Goal: Task Accomplishment & Management: Manage account settings

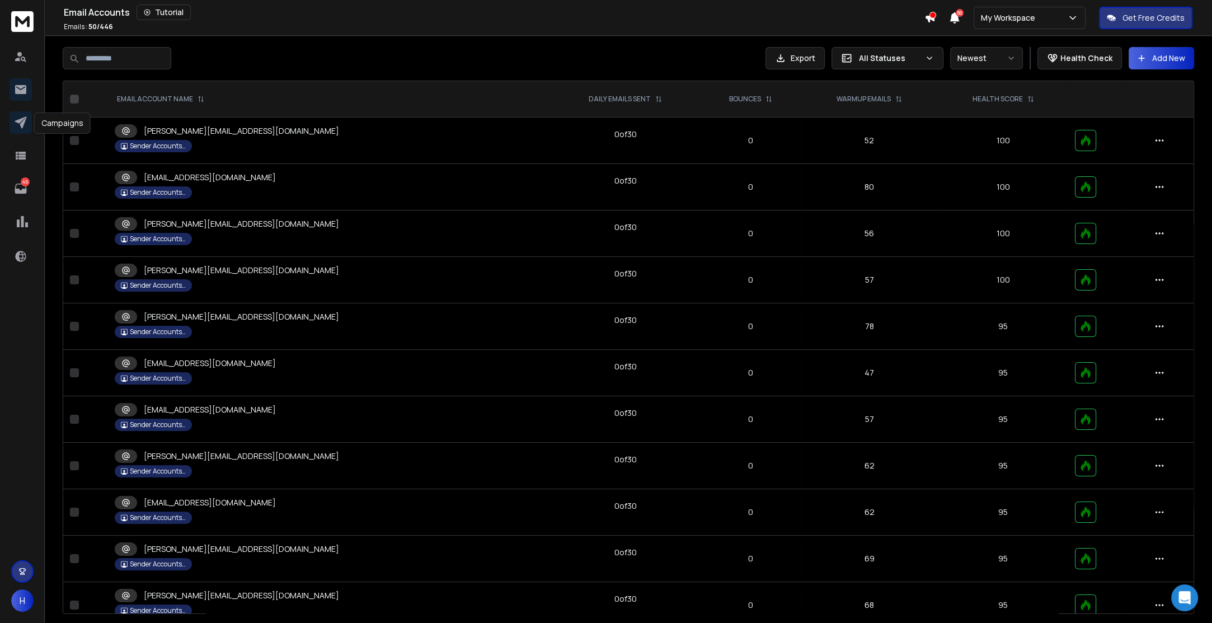
click at [17, 121] on icon at bounding box center [21, 123] width 12 height 12
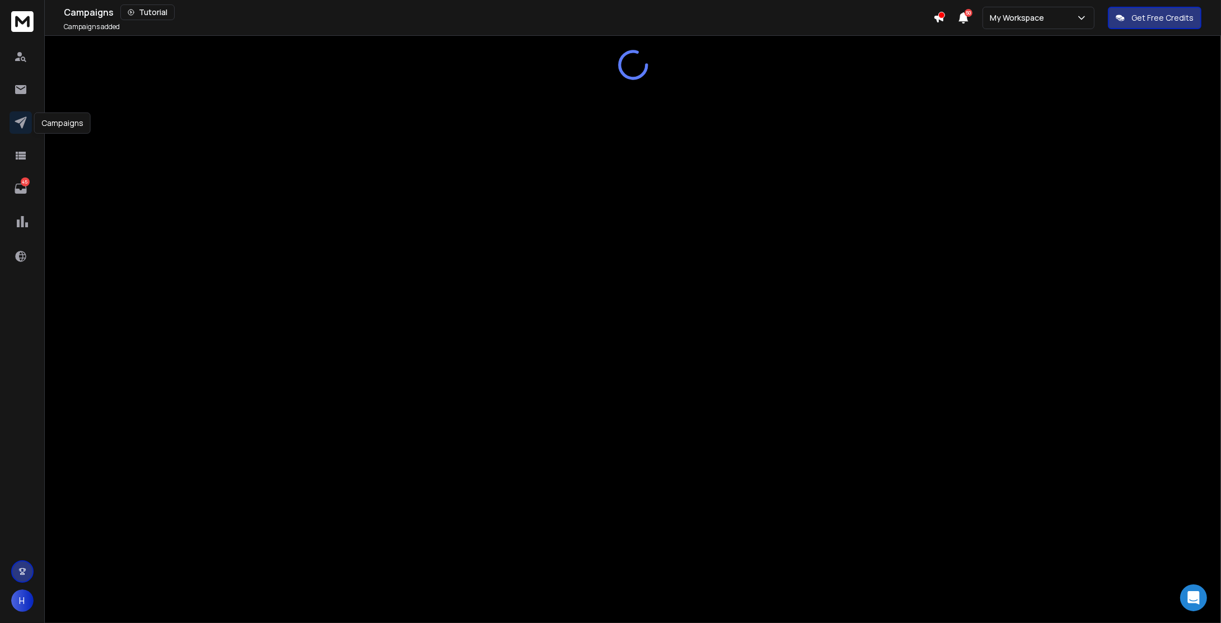
click at [17, 121] on icon at bounding box center [21, 123] width 12 height 12
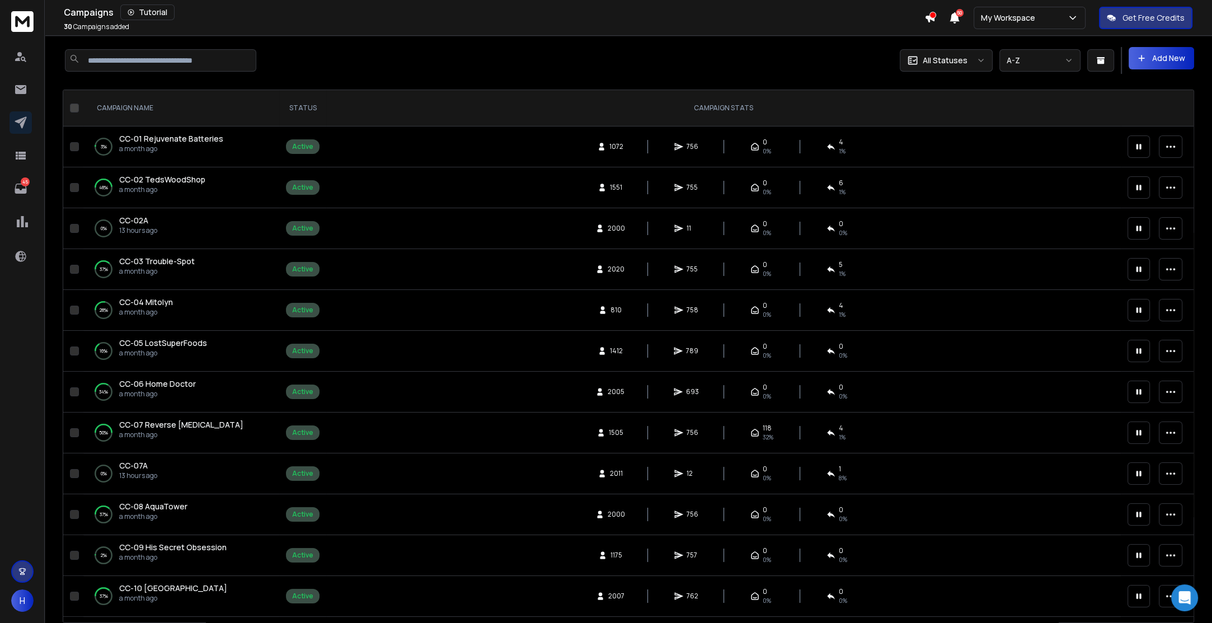
click at [164, 143] on span "CC-01 Rejuvenate Batteries" at bounding box center [171, 138] width 104 height 11
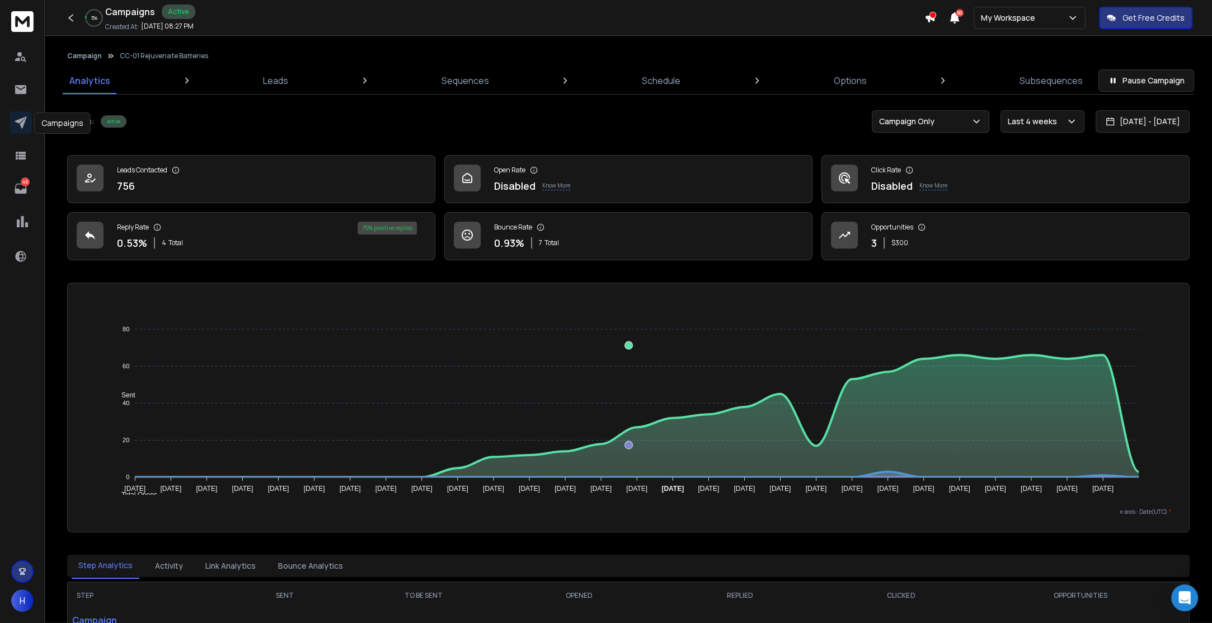
click at [18, 123] on icon at bounding box center [21, 123] width 12 height 12
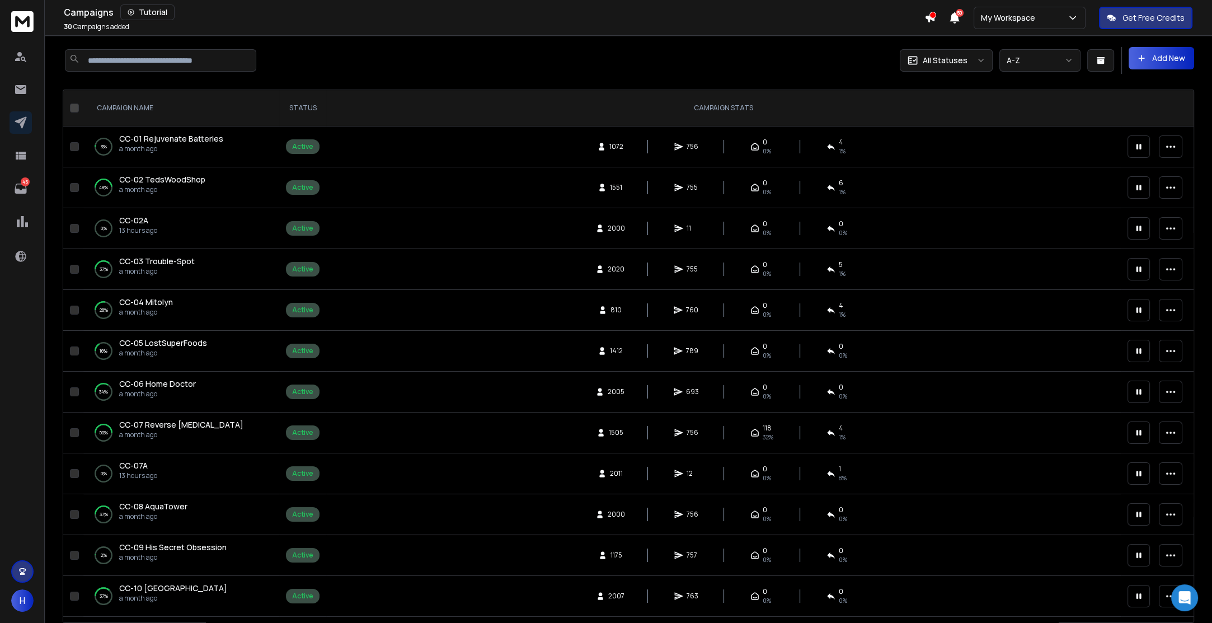
click at [151, 187] on p "a month ago" at bounding box center [162, 189] width 86 height 9
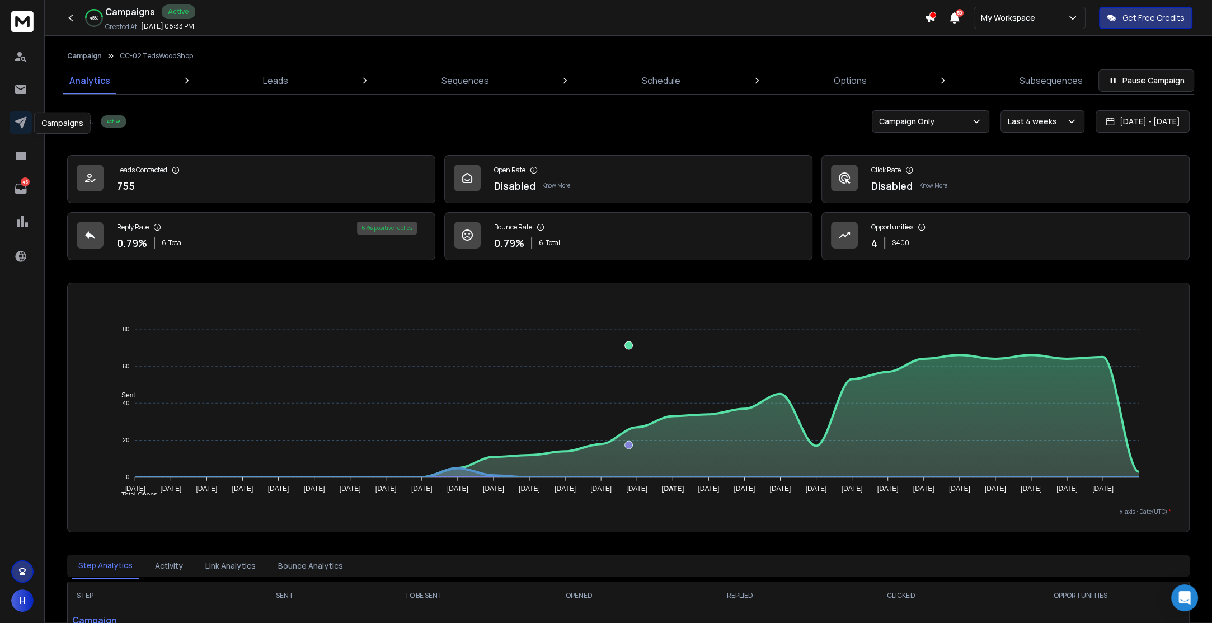
click at [21, 125] on icon at bounding box center [21, 123] width 12 height 12
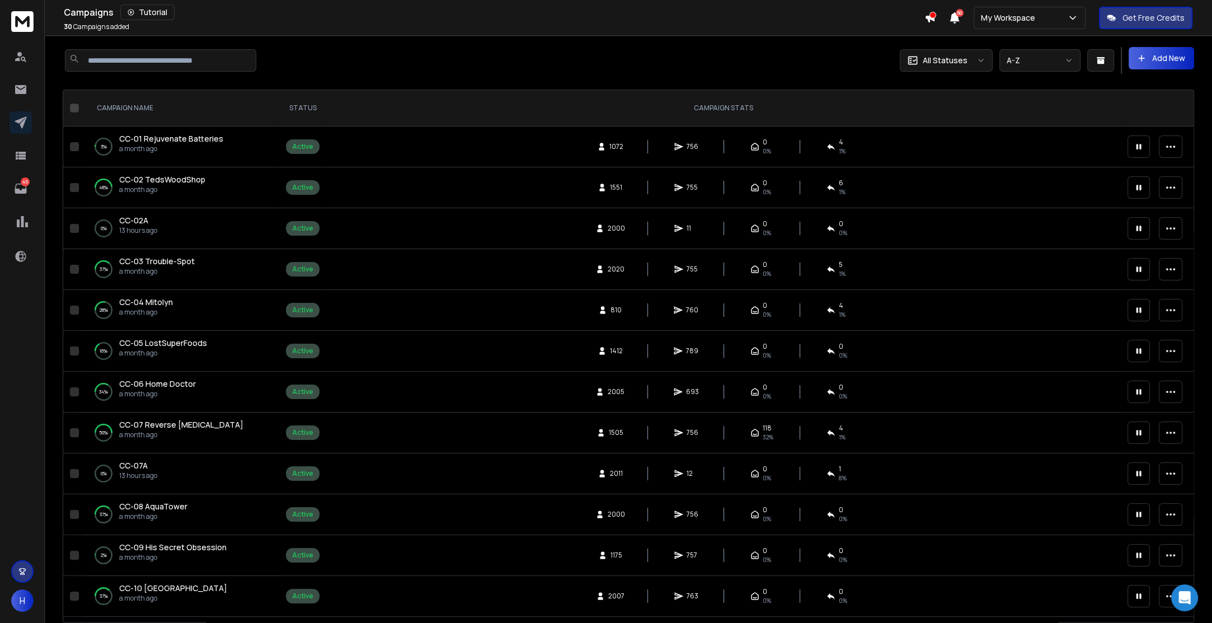
click at [204, 214] on td "0 % CC-02A 13 hours ago" at bounding box center [181, 228] width 196 height 41
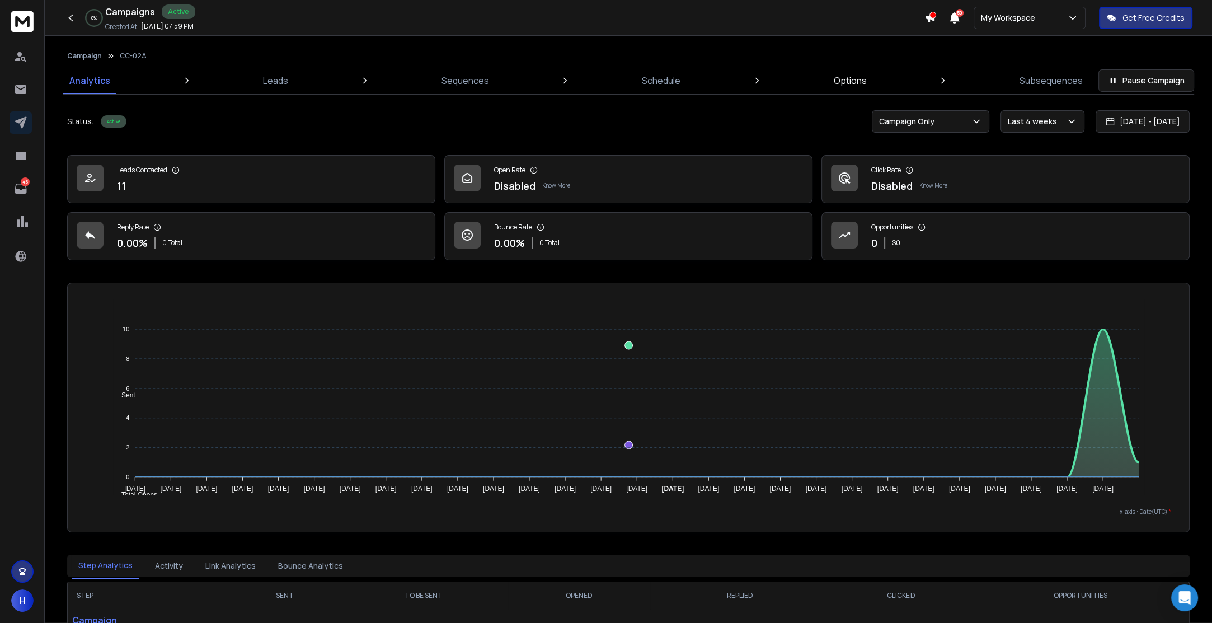
click at [869, 79] on link "Options" at bounding box center [850, 80] width 46 height 27
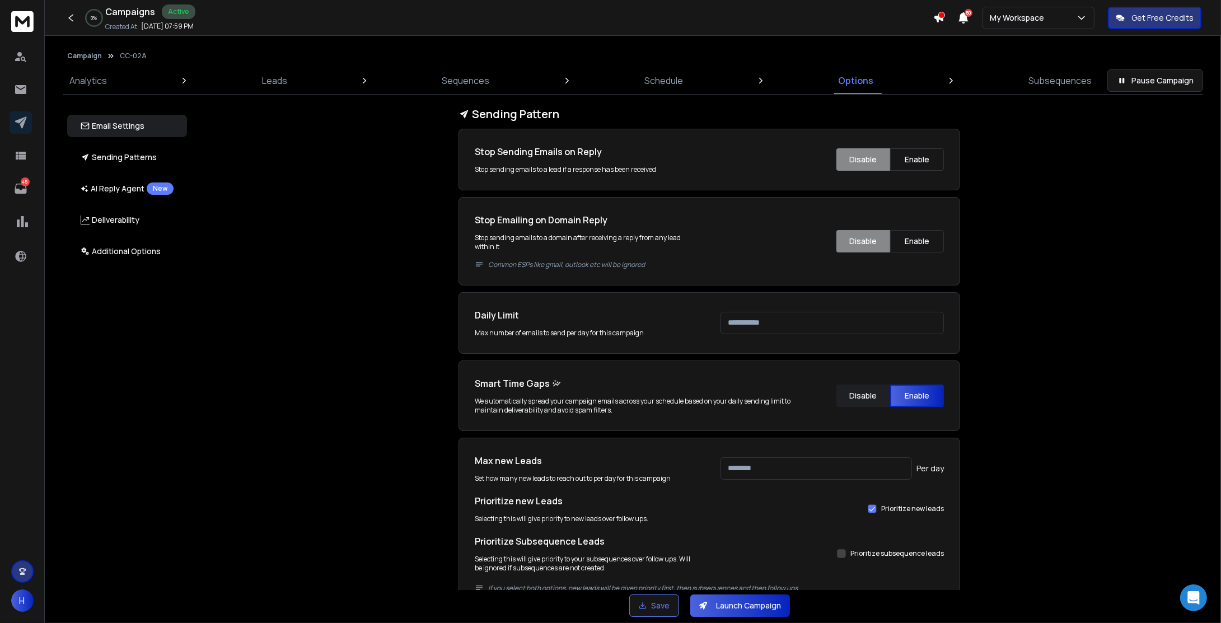
scroll to position [280, 0]
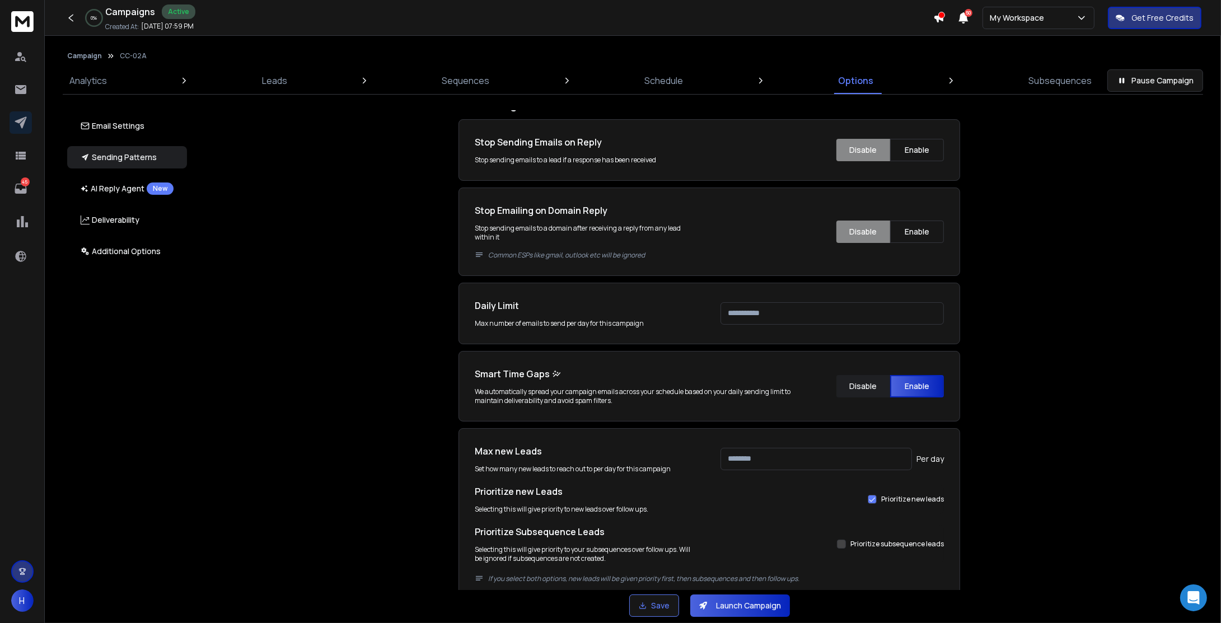
drag, startPoint x: 734, startPoint y: 311, endPoint x: 668, endPoint y: 308, distance: 66.1
click at [668, 308] on div "Daily Limit Max number of emails to send per day for this campaign **" at bounding box center [709, 313] width 469 height 29
type input "**"
drag, startPoint x: 735, startPoint y: 454, endPoint x: 709, endPoint y: 451, distance: 26.5
click at [709, 451] on div "Max new Leads Set how many new leads to reach out to per day for this campaign …" at bounding box center [709, 458] width 469 height 29
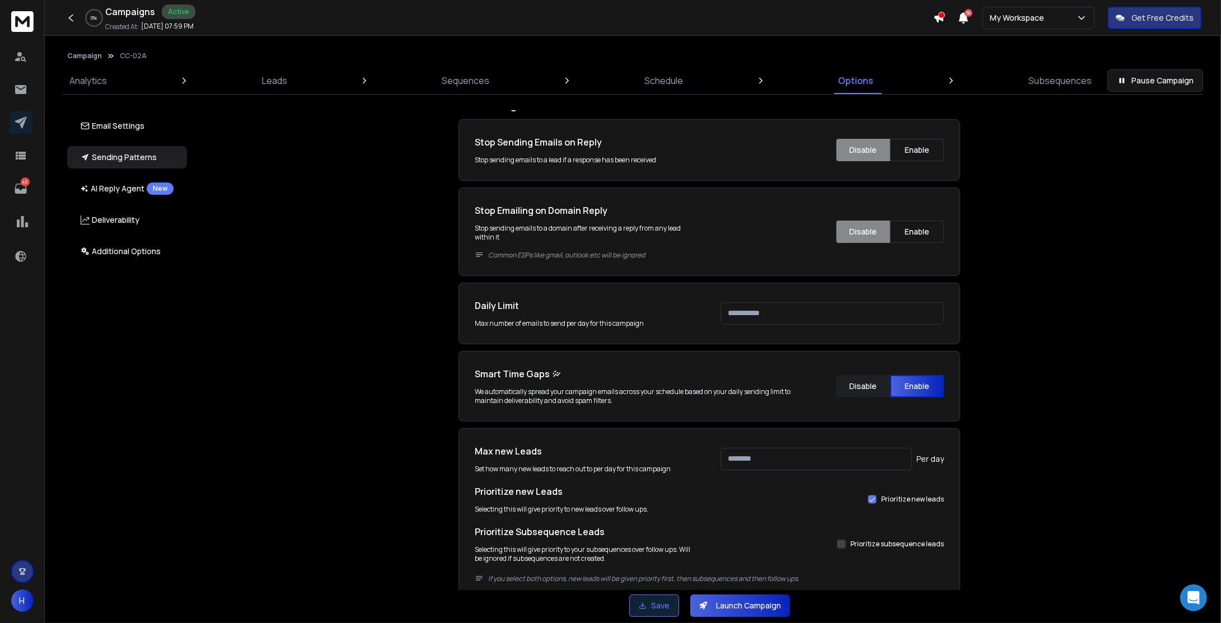
type input "**"
click at [641, 602] on icon "submit" at bounding box center [643, 606] width 8 height 8
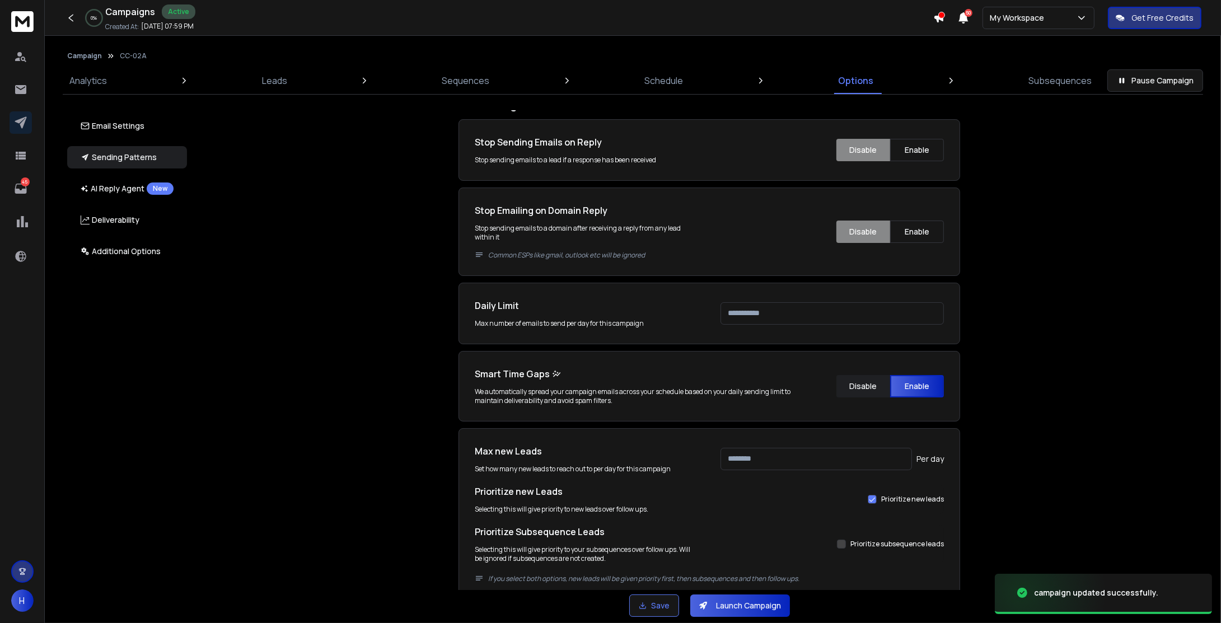
click at [735, 601] on button "Launch Campaign" at bounding box center [740, 605] width 100 height 22
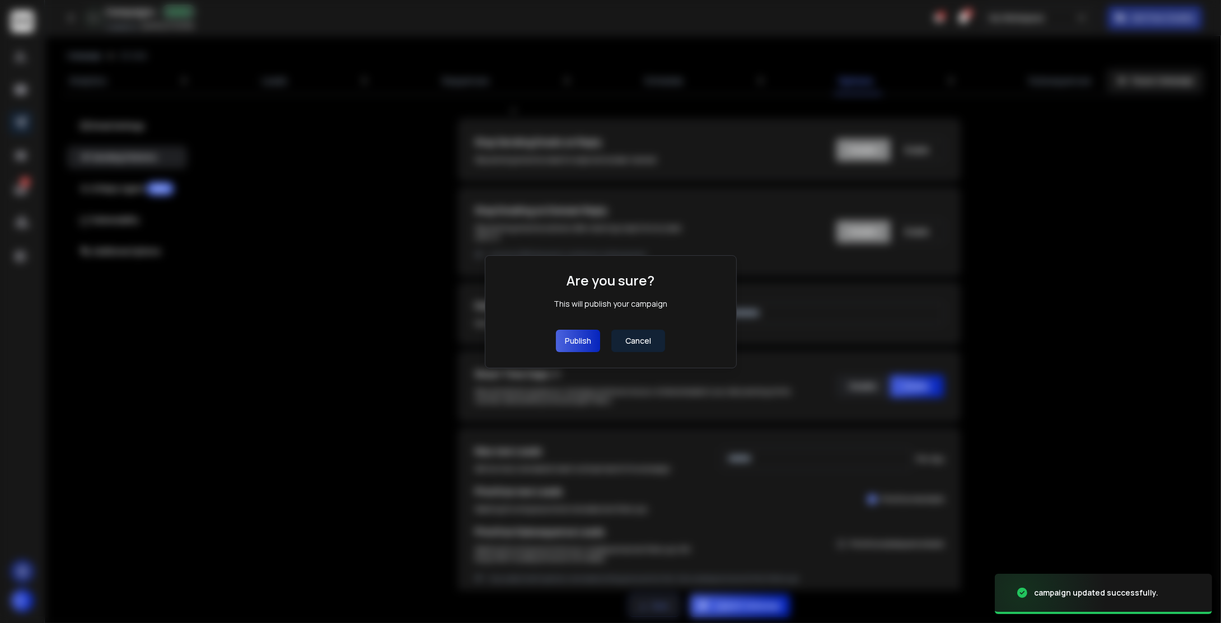
click at [572, 337] on button "Publish" at bounding box center [578, 341] width 44 height 22
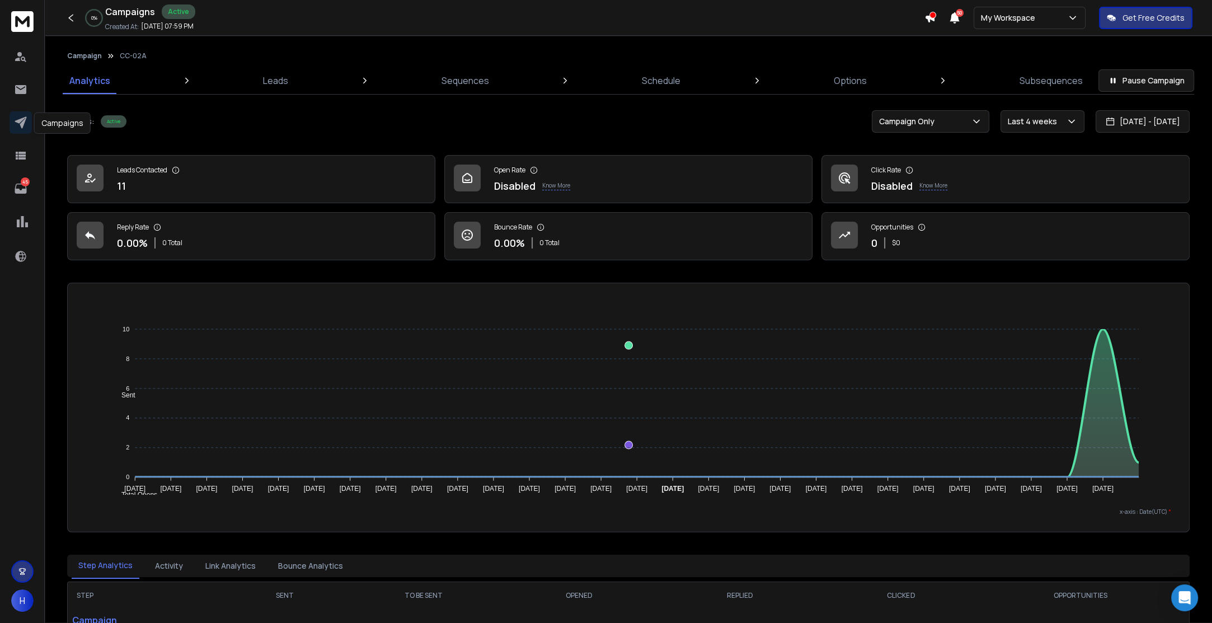
click at [14, 121] on icon at bounding box center [20, 122] width 13 height 13
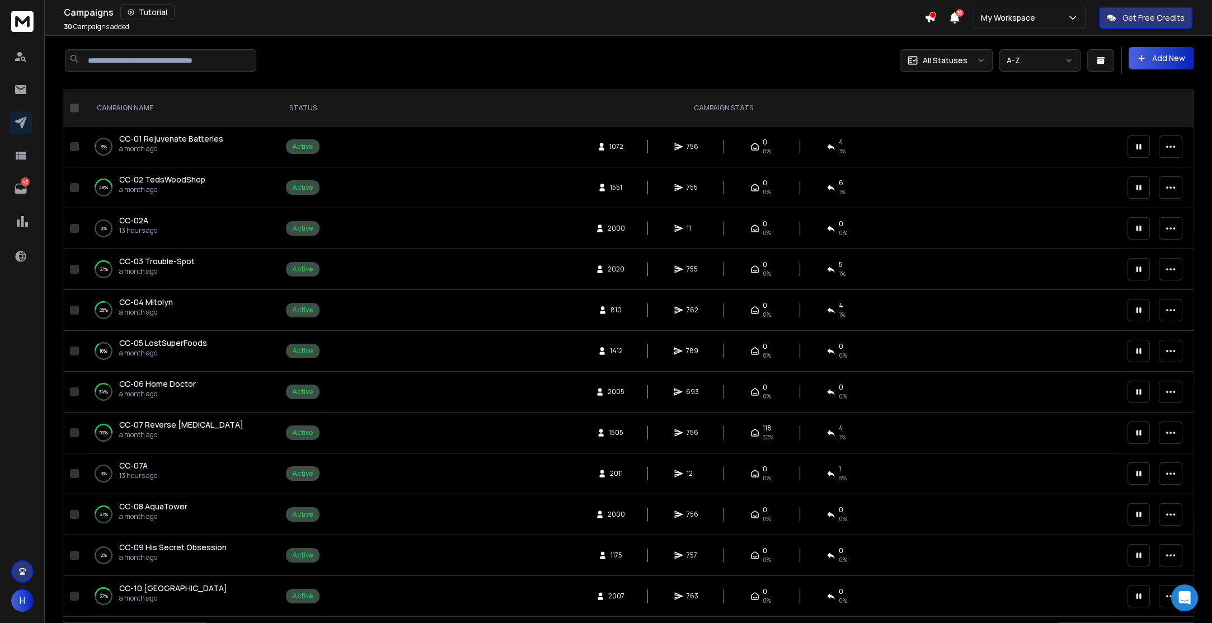
click at [150, 264] on span "CC-03 Trouble-Spot" at bounding box center [157, 261] width 76 height 11
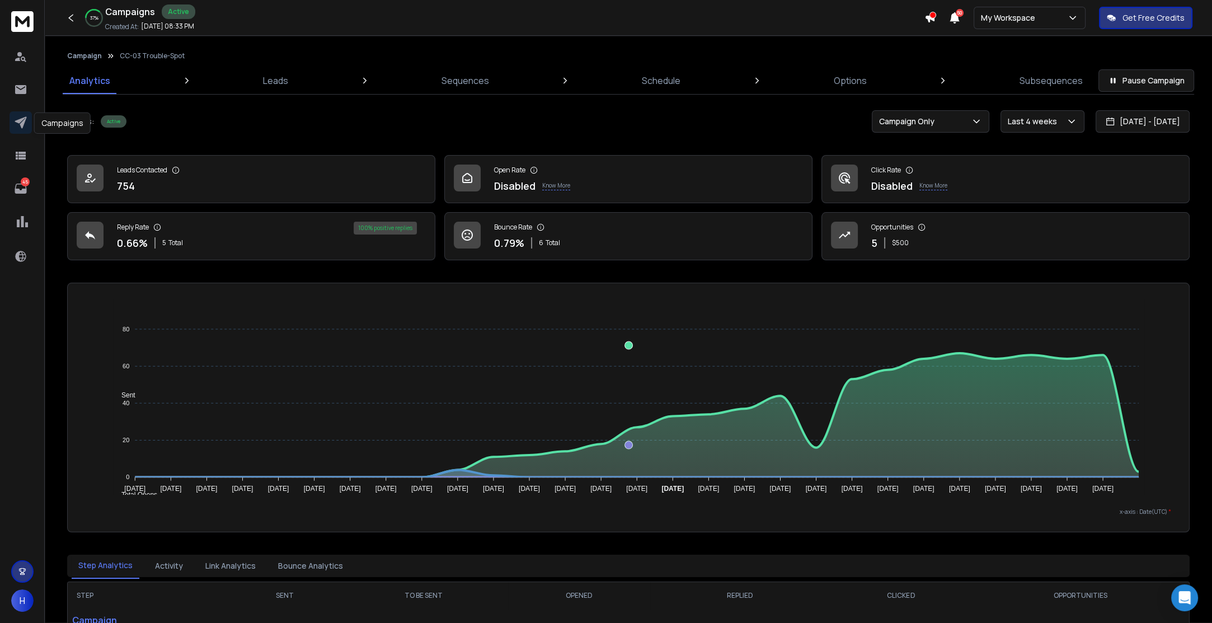
click at [20, 122] on icon at bounding box center [21, 123] width 12 height 12
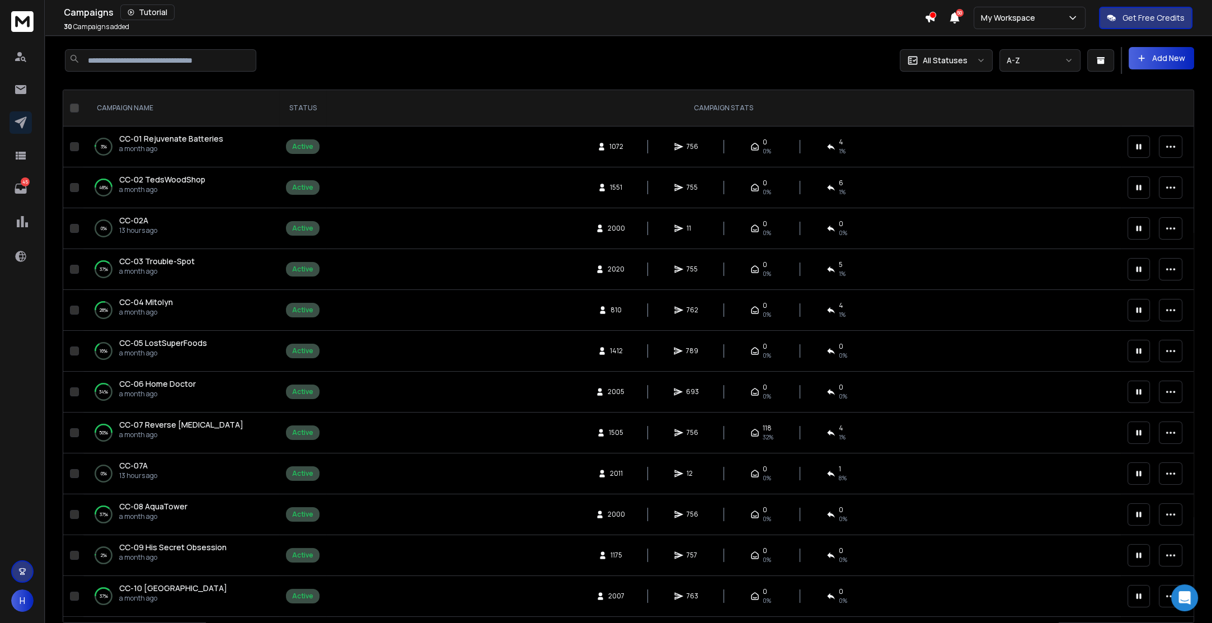
click at [151, 304] on span "CC-04 Mitolyn" at bounding box center [146, 302] width 54 height 11
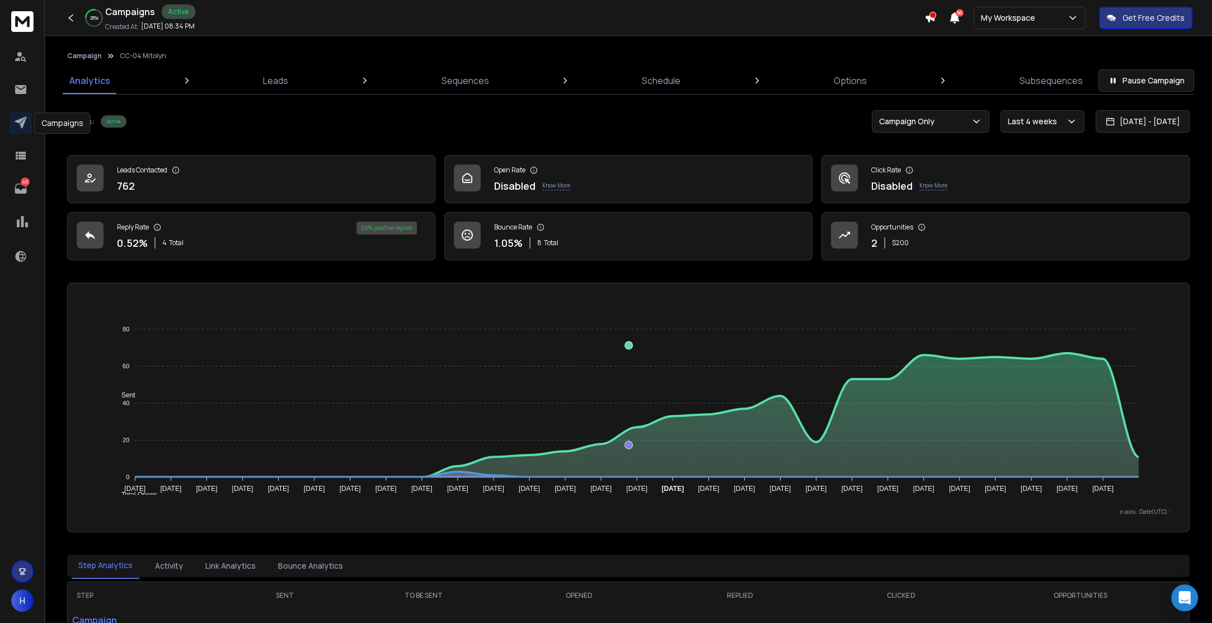
click at [21, 116] on icon at bounding box center [20, 122] width 13 height 13
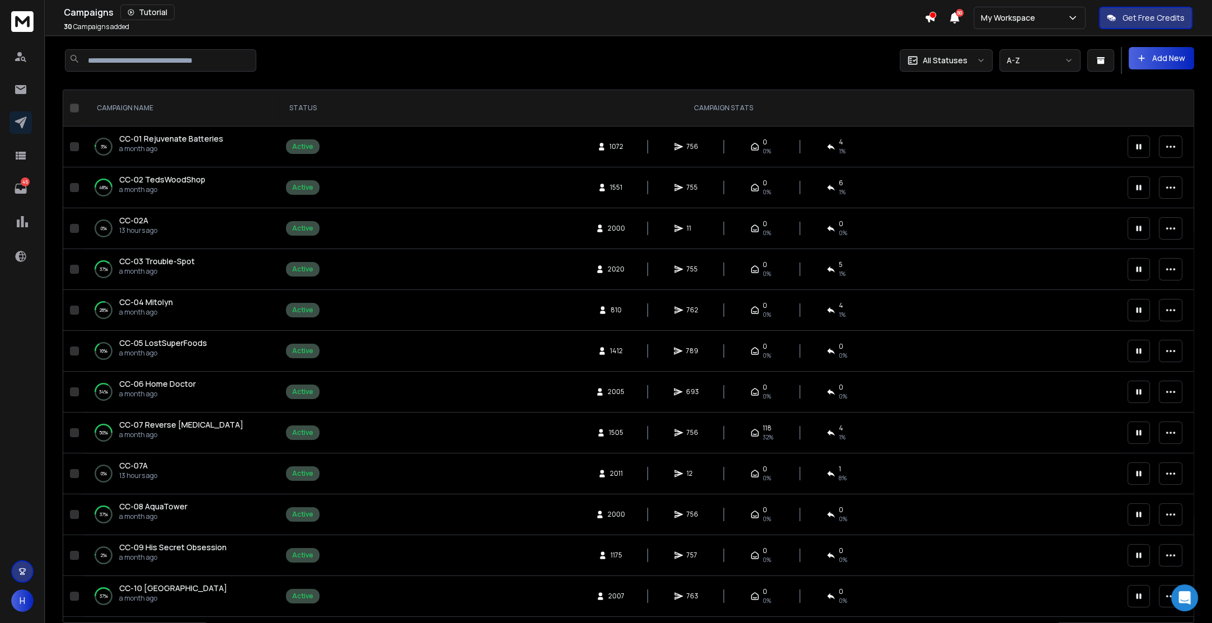
click at [185, 343] on span "CC-05 LostSuperFoods" at bounding box center [163, 342] width 88 height 11
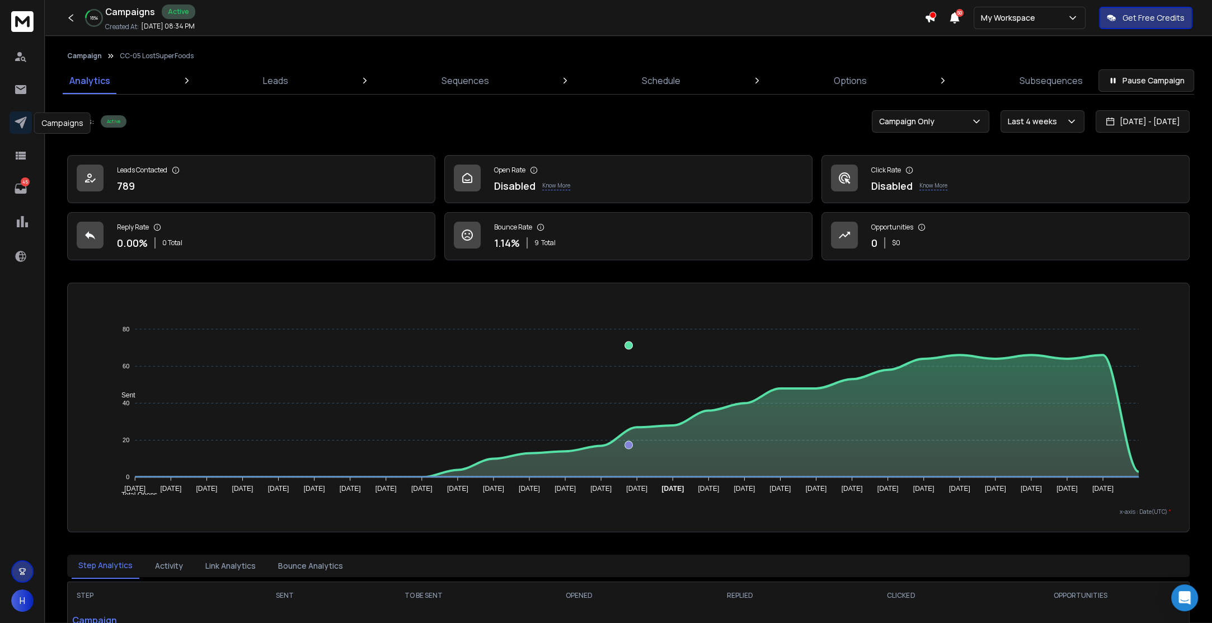
click at [21, 122] on icon at bounding box center [21, 123] width 12 height 12
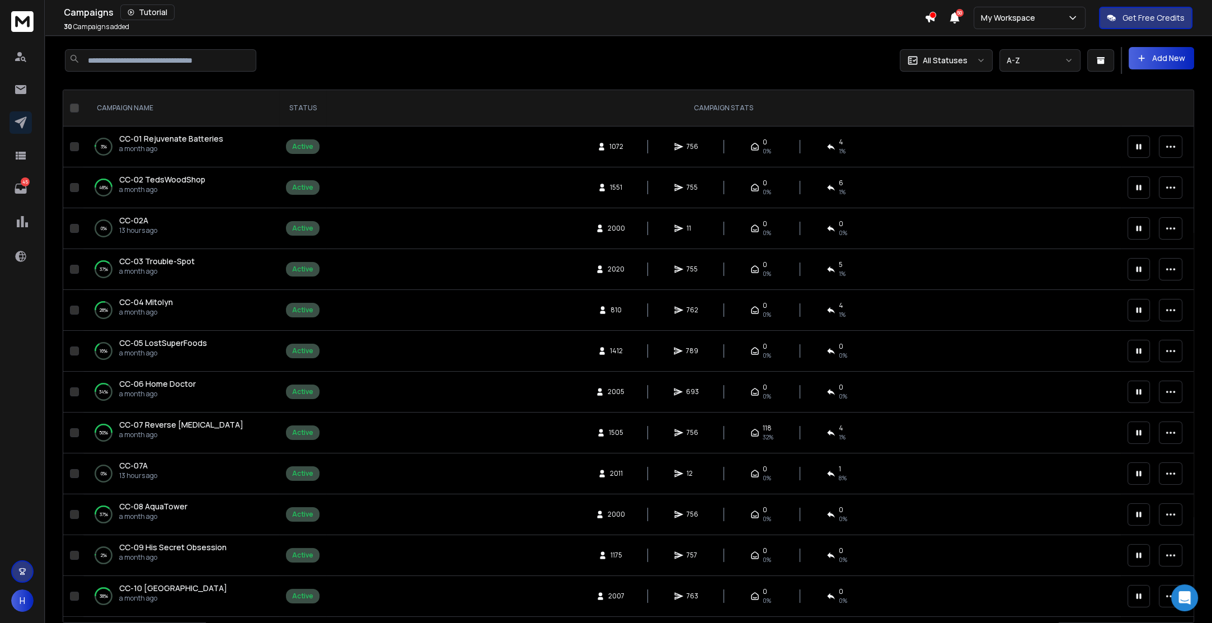
click at [172, 387] on span "CC-06 Home Doctor" at bounding box center [157, 383] width 77 height 11
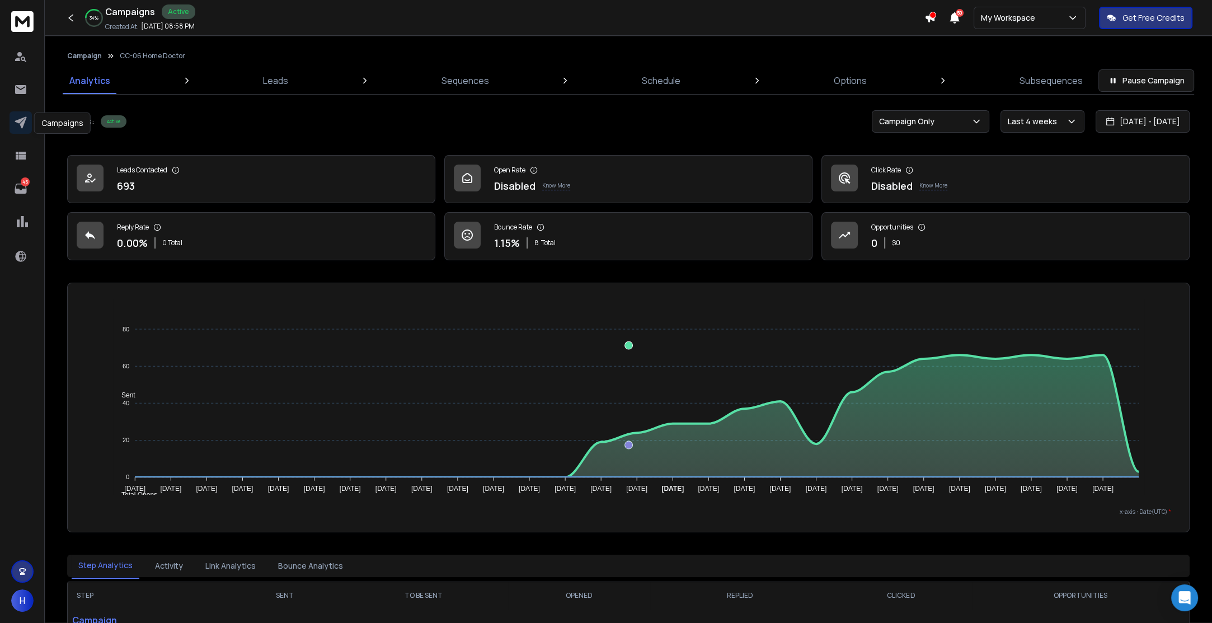
click at [15, 122] on icon at bounding box center [21, 123] width 12 height 12
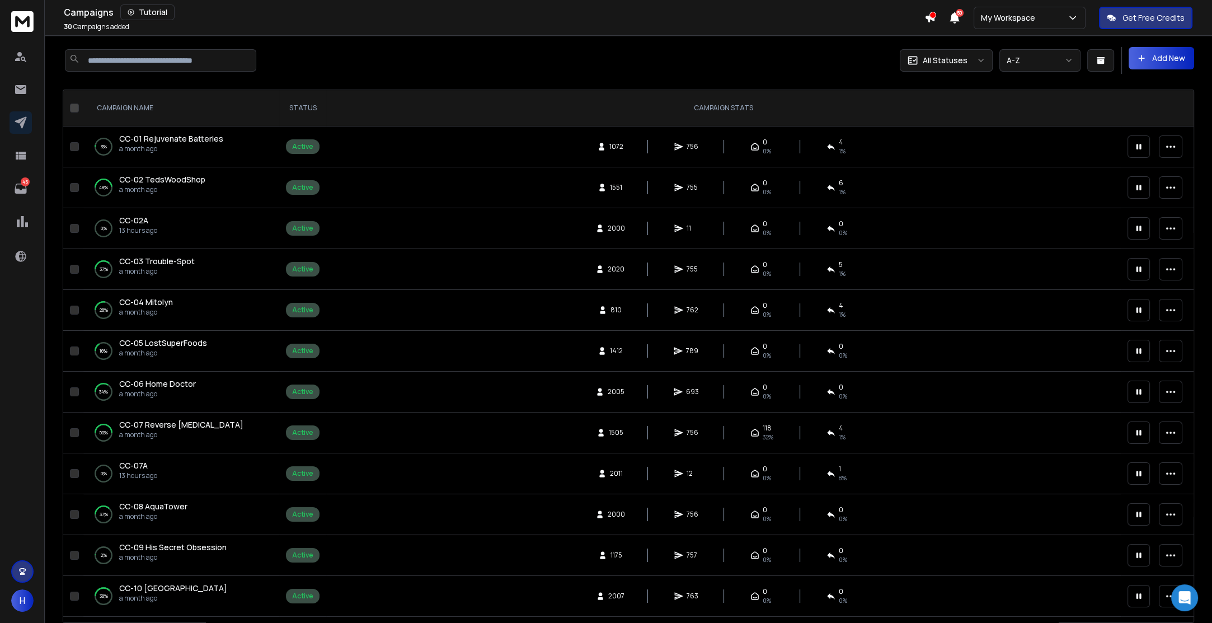
click at [151, 427] on span "CC-07 Reverse [MEDICAL_DATA]" at bounding box center [181, 424] width 124 height 11
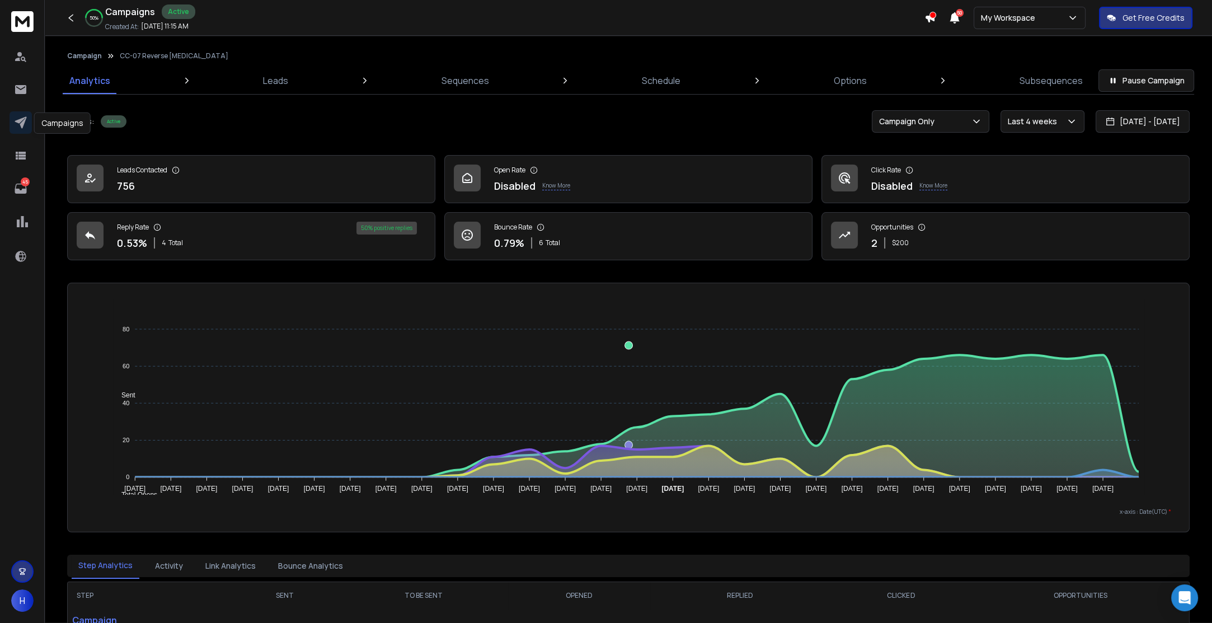
click at [21, 121] on icon at bounding box center [20, 122] width 13 height 13
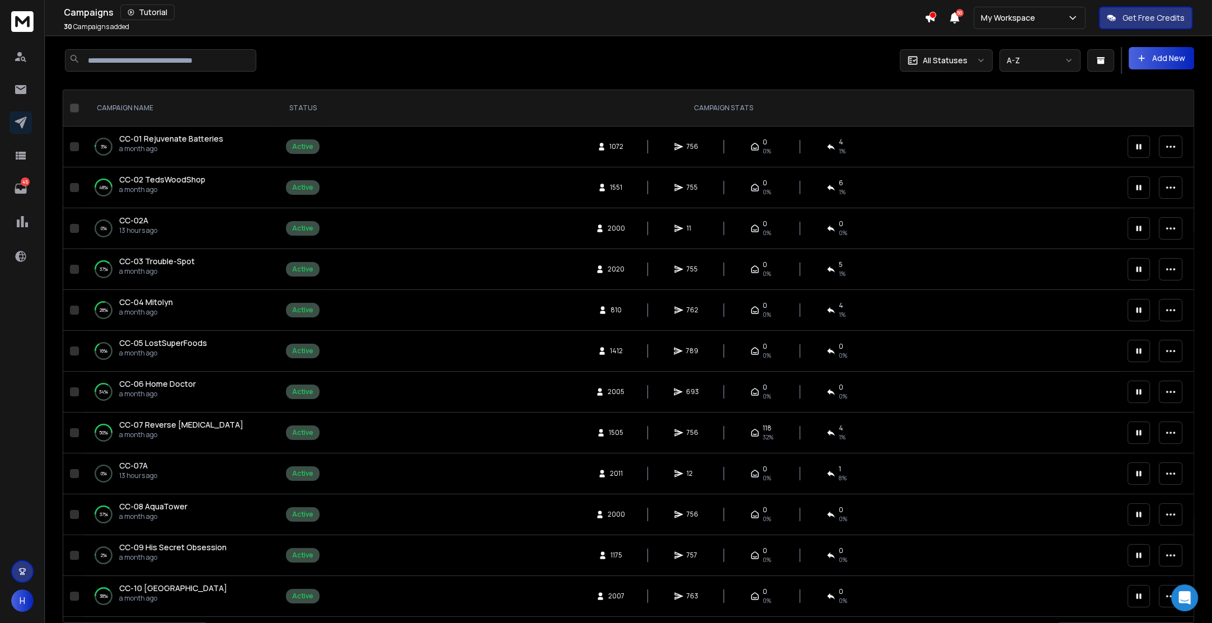
click at [156, 386] on span "CC-06 Home Doctor" at bounding box center [157, 383] width 77 height 11
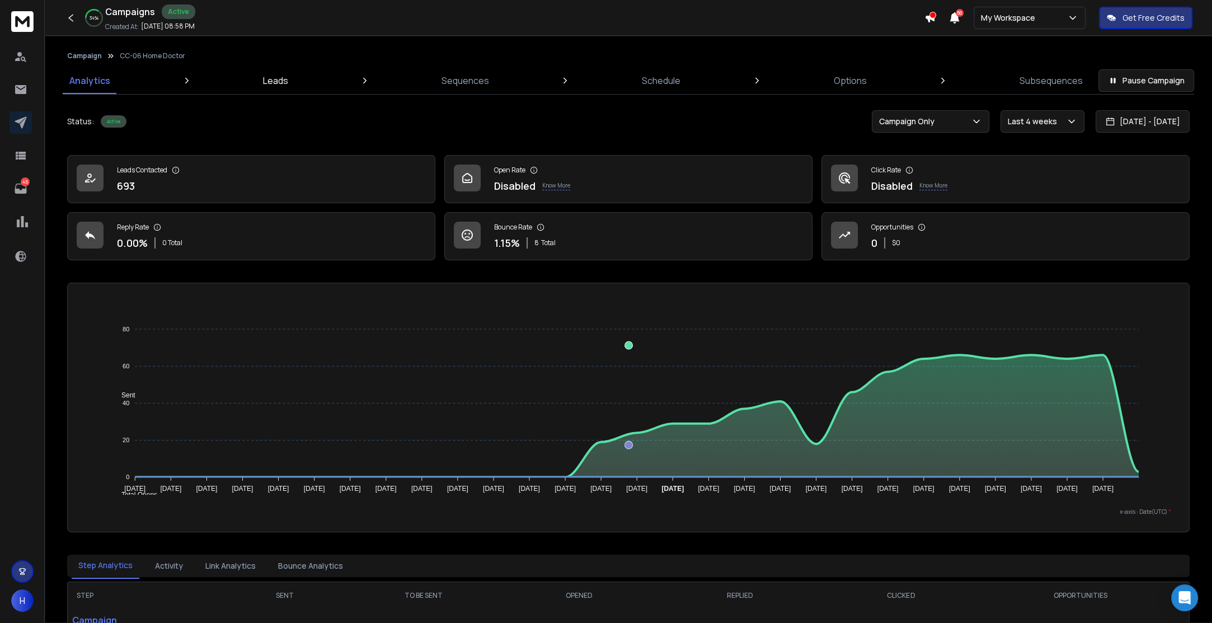
click at [280, 80] on p "Leads" at bounding box center [275, 80] width 25 height 13
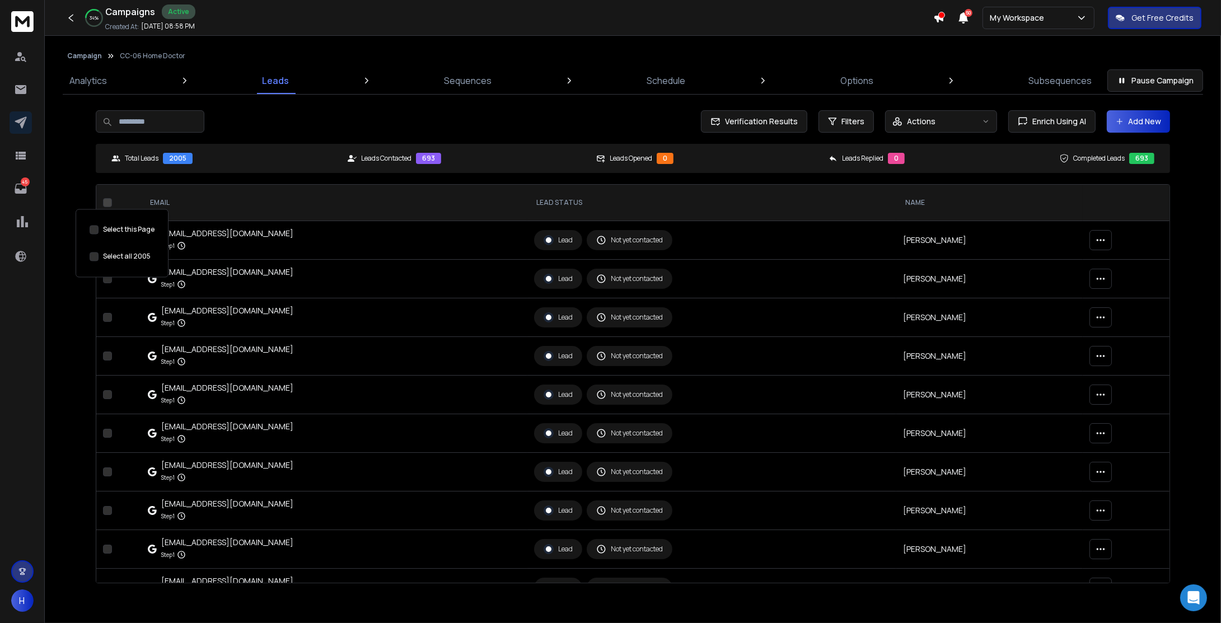
click at [95, 254] on button "Select this Page" at bounding box center [94, 256] width 9 height 9
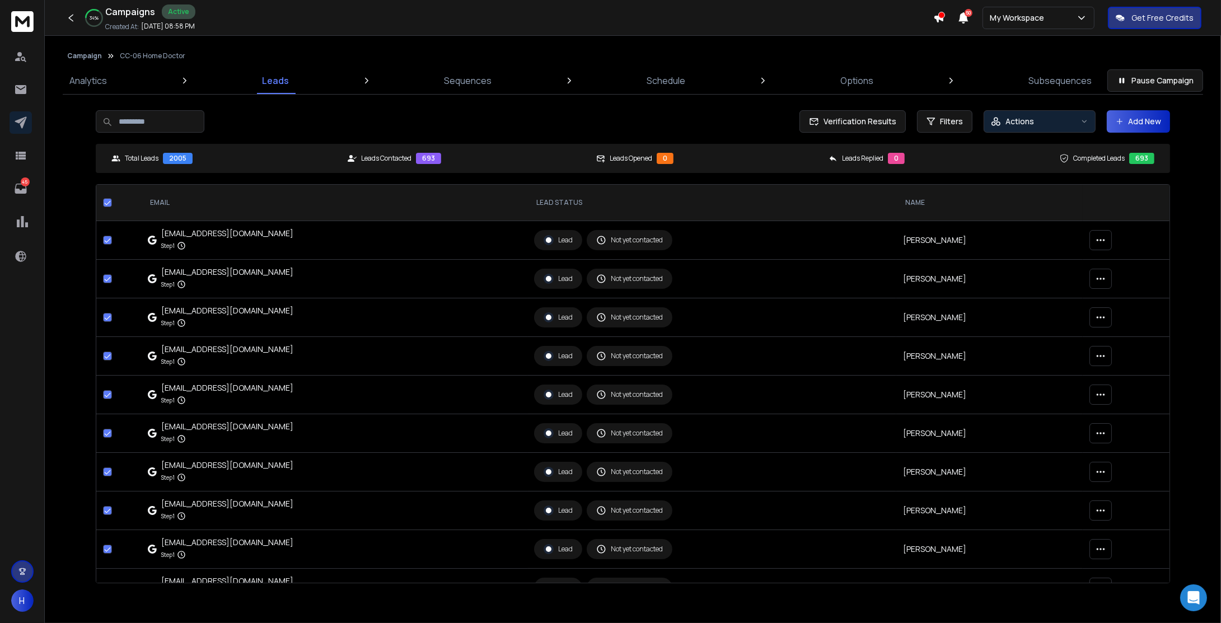
click at [1025, 122] on p "Actions" at bounding box center [1019, 121] width 29 height 11
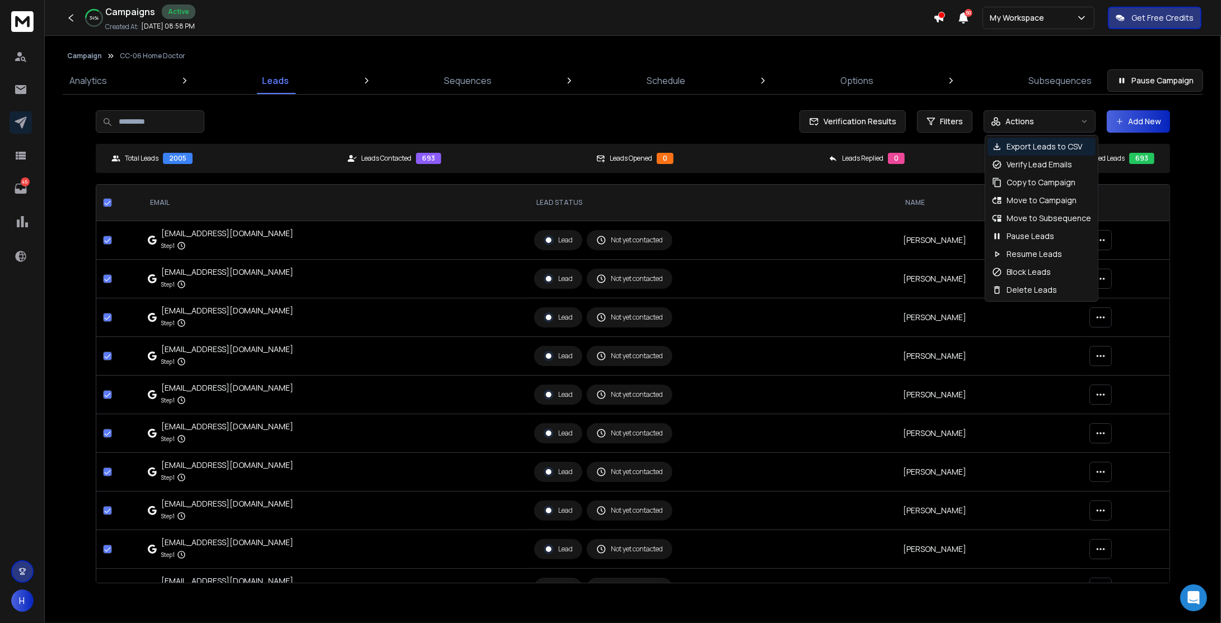
click at [1026, 142] on p "Export Leads to CSV" at bounding box center [1044, 146] width 76 height 11
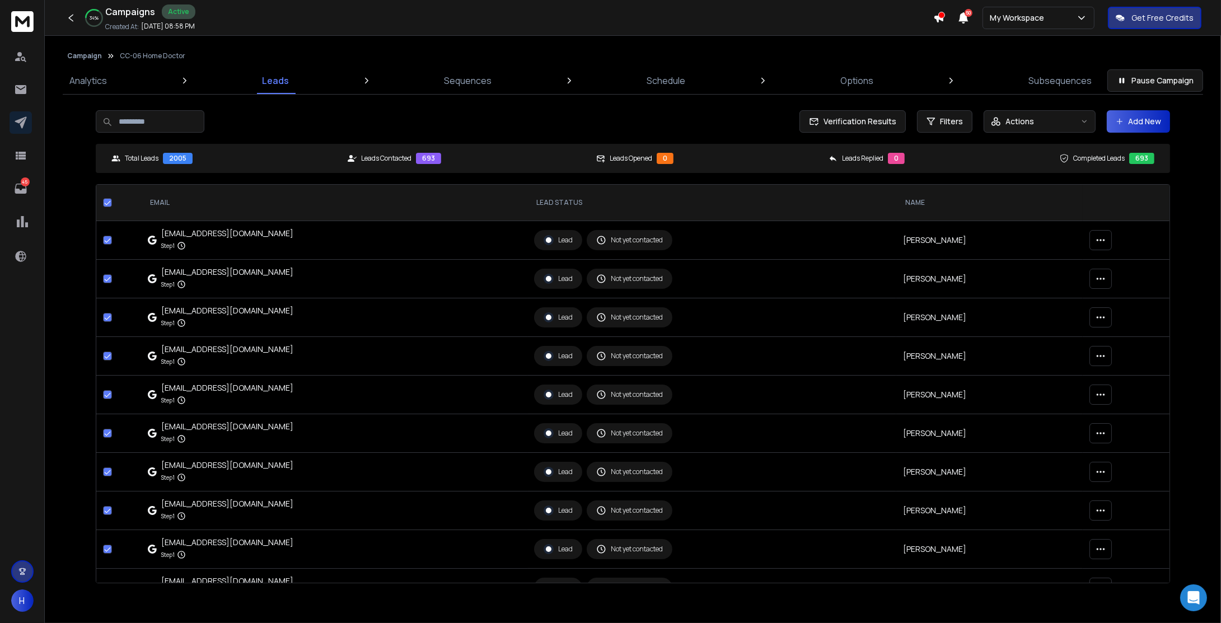
click at [946, 161] on div "Total Leads 2005 Leads Contacted 693 Leads Opened 0 Leads Replied 0 Completed L…" at bounding box center [633, 158] width 1074 height 29
click at [1031, 119] on p "Actions" at bounding box center [1019, 121] width 29 height 11
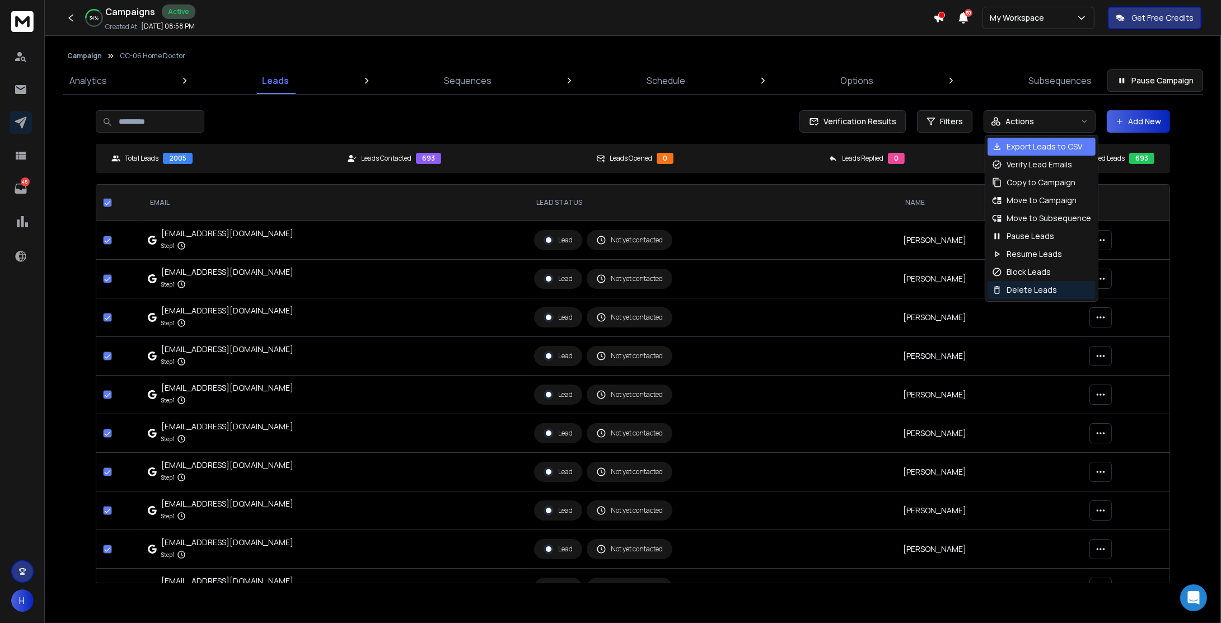
click at [1023, 288] on p "Delete Leads" at bounding box center [1031, 289] width 50 height 11
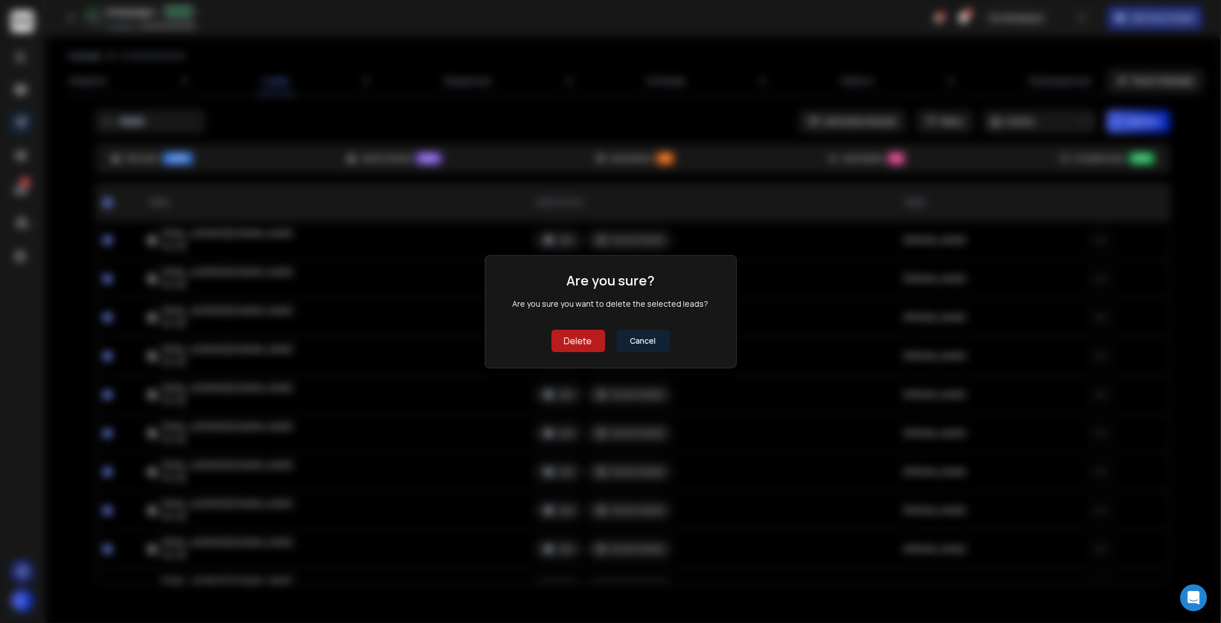
click at [584, 336] on button "Delete" at bounding box center [578, 341] width 54 height 22
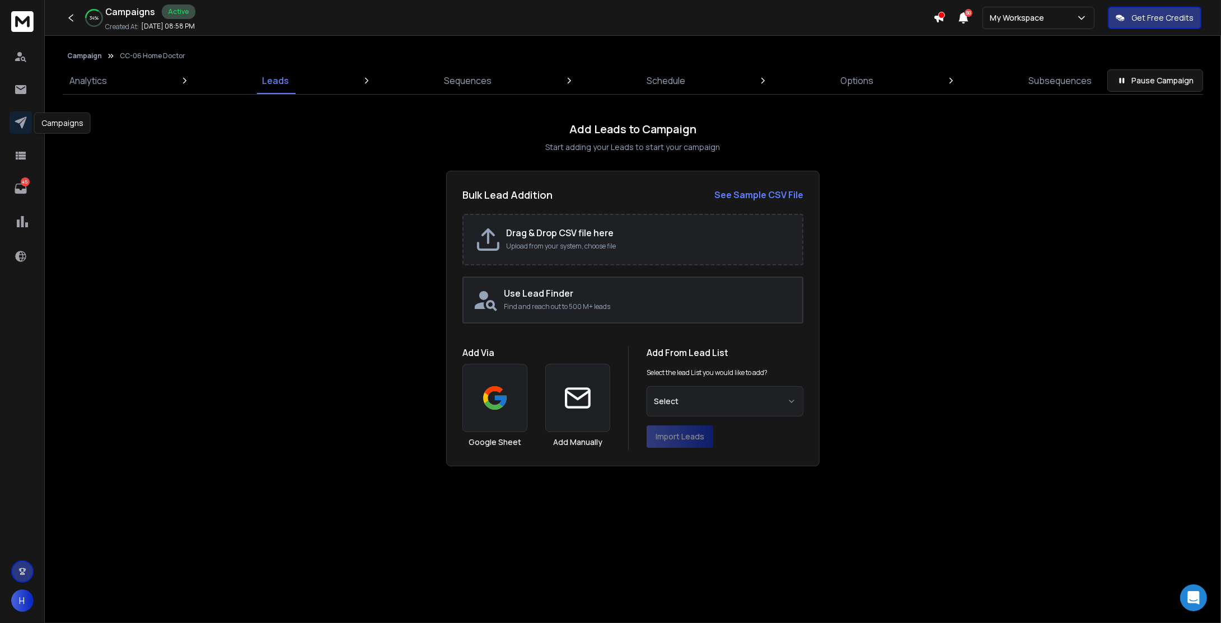
click at [16, 122] on icon at bounding box center [21, 123] width 12 height 12
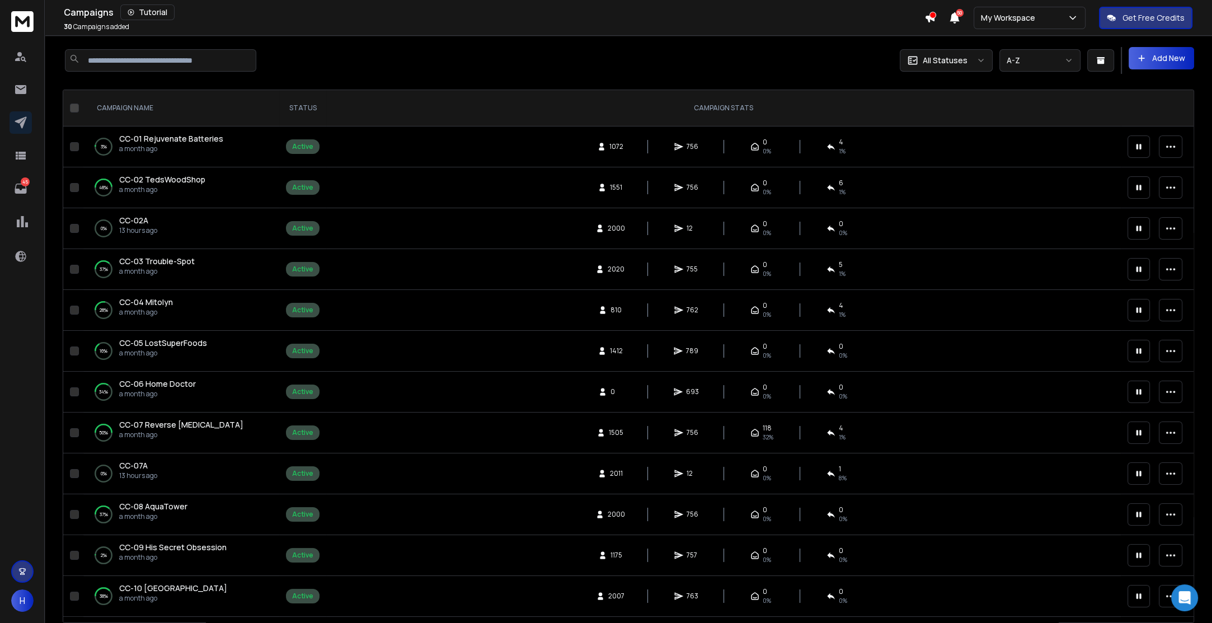
click at [180, 423] on span "CC-07 Reverse [MEDICAL_DATA]" at bounding box center [181, 424] width 124 height 11
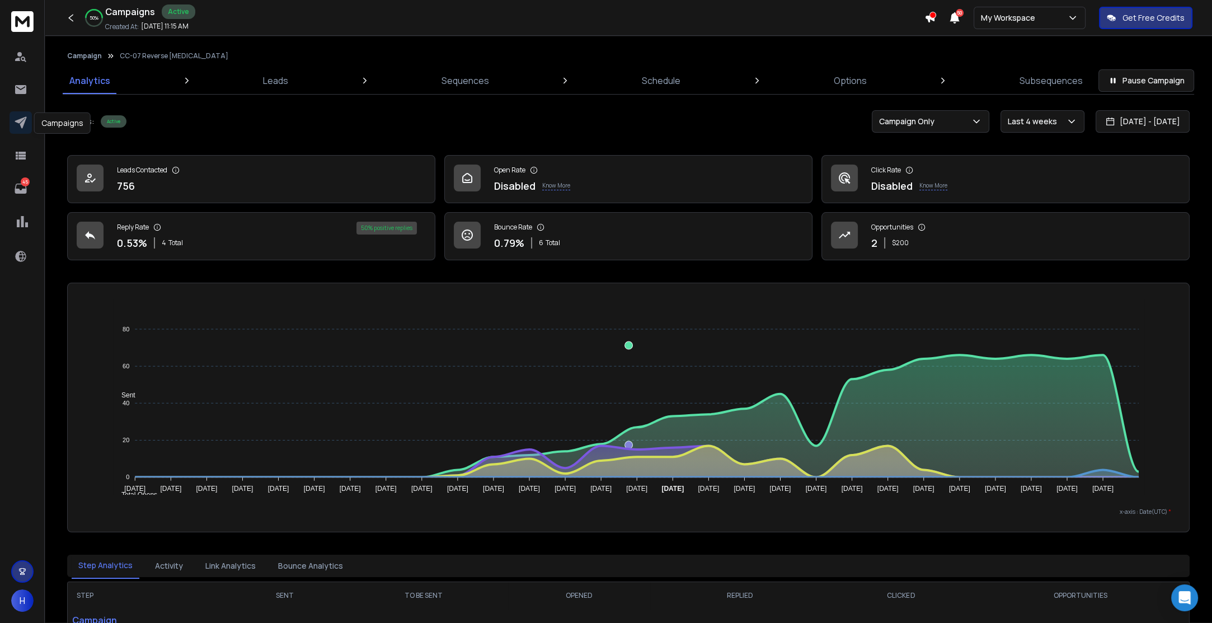
click at [23, 120] on icon at bounding box center [21, 123] width 12 height 12
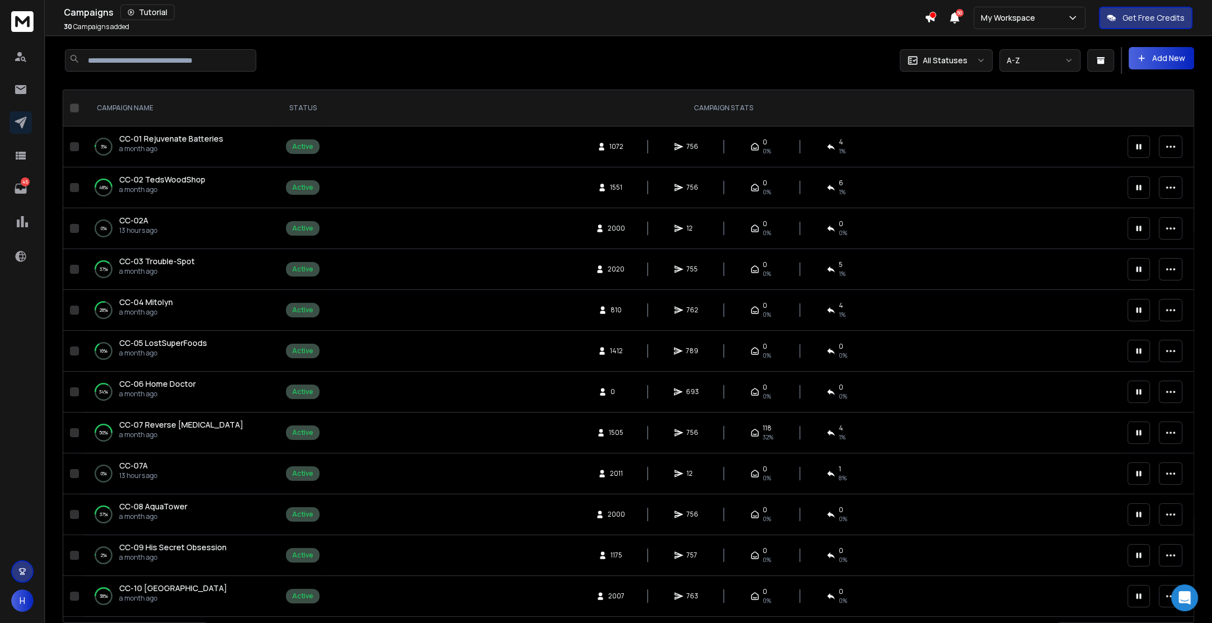
click at [174, 462] on div "0 % CC-07A 13 hours ago" at bounding box center [181, 473] width 173 height 27
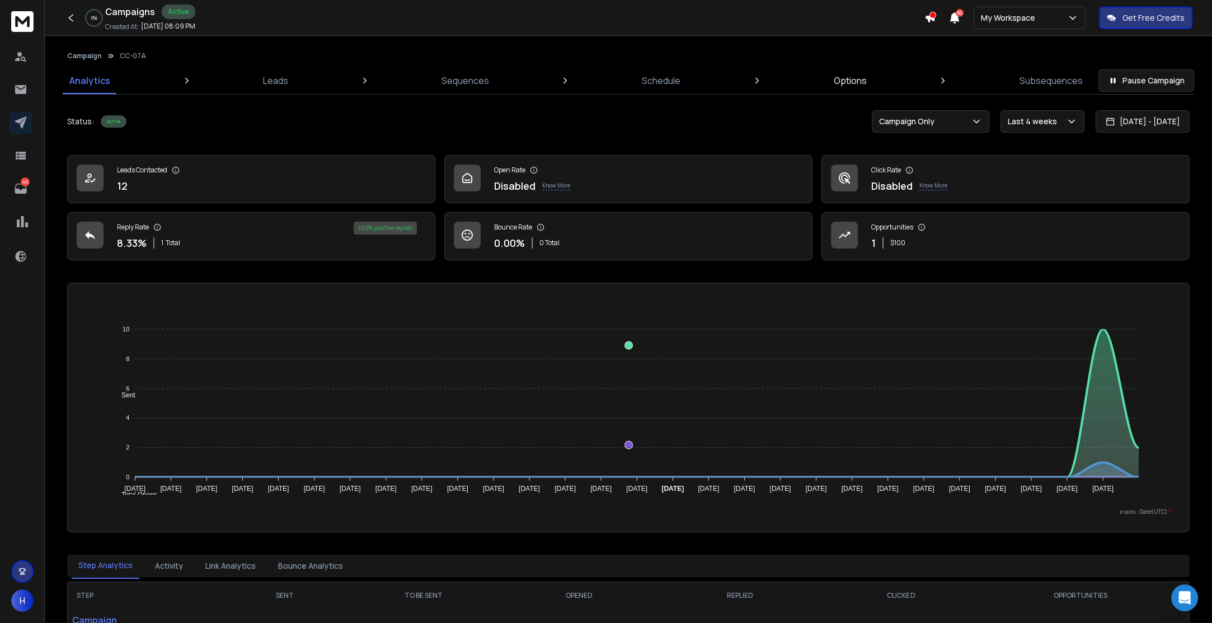
click at [858, 83] on p "Options" at bounding box center [850, 80] width 33 height 13
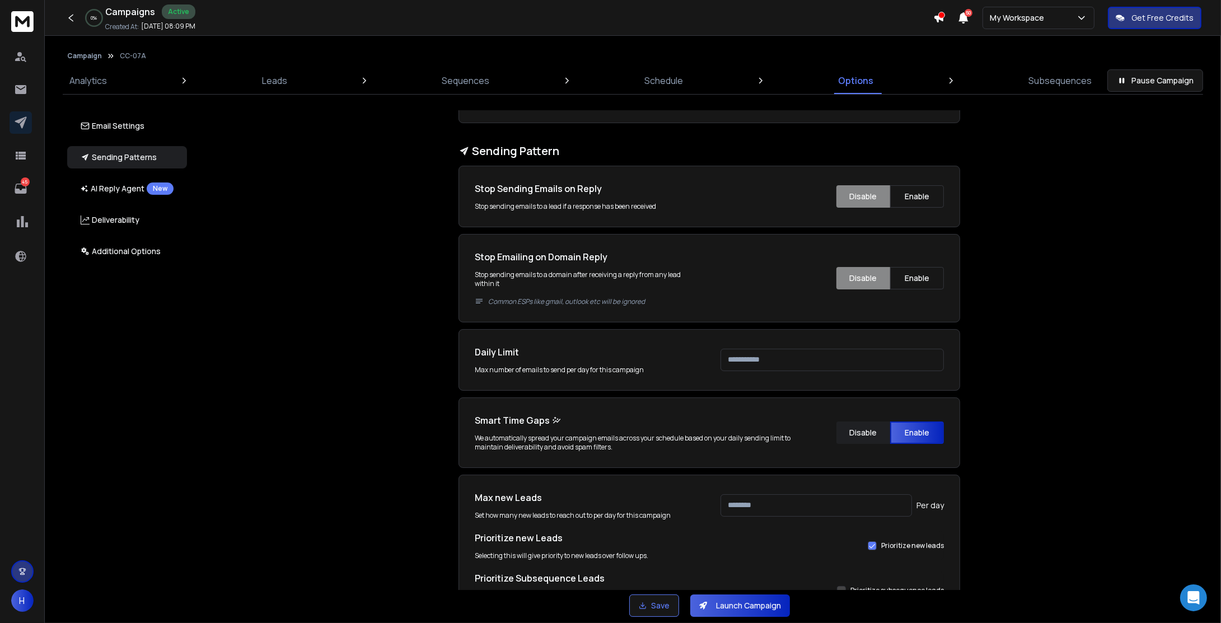
scroll to position [280, 0]
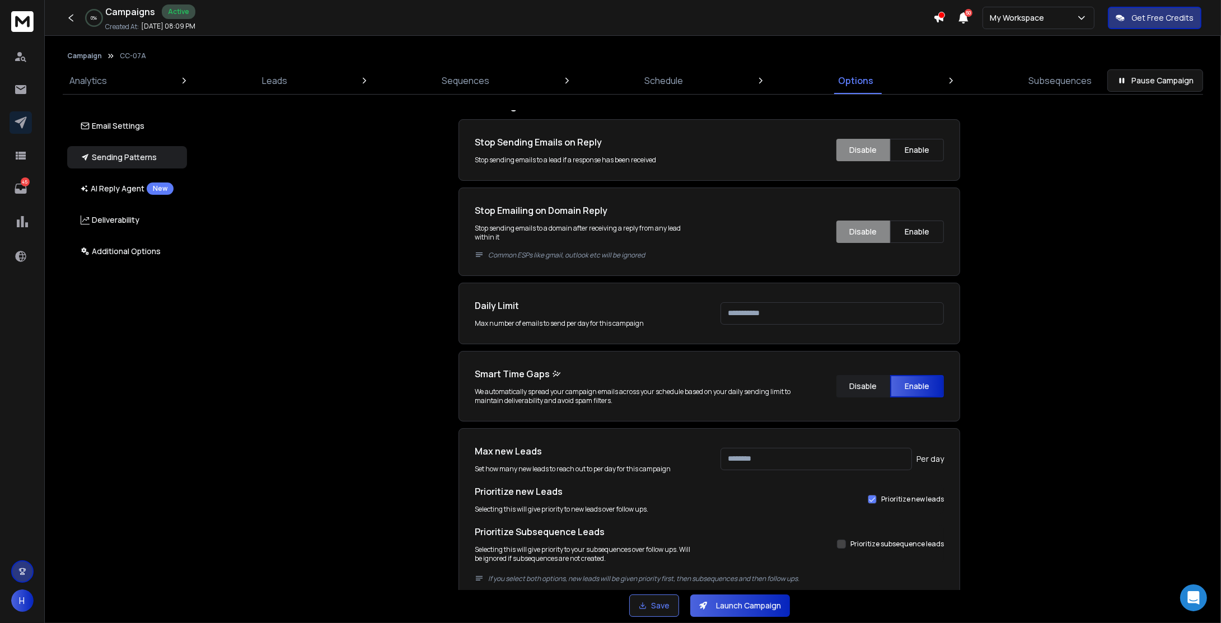
drag, startPoint x: 745, startPoint y: 311, endPoint x: 689, endPoint y: 307, distance: 56.1
click at [689, 307] on div "Daily Limit Max number of emails to send per day for this campaign **" at bounding box center [709, 313] width 469 height 29
type input "**"
drag, startPoint x: 742, startPoint y: 457, endPoint x: 706, endPoint y: 458, distance: 35.3
click at [706, 458] on div "Max new Leads Set how many new leads to reach out to per day for this campaign …" at bounding box center [709, 458] width 469 height 29
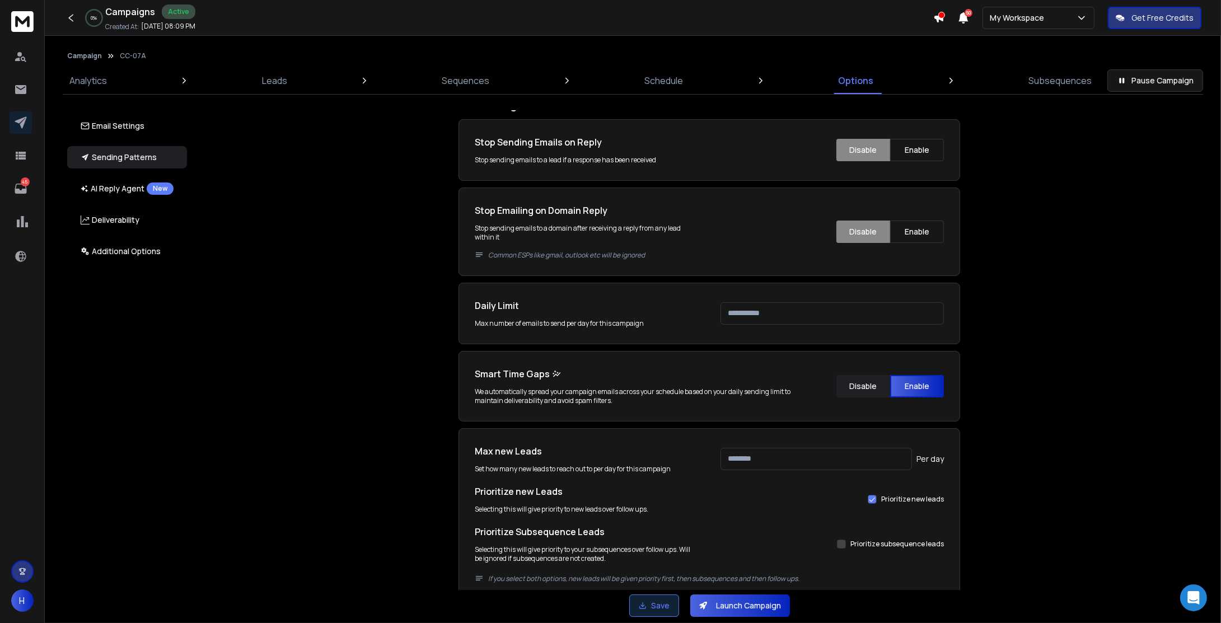
type input "**"
click at [656, 608] on button "Save" at bounding box center [654, 605] width 50 height 22
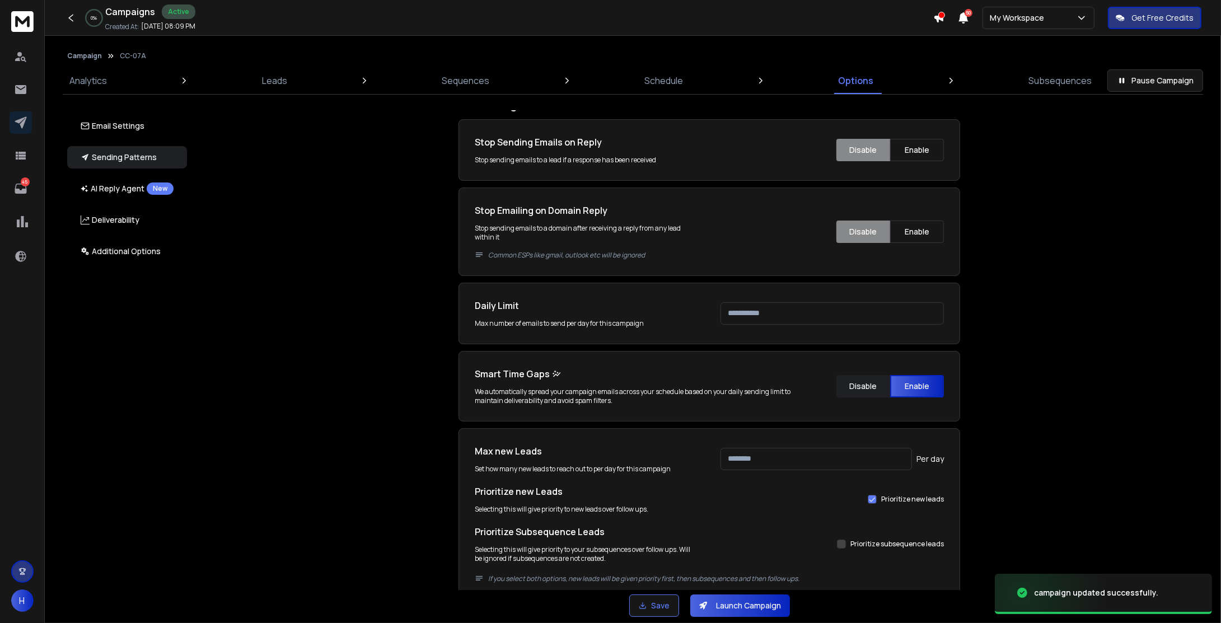
click at [749, 603] on button "Launch Campaign" at bounding box center [740, 605] width 100 height 22
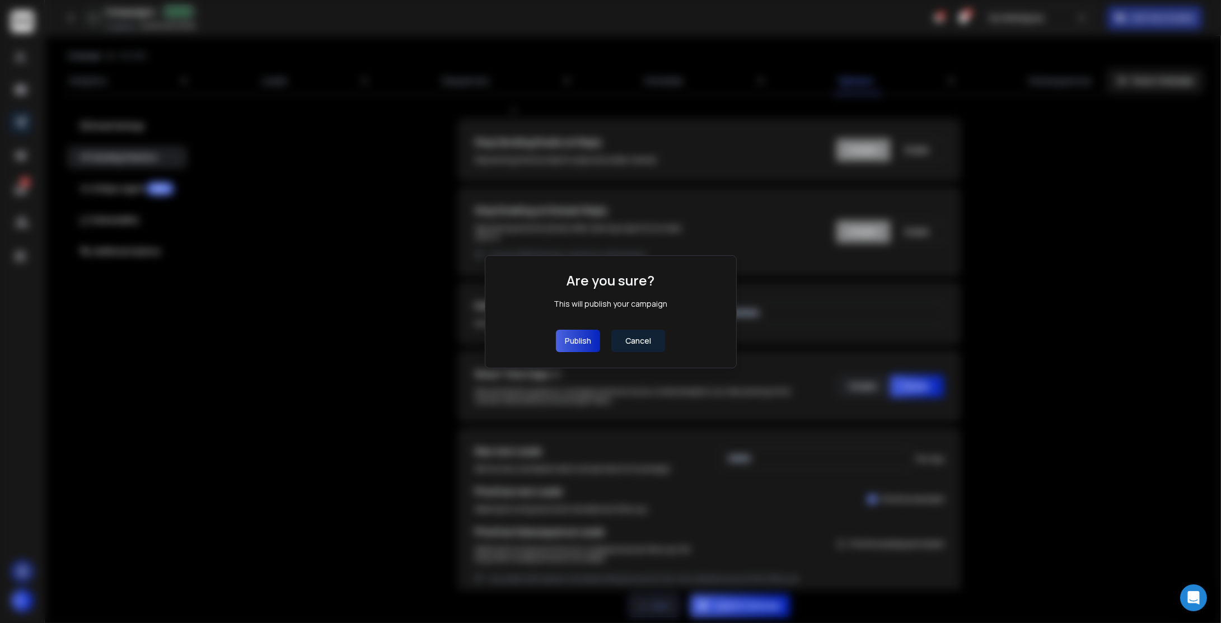
click at [584, 338] on button "Publish" at bounding box center [578, 341] width 44 height 22
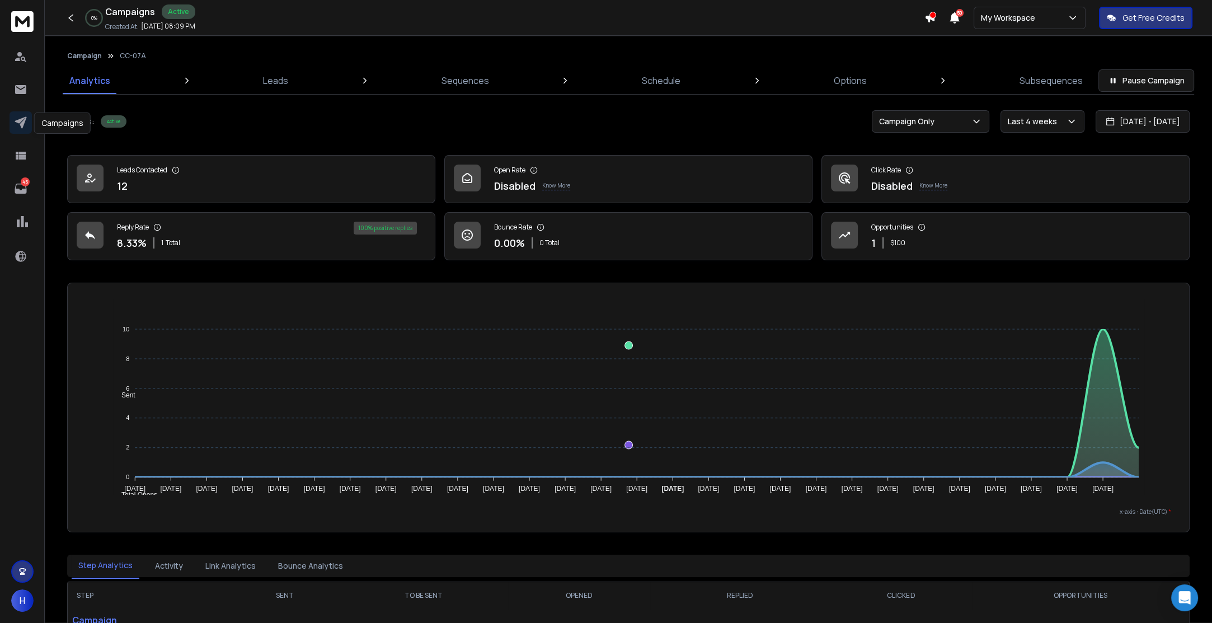
click at [20, 120] on icon at bounding box center [21, 123] width 12 height 12
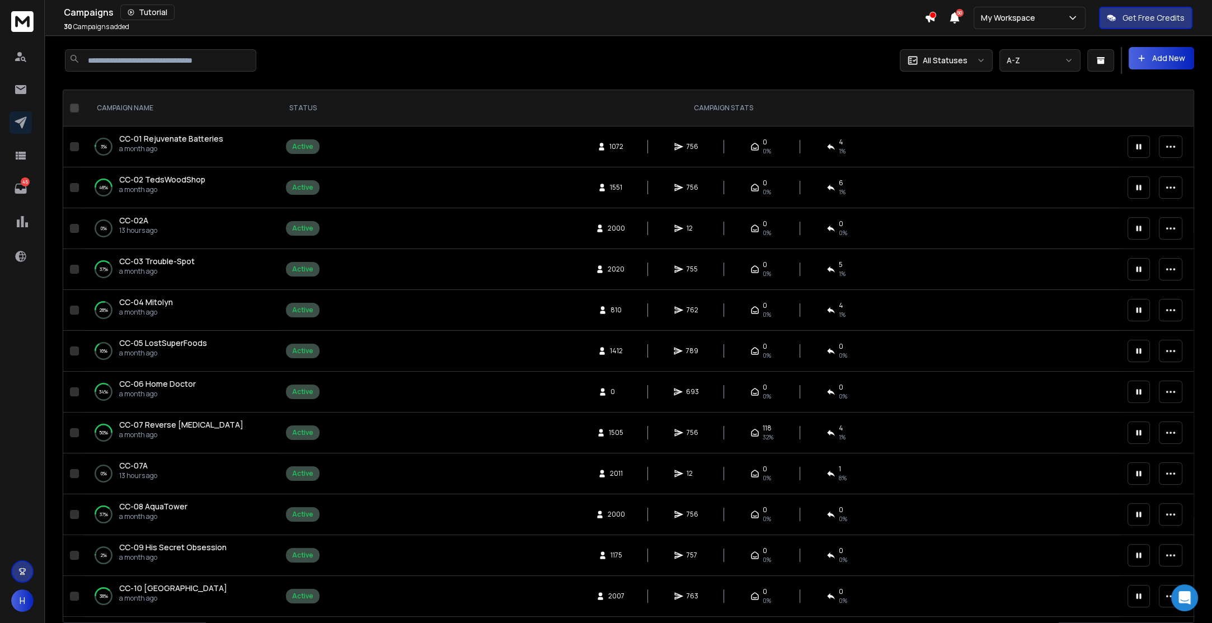
click at [173, 506] on span "CC-08 AquaTower" at bounding box center [153, 506] width 68 height 11
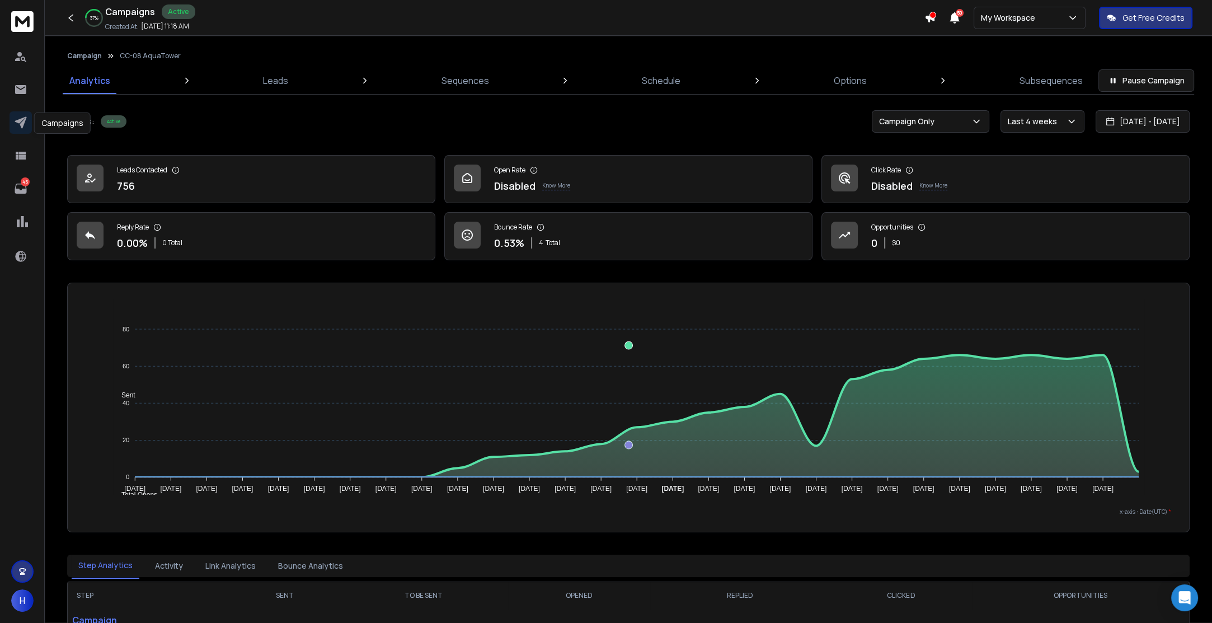
click at [15, 121] on icon at bounding box center [21, 123] width 12 height 12
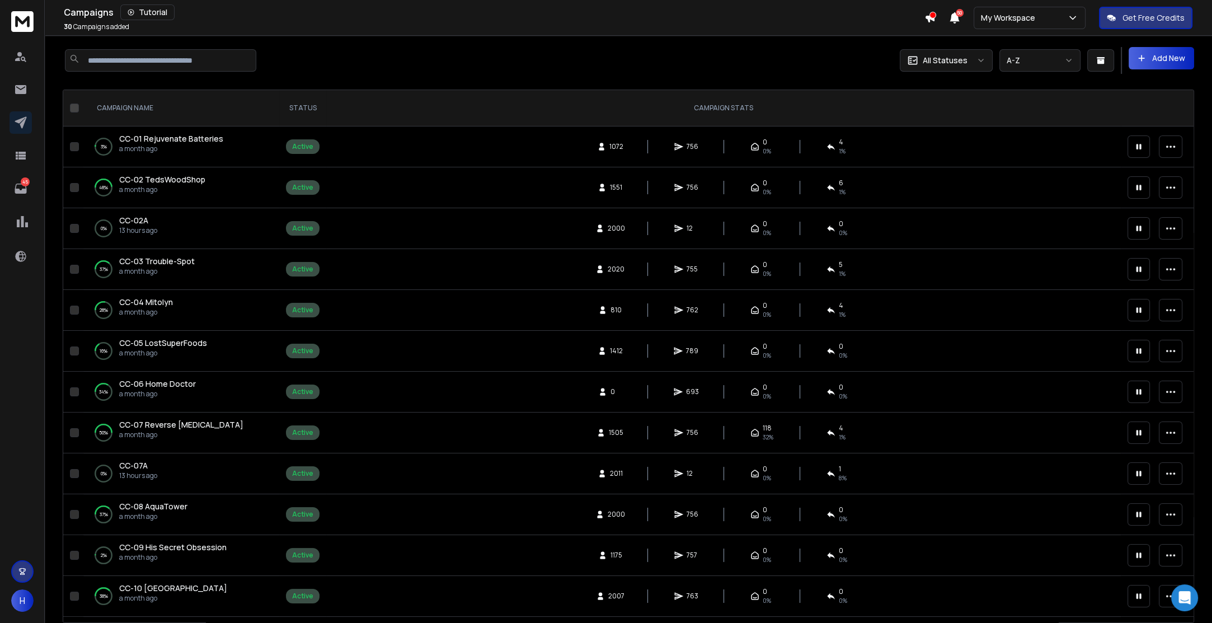
click at [169, 551] on link "CC-09 His Secret Obsession" at bounding box center [172, 547] width 107 height 11
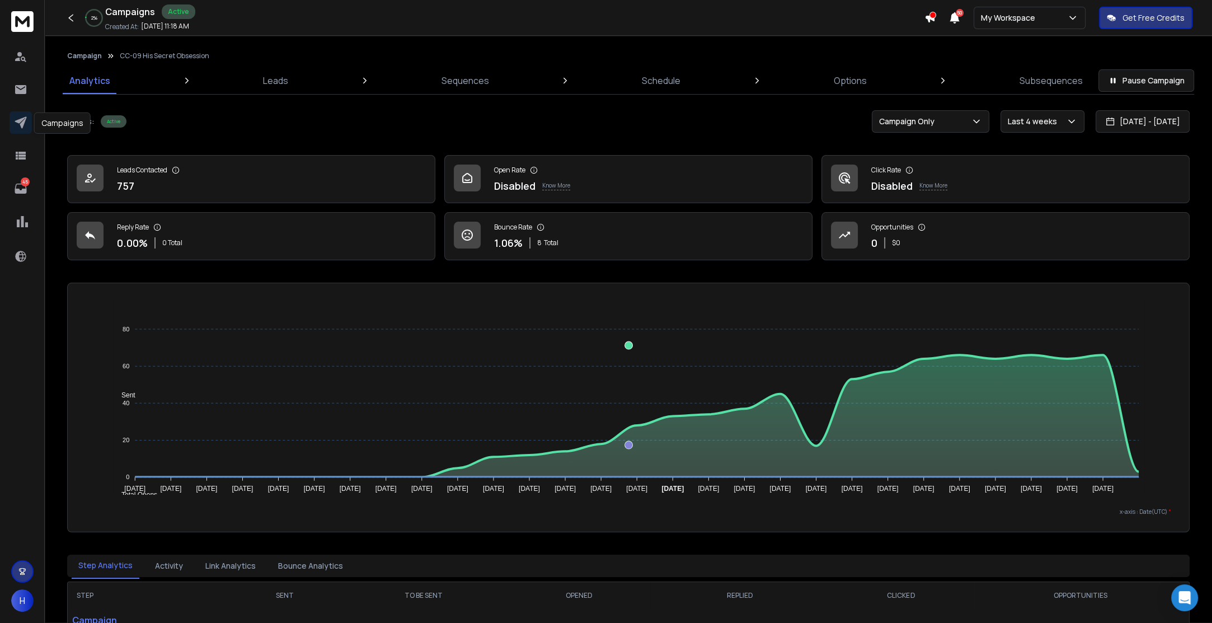
click at [22, 119] on icon at bounding box center [21, 123] width 12 height 12
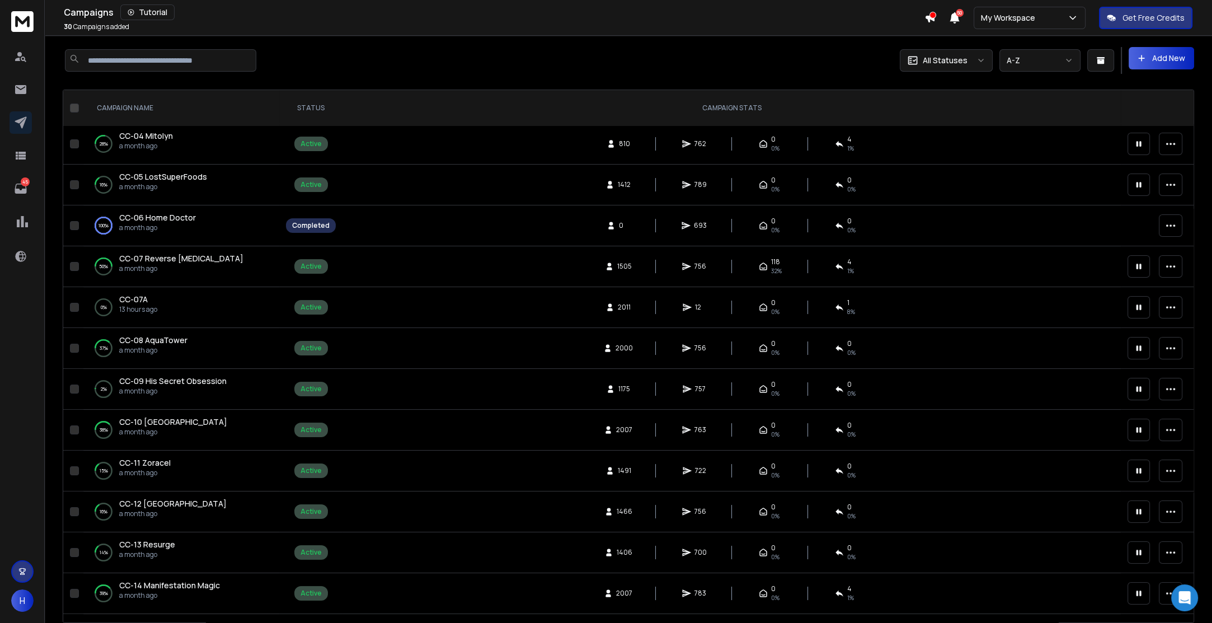
scroll to position [168, 0]
click at [157, 417] on span "CC-10 [GEOGRAPHIC_DATA]" at bounding box center [173, 420] width 108 height 11
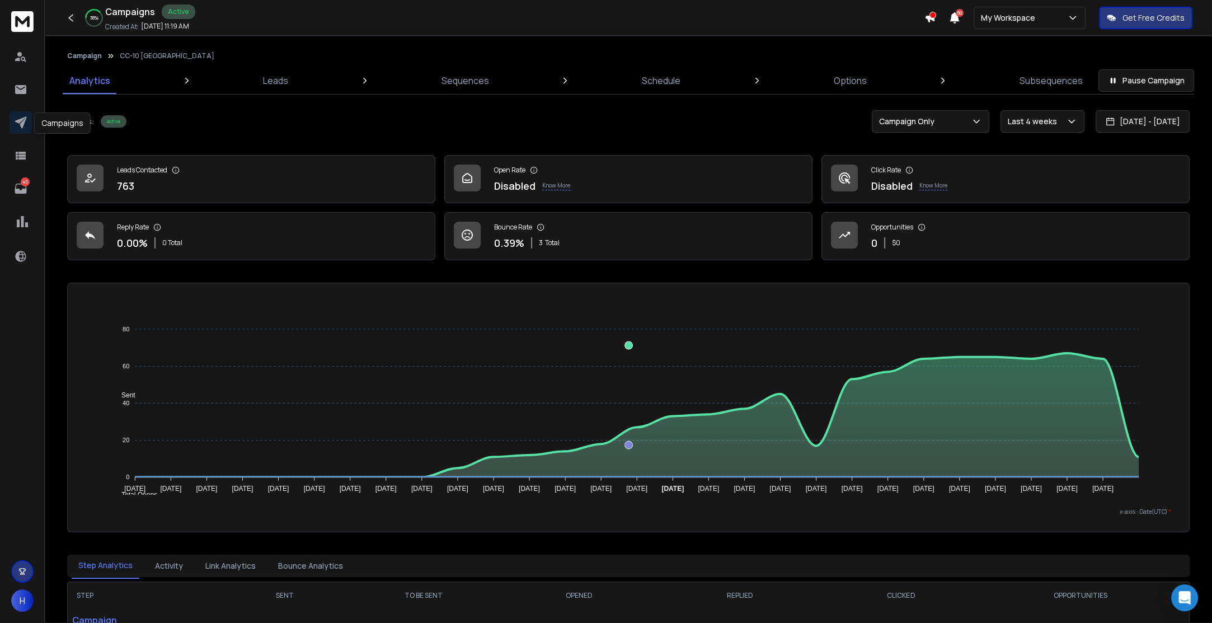
click at [21, 125] on icon at bounding box center [21, 123] width 12 height 12
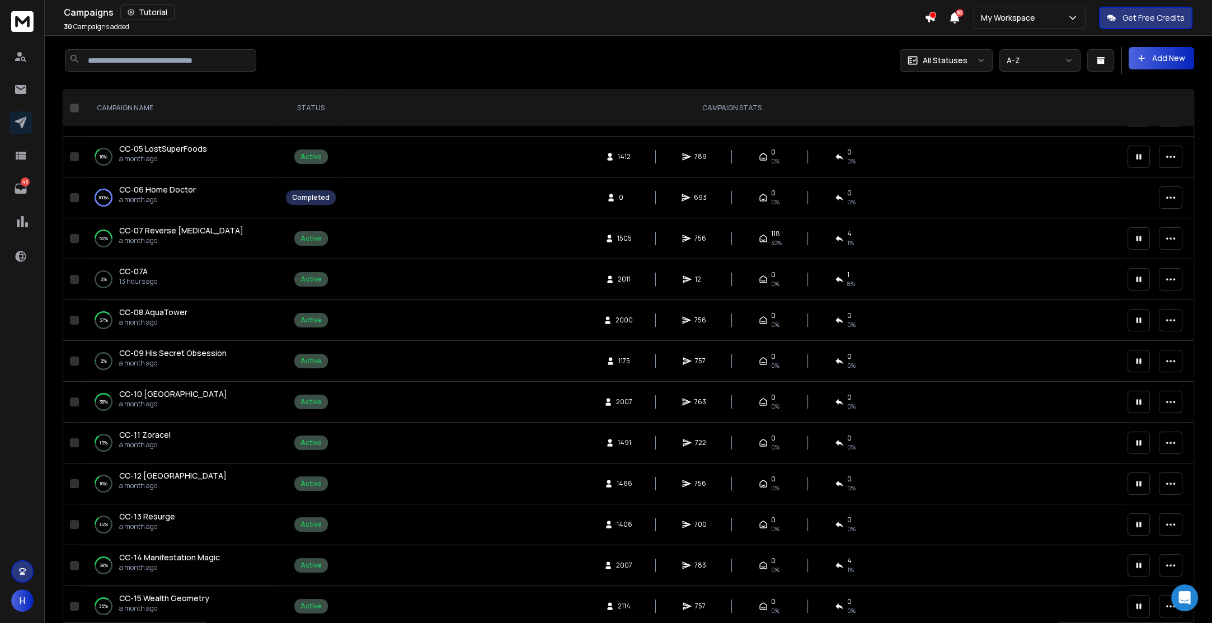
scroll to position [224, 0]
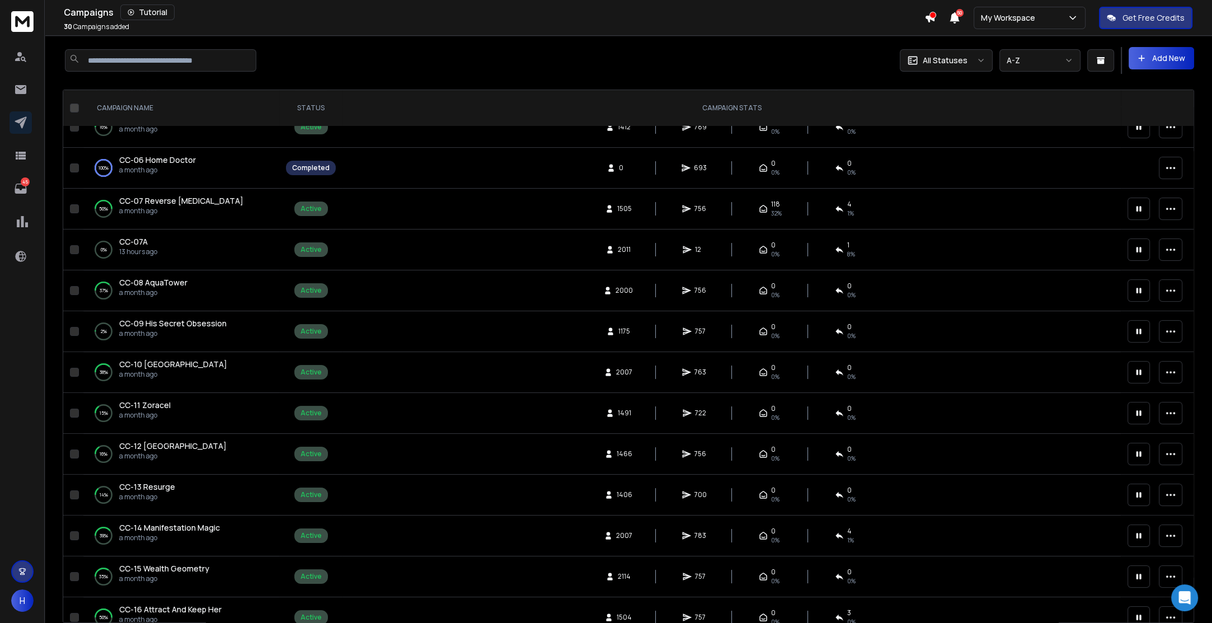
click at [152, 402] on span "CC-11 Zoracel" at bounding box center [144, 405] width 51 height 11
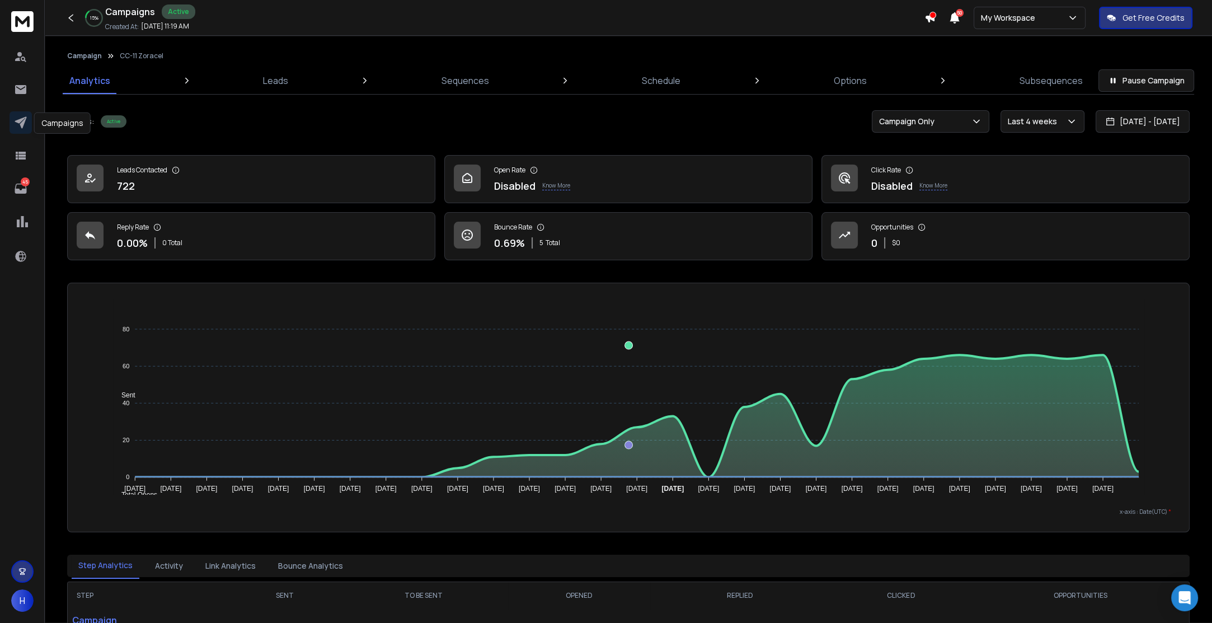
click at [21, 118] on icon at bounding box center [20, 122] width 13 height 13
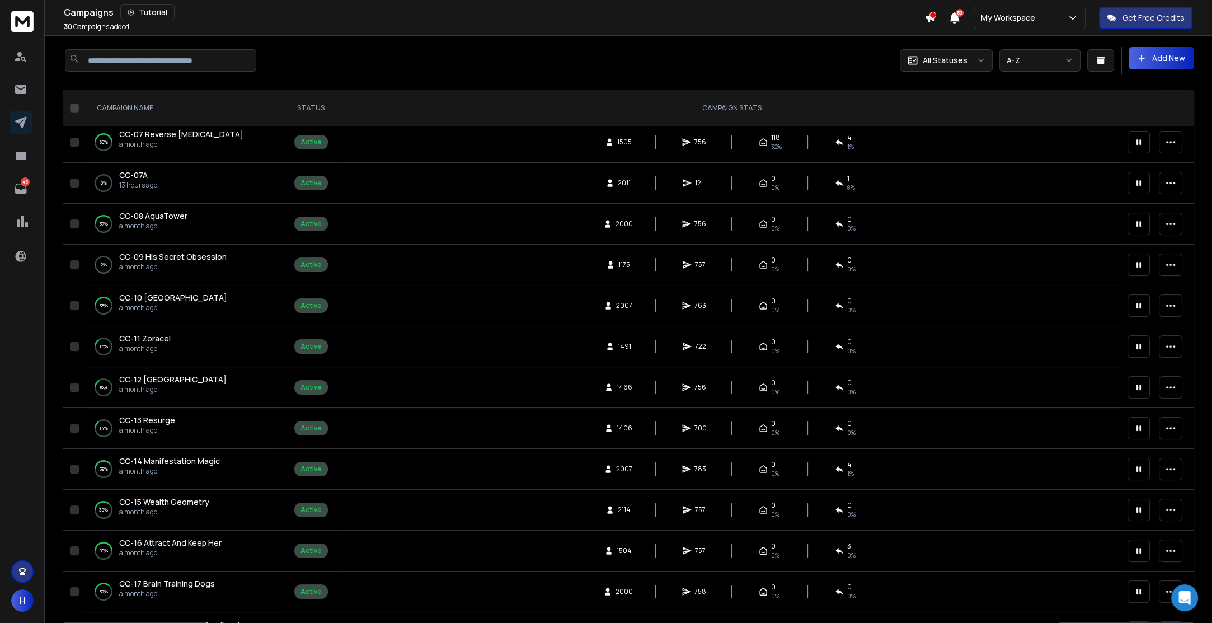
scroll to position [336, 0]
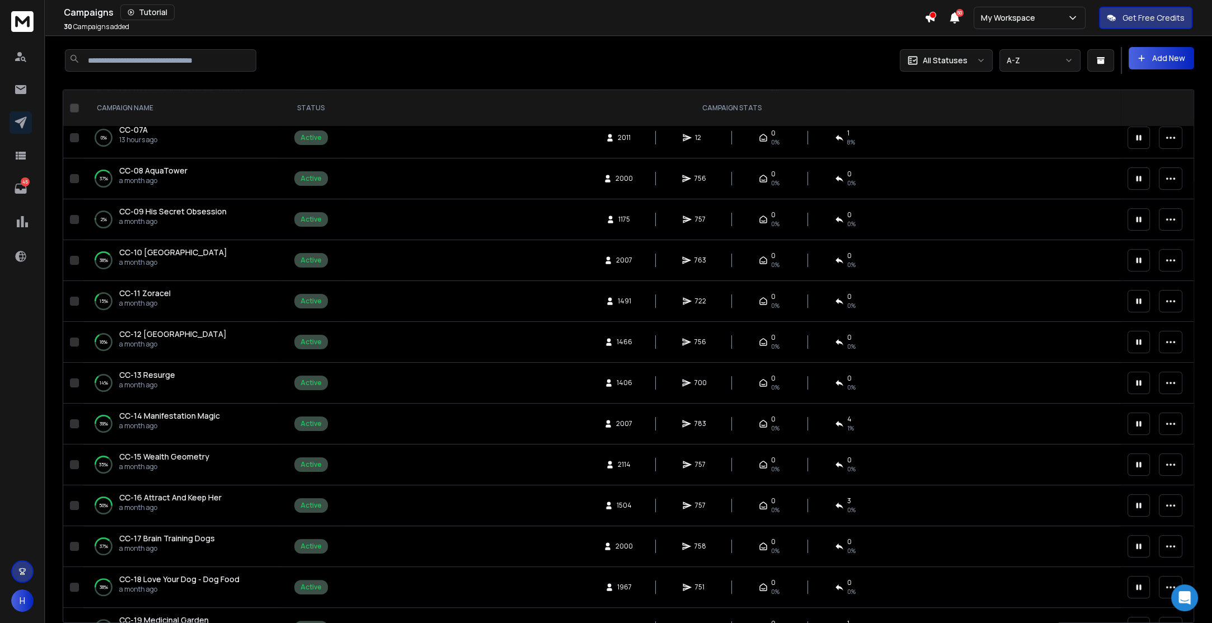
click at [173, 334] on span "CC-12 [GEOGRAPHIC_DATA]" at bounding box center [172, 334] width 107 height 11
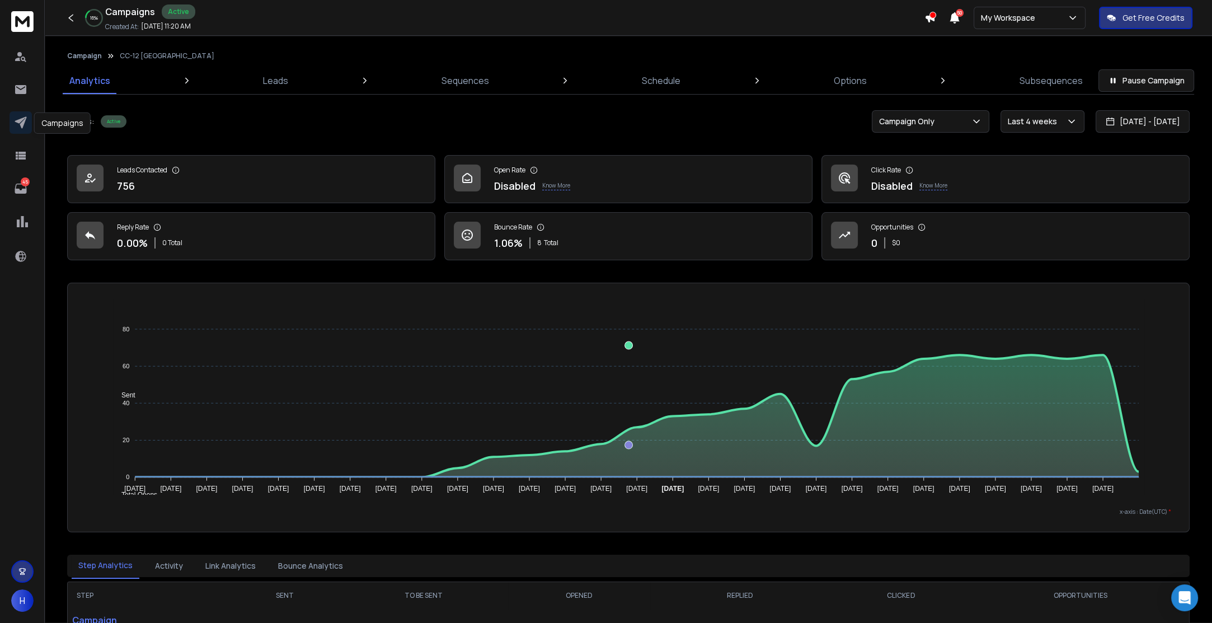
click at [21, 122] on icon at bounding box center [20, 122] width 13 height 13
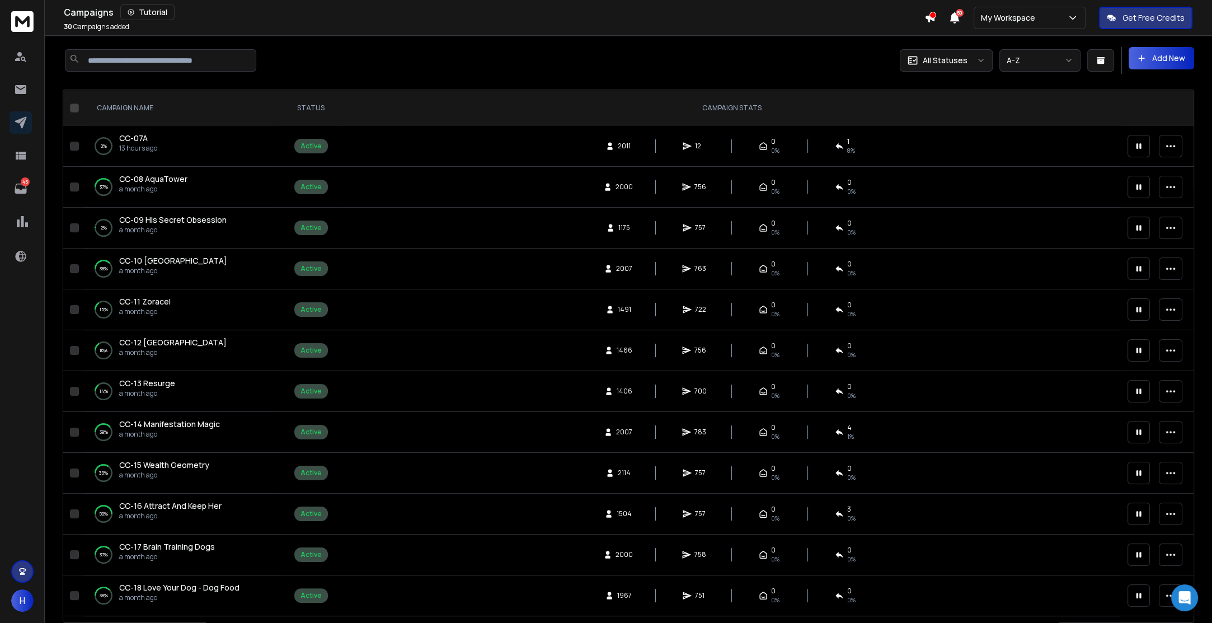
scroll to position [336, 0]
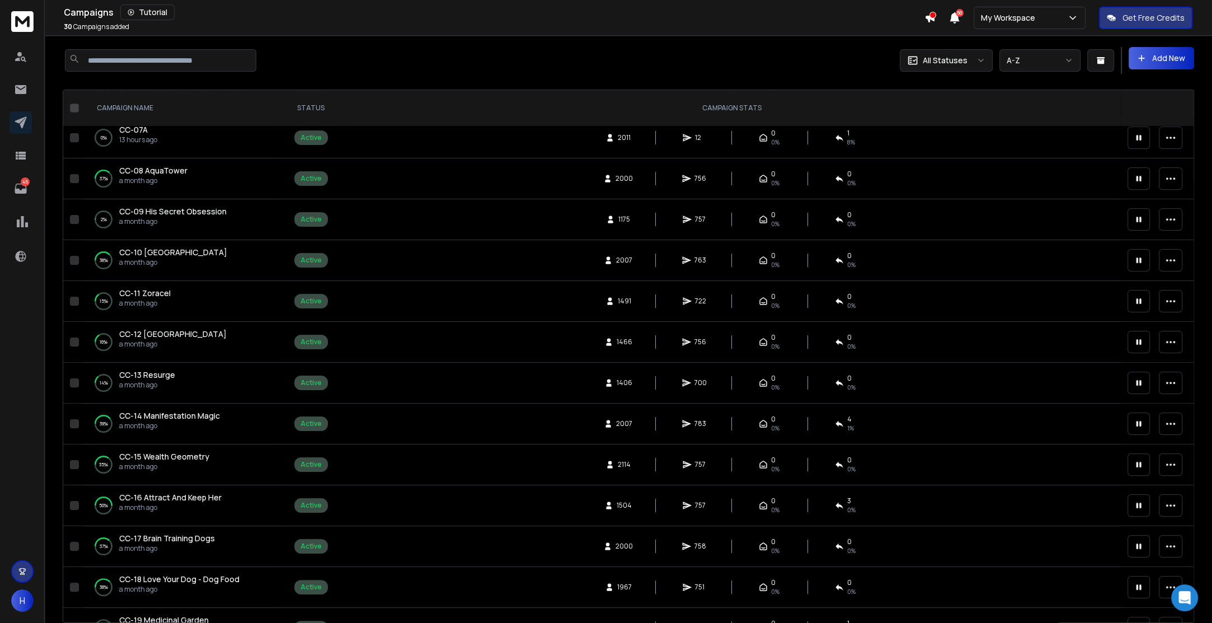
click at [172, 371] on span "CC-13 Resurge" at bounding box center [147, 374] width 56 height 11
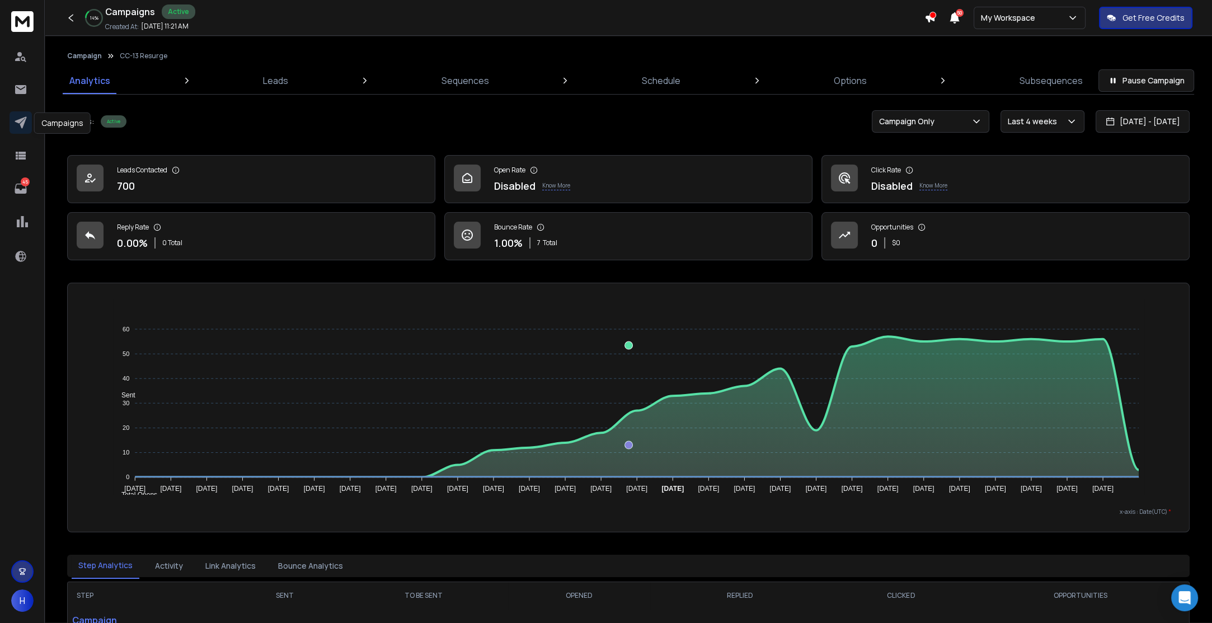
click at [20, 121] on icon at bounding box center [21, 123] width 12 height 12
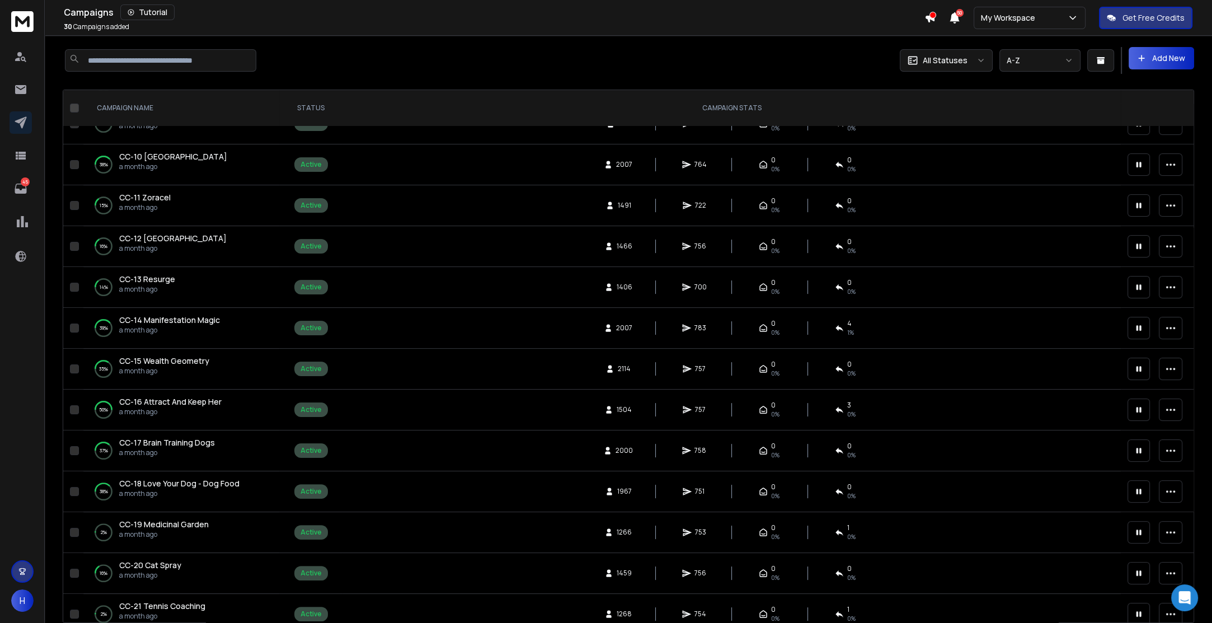
scroll to position [504, 0]
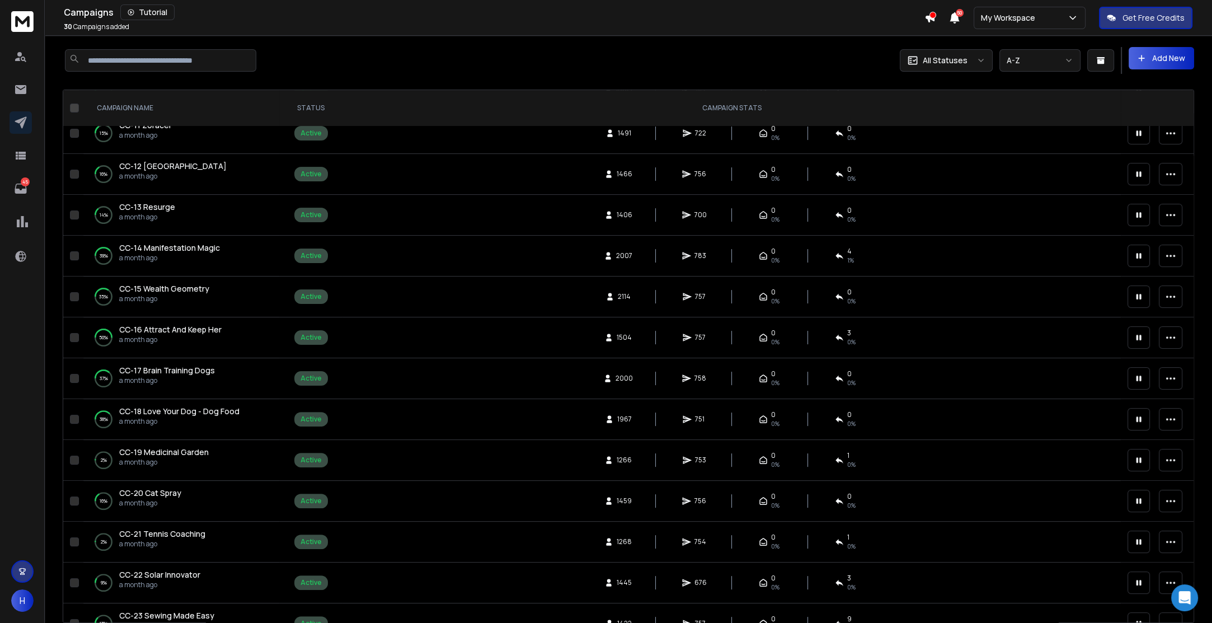
click at [166, 245] on span "CC-14 Manifestation Magic" at bounding box center [169, 247] width 101 height 11
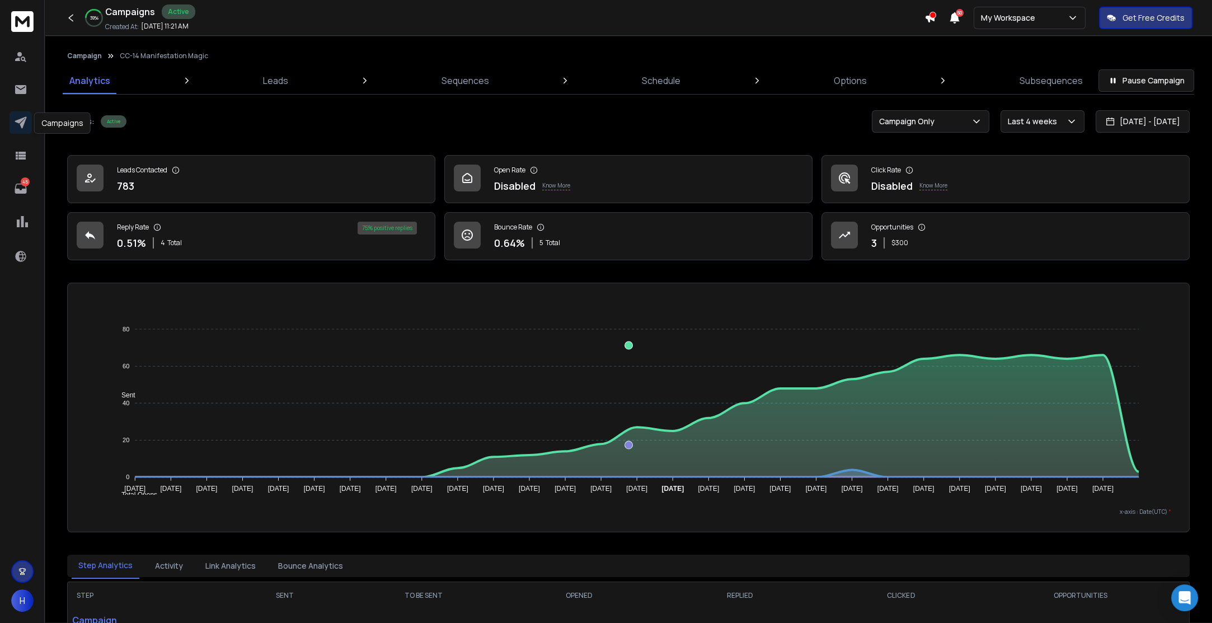
click at [18, 123] on icon at bounding box center [21, 123] width 12 height 12
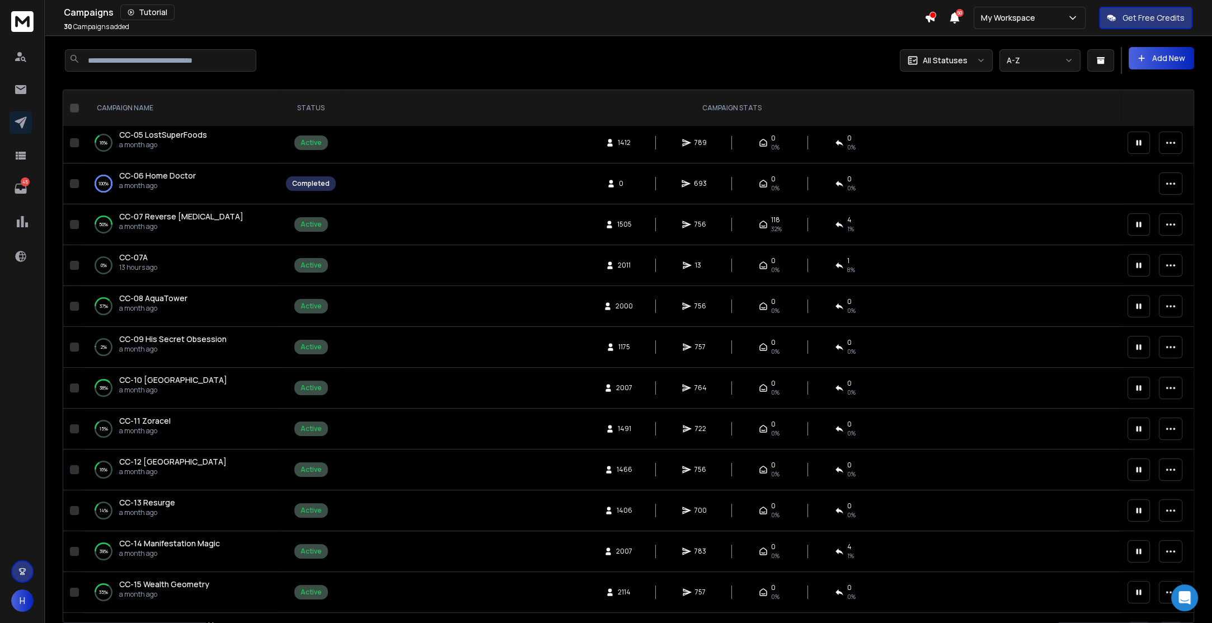
scroll to position [336, 0]
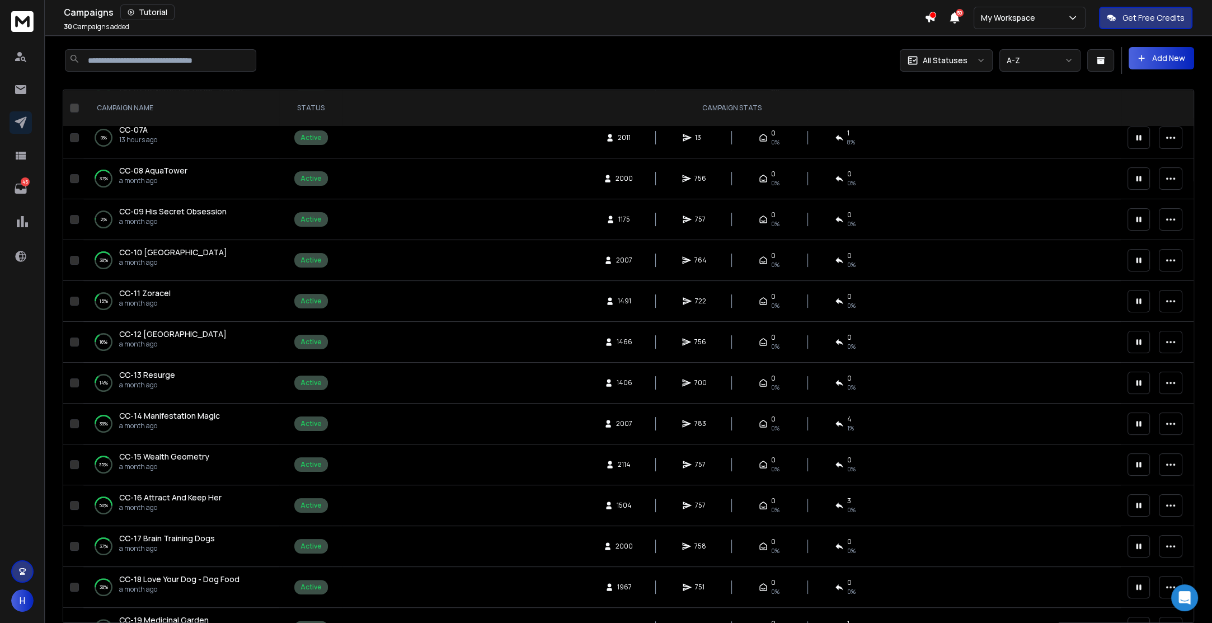
click at [146, 454] on span "CC-15 Wealth Geometry" at bounding box center [164, 456] width 90 height 11
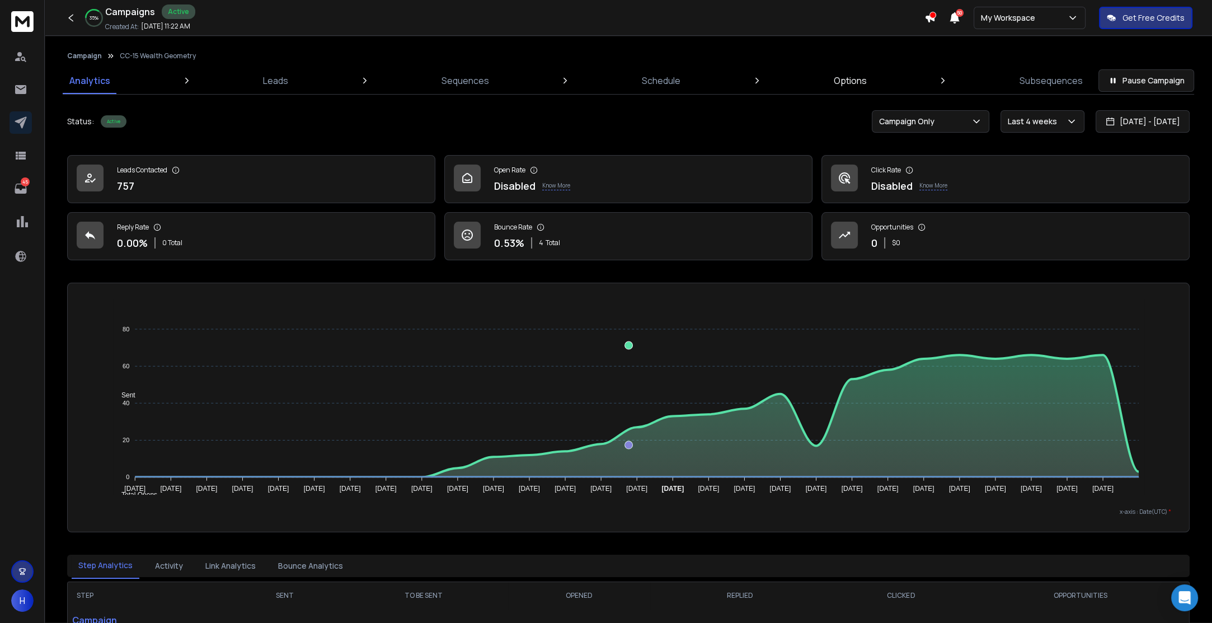
click at [850, 79] on p "Options" at bounding box center [850, 80] width 33 height 13
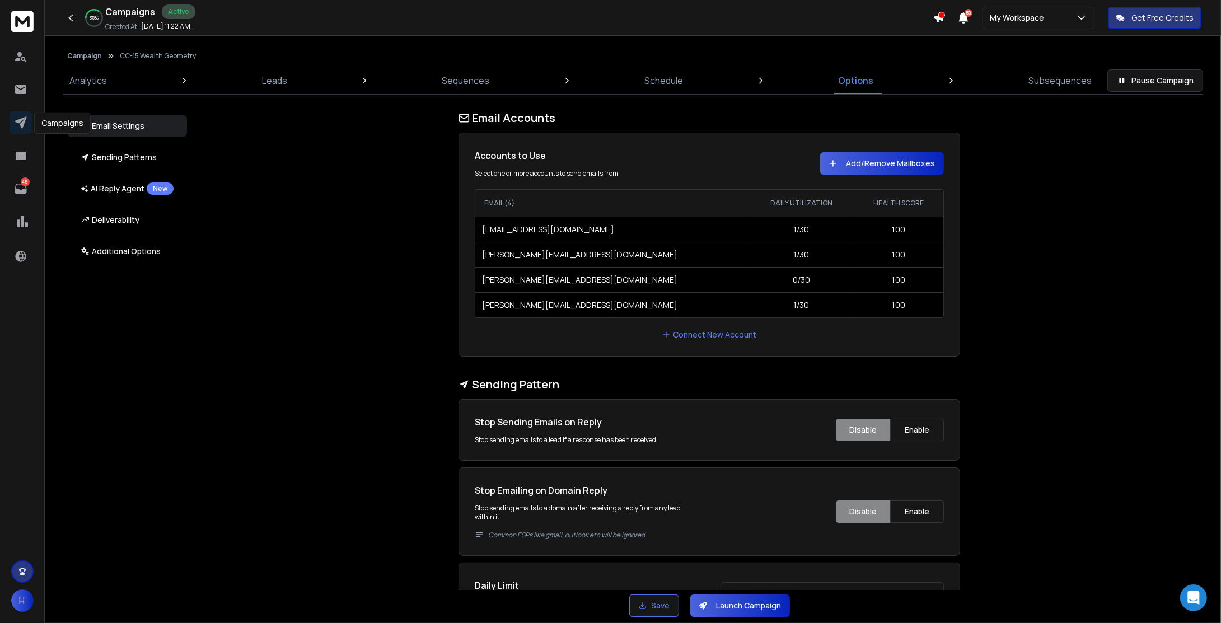
click at [16, 123] on icon at bounding box center [20, 122] width 13 height 13
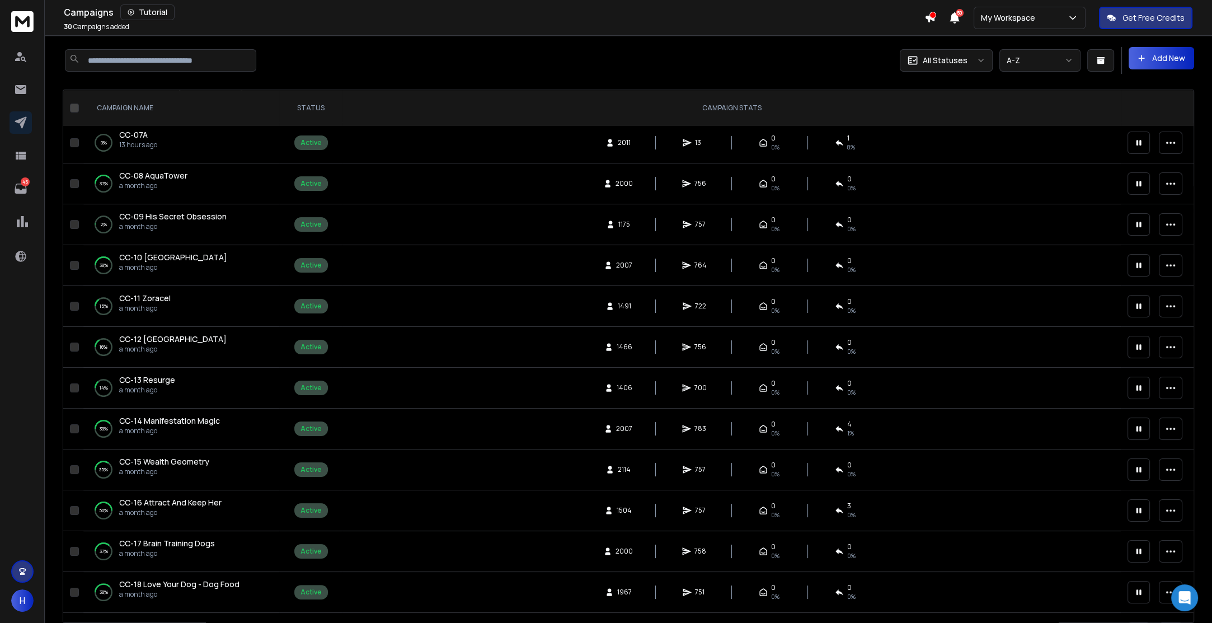
scroll to position [336, 0]
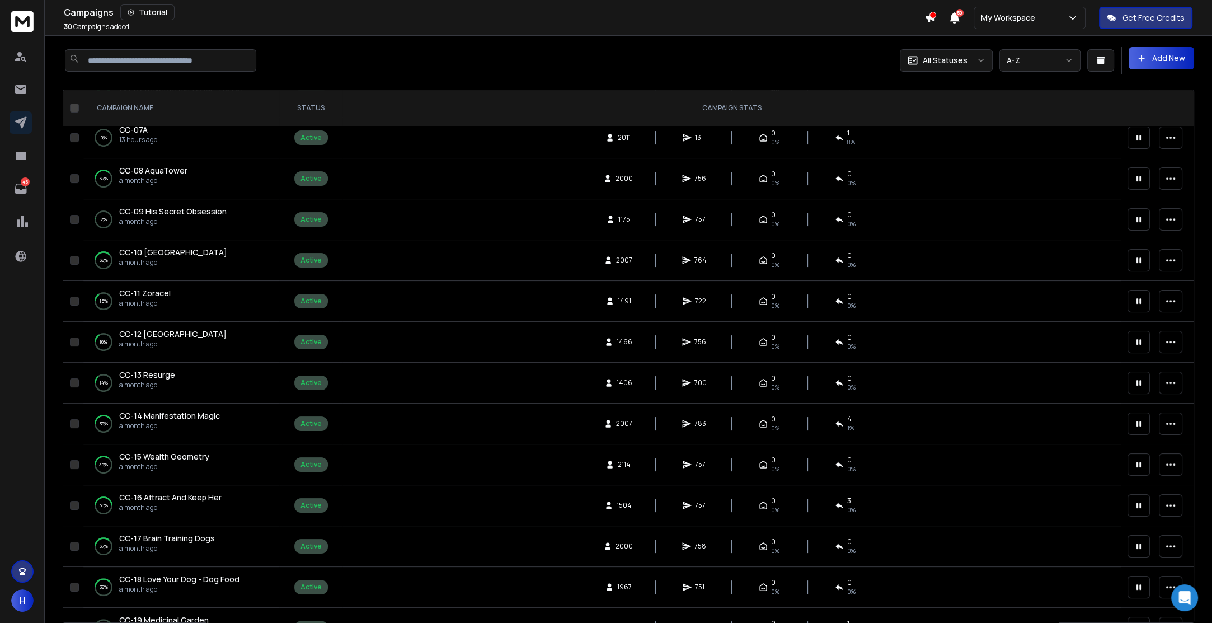
click at [168, 498] on span "CC-16 Attract And Keep Her" at bounding box center [170, 497] width 102 height 11
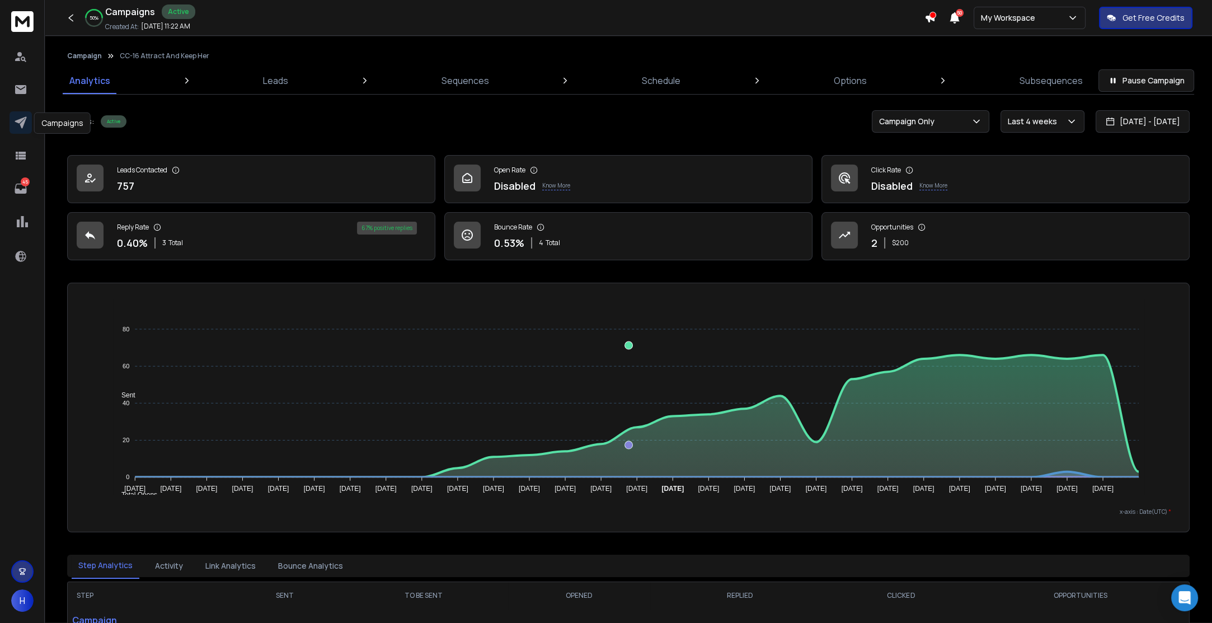
click at [22, 123] on icon at bounding box center [21, 123] width 12 height 12
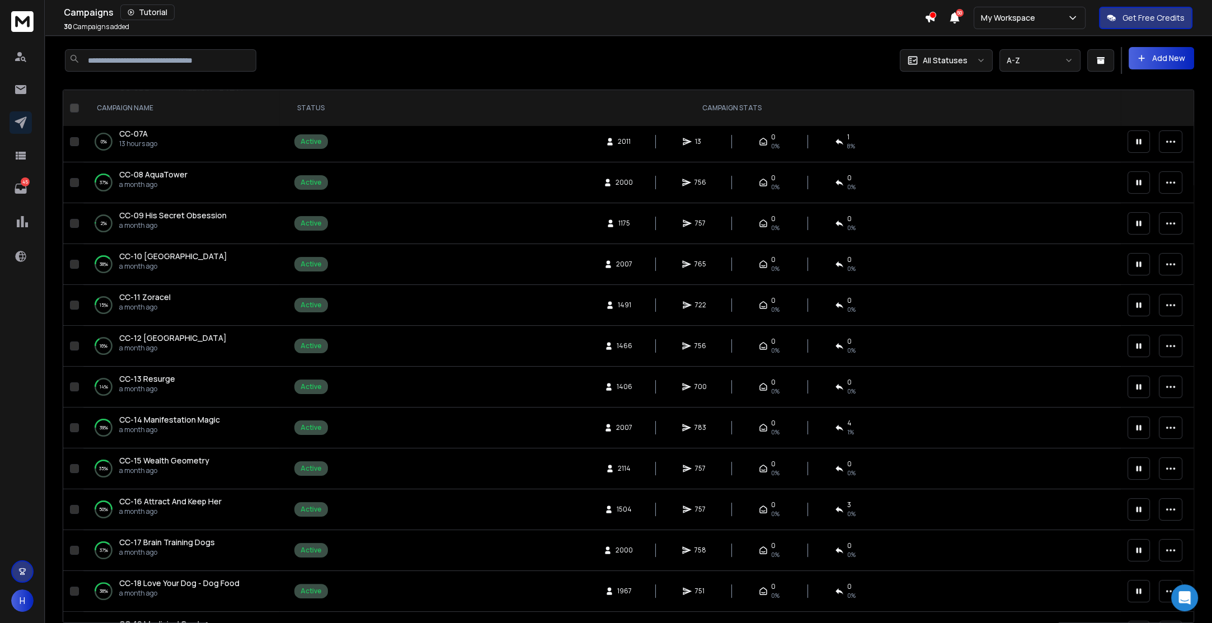
scroll to position [336, 0]
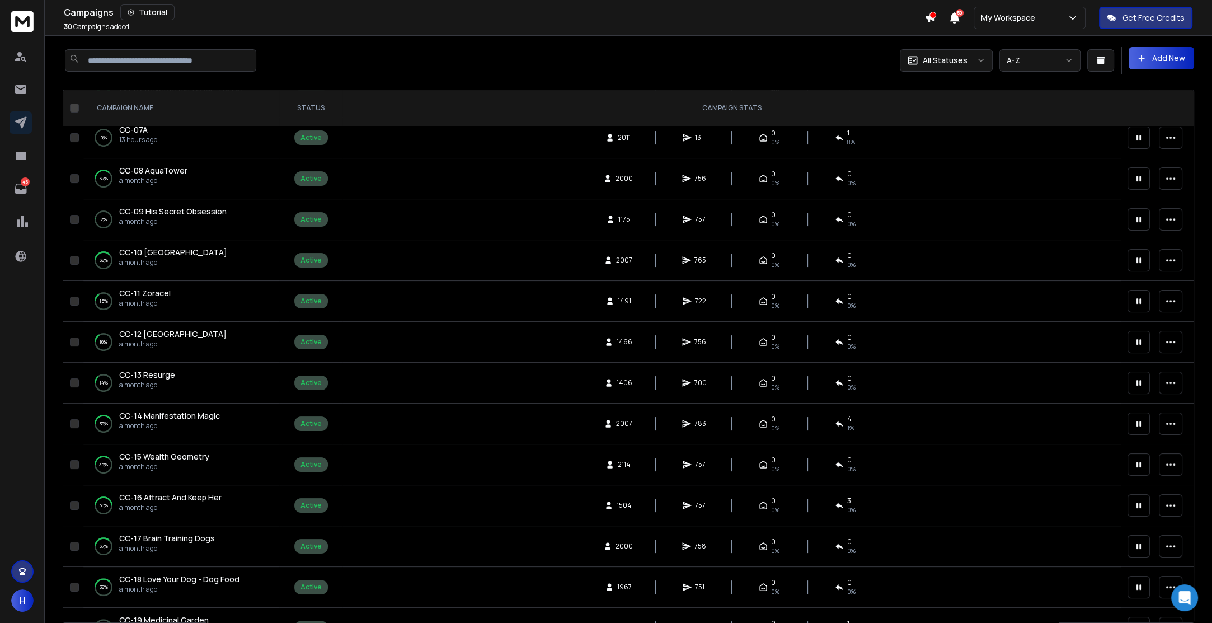
click at [153, 534] on span "CC-17 Brain Training Dogs" at bounding box center [167, 538] width 96 height 11
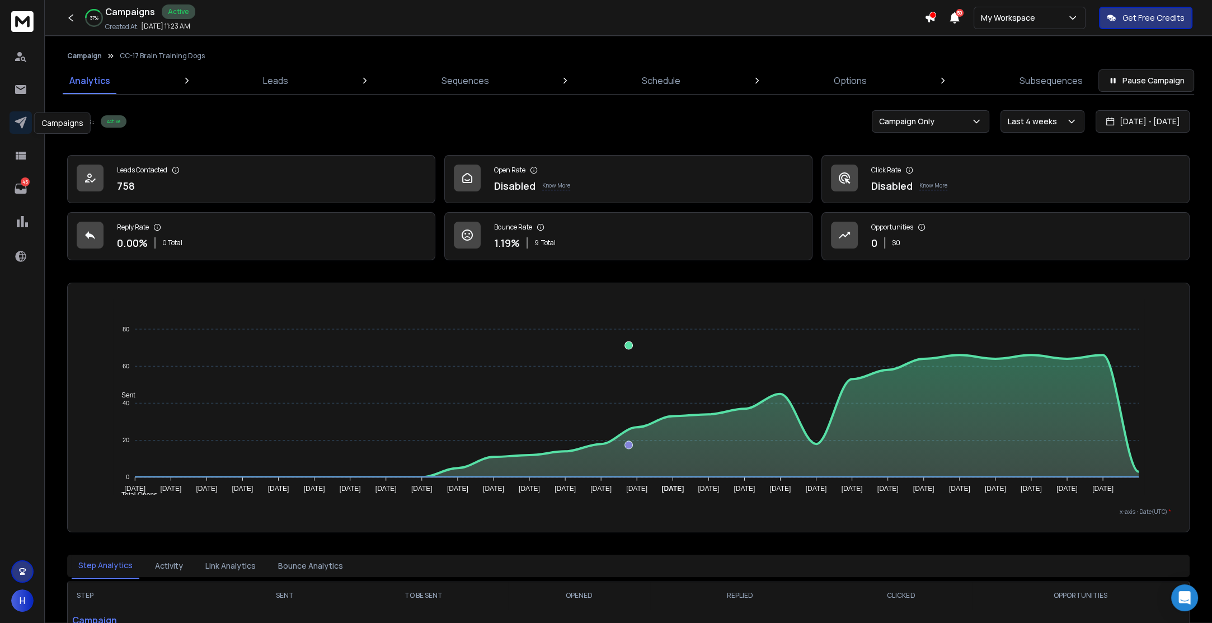
click at [23, 124] on icon at bounding box center [21, 123] width 12 height 12
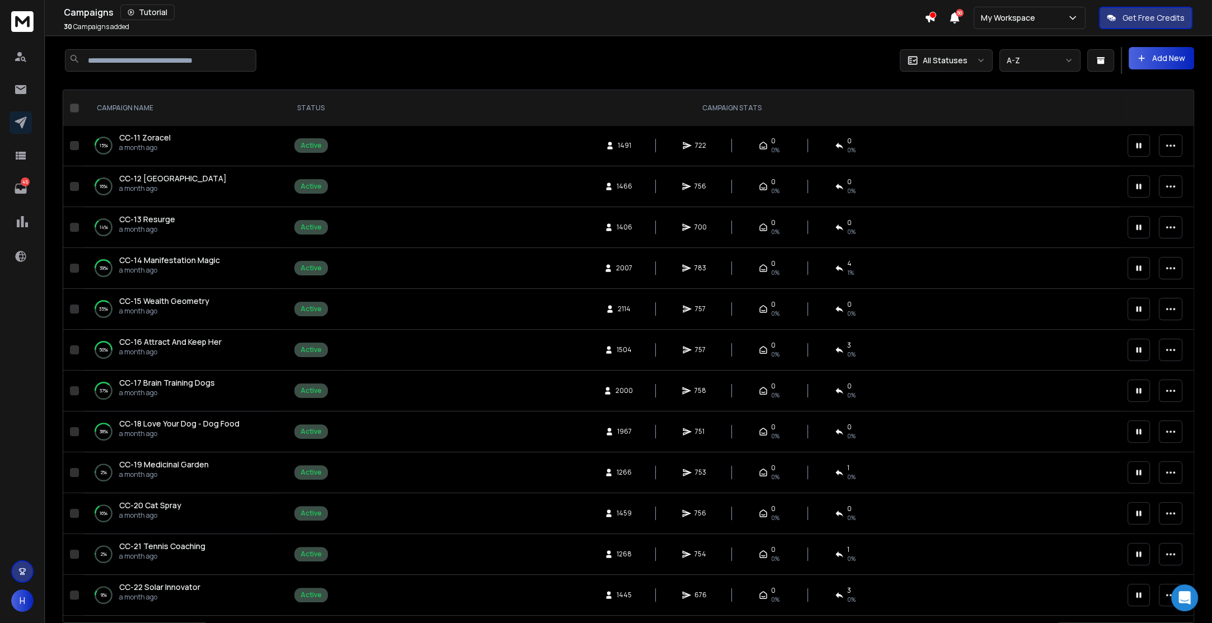
scroll to position [504, 0]
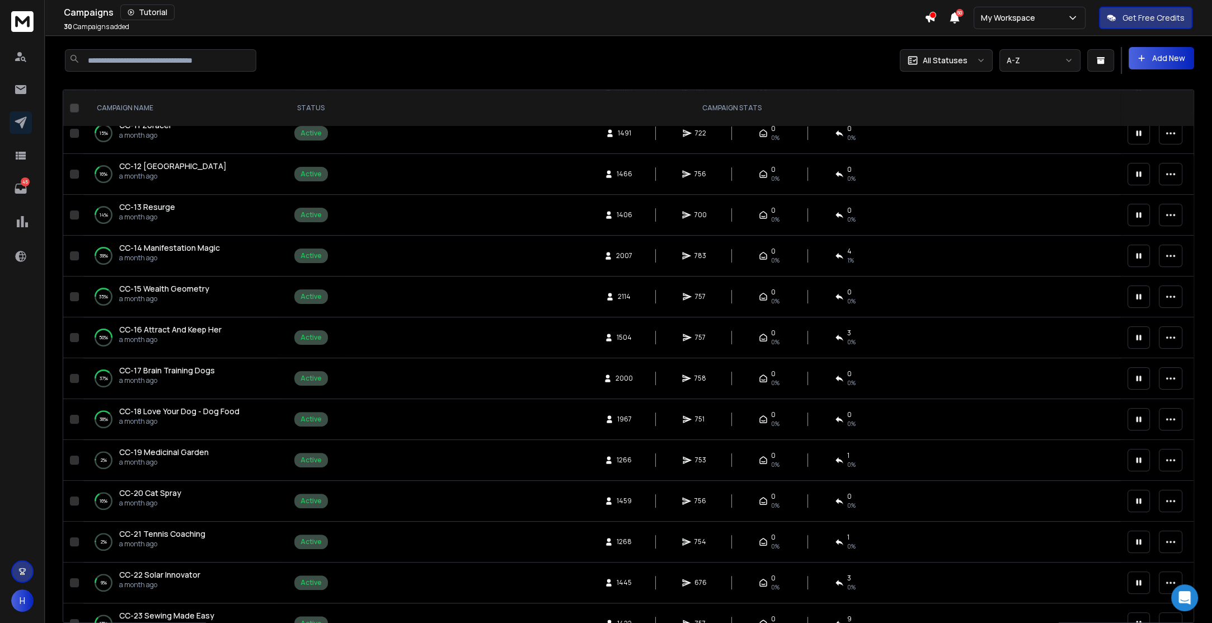
click at [145, 412] on span "CC-18 Love Your Dog - Dog Food" at bounding box center [179, 411] width 120 height 11
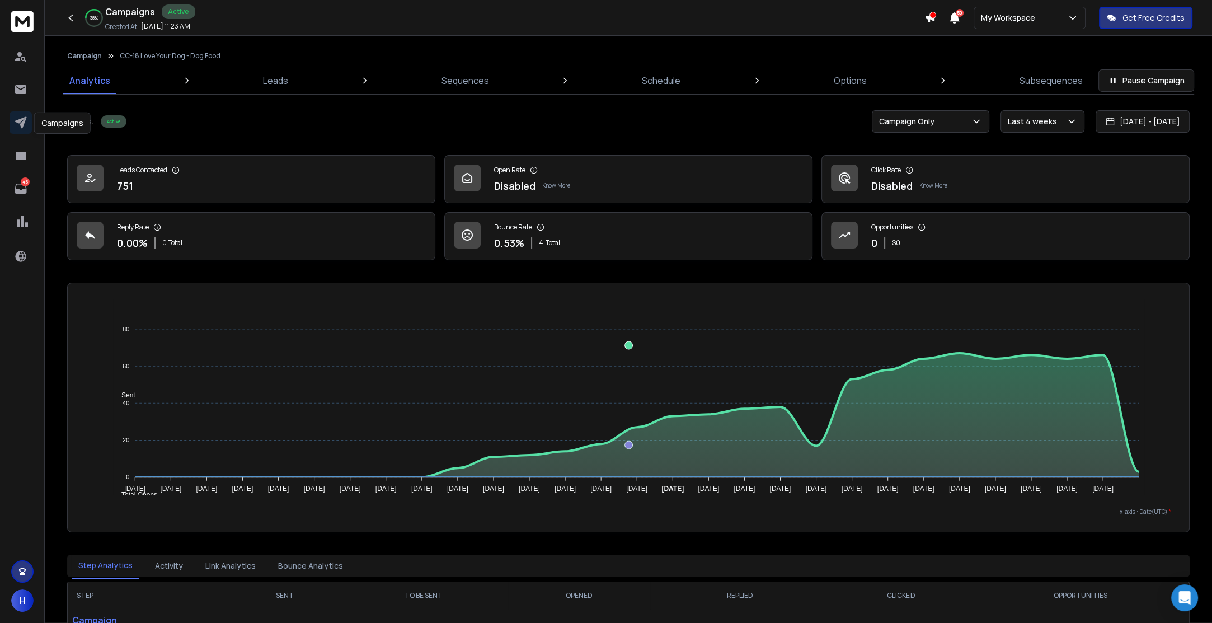
click at [17, 124] on icon at bounding box center [20, 122] width 13 height 13
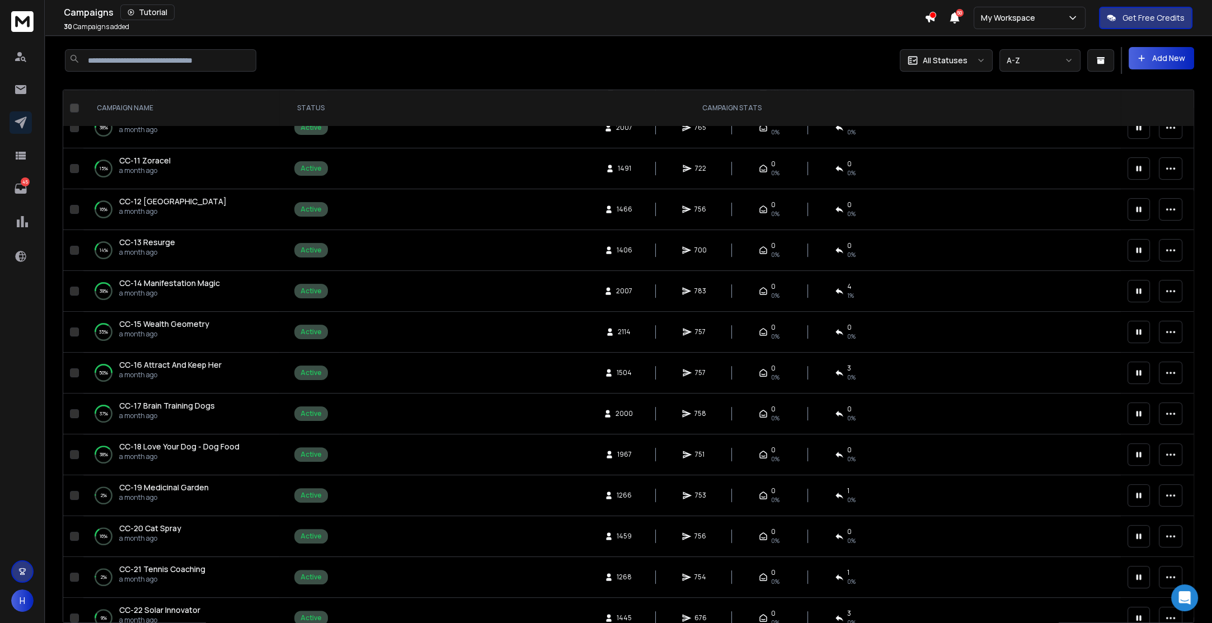
scroll to position [504, 0]
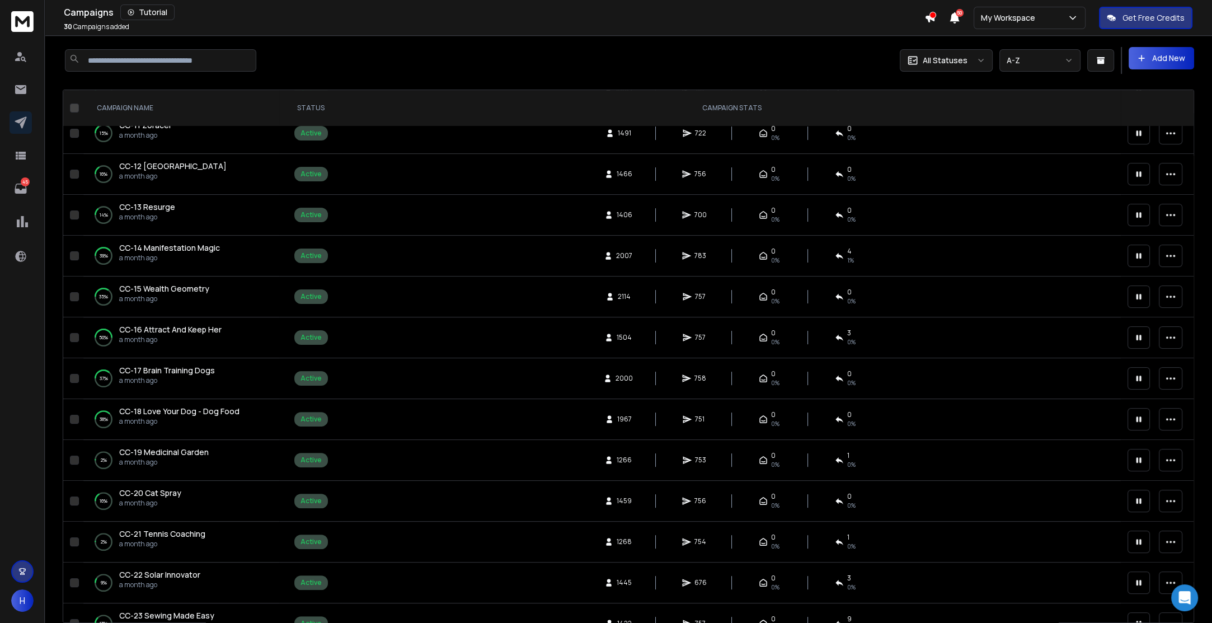
click at [147, 447] on span "CC-19 Medicinal Garden" at bounding box center [164, 452] width 90 height 11
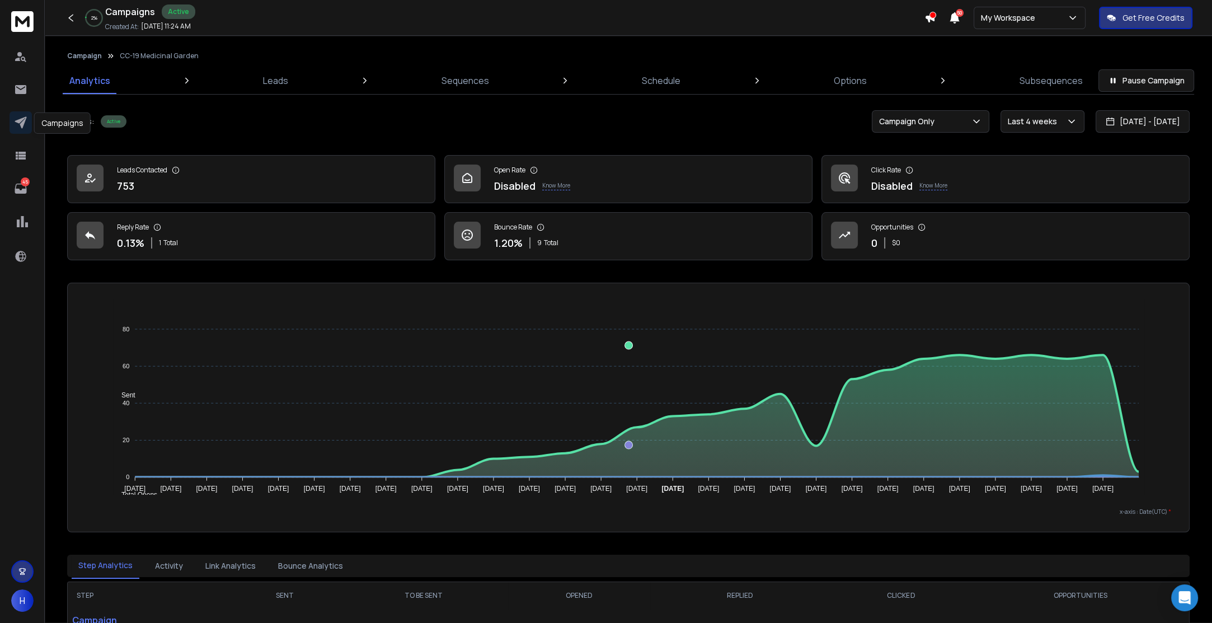
click at [20, 123] on icon at bounding box center [20, 122] width 13 height 13
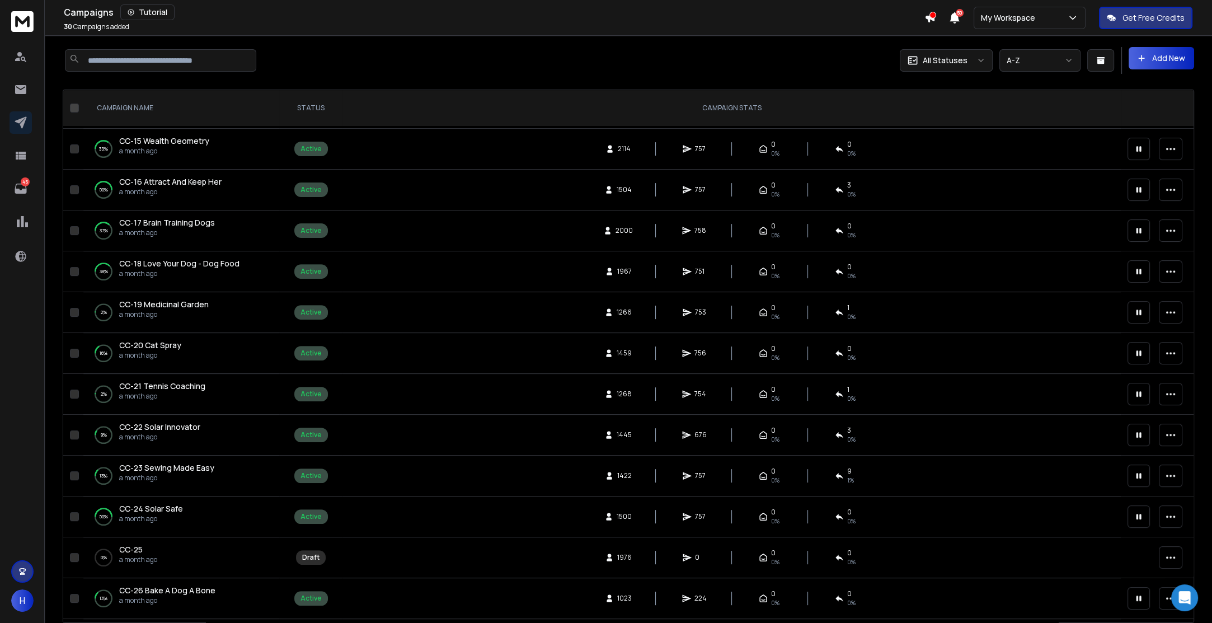
scroll to position [672, 0]
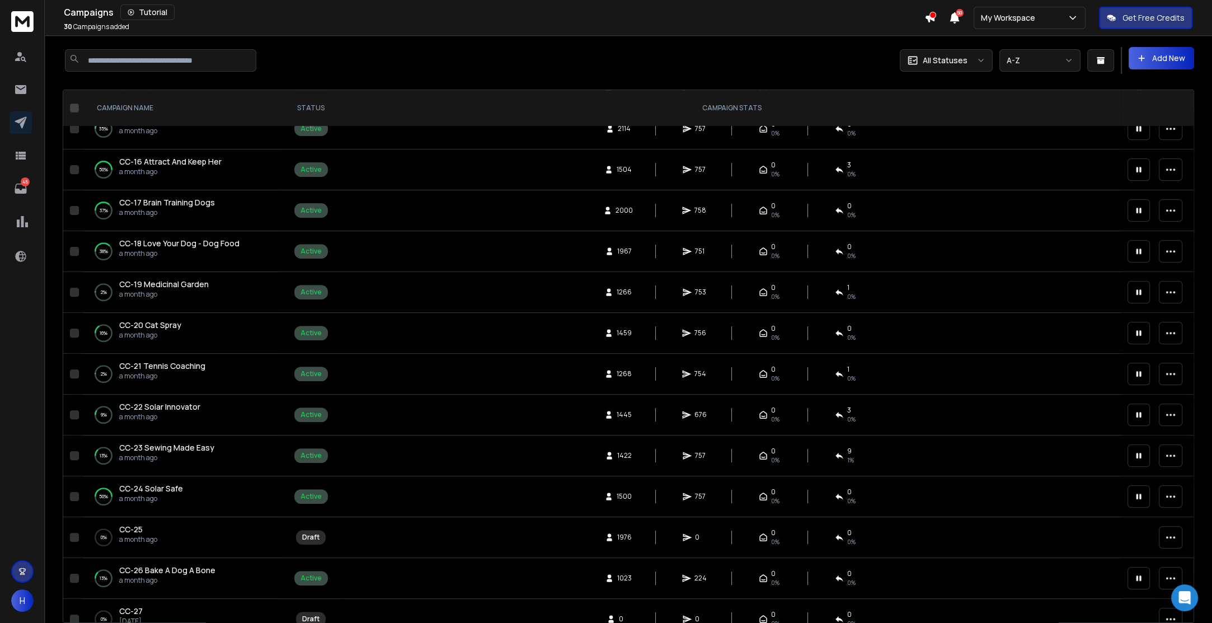
click at [168, 331] on p "a month ago" at bounding box center [150, 335] width 62 height 9
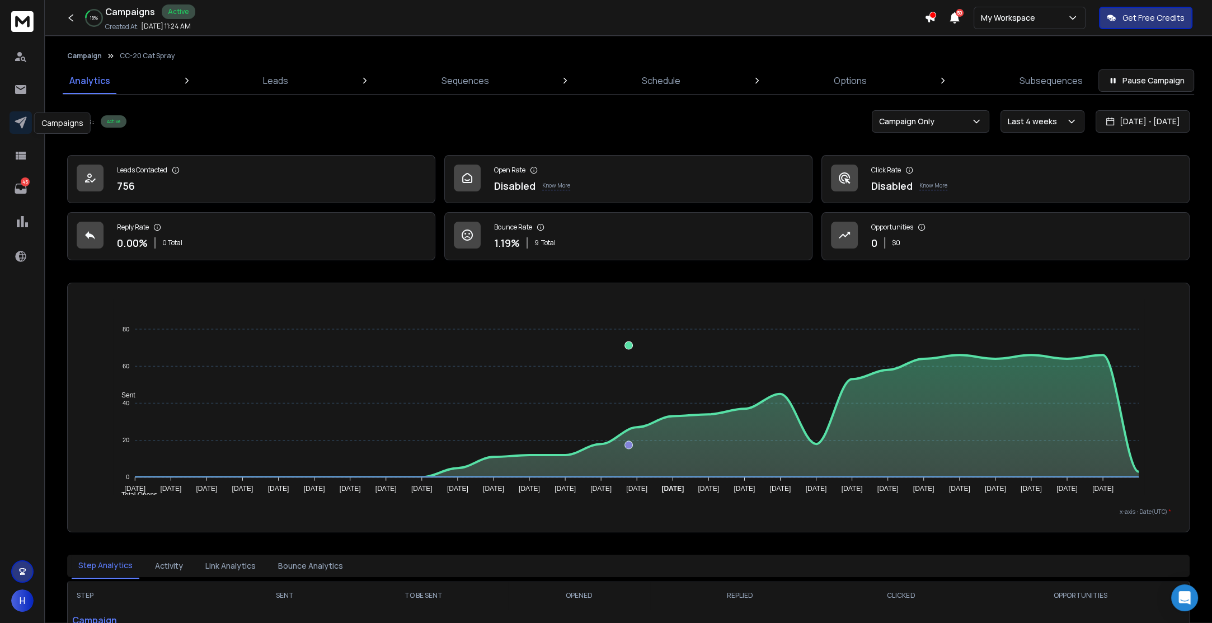
click at [18, 123] on icon at bounding box center [21, 123] width 12 height 12
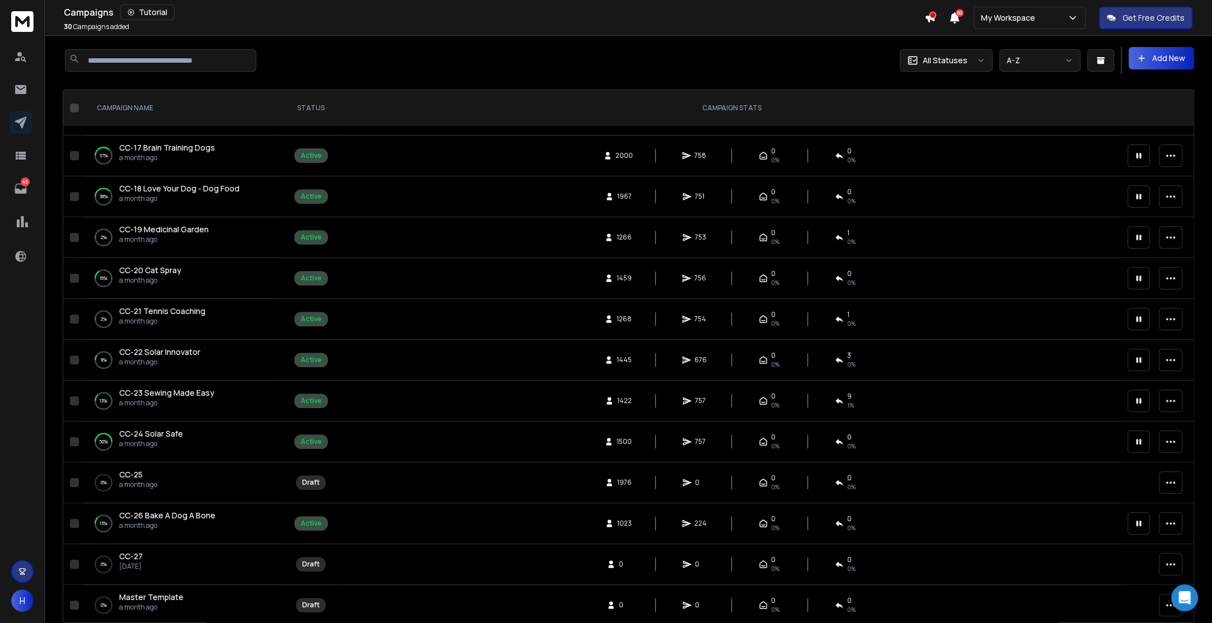
scroll to position [728, 0]
click at [162, 306] on span "CC-21 Tennis Coaching" at bounding box center [162, 309] width 86 height 11
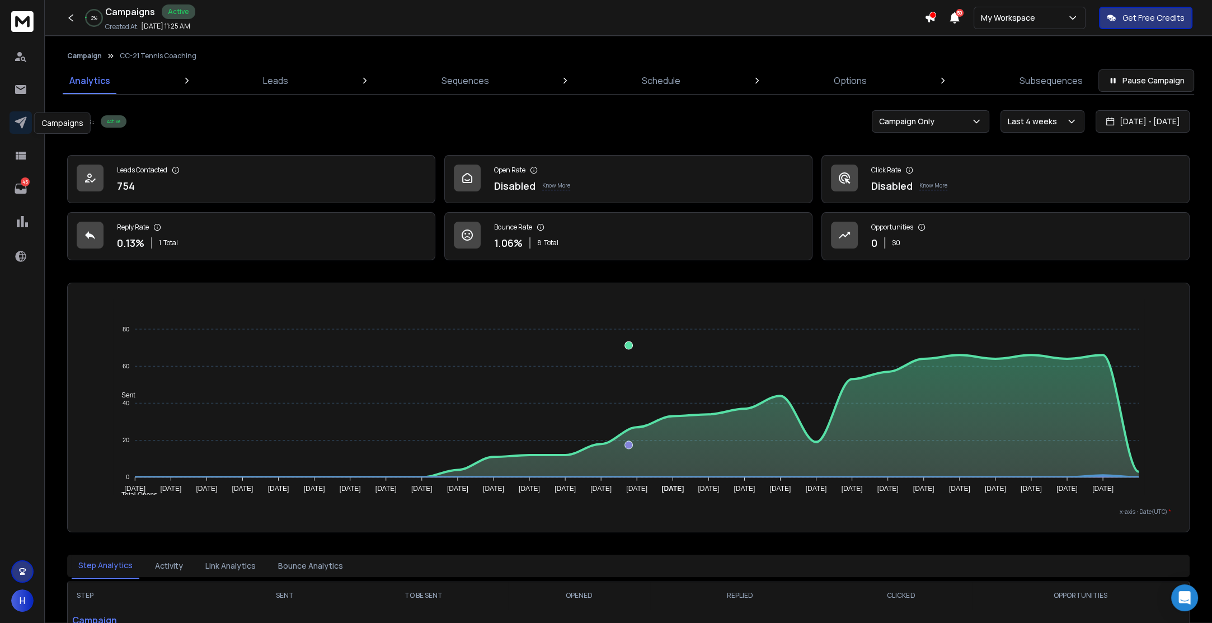
click at [16, 114] on link at bounding box center [21, 122] width 22 height 22
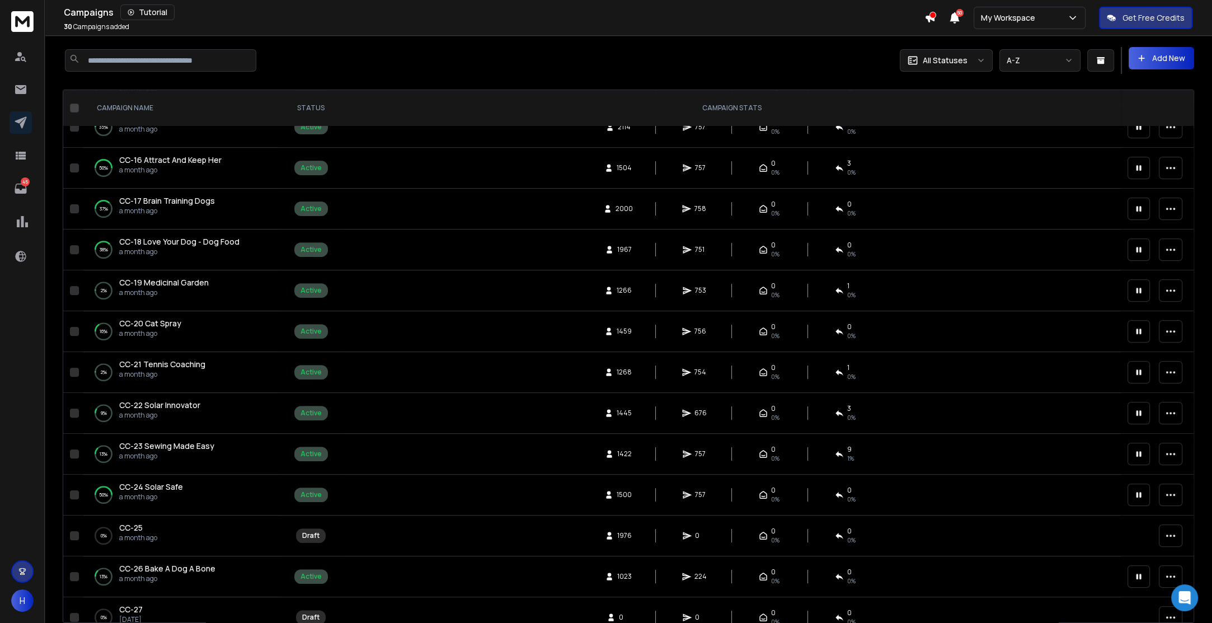
scroll to position [735, 0]
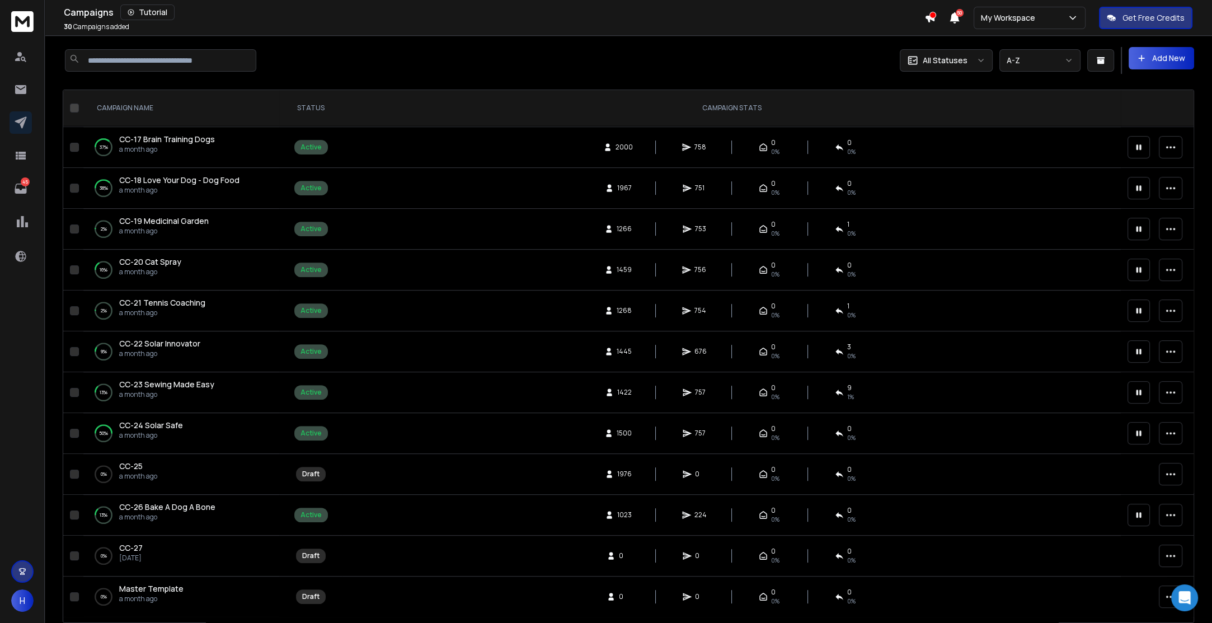
click at [156, 344] on span "CC-22 Solar Innovator" at bounding box center [159, 343] width 81 height 11
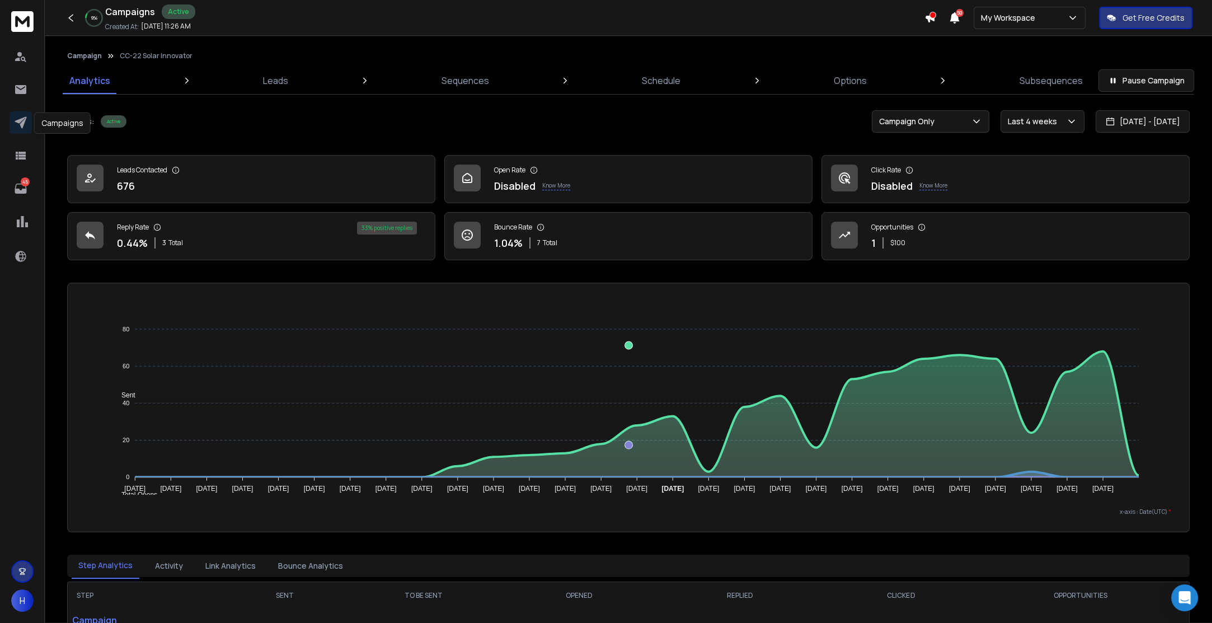
click at [18, 124] on icon at bounding box center [20, 122] width 13 height 13
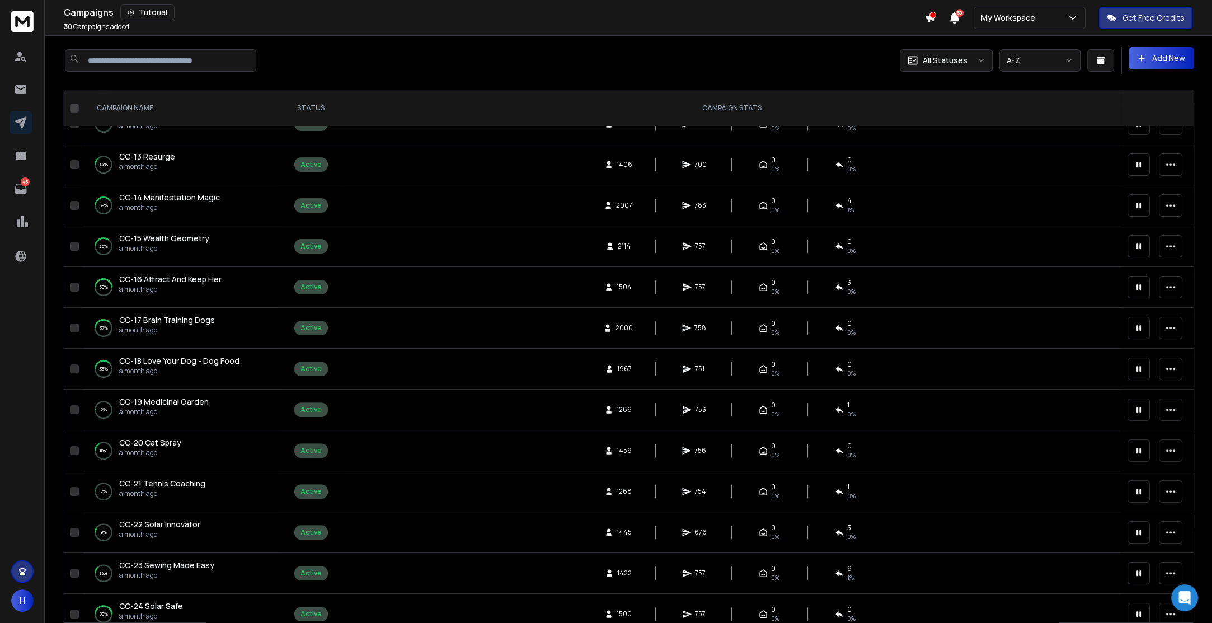
scroll to position [735, 0]
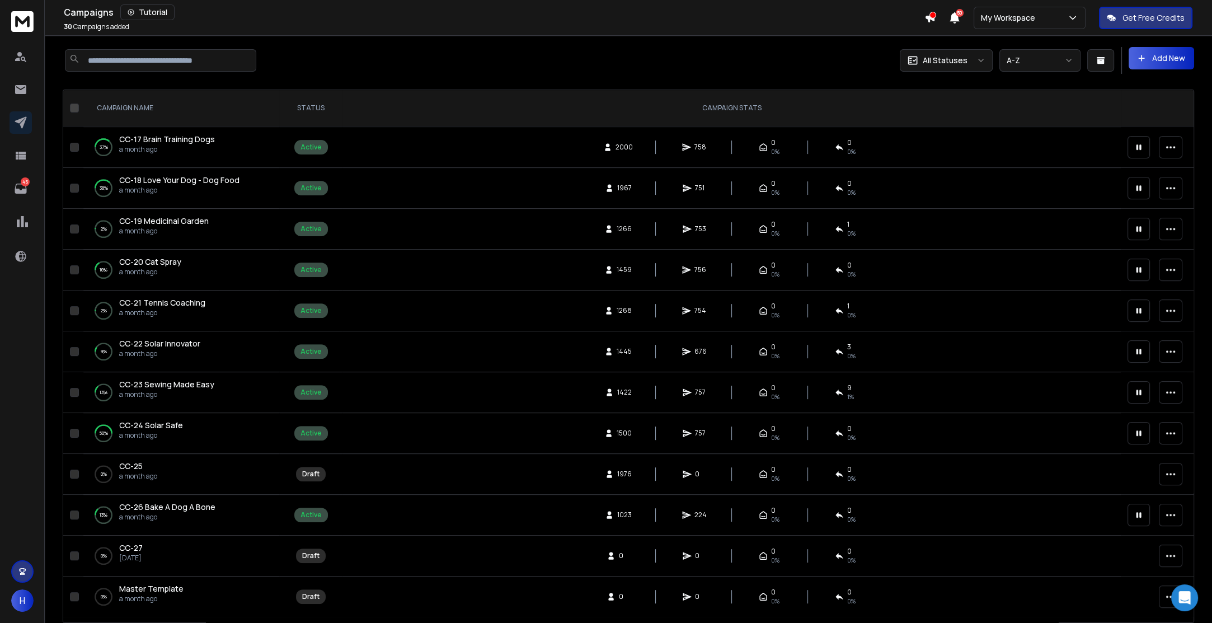
click at [167, 386] on span "CC-23 Sewing Made Easy" at bounding box center [166, 384] width 95 height 11
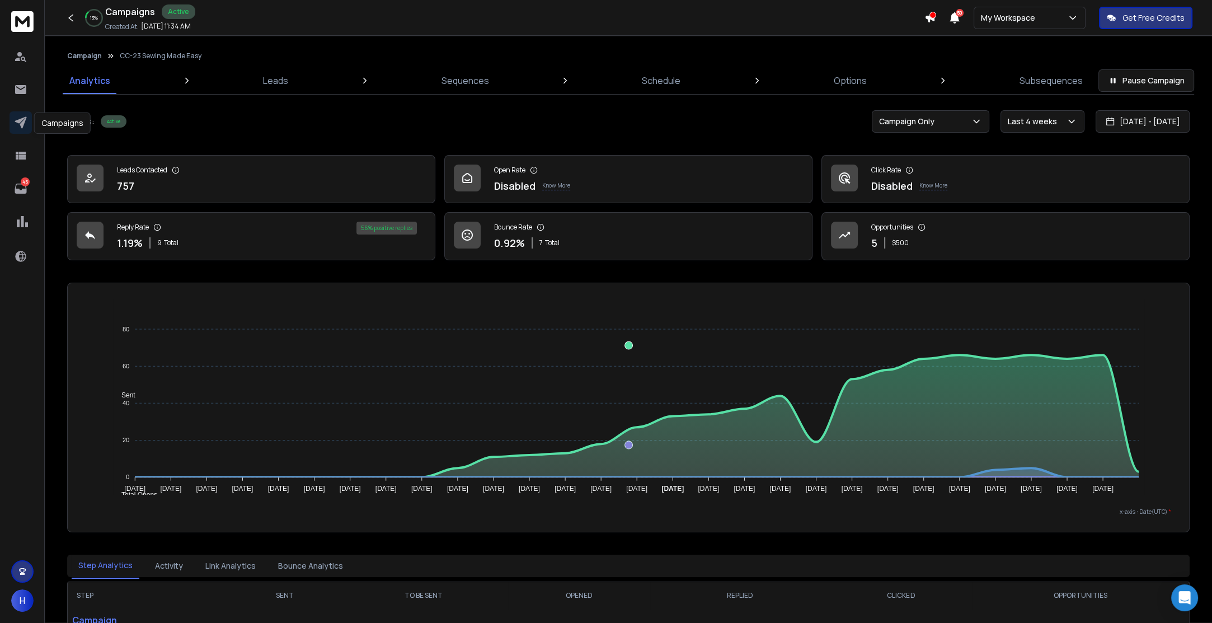
click at [21, 123] on icon at bounding box center [21, 123] width 12 height 12
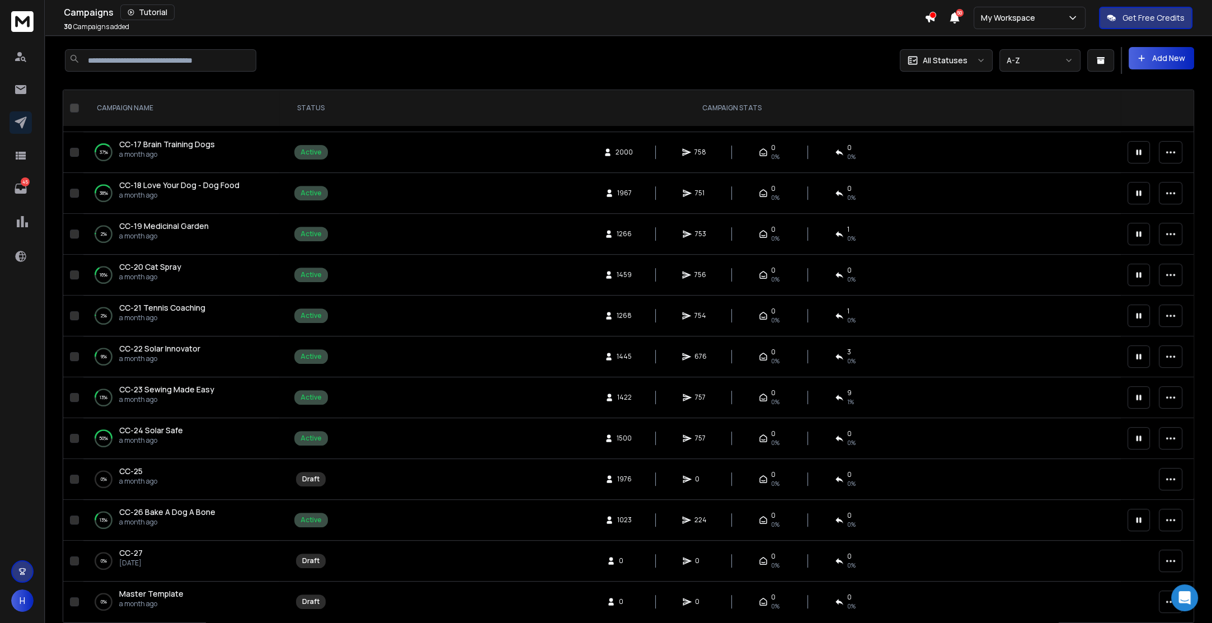
scroll to position [735, 0]
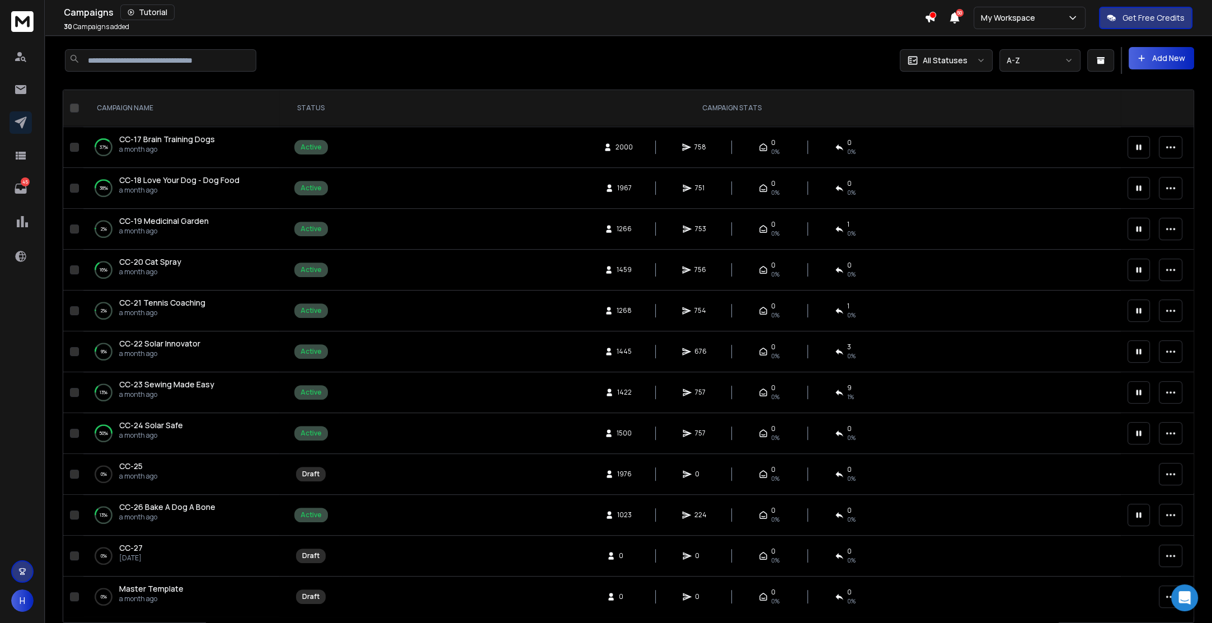
click at [165, 420] on span "CC-24 Solar Safe" at bounding box center [151, 425] width 64 height 11
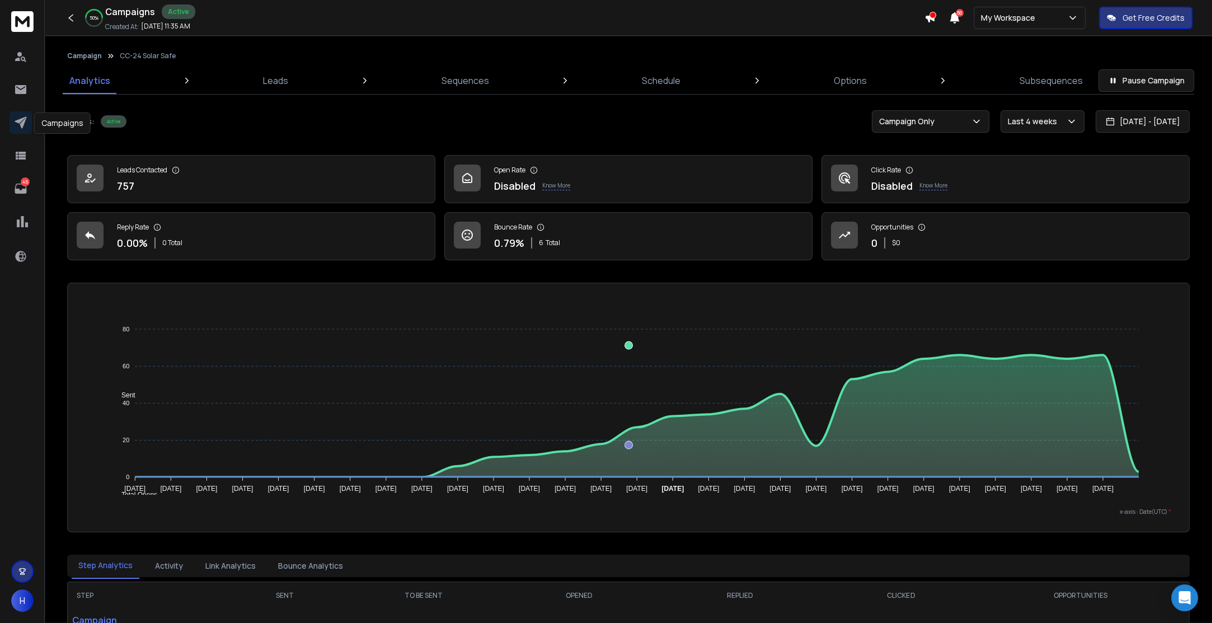
click at [24, 125] on icon at bounding box center [20, 122] width 13 height 13
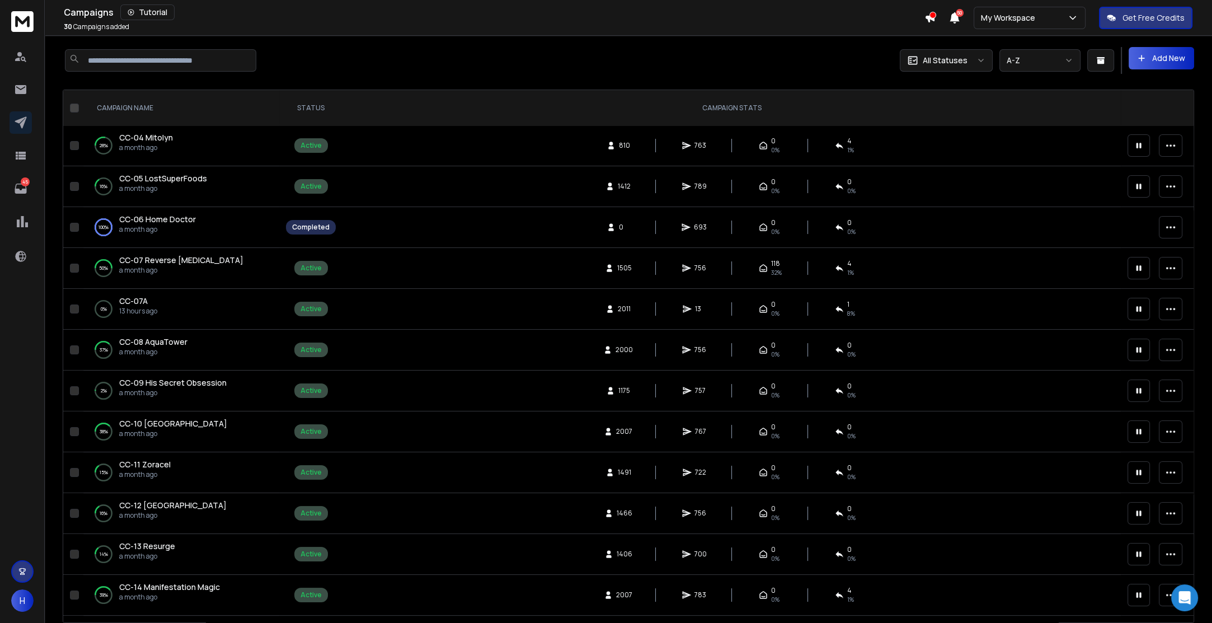
scroll to position [735, 0]
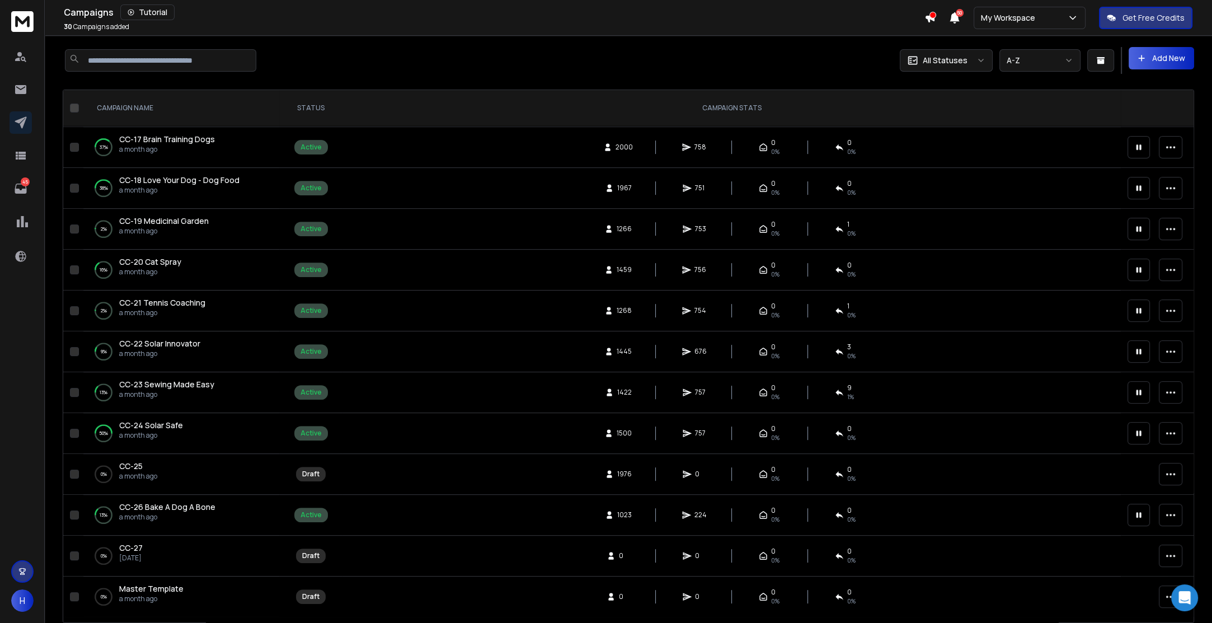
click at [160, 501] on span "CC-26 Bake A Dog A Bone" at bounding box center [167, 506] width 96 height 11
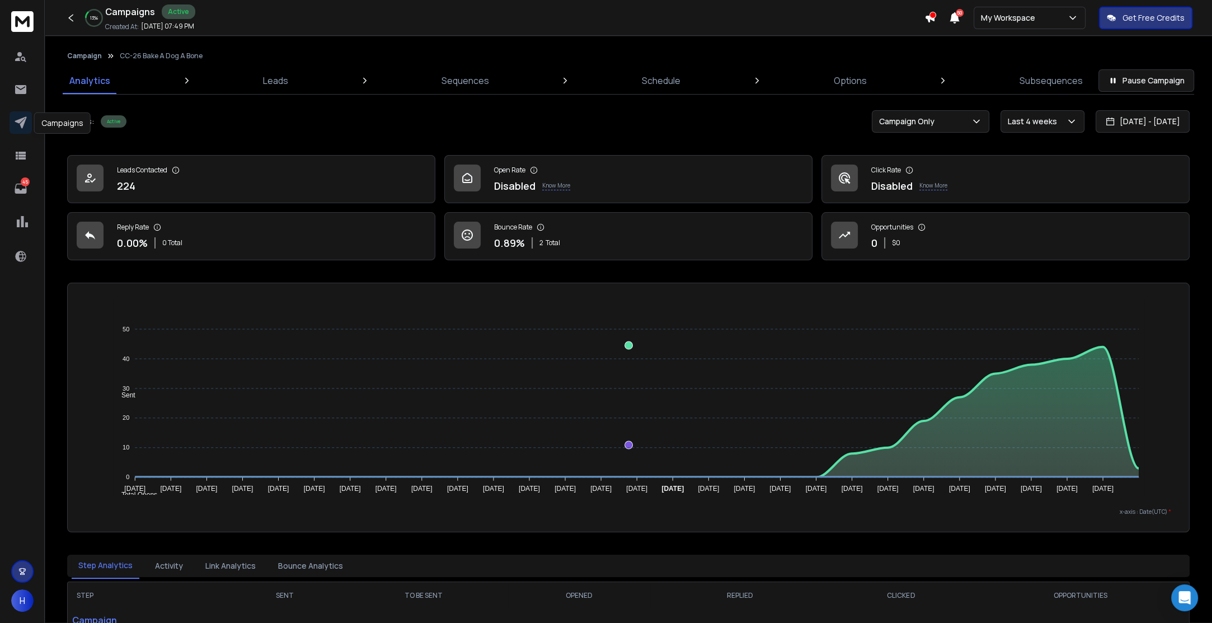
click at [16, 122] on icon at bounding box center [21, 123] width 12 height 12
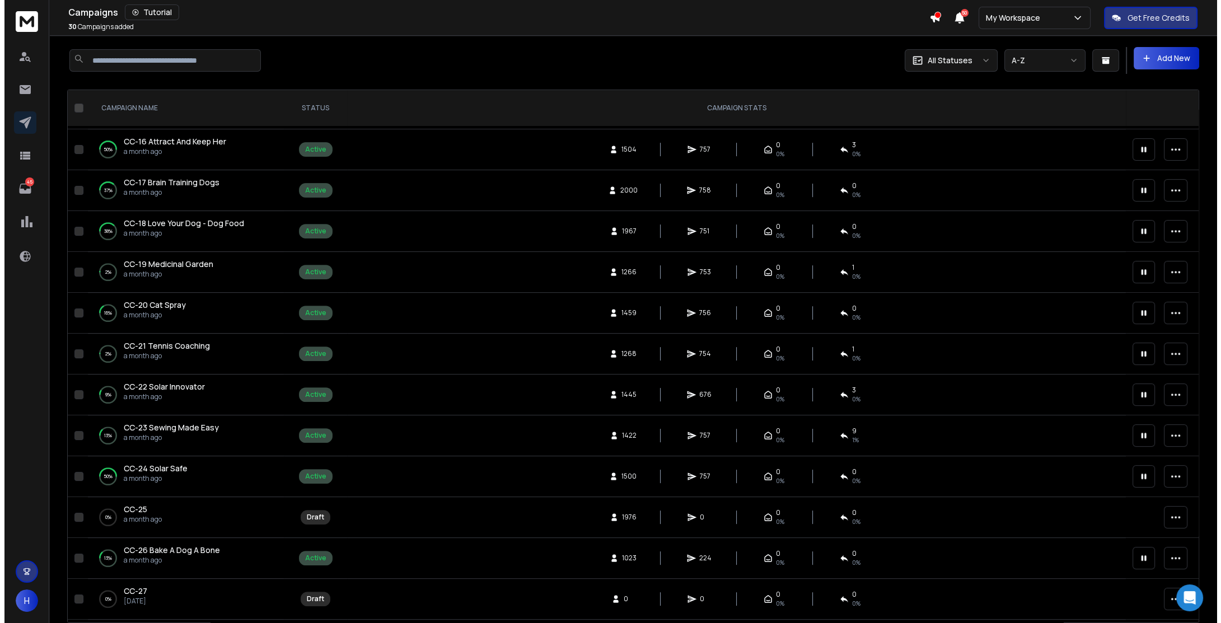
scroll to position [735, 0]
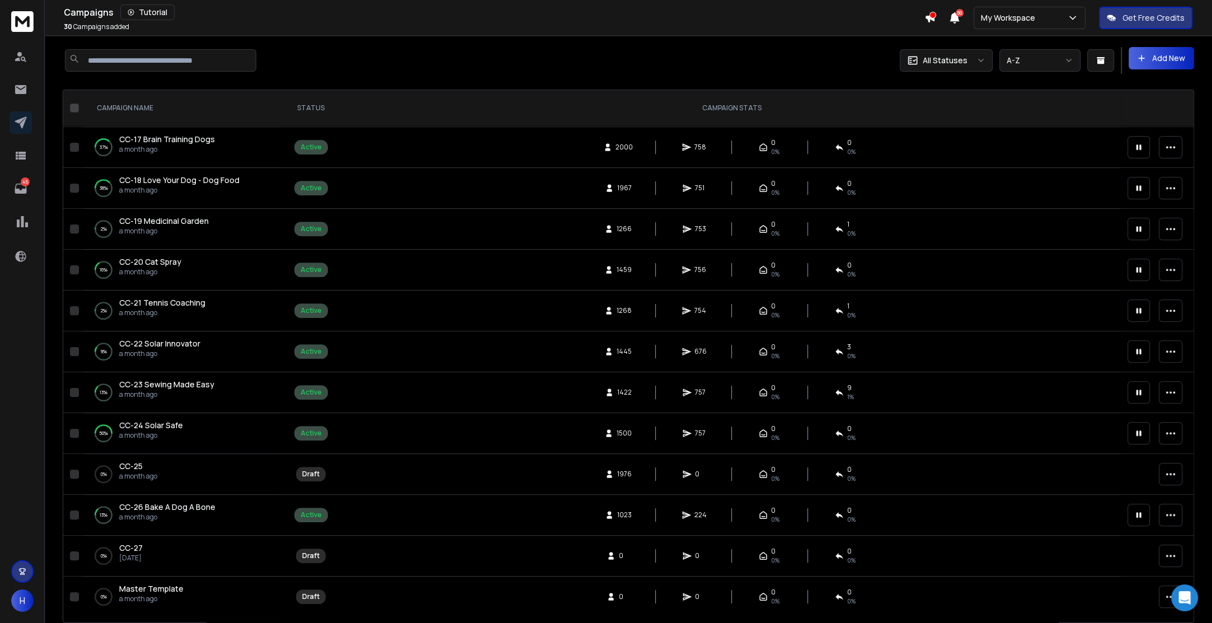
click at [187, 507] on span "CC-26 Bake A Dog A Bone" at bounding box center [167, 506] width 96 height 11
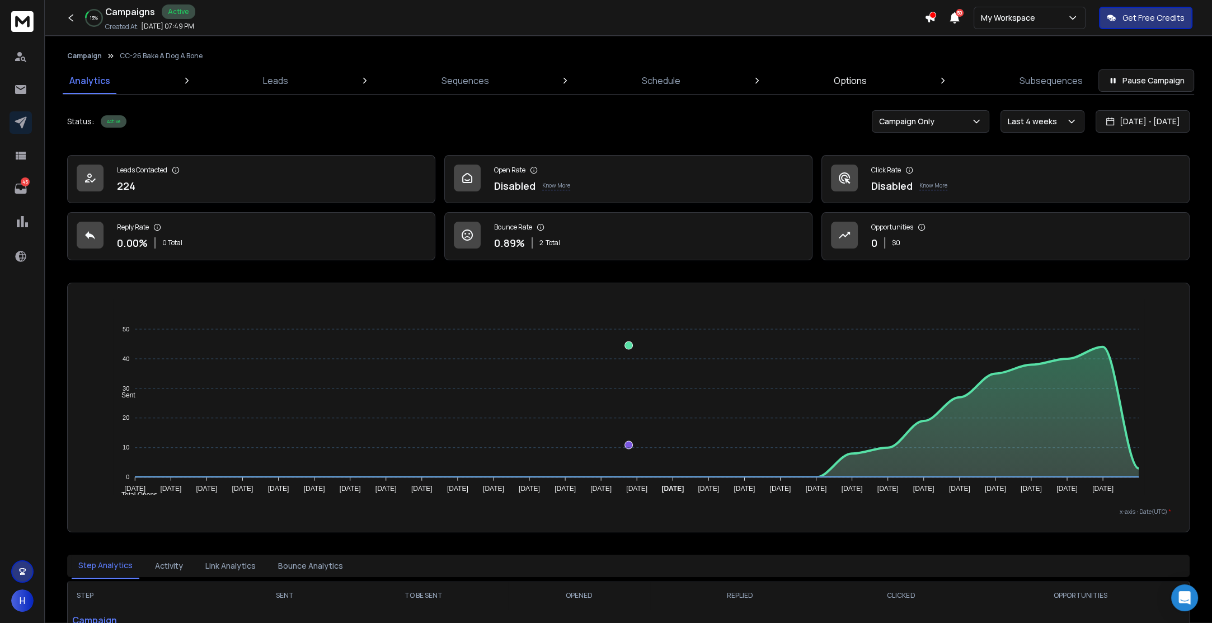
click at [868, 83] on link "Options" at bounding box center [850, 80] width 46 height 27
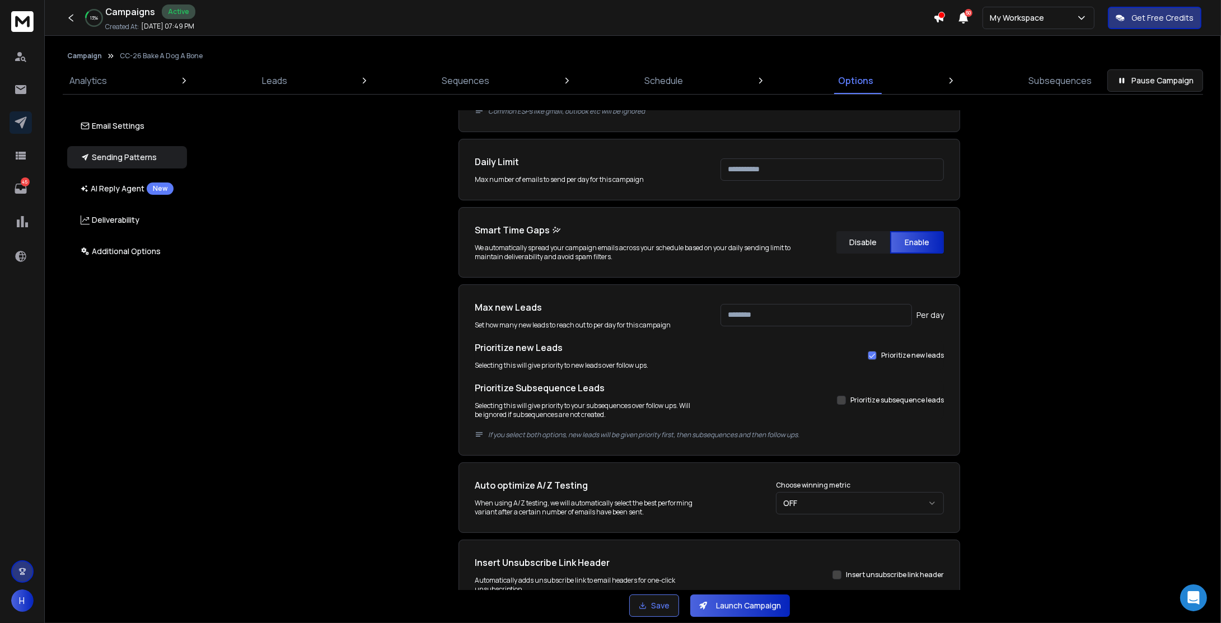
scroll to position [392, 0]
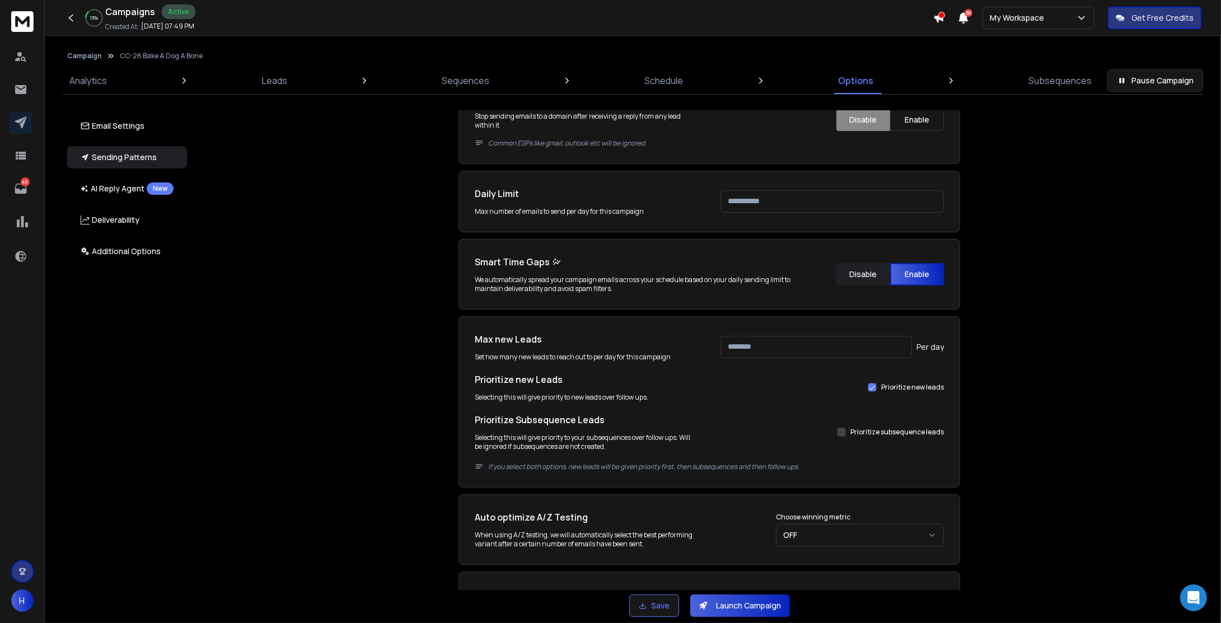
drag, startPoint x: 742, startPoint y: 198, endPoint x: 699, endPoint y: 199, distance: 43.1
click at [699, 199] on div "Daily Limit Max number of emails to send per day for this campaign **" at bounding box center [709, 201] width 469 height 29
drag, startPoint x: 740, startPoint y: 344, endPoint x: 689, endPoint y: 344, distance: 51.5
click at [689, 344] on div "Max new Leads Set how many new leads to reach out to per day for this campaign …" at bounding box center [709, 346] width 469 height 29
drag, startPoint x: 735, startPoint y: 199, endPoint x: 686, endPoint y: 192, distance: 49.7
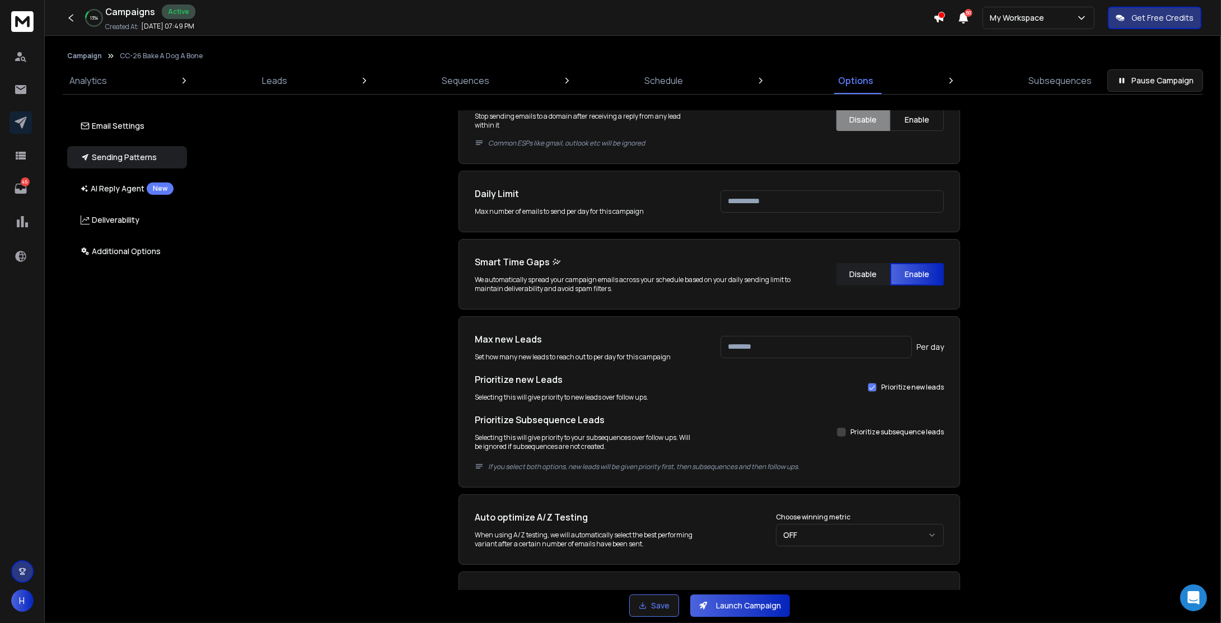
click at [686, 192] on div "Daily Limit Max number of emails to send per day for this campaign **" at bounding box center [709, 201] width 469 height 29
type input "**"
drag, startPoint x: 742, startPoint y: 345, endPoint x: 682, endPoint y: 335, distance: 60.2
click at [682, 335] on div "Max new Leads Set how many new leads to reach out to per day for this campaign …" at bounding box center [709, 346] width 469 height 29
type input "**"
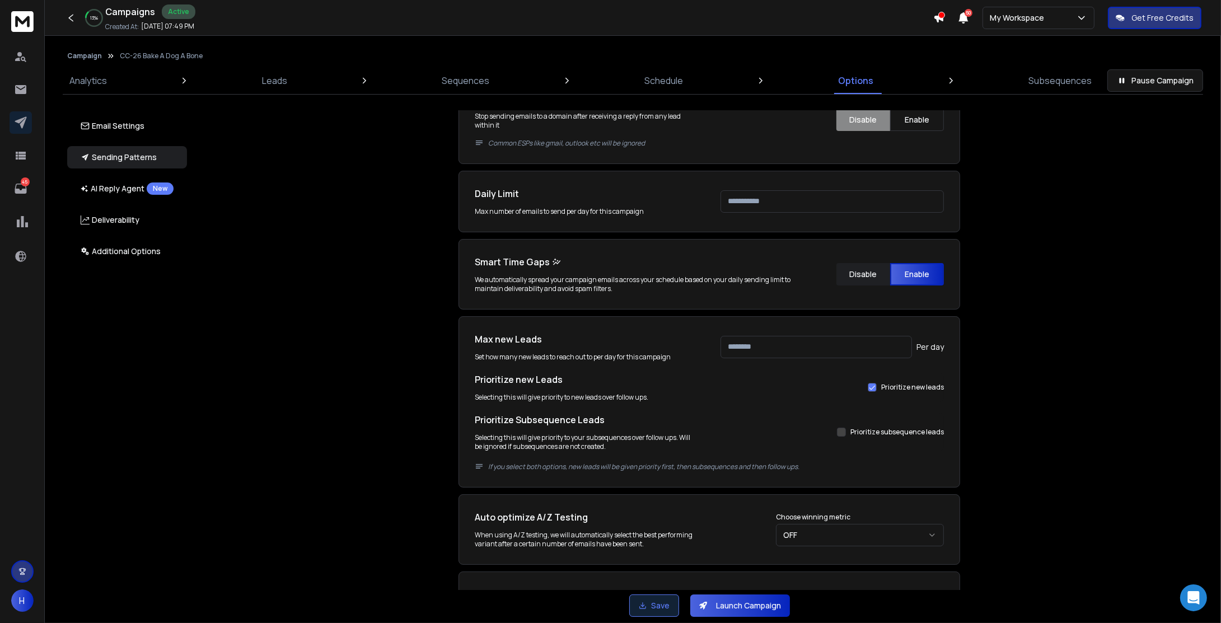
click at [651, 604] on button "Save" at bounding box center [654, 605] width 50 height 22
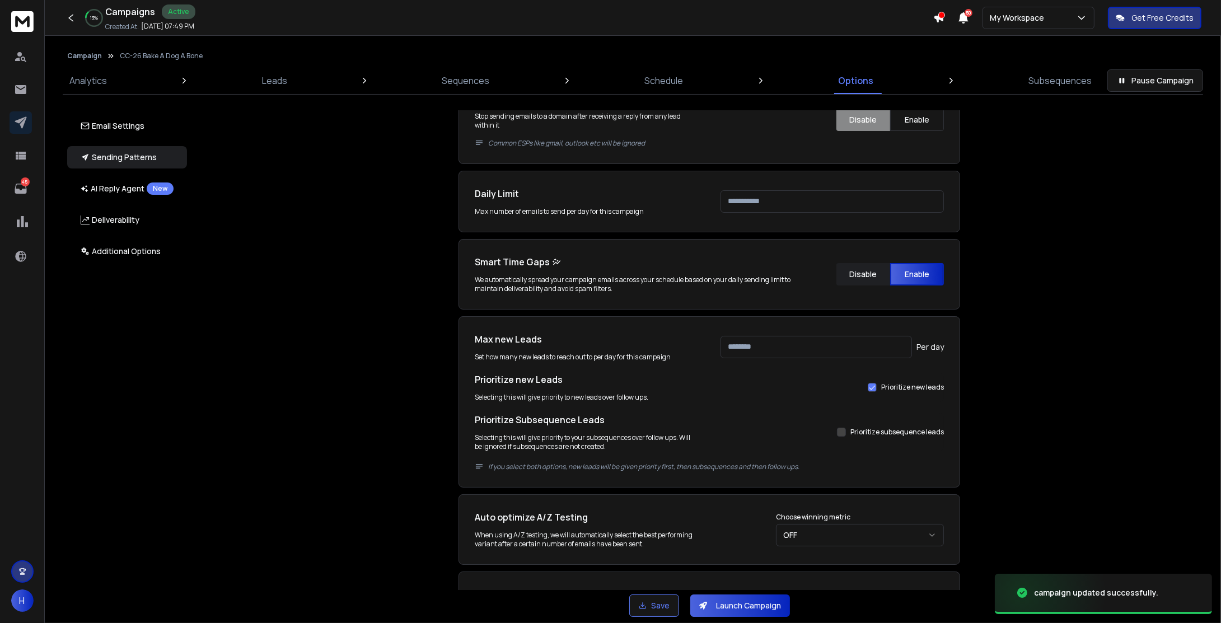
click at [735, 607] on button "Launch Campaign" at bounding box center [740, 605] width 100 height 22
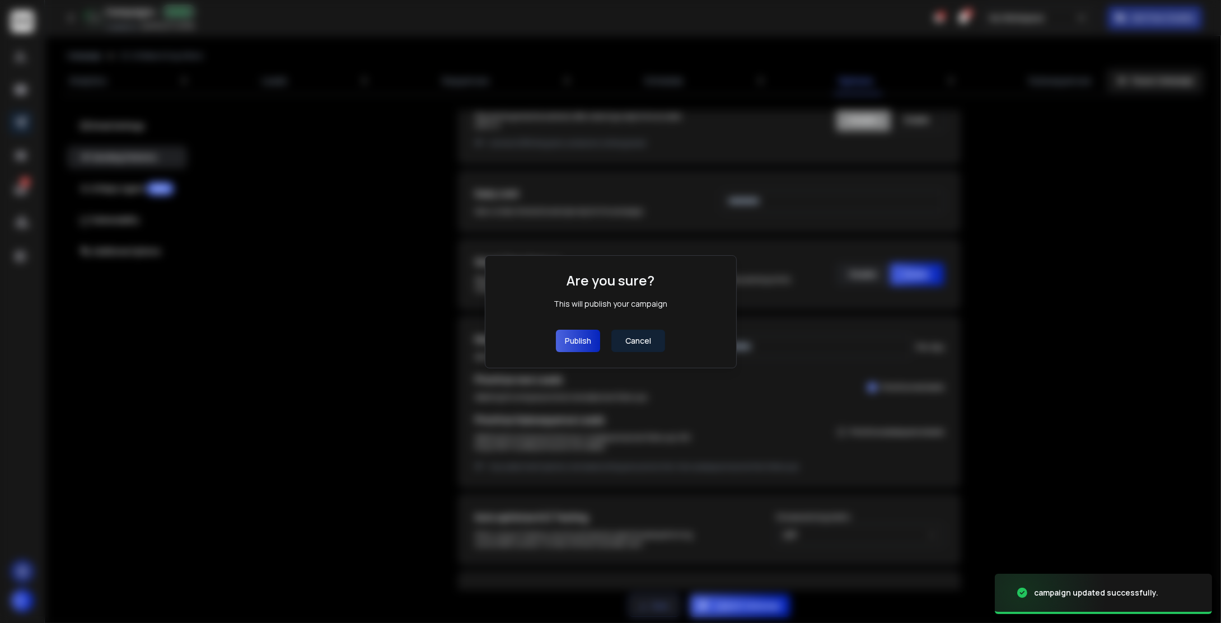
click at [569, 340] on button "Publish" at bounding box center [578, 341] width 44 height 22
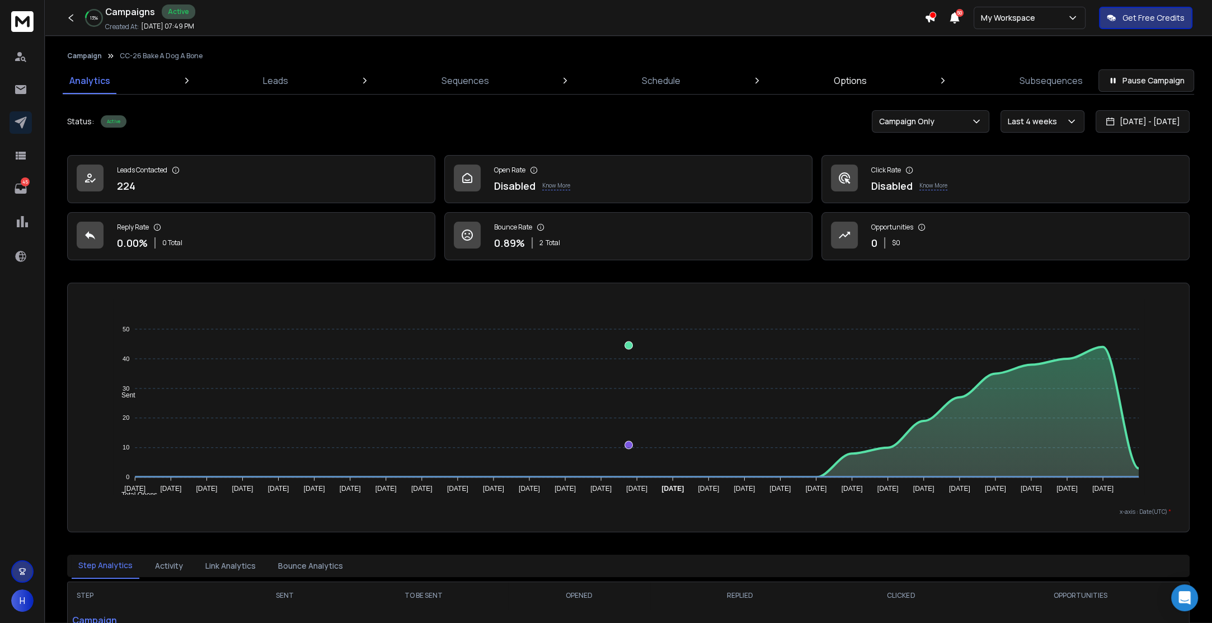
click at [862, 85] on p "Options" at bounding box center [850, 80] width 33 height 13
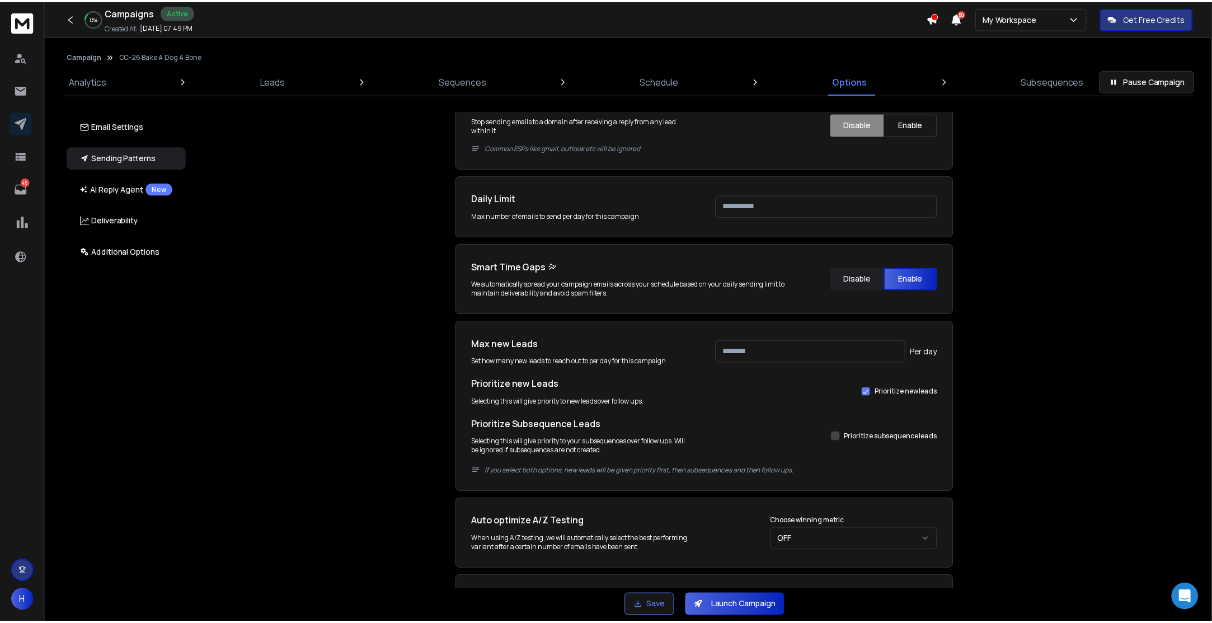
scroll to position [392, 0]
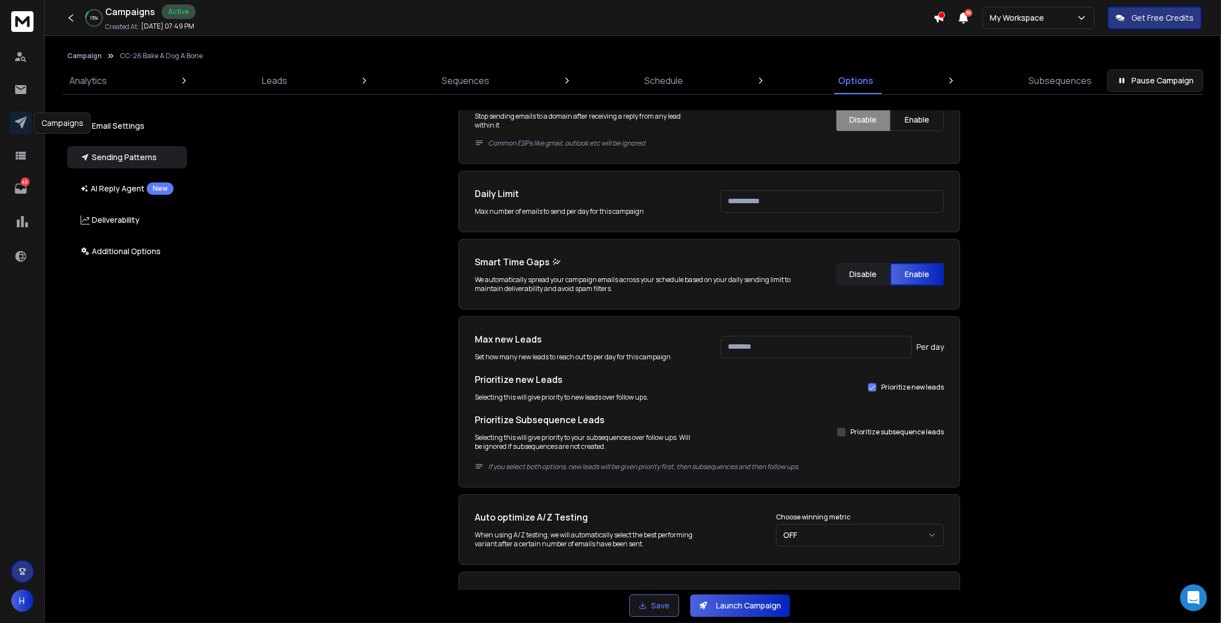
click at [18, 116] on icon at bounding box center [20, 122] width 13 height 13
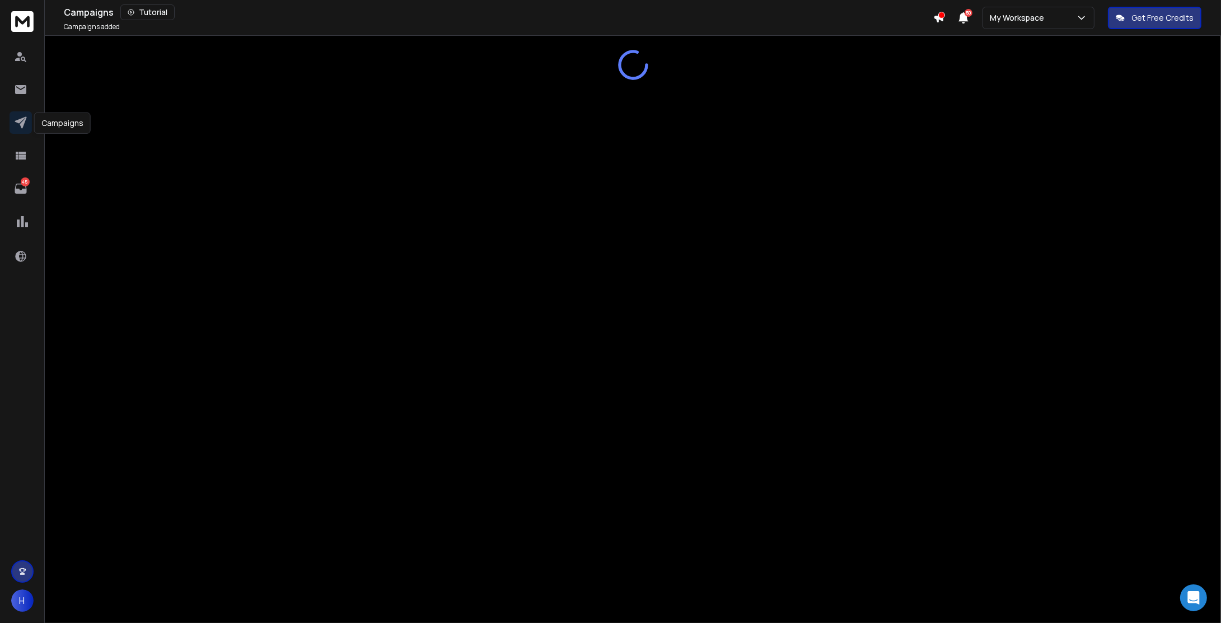
click at [18, 116] on icon at bounding box center [20, 122] width 13 height 13
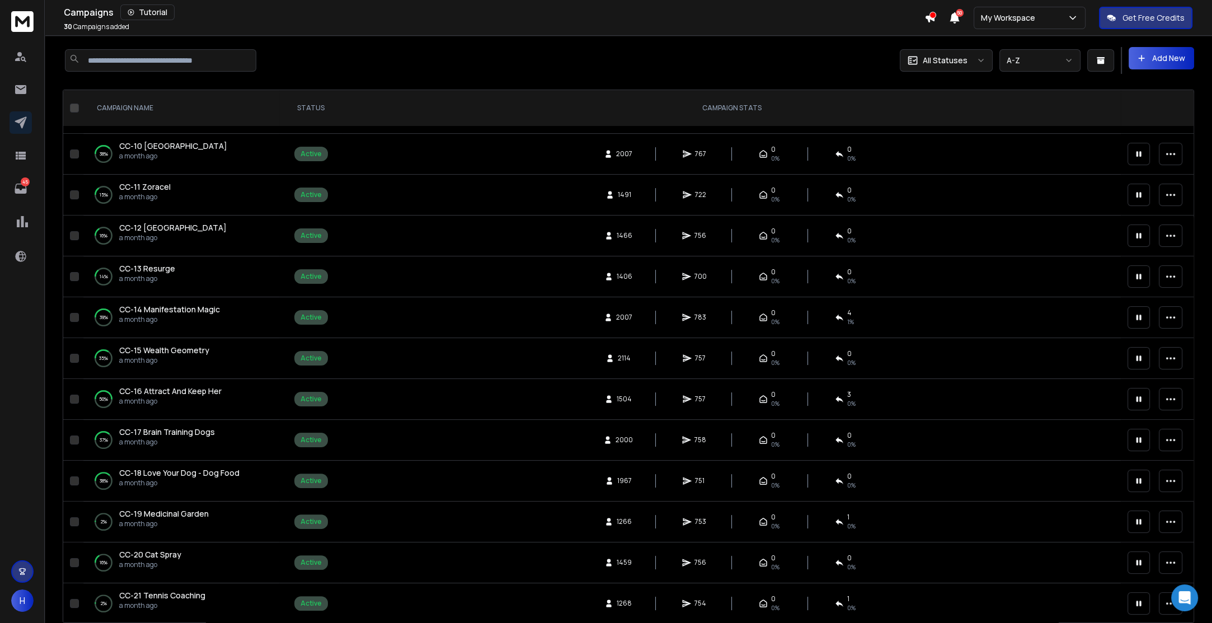
scroll to position [448, 0]
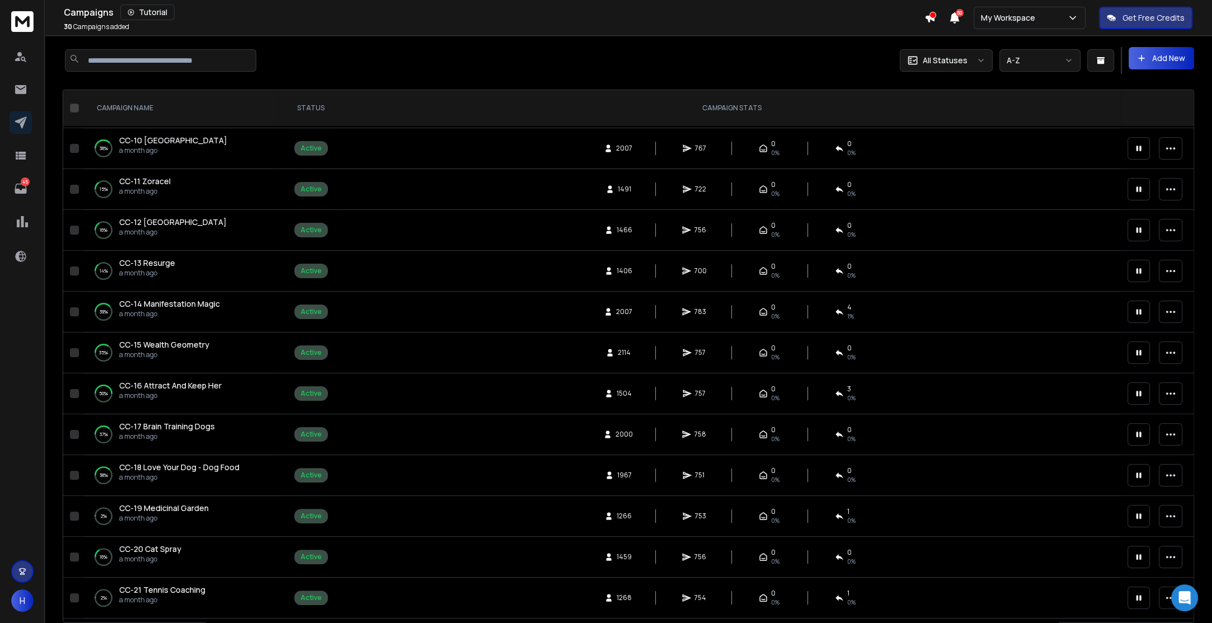
click at [154, 432] on p "a month ago" at bounding box center [167, 436] width 96 height 9
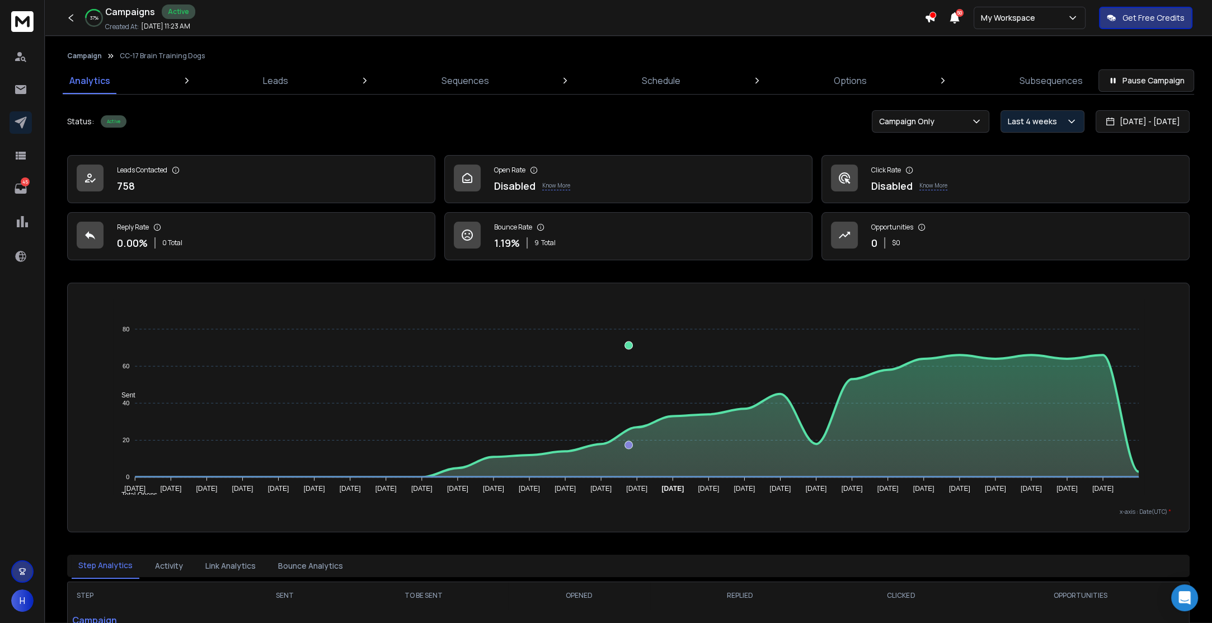
click at [1025, 113] on button "Last 4 weeks" at bounding box center [1043, 121] width 84 height 22
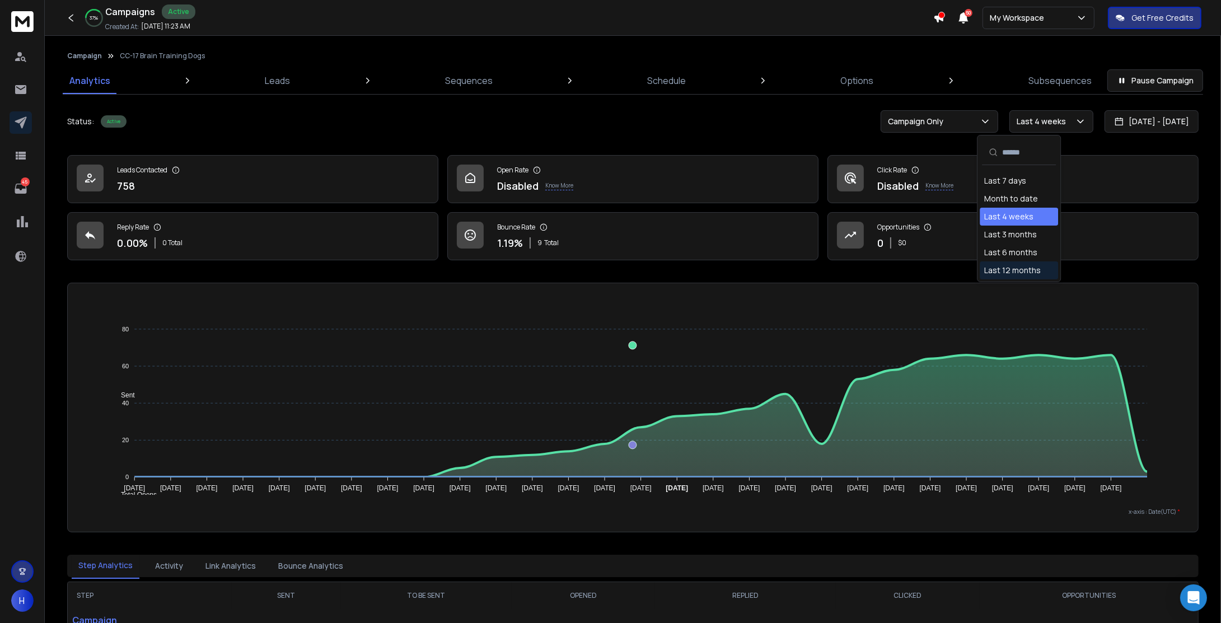
click at [762, 297] on div "Sent Total Opens Unique Opens Links Clicked Total Replies 80 80 60 60 40 40 20 …" at bounding box center [632, 408] width 1131 height 250
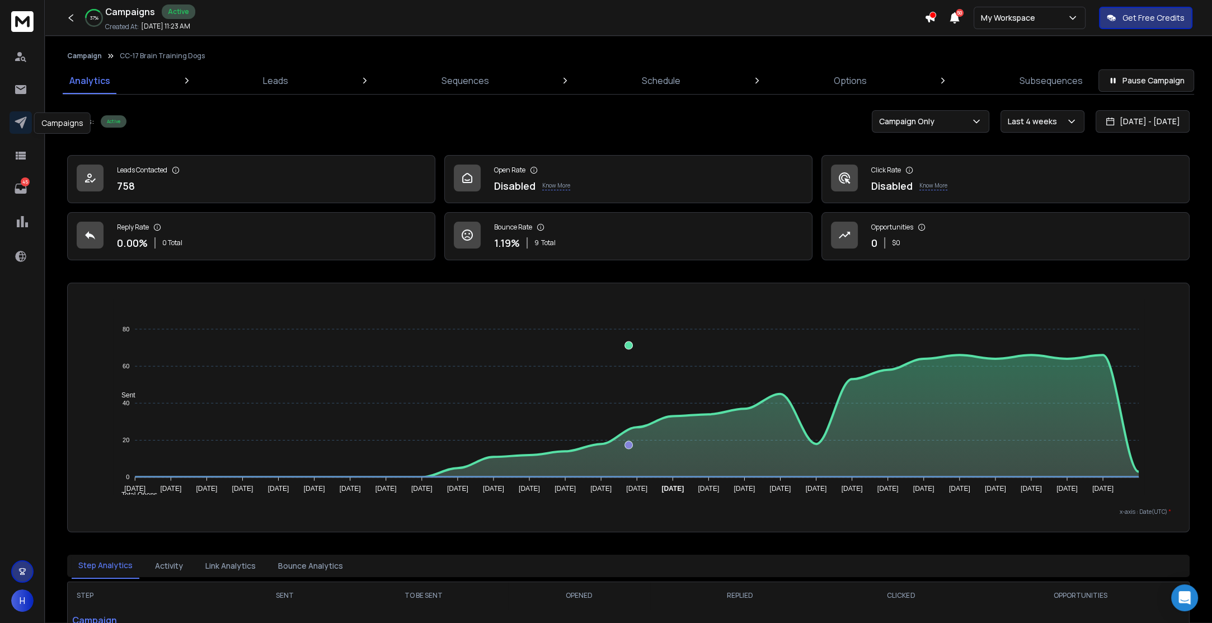
click at [28, 124] on link at bounding box center [21, 122] width 22 height 22
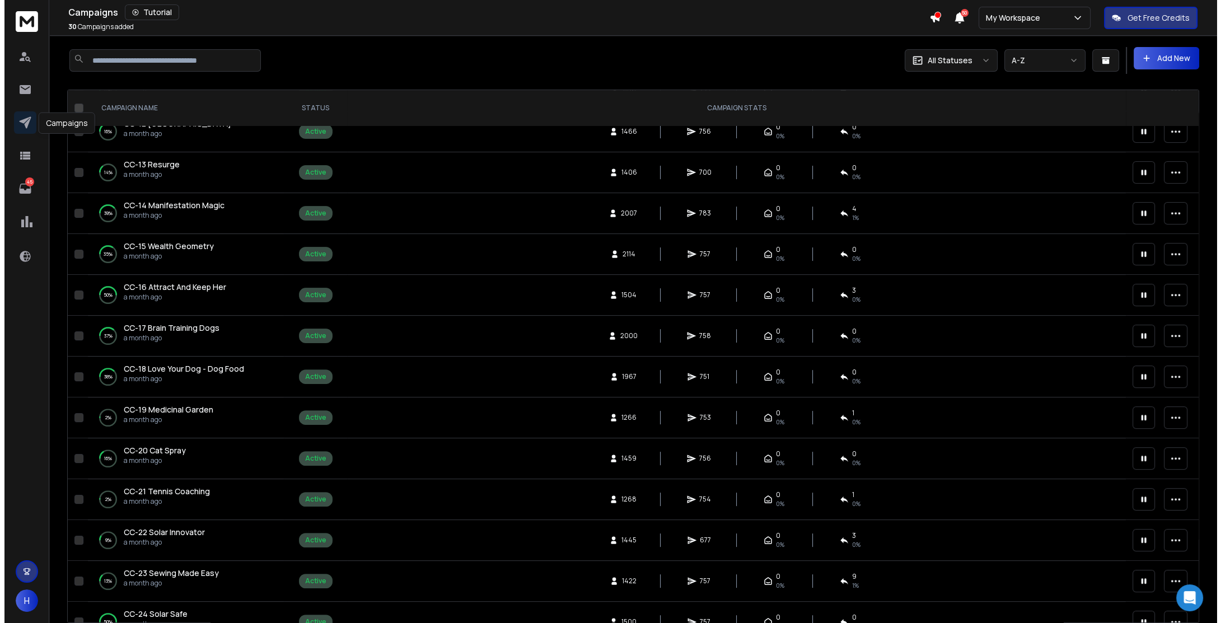
scroll to position [511, 0]
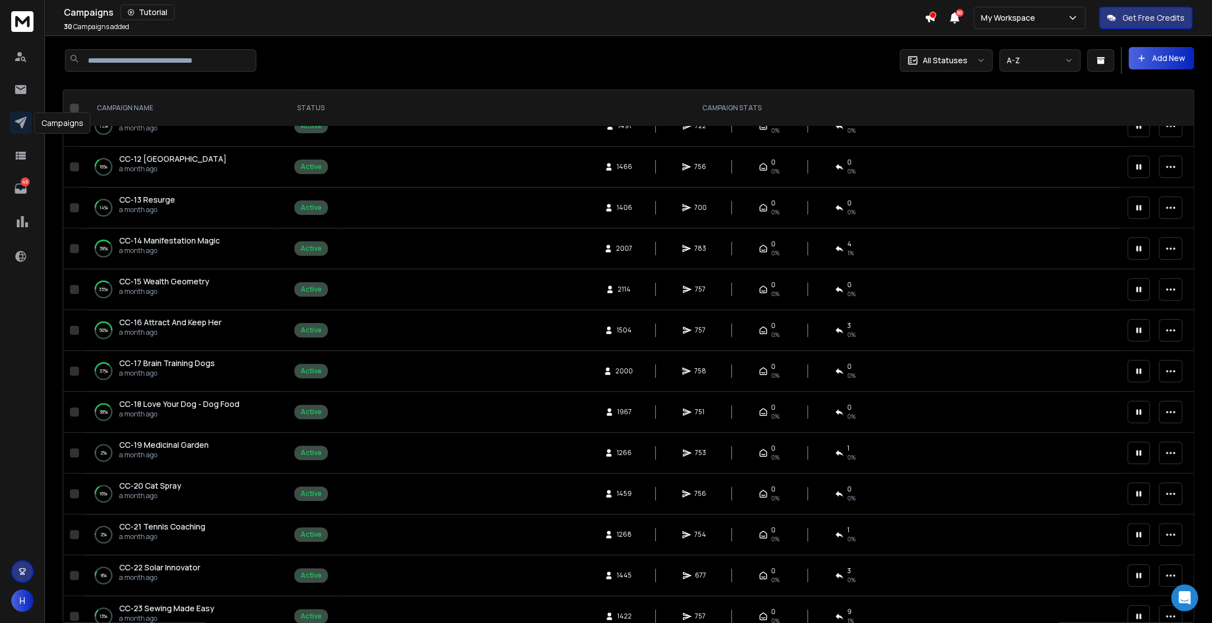
click at [168, 370] on p "a month ago" at bounding box center [167, 373] width 96 height 9
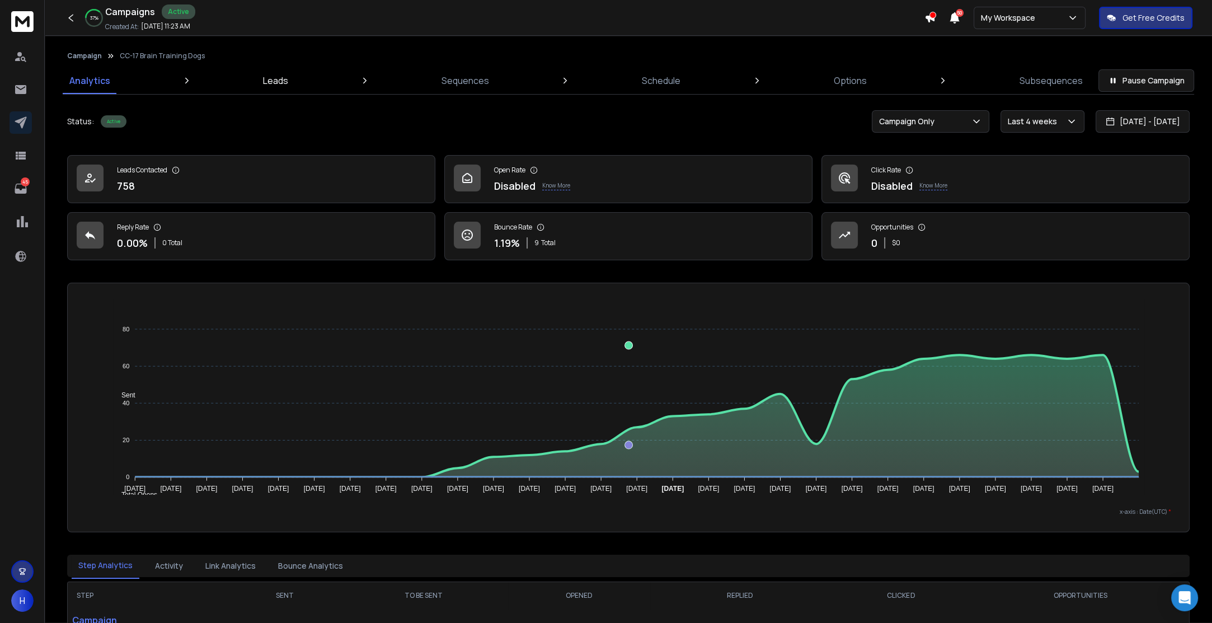
click at [281, 76] on p "Leads" at bounding box center [275, 80] width 25 height 13
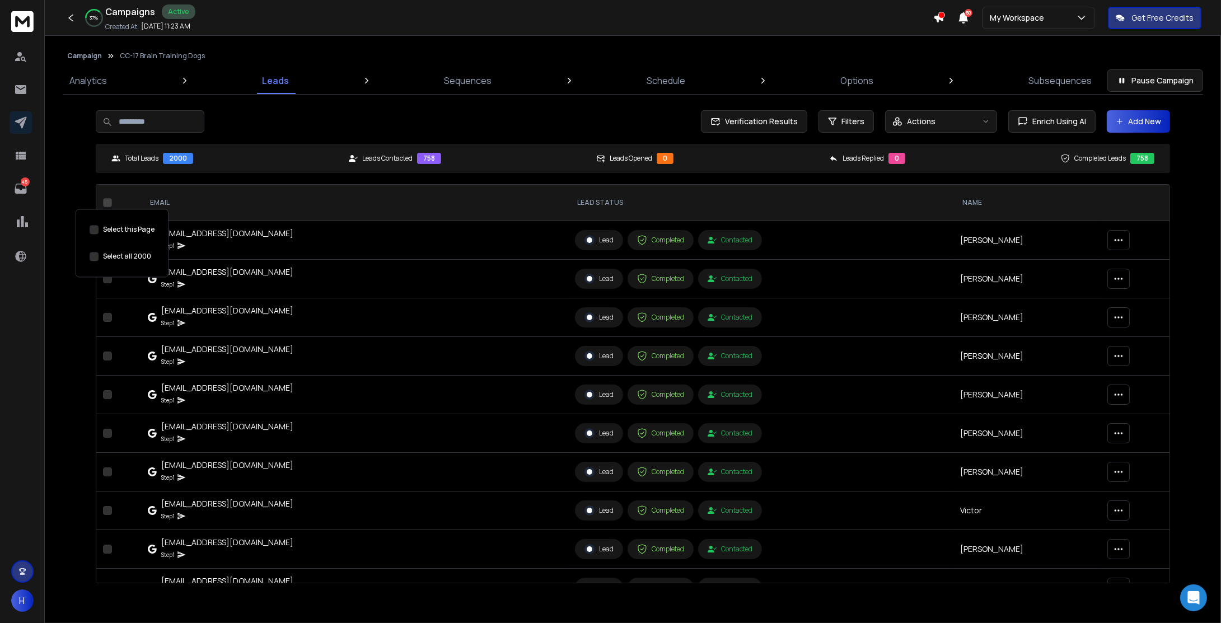
click at [91, 256] on button "Select this Page" at bounding box center [94, 256] width 9 height 9
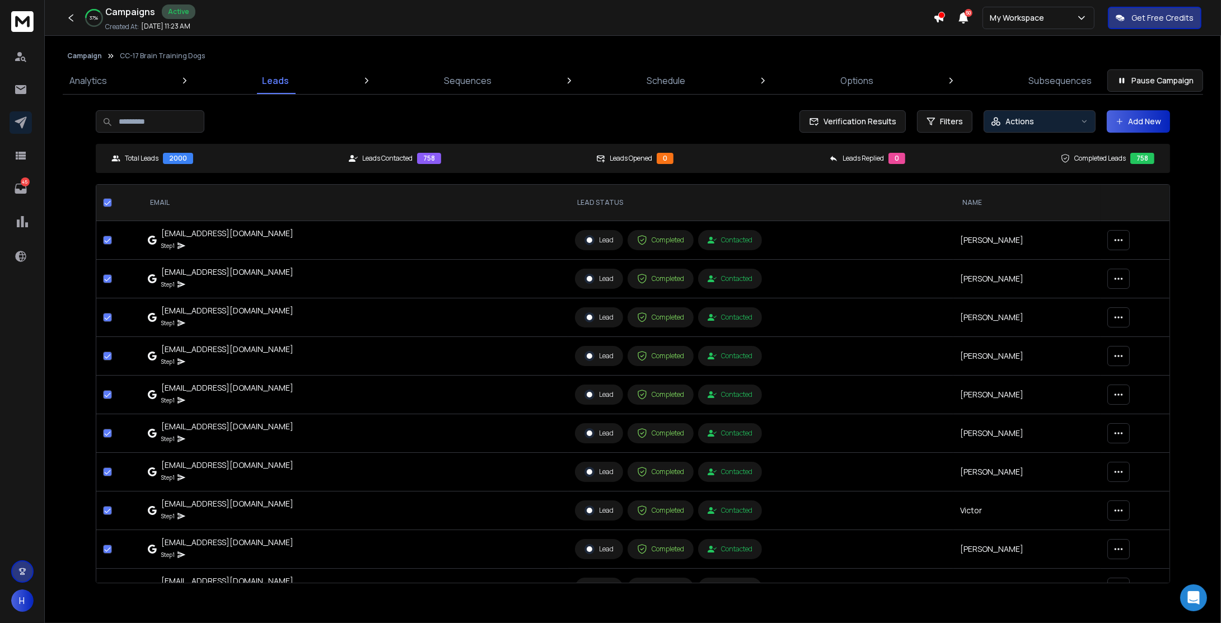
click at [1027, 120] on p "Actions" at bounding box center [1019, 121] width 29 height 11
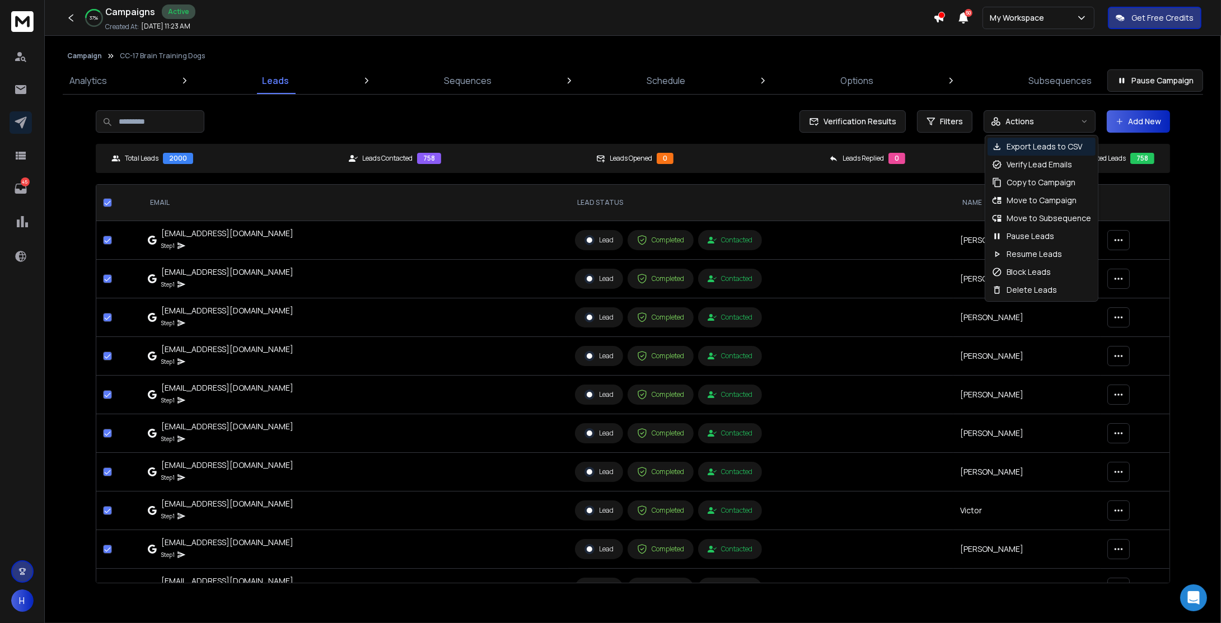
click at [1027, 143] on p "Export Leads to CSV" at bounding box center [1044, 146] width 76 height 11
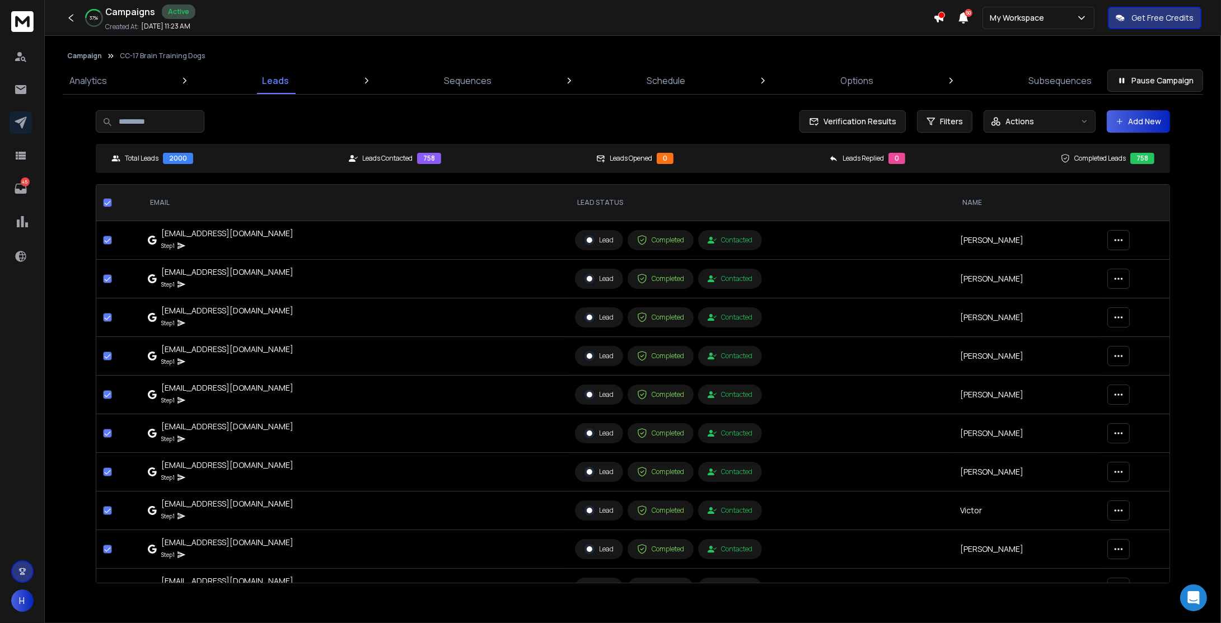
click at [971, 160] on div "Total Leads 2000 Leads Contacted 758 Leads Opened 0 Leads Replied 0 Completed L…" at bounding box center [633, 158] width 1074 height 29
click at [1038, 120] on div "Actions" at bounding box center [1033, 121] width 85 height 11
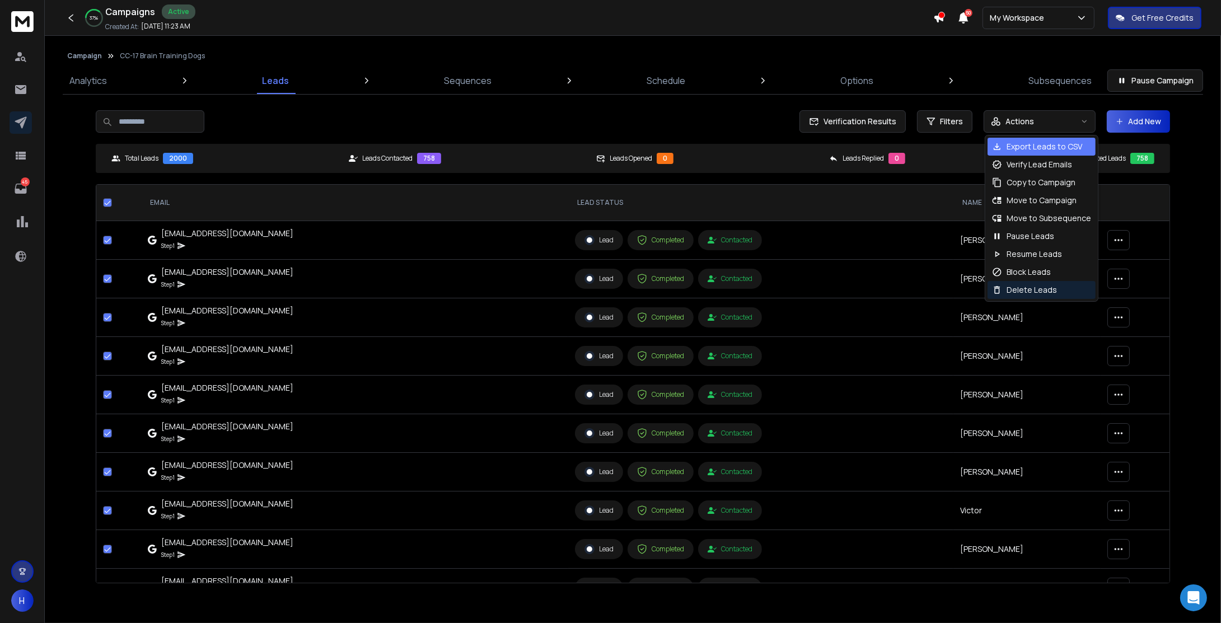
click at [1027, 290] on p "Delete Leads" at bounding box center [1031, 289] width 50 height 11
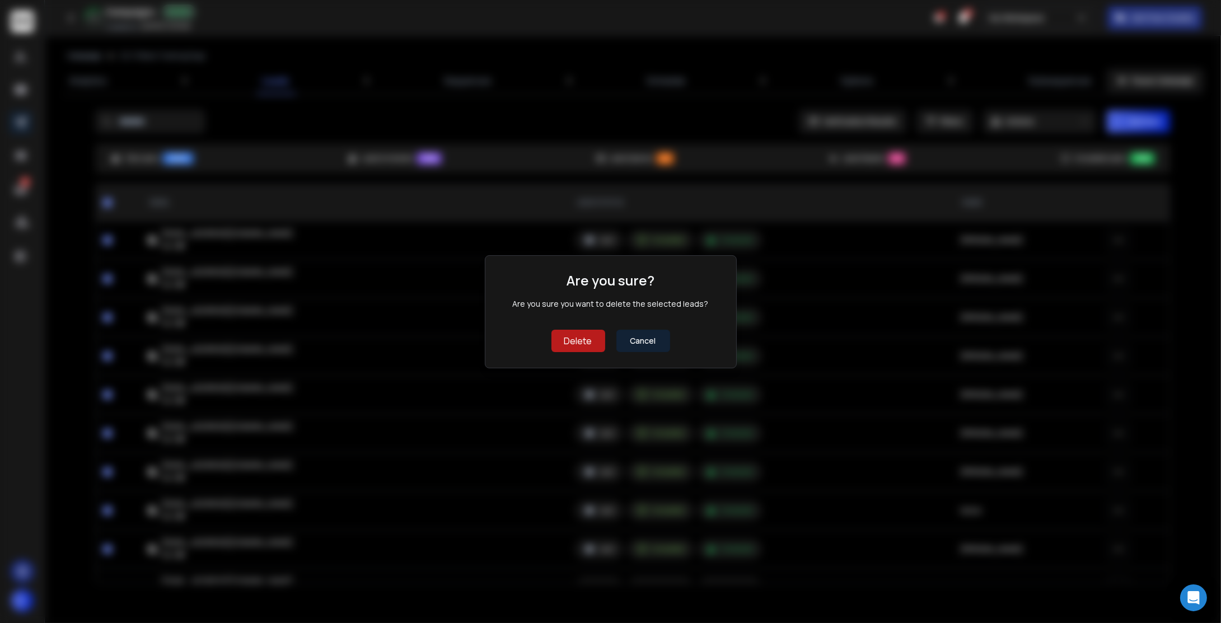
click at [587, 341] on button "Delete" at bounding box center [578, 341] width 54 height 22
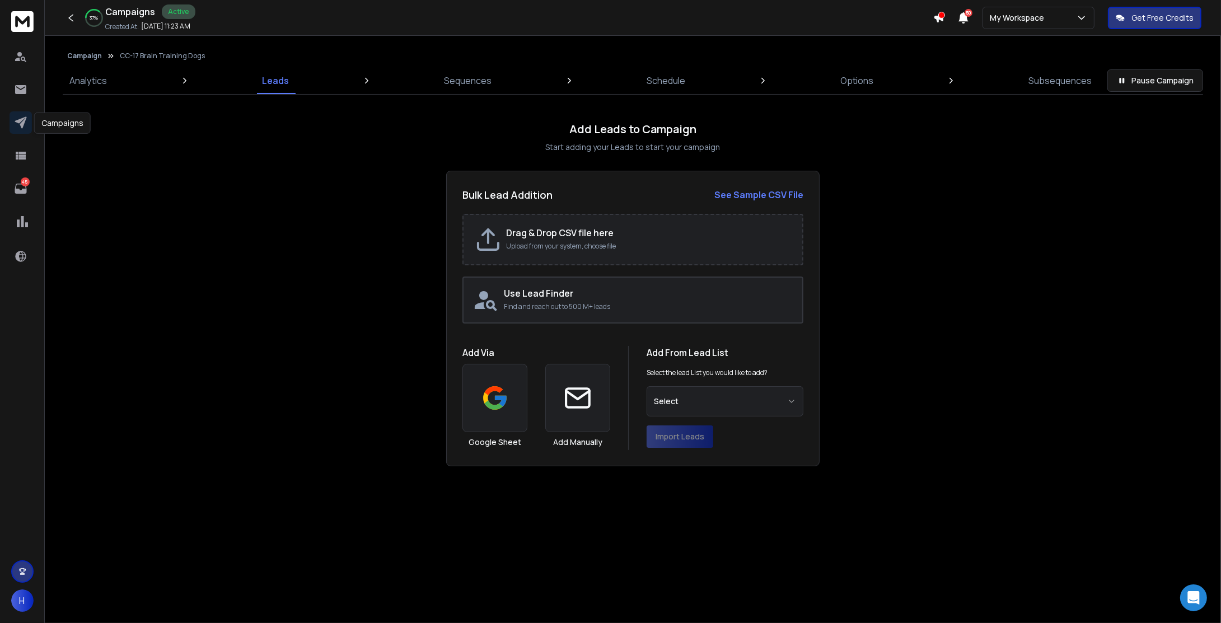
click at [16, 117] on icon at bounding box center [20, 122] width 13 height 13
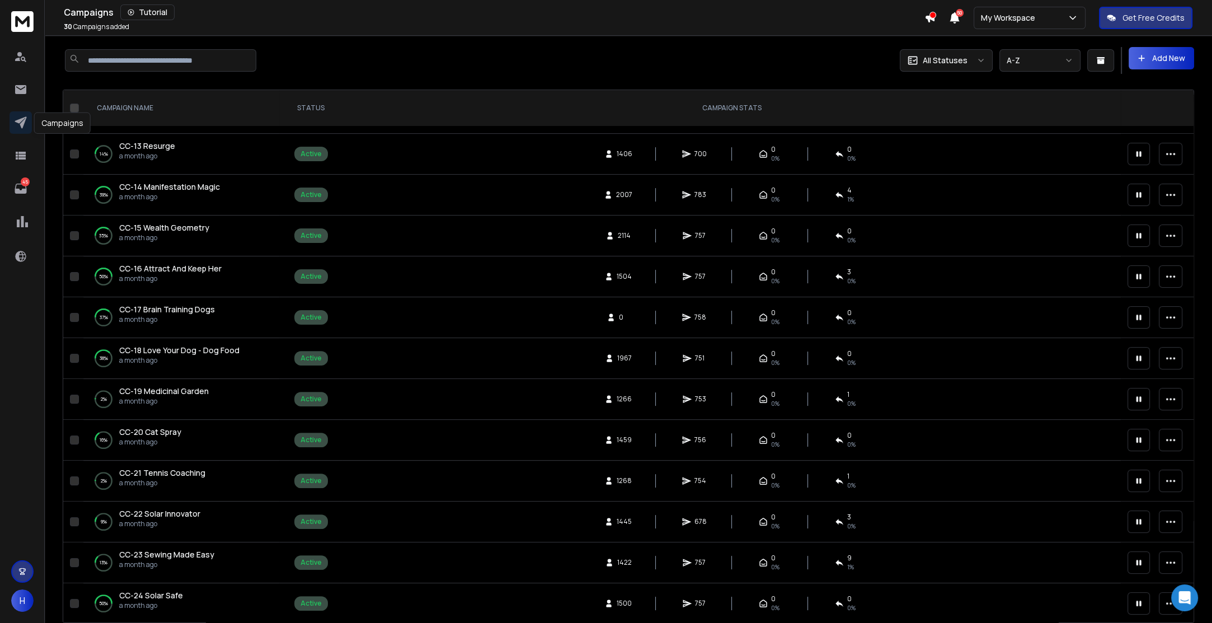
scroll to position [616, 0]
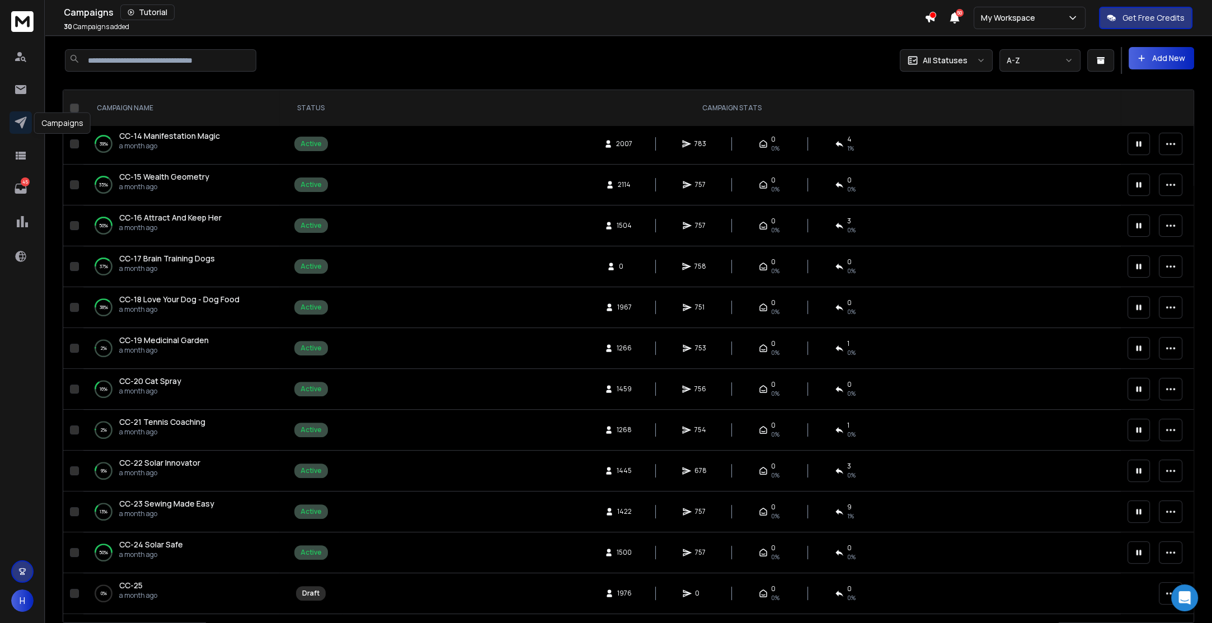
click at [181, 256] on span "CC-17 Brain Training Dogs" at bounding box center [167, 258] width 96 height 11
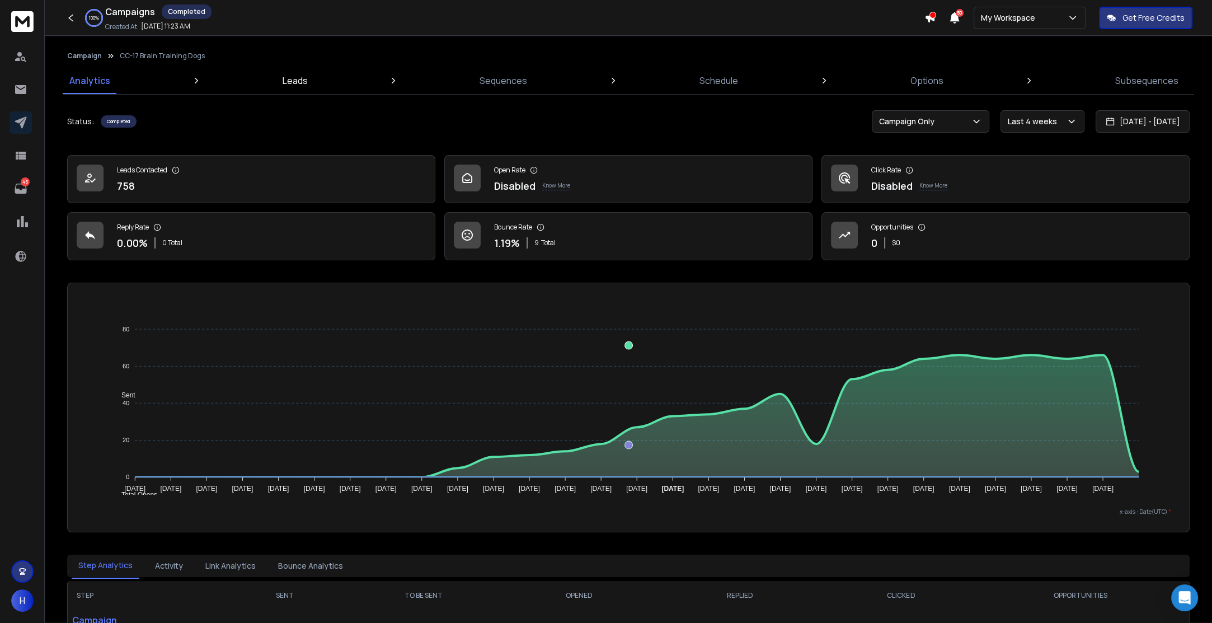
click at [287, 80] on p "Leads" at bounding box center [295, 80] width 25 height 13
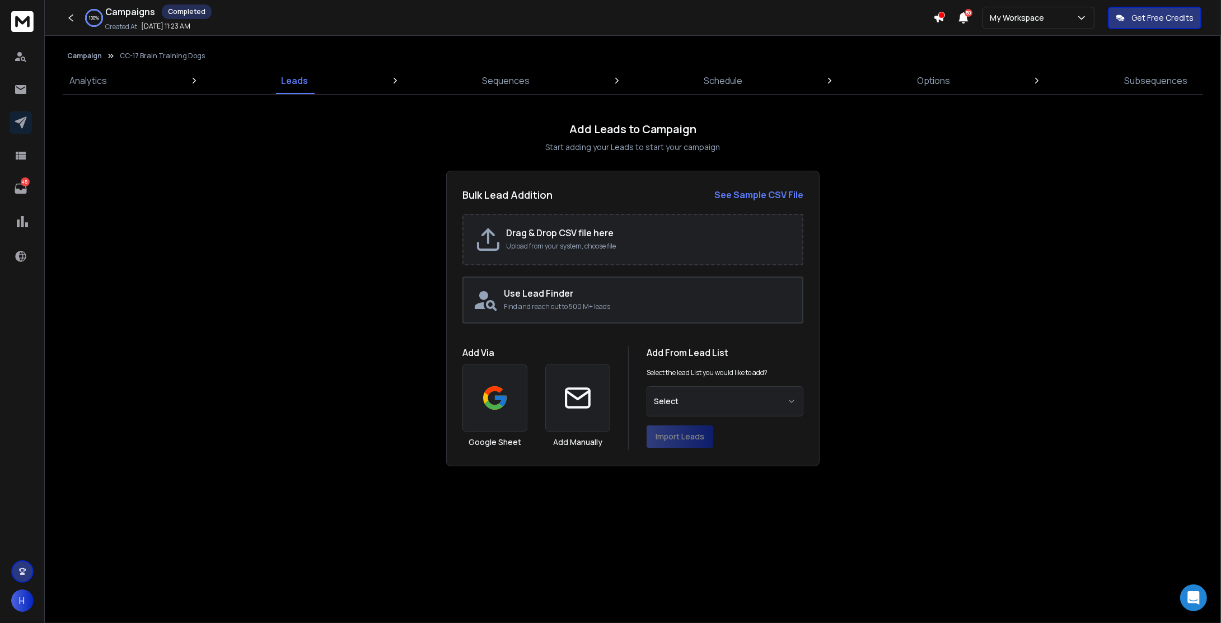
click at [604, 233] on h2 "Drag & Drop CSV file here" at bounding box center [648, 232] width 285 height 13
type input "**********"
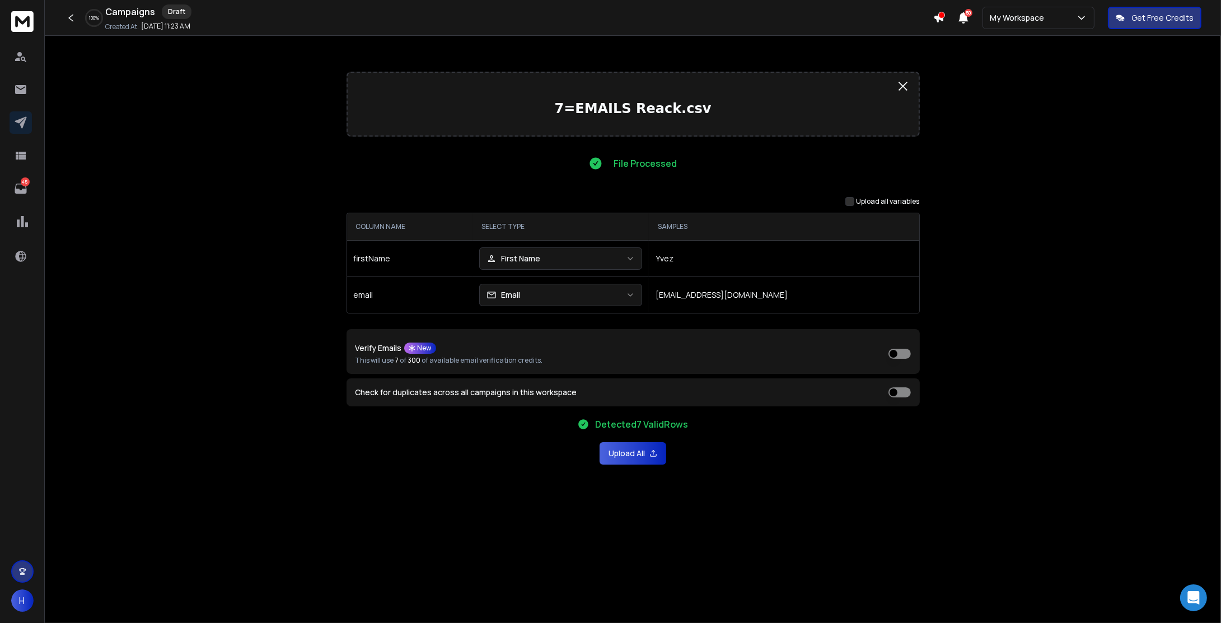
click at [648, 451] on button "Upload All" at bounding box center [632, 453] width 67 height 22
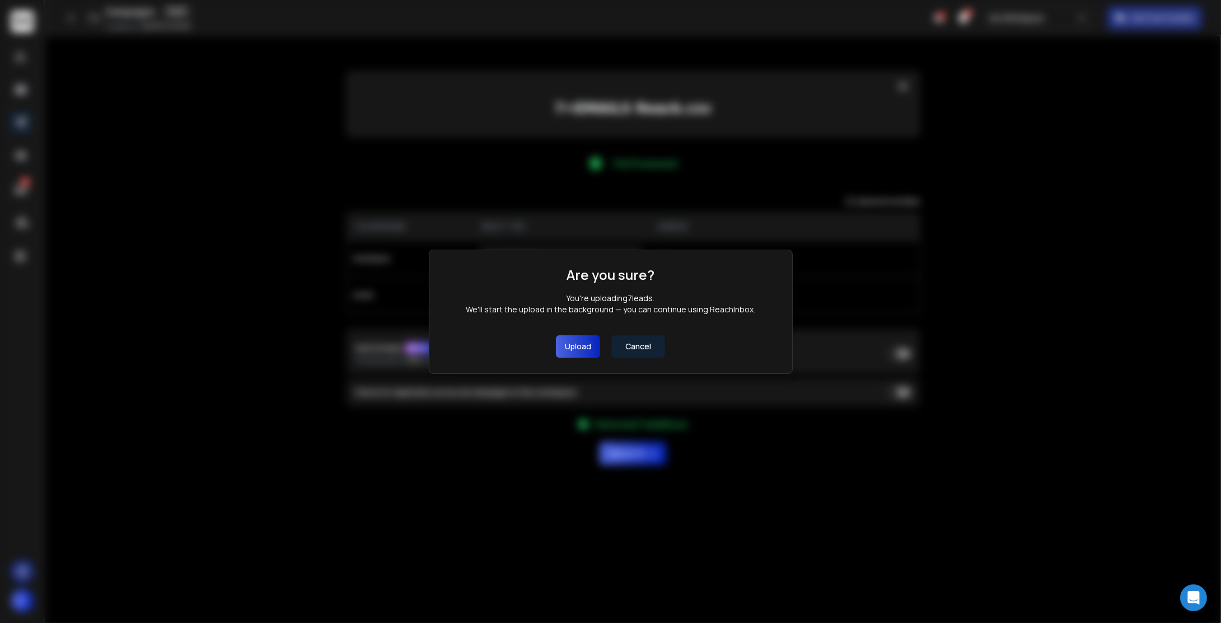
click at [578, 342] on button "Upload" at bounding box center [578, 346] width 44 height 22
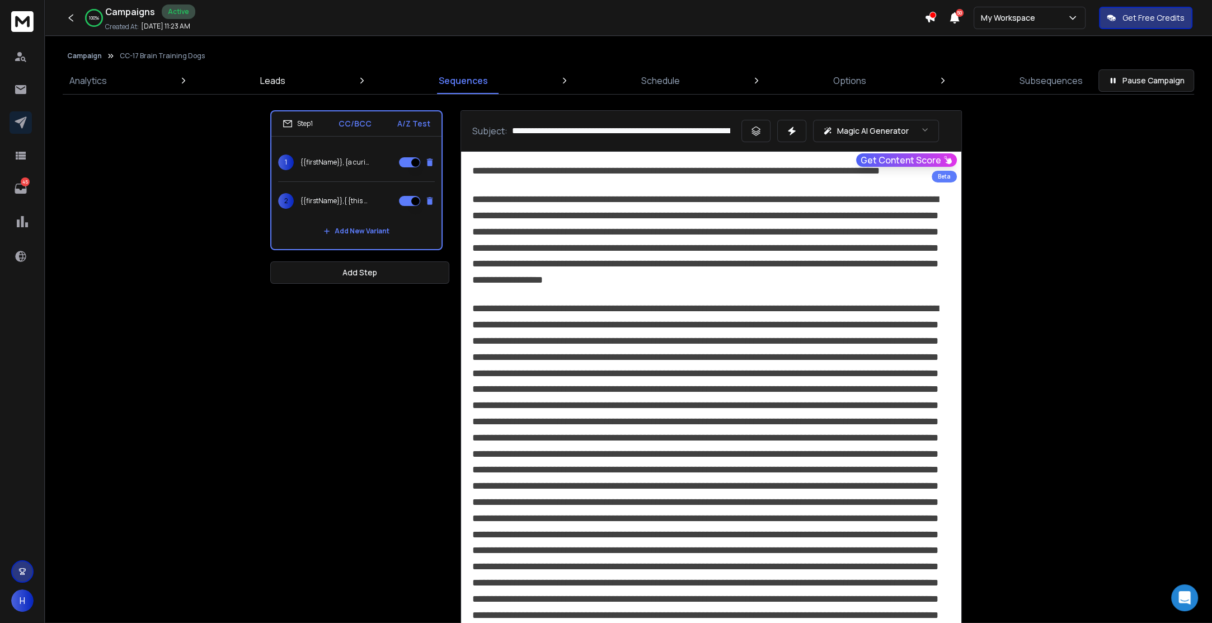
click at [280, 83] on p "Leads" at bounding box center [272, 80] width 25 height 13
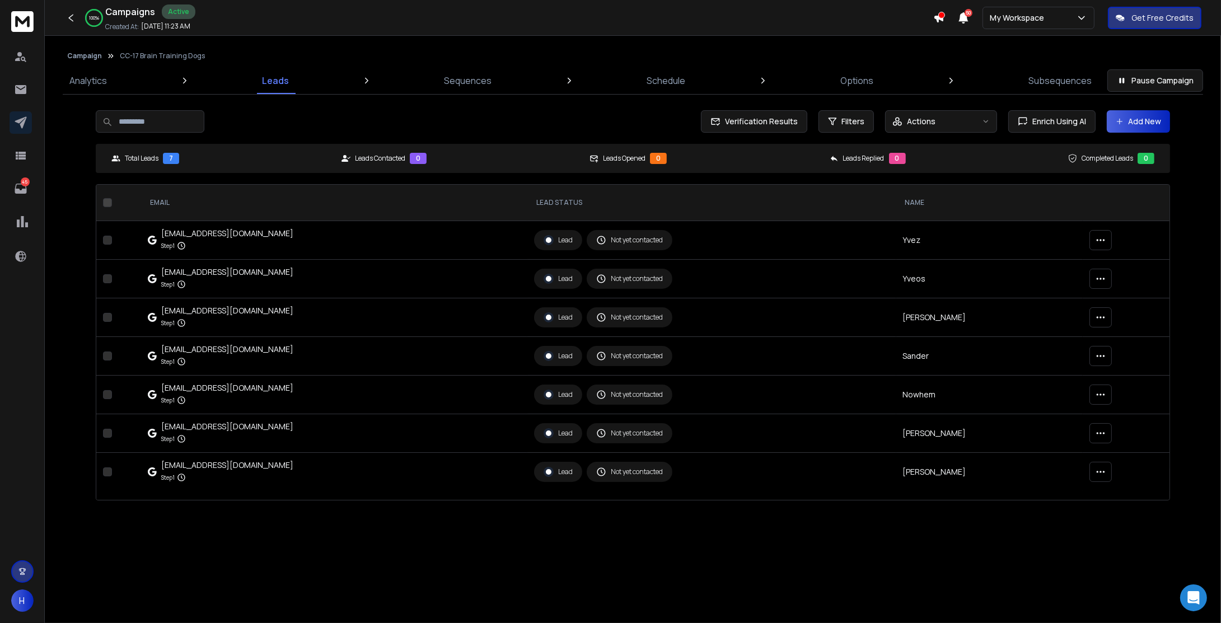
click at [1132, 116] on button "Add New" at bounding box center [1137, 121] width 63 height 22
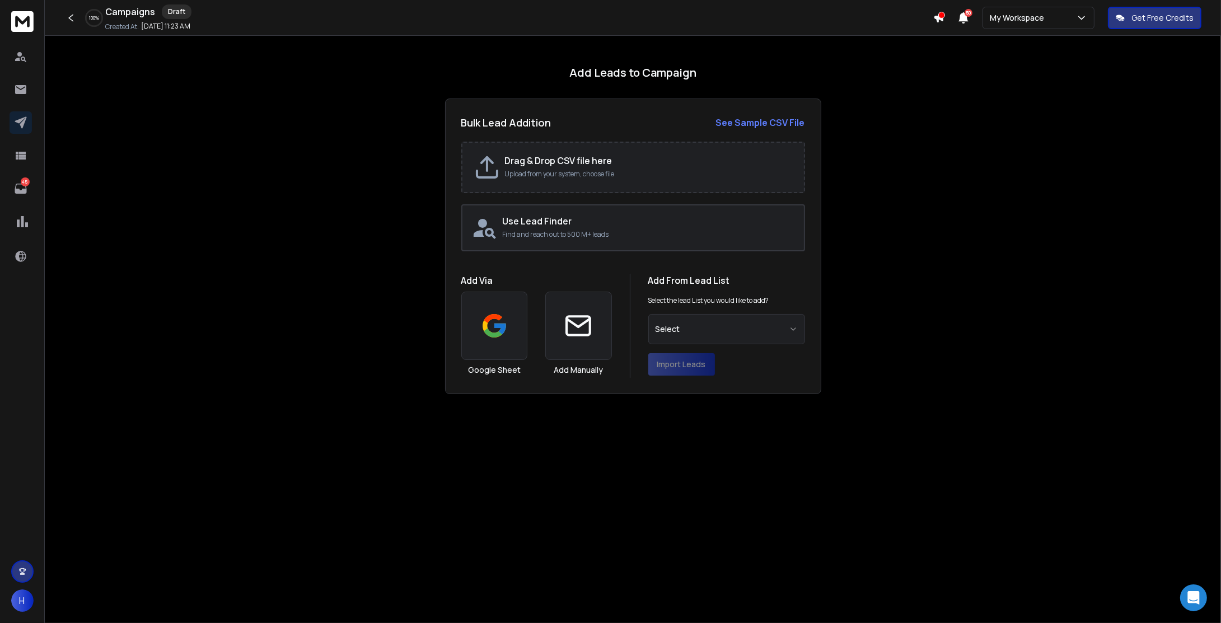
click at [611, 165] on h2 "Drag & Drop CSV file here" at bounding box center [649, 160] width 288 height 13
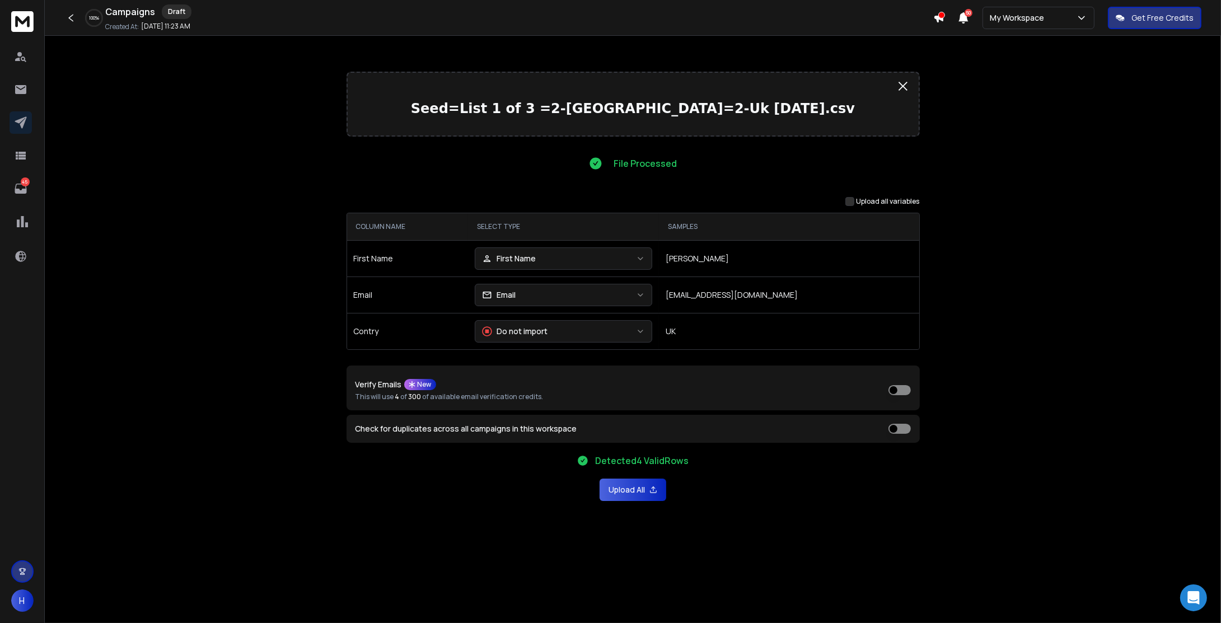
click at [638, 484] on button "Upload All" at bounding box center [632, 489] width 67 height 22
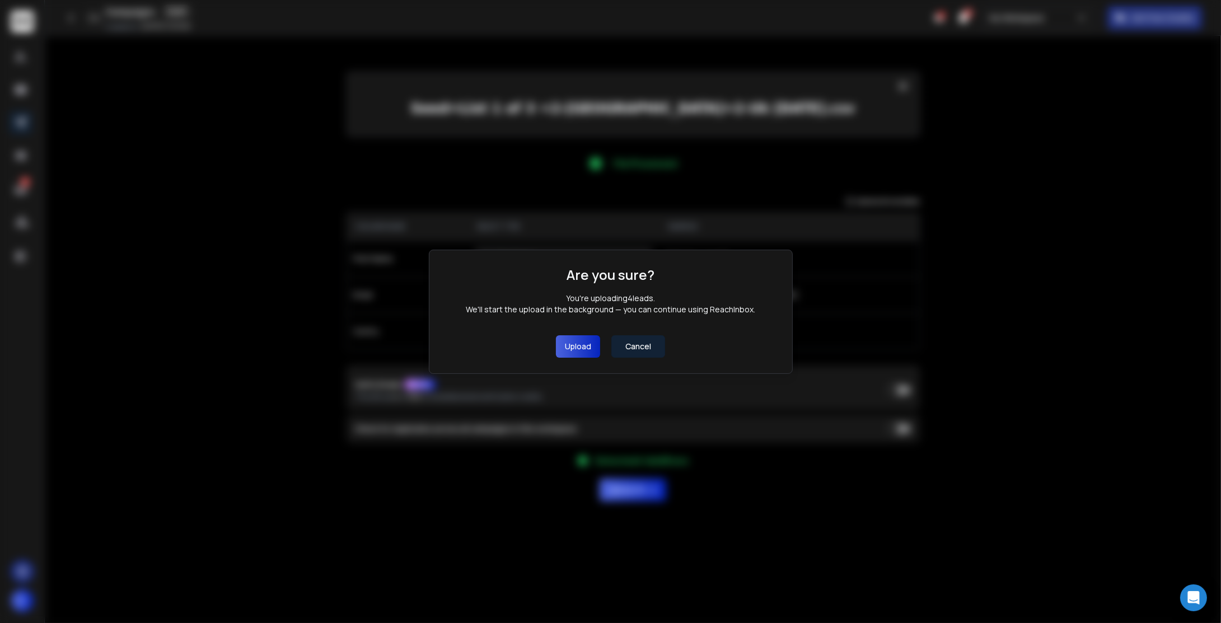
click at [580, 341] on button "Upload" at bounding box center [578, 346] width 44 height 22
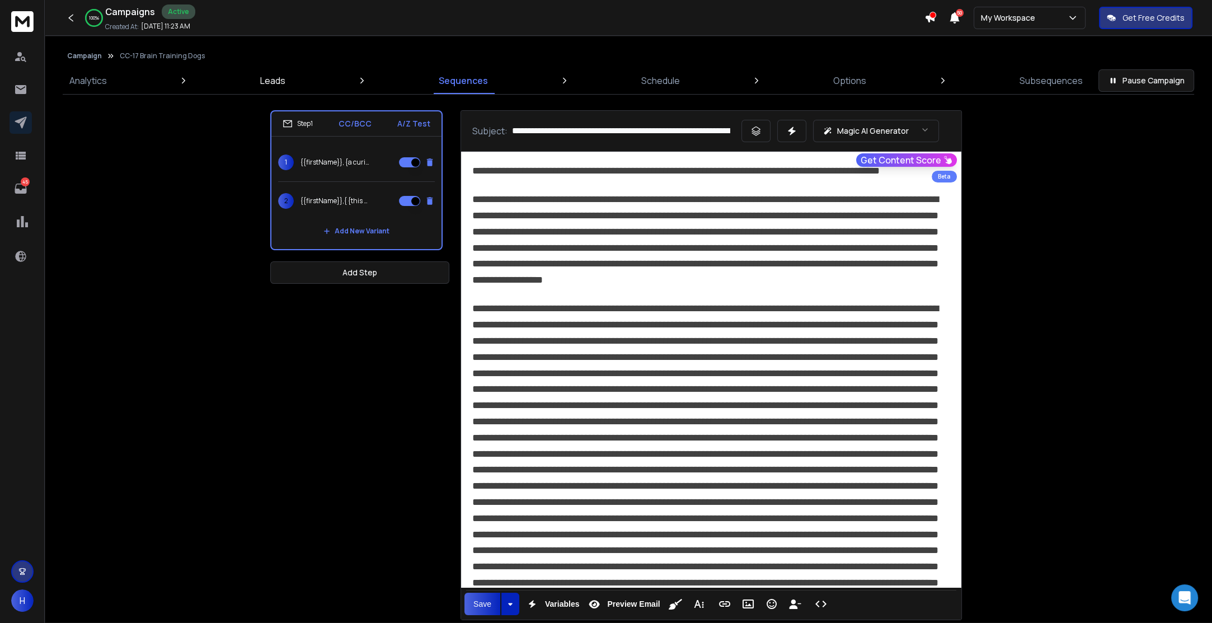
click at [278, 83] on p "Leads" at bounding box center [272, 80] width 25 height 13
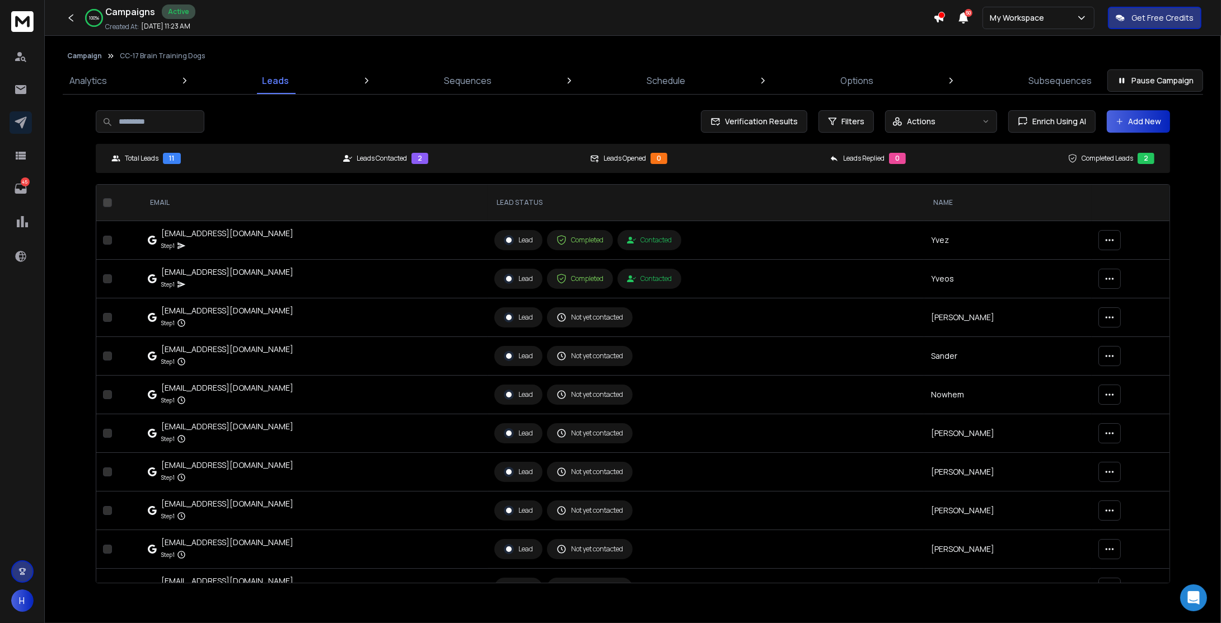
click at [1159, 123] on button "Add New" at bounding box center [1137, 121] width 63 height 22
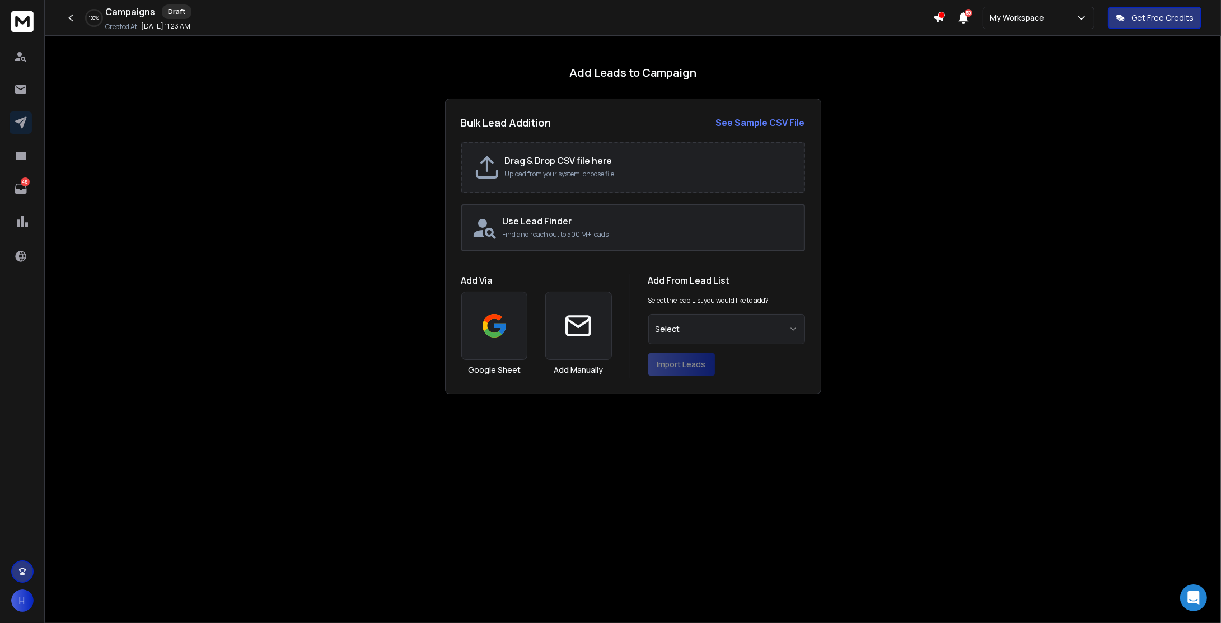
click at [567, 160] on h2 "Drag & Drop CSV file here" at bounding box center [649, 160] width 288 height 13
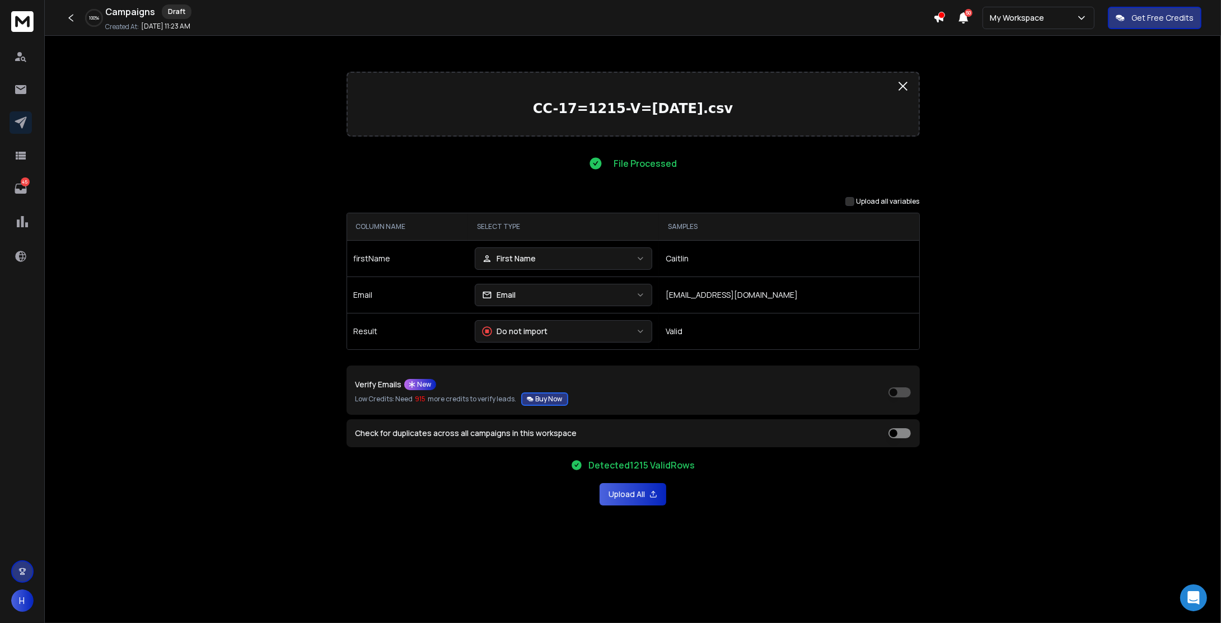
click at [631, 491] on button "Upload All" at bounding box center [632, 494] width 67 height 22
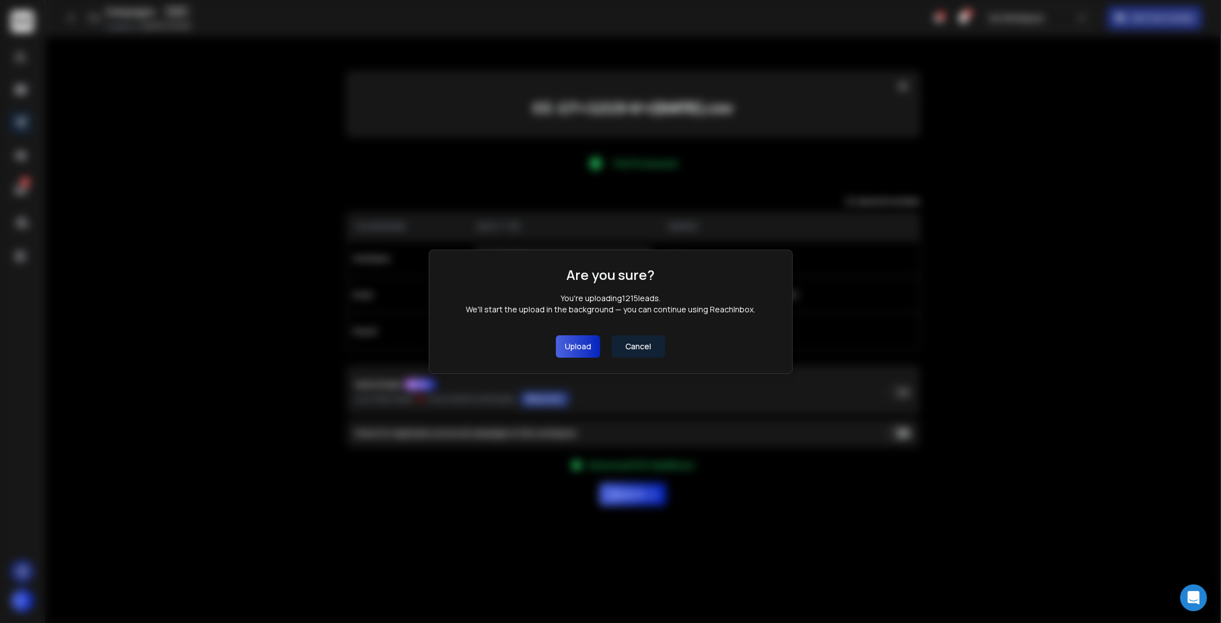
click at [583, 337] on button "Upload" at bounding box center [578, 346] width 44 height 22
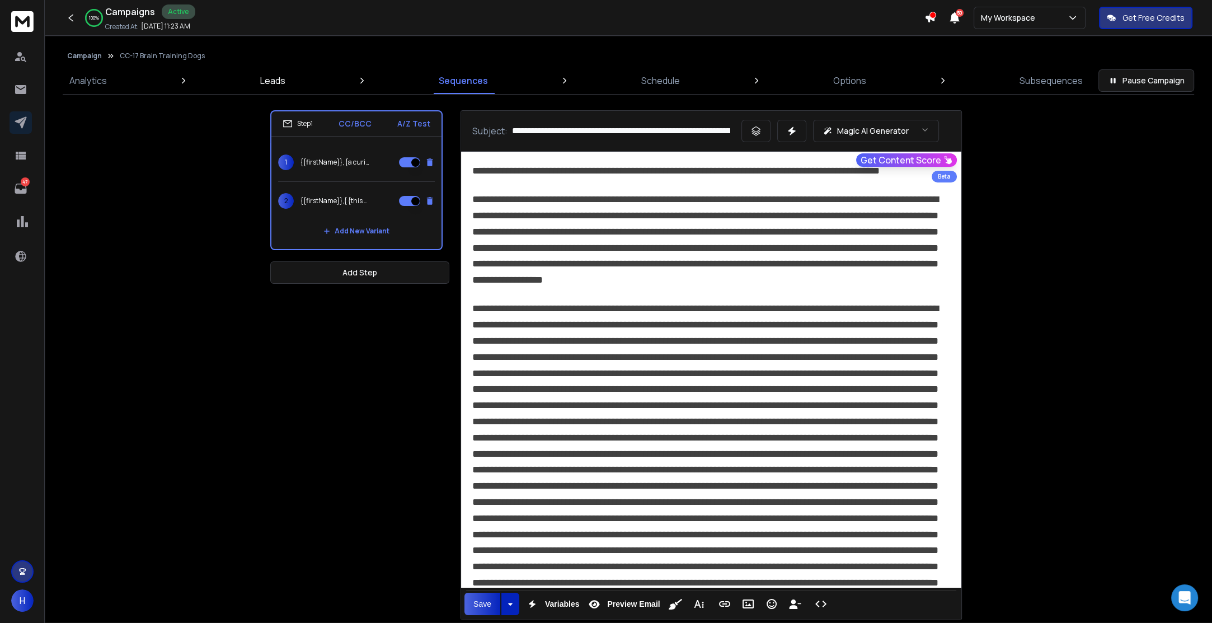
click at [279, 82] on p "Leads" at bounding box center [272, 80] width 25 height 13
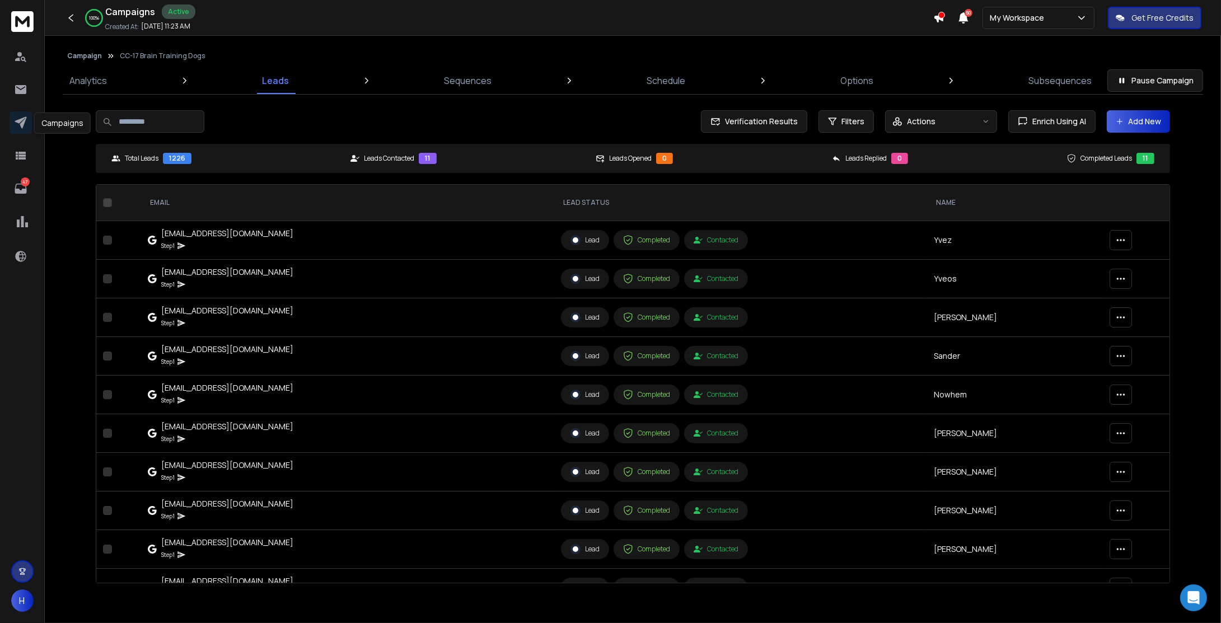
click at [21, 122] on icon at bounding box center [20, 122] width 13 height 13
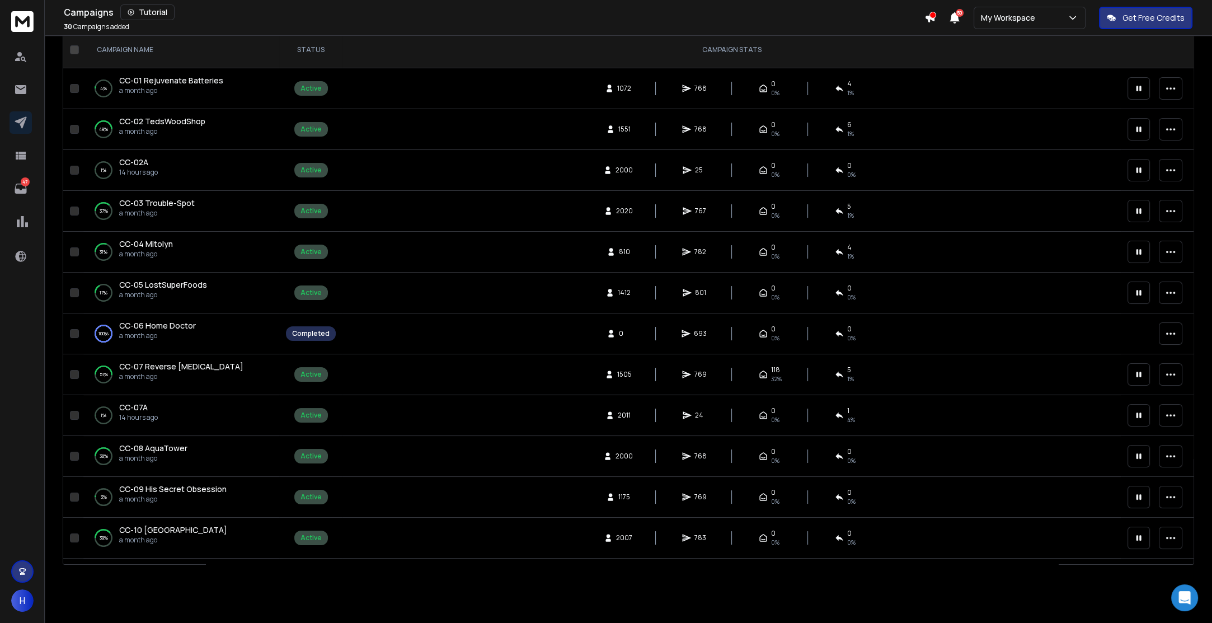
click at [147, 327] on span "CC-06 Home Doctor" at bounding box center [157, 325] width 77 height 11
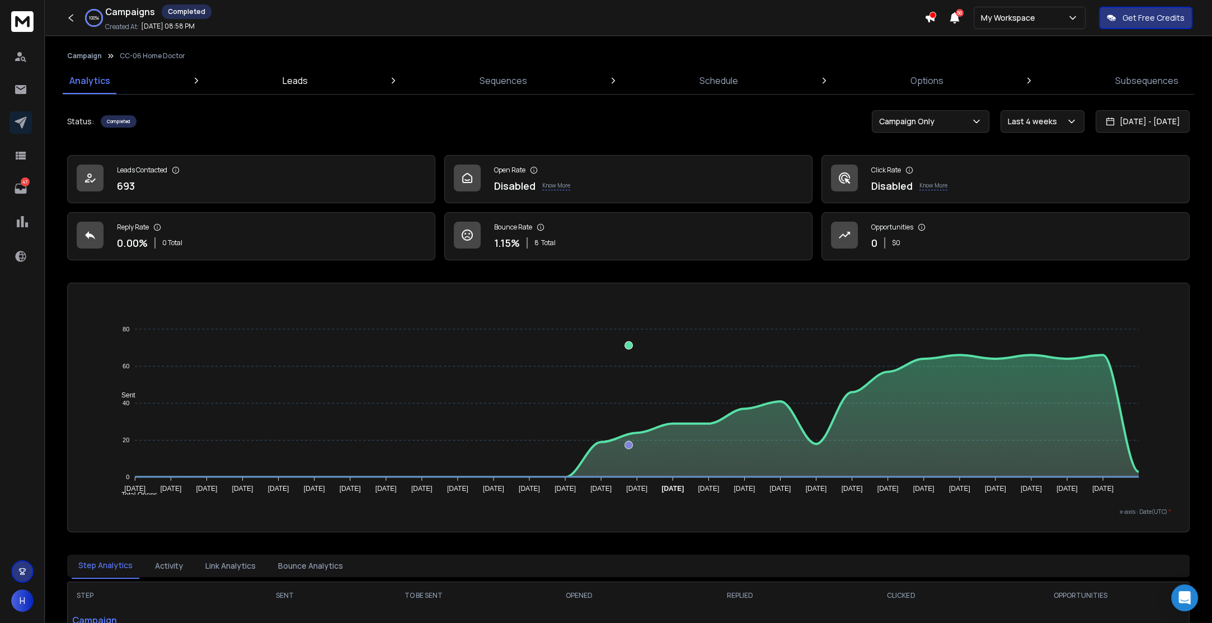
click at [293, 80] on p "Leads" at bounding box center [295, 80] width 25 height 13
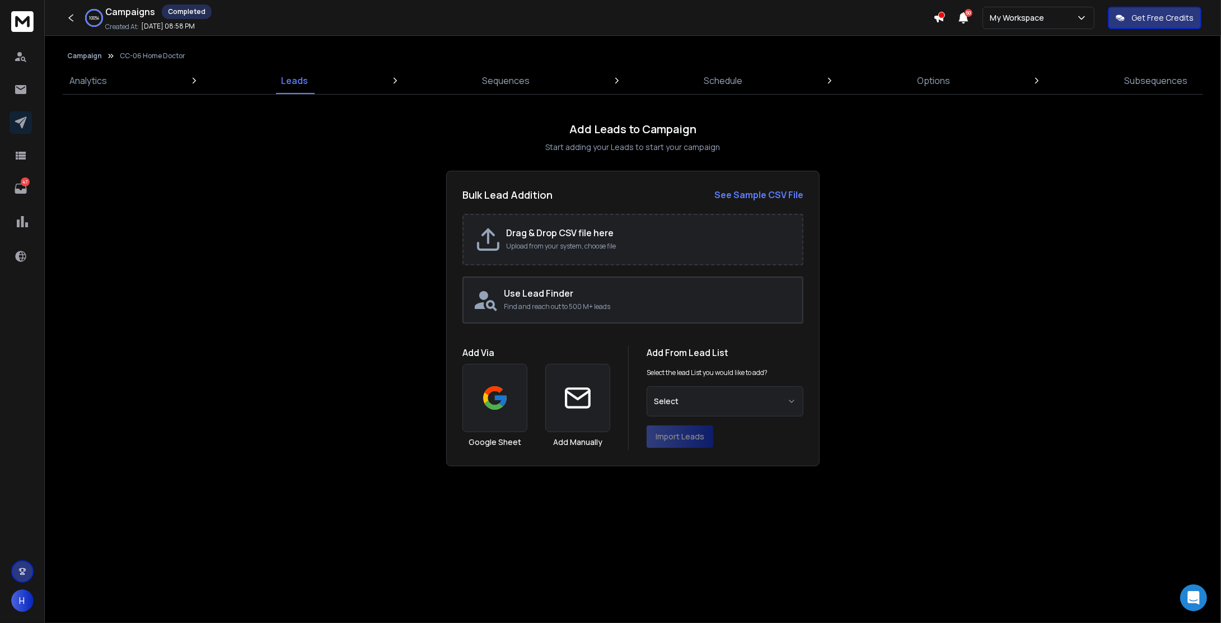
click at [293, 80] on p "Leads" at bounding box center [294, 80] width 27 height 13
click at [17, 124] on icon at bounding box center [20, 122] width 13 height 13
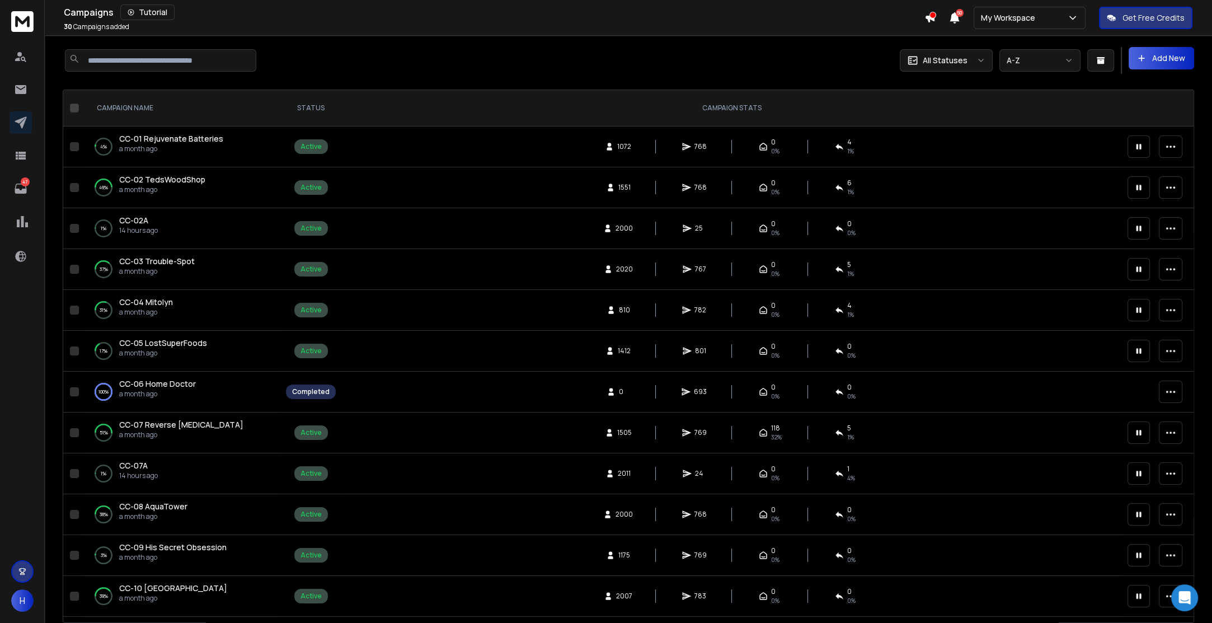
click at [175, 388] on link "CC-06 Home Doctor" at bounding box center [157, 383] width 77 height 11
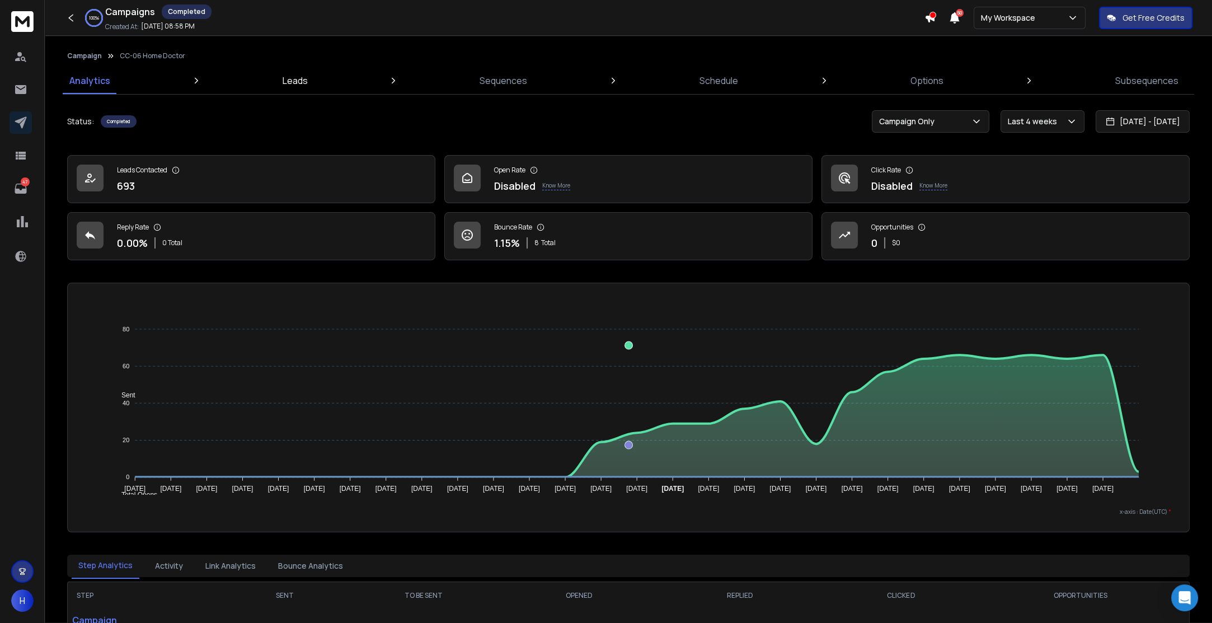
click at [301, 85] on p "Leads" at bounding box center [295, 80] width 25 height 13
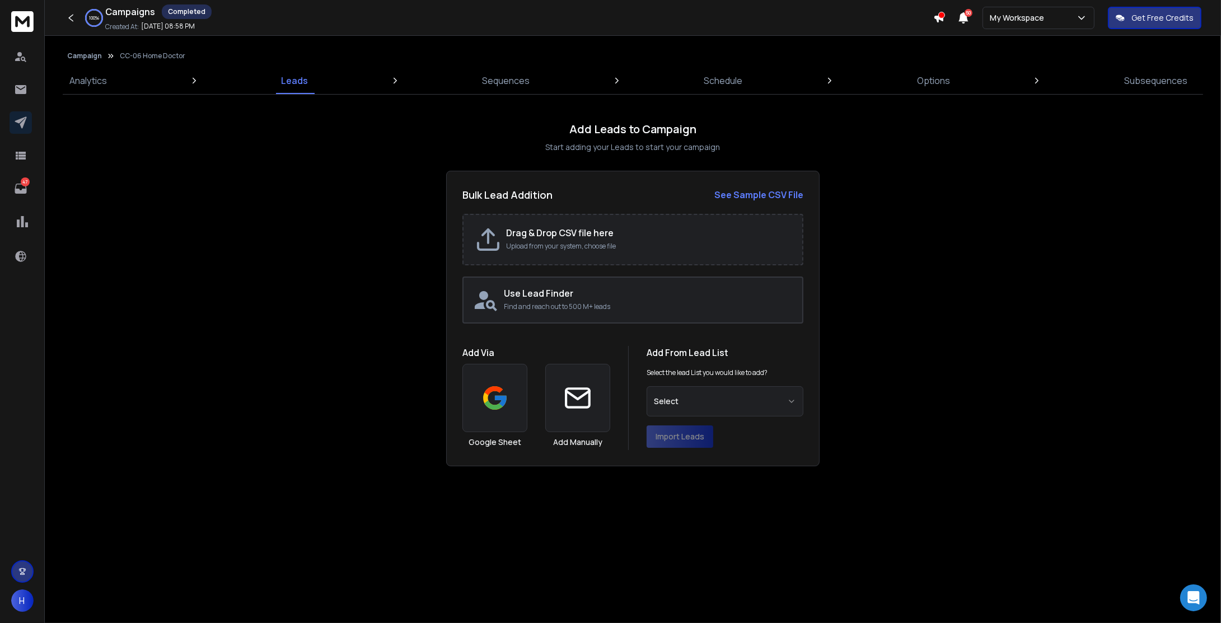
click at [601, 236] on h2 "Drag & Drop CSV file here" at bounding box center [648, 232] width 285 height 13
type input "**********"
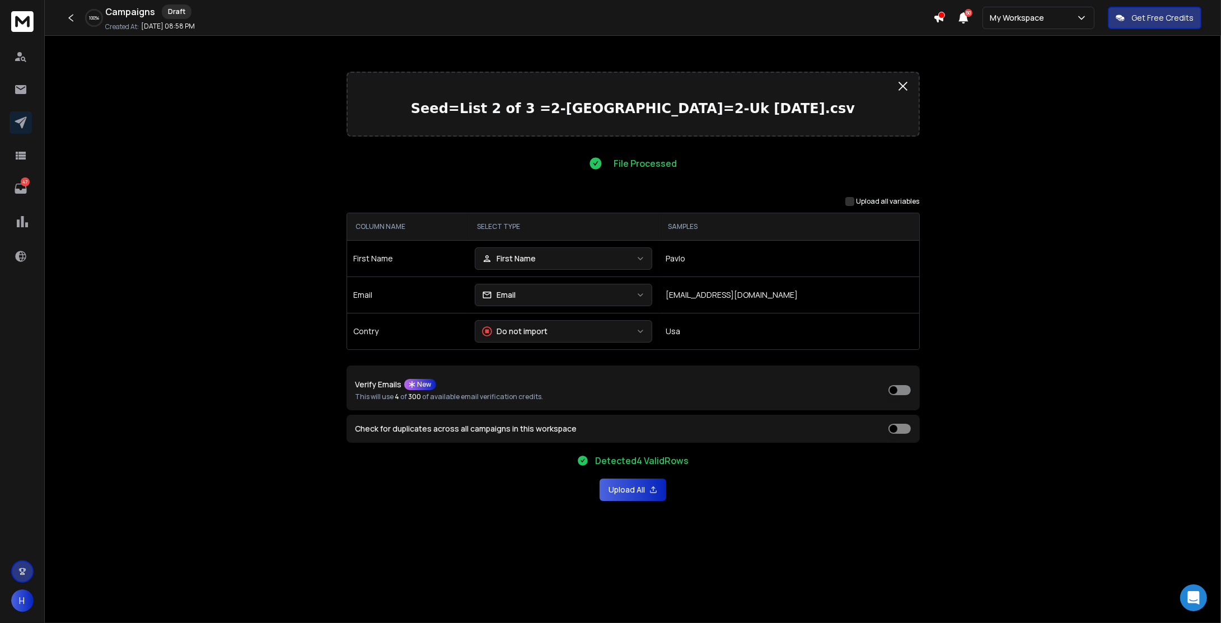
click at [630, 486] on button "Upload All" at bounding box center [632, 489] width 67 height 22
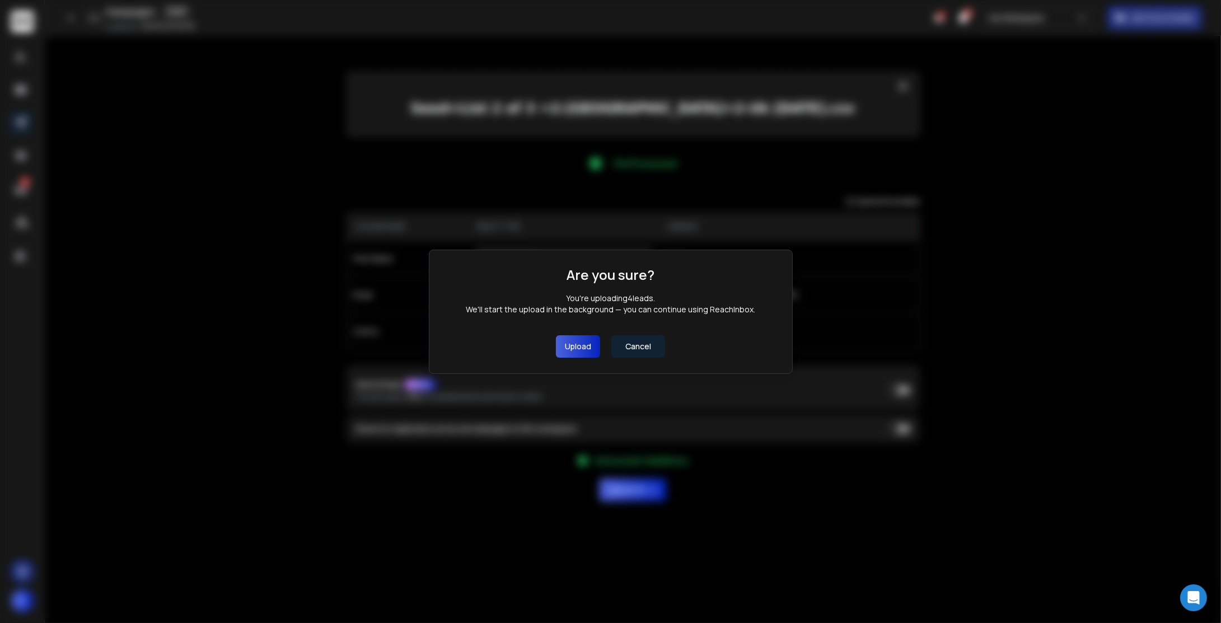
click at [584, 347] on button "Upload" at bounding box center [578, 346] width 44 height 22
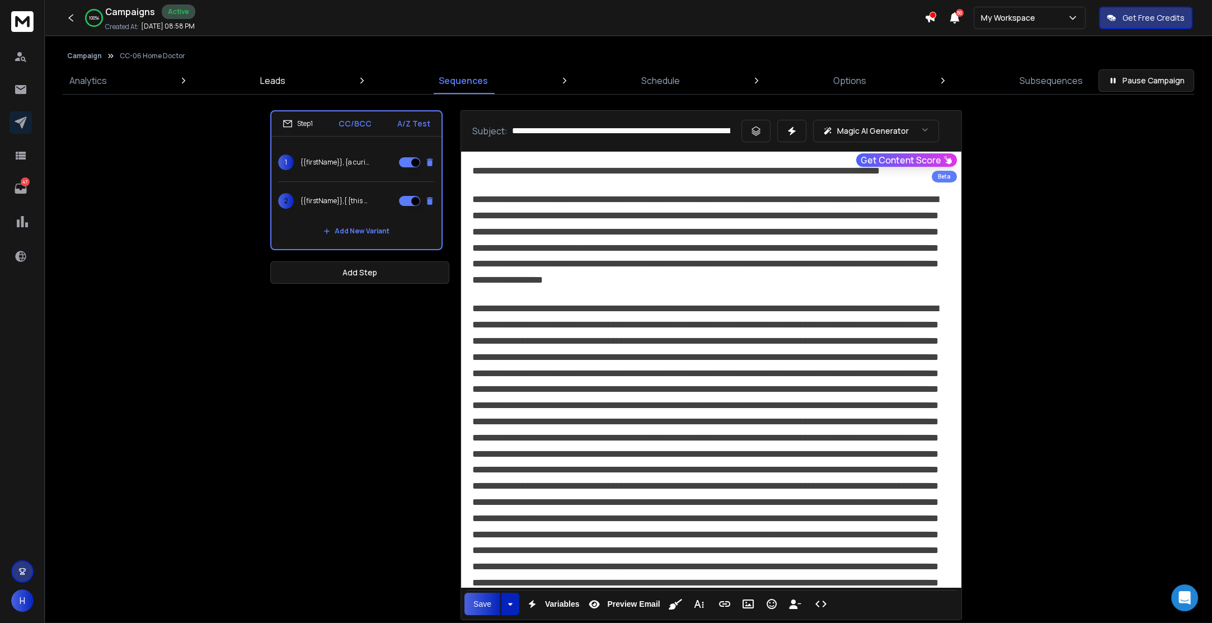
click at [274, 76] on p "Leads" at bounding box center [272, 80] width 25 height 13
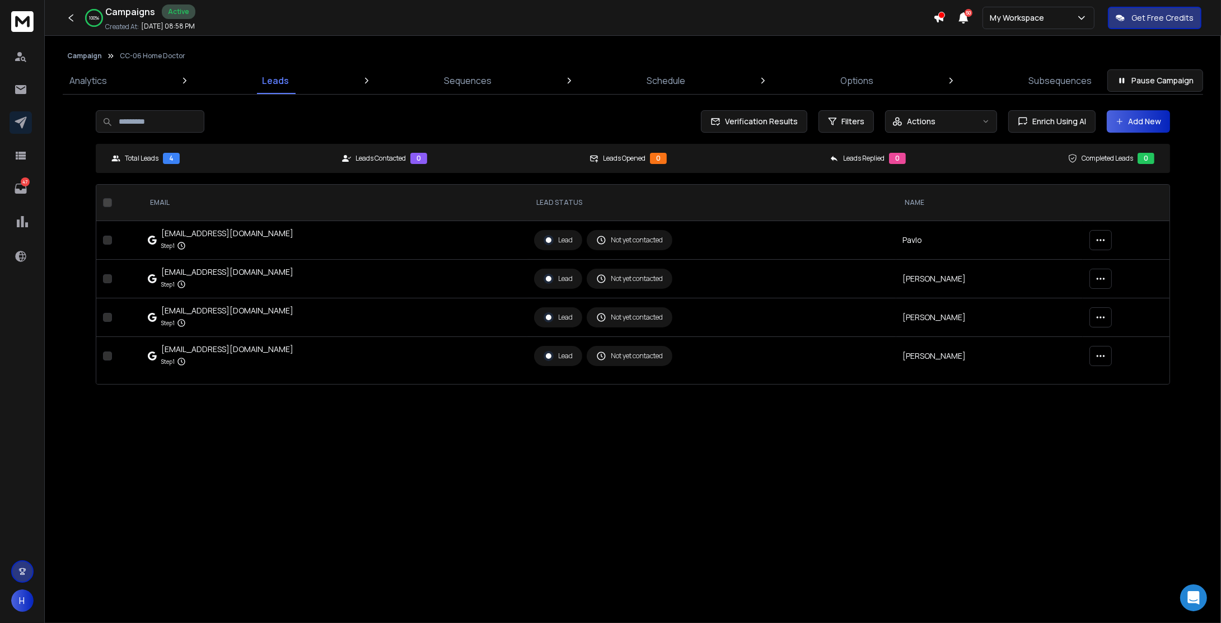
click at [1147, 120] on button "Add New" at bounding box center [1137, 121] width 63 height 22
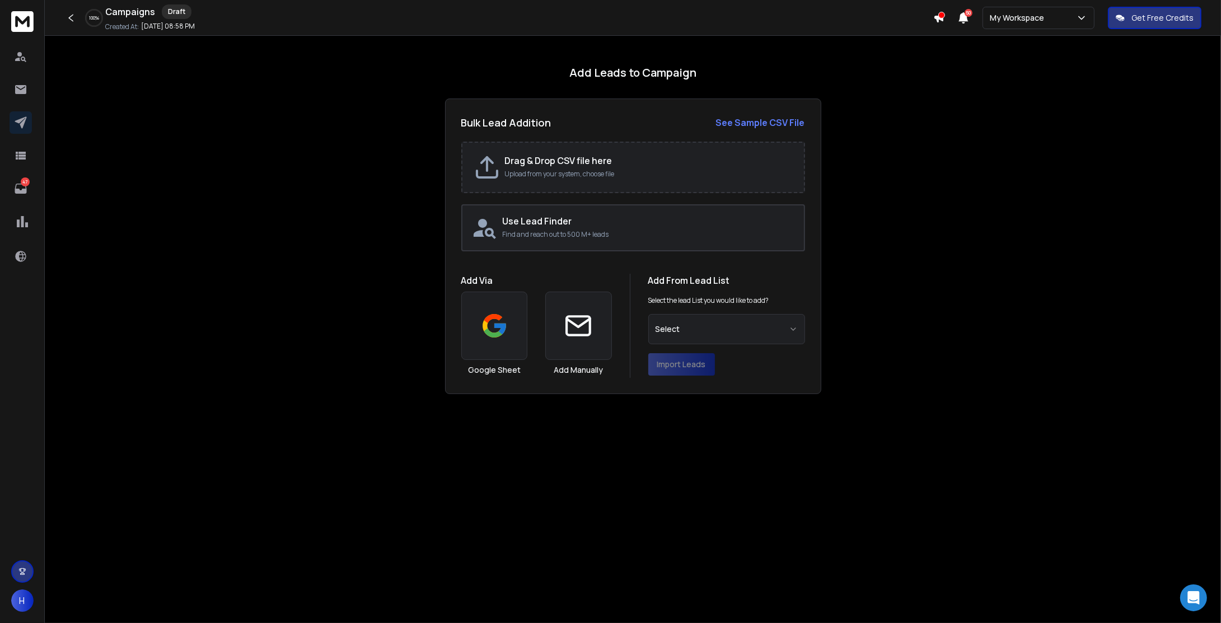
click at [600, 162] on h2 "Drag & Drop CSV file here" at bounding box center [649, 160] width 288 height 13
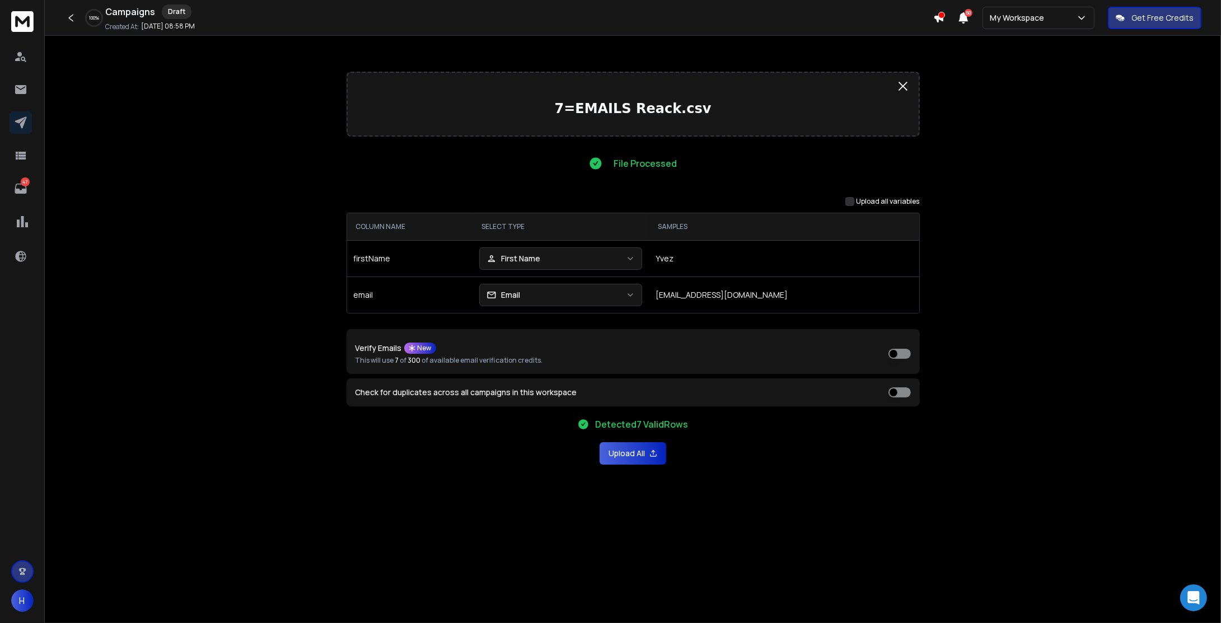
click at [642, 449] on button "Upload All" at bounding box center [632, 453] width 67 height 22
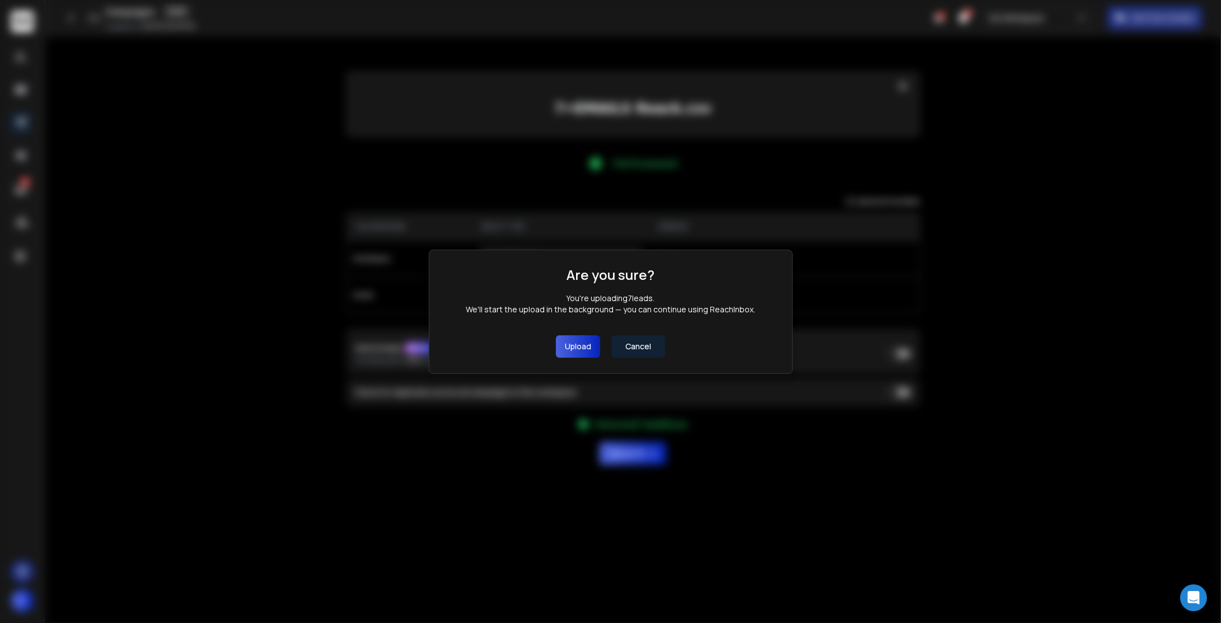
click at [585, 339] on button "Upload" at bounding box center [578, 346] width 44 height 22
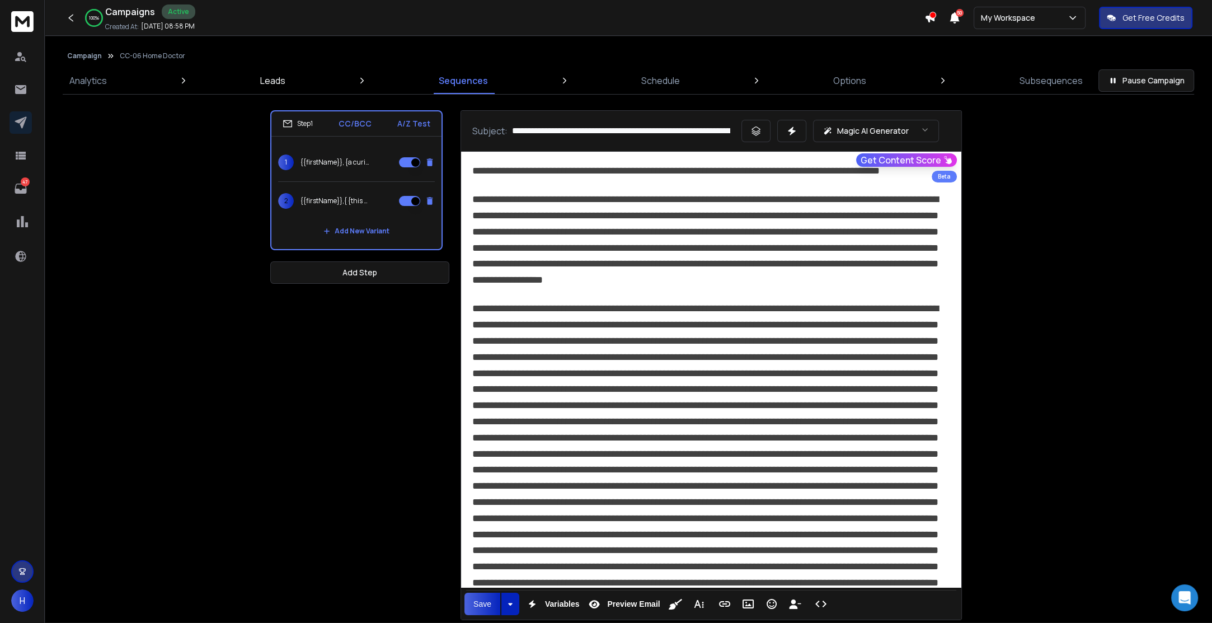
click at [278, 83] on p "Leads" at bounding box center [272, 80] width 25 height 13
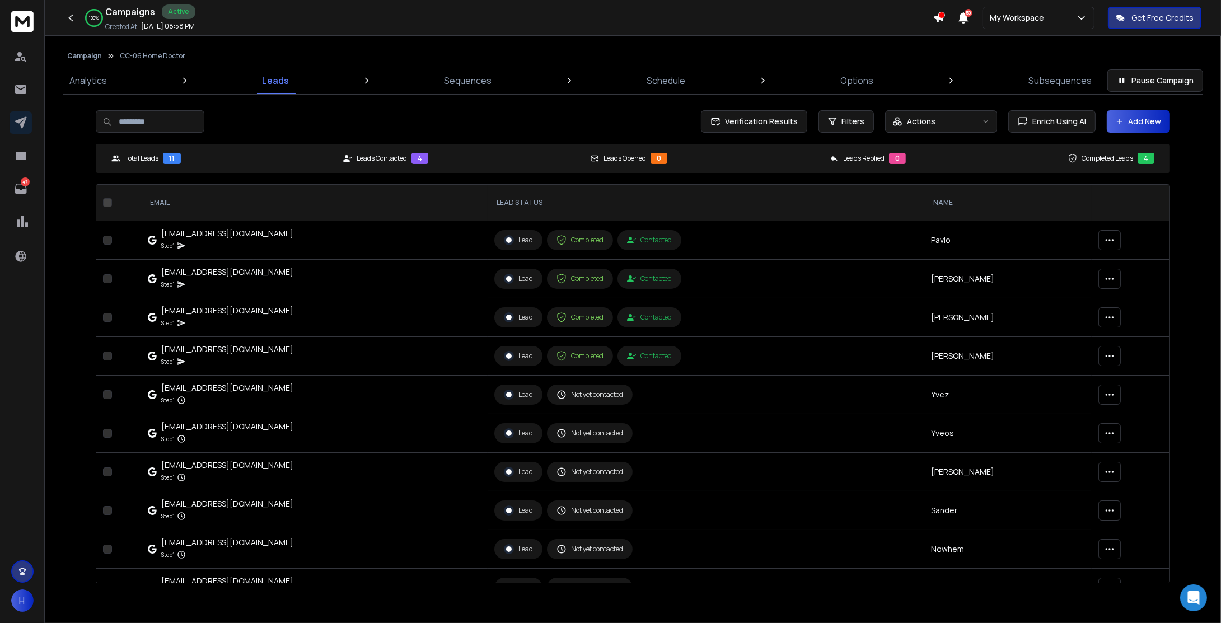
click at [1130, 120] on button "Add New" at bounding box center [1137, 121] width 63 height 22
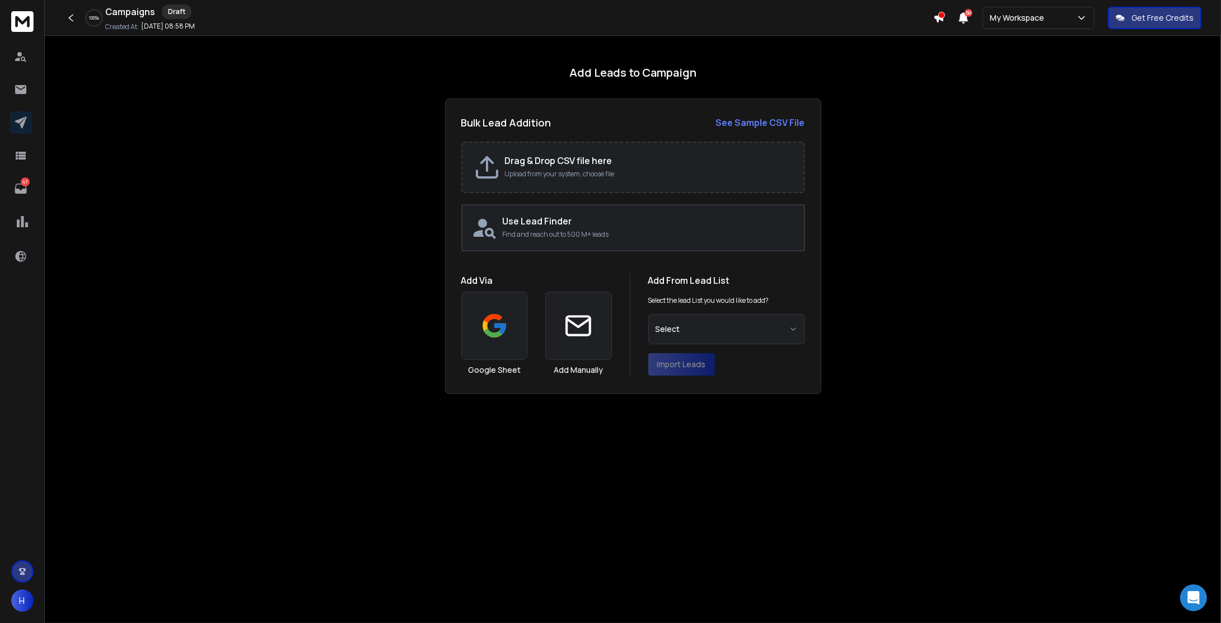
click at [609, 170] on p "Upload from your system, choose file" at bounding box center [649, 174] width 288 height 9
click at [21, 119] on icon at bounding box center [21, 123] width 12 height 12
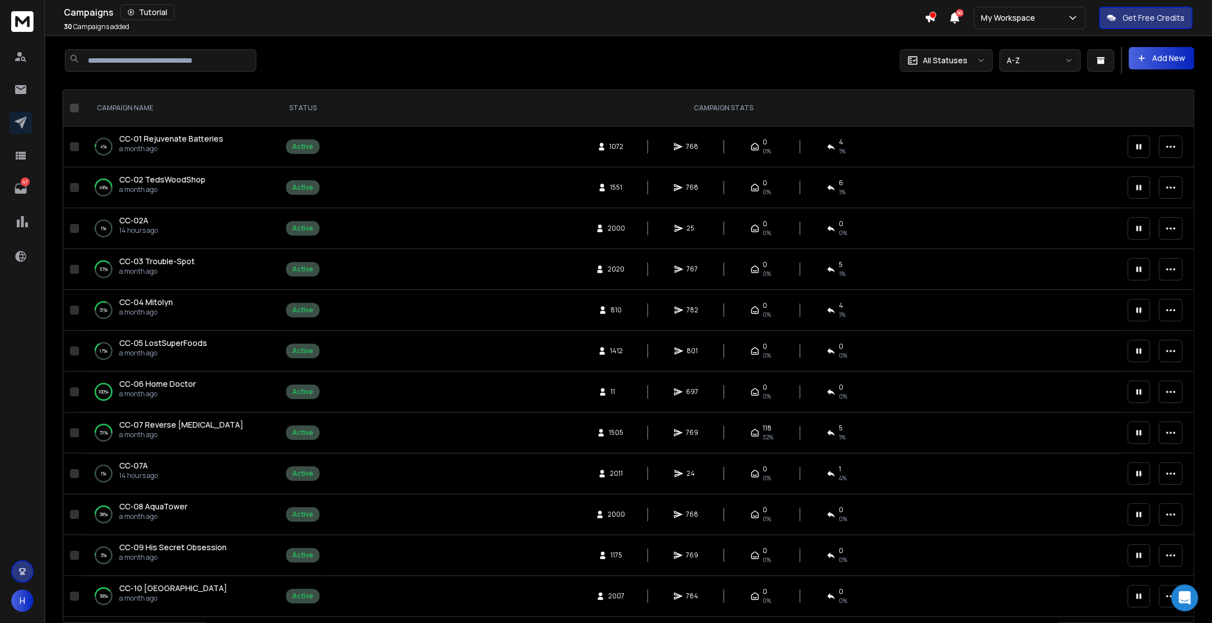
click at [149, 386] on span "CC-06 Home Doctor" at bounding box center [157, 383] width 77 height 11
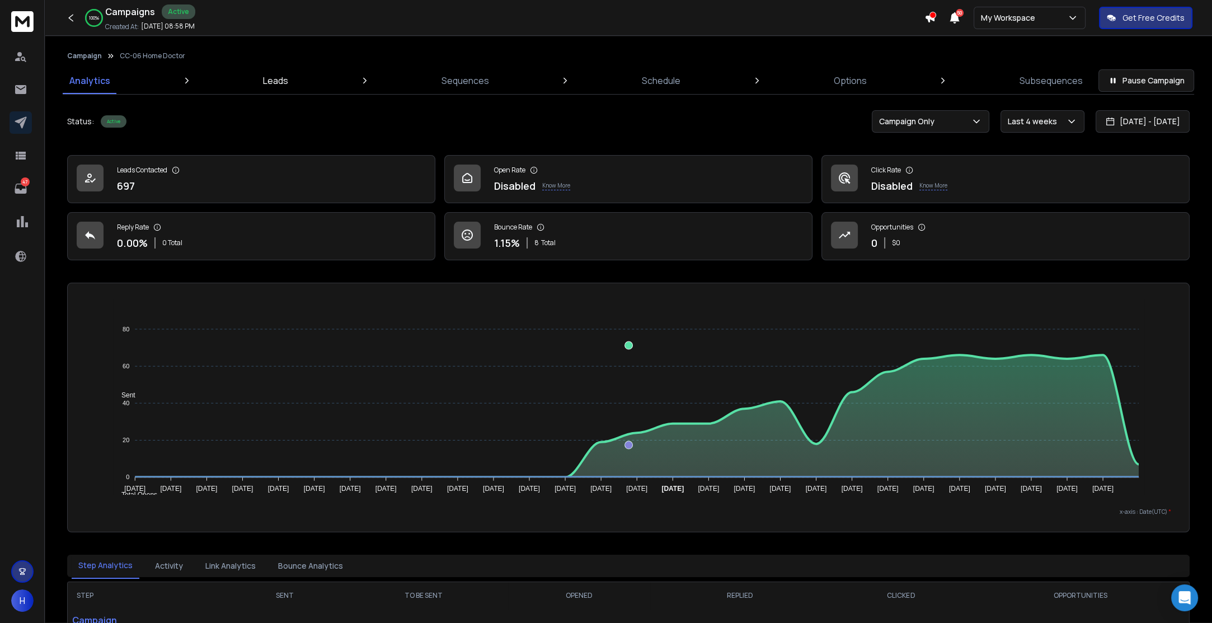
click at [270, 83] on p "Leads" at bounding box center [275, 80] width 25 height 13
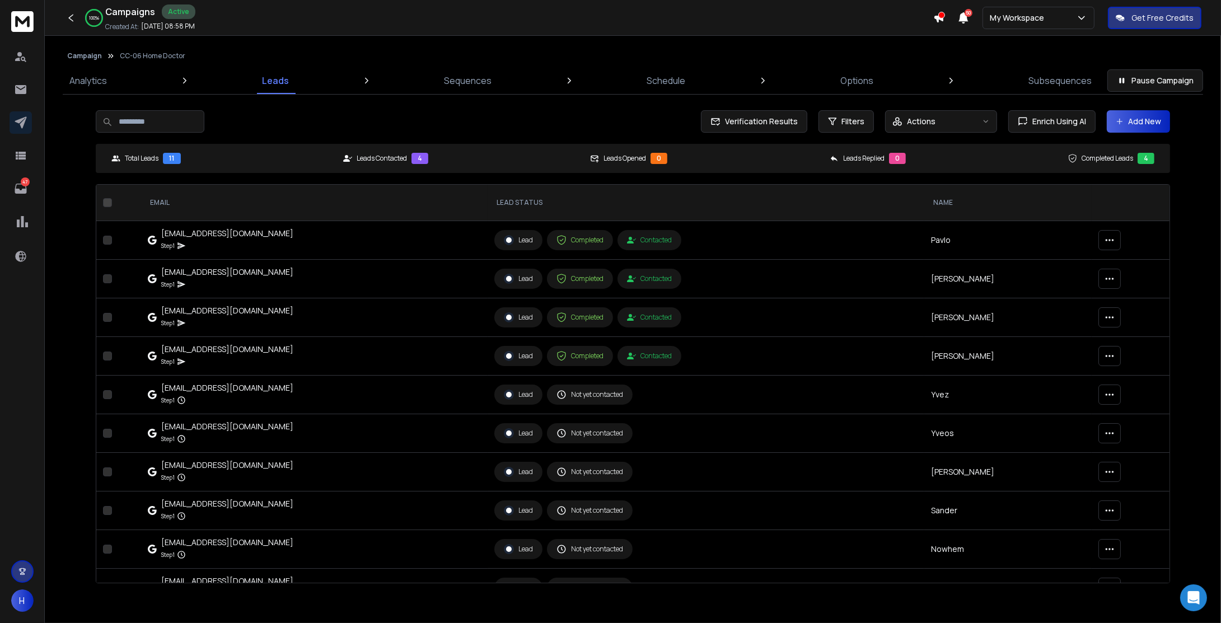
click at [1148, 120] on button "Add New" at bounding box center [1137, 121] width 63 height 22
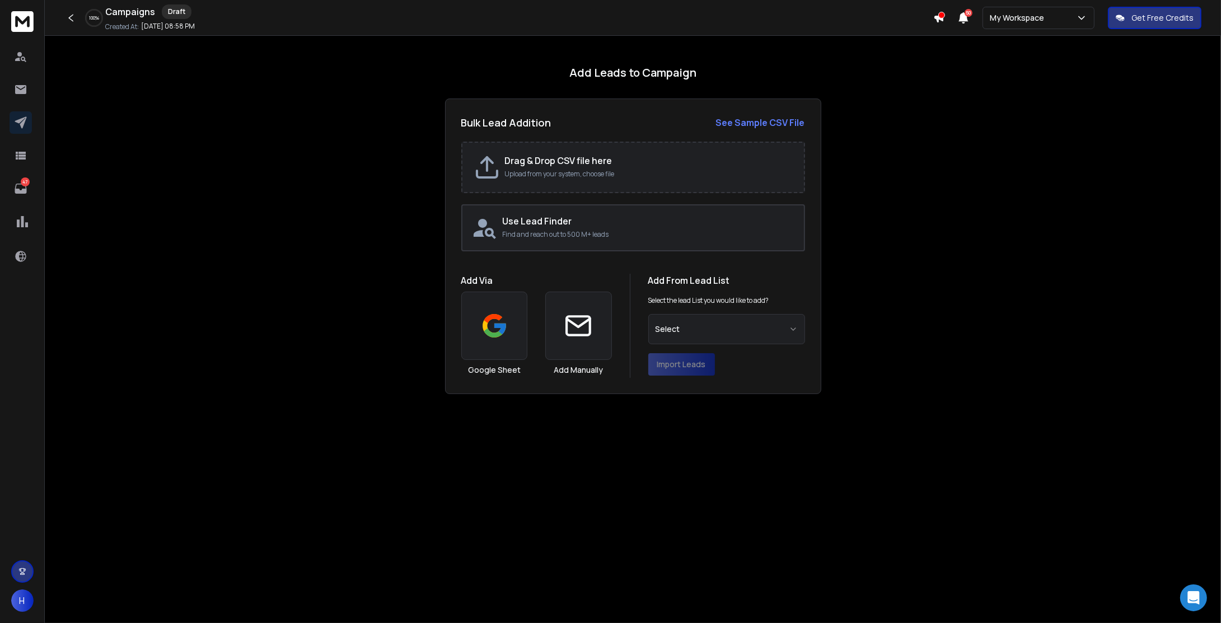
click at [628, 170] on p "Upload from your system, choose file" at bounding box center [649, 174] width 288 height 9
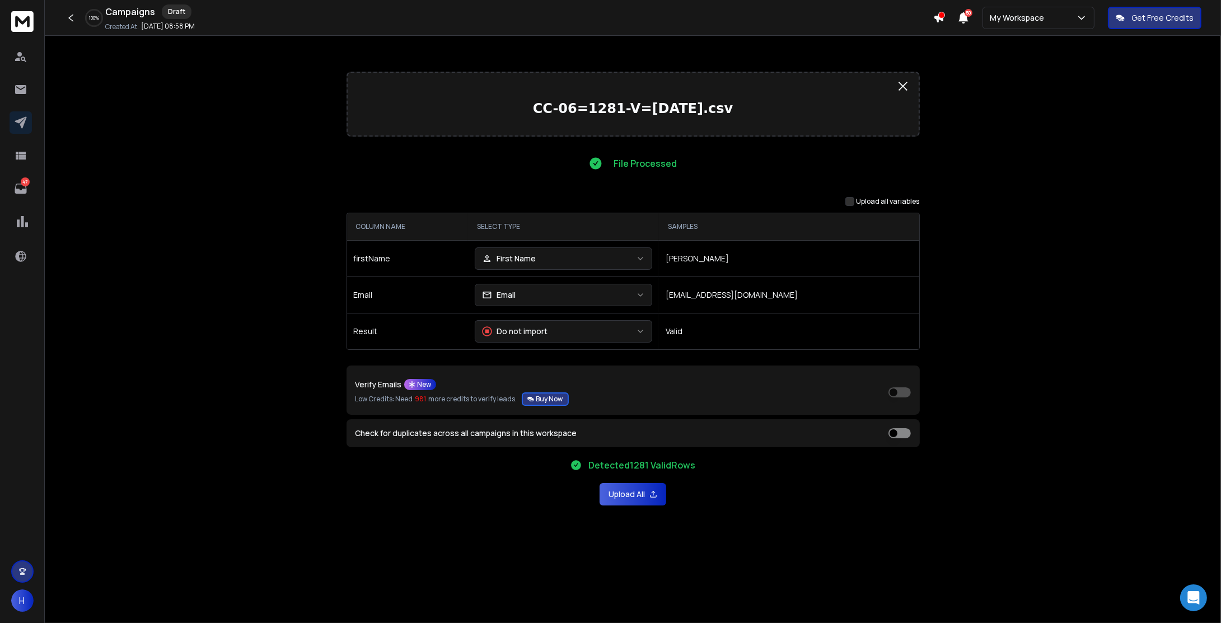
click at [642, 498] on button "Upload All" at bounding box center [632, 494] width 67 height 22
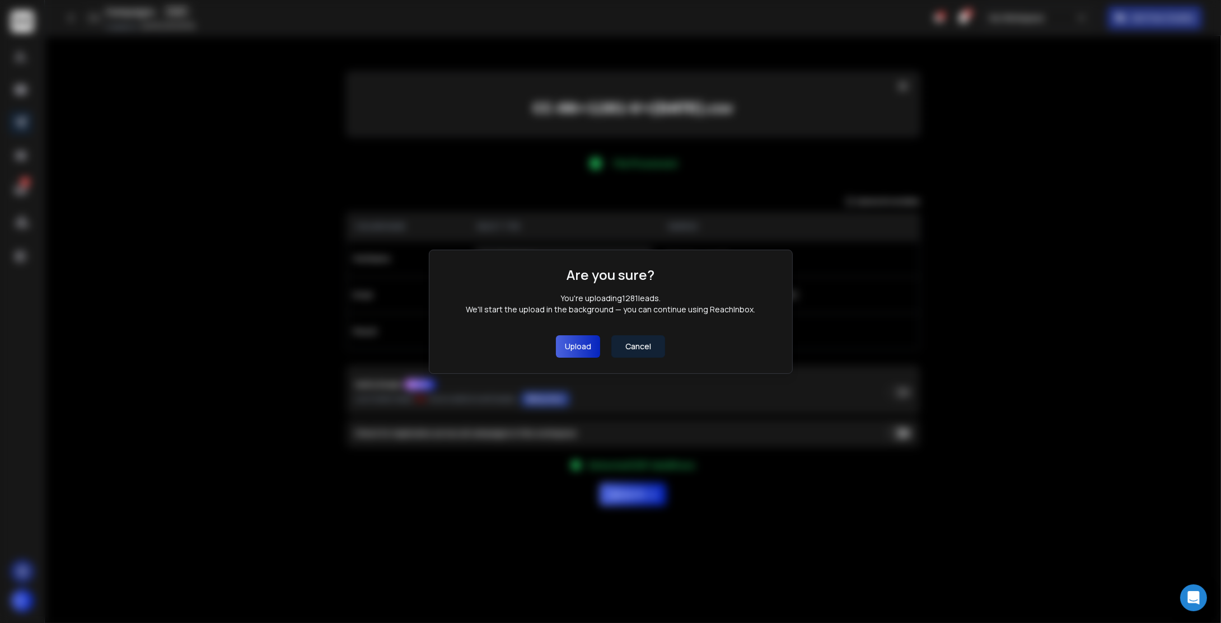
click at [583, 342] on button "Upload" at bounding box center [578, 346] width 44 height 22
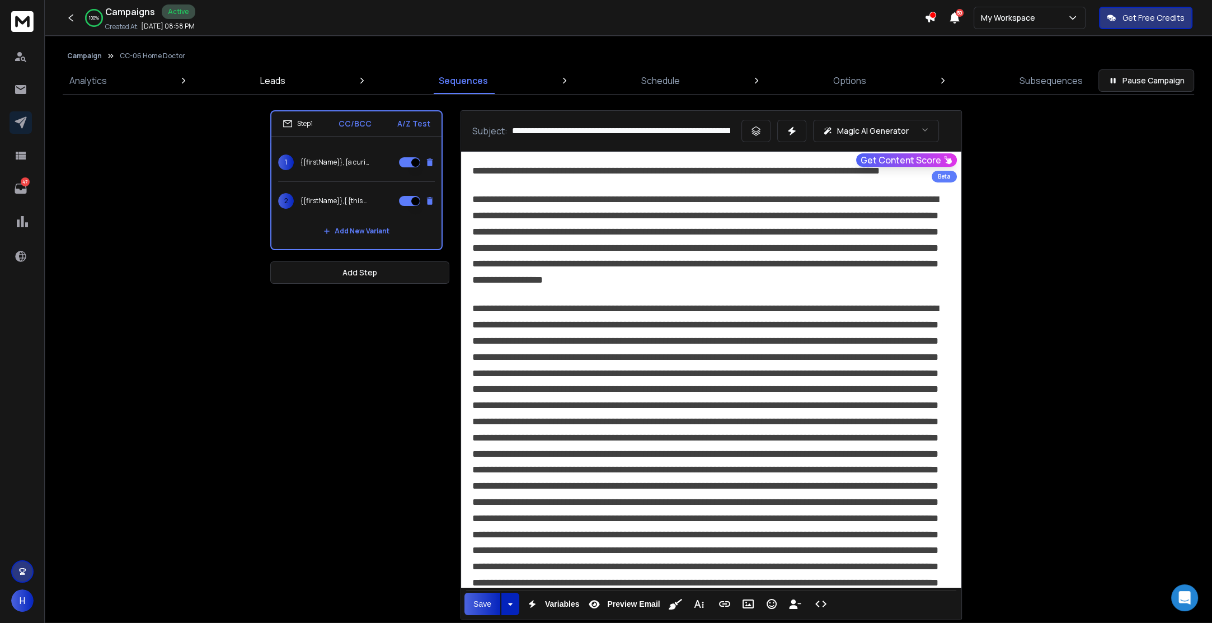
click at [278, 82] on p "Leads" at bounding box center [272, 80] width 25 height 13
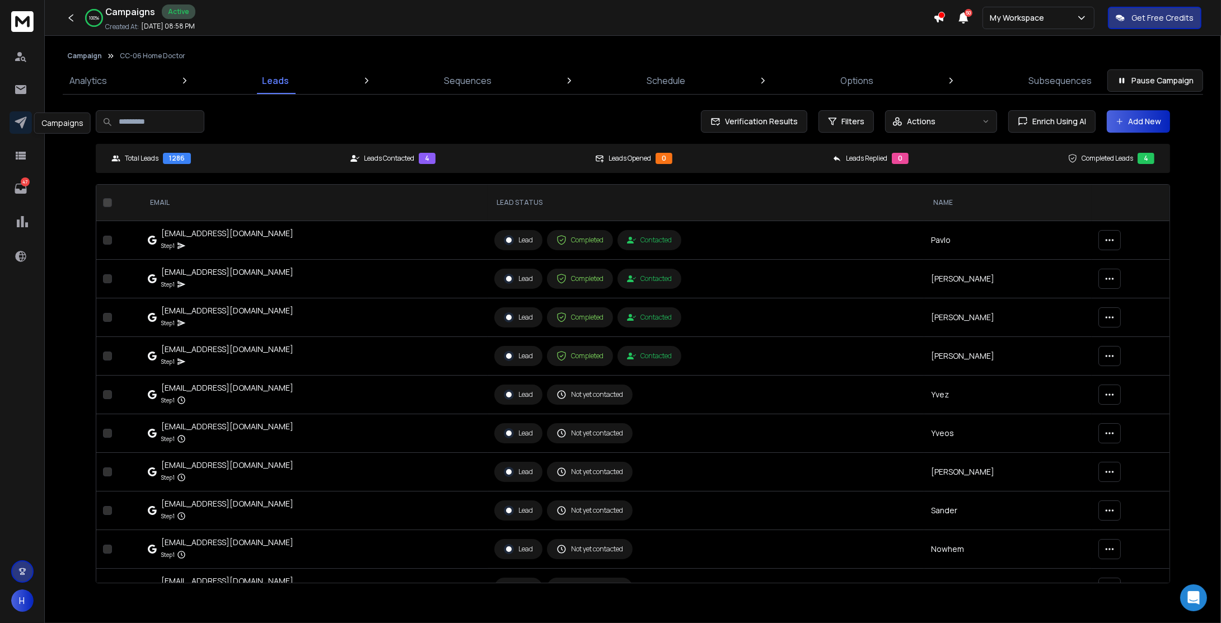
click at [24, 116] on icon at bounding box center [20, 122] width 13 height 13
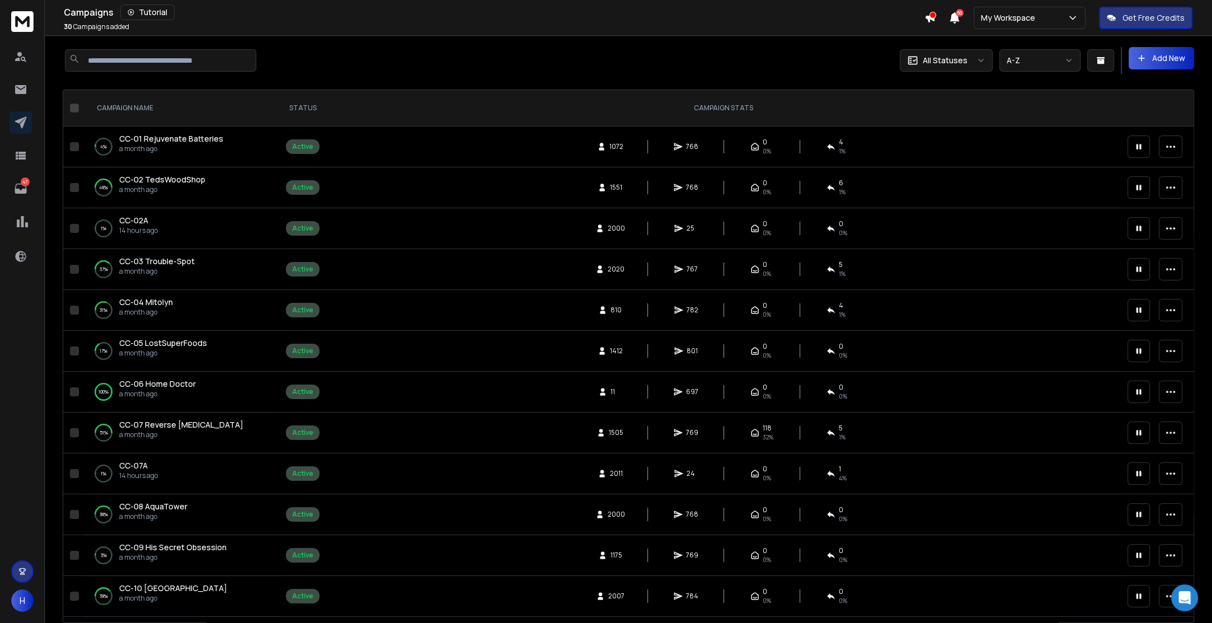
click at [156, 385] on span "CC-06 Home Doctor" at bounding box center [157, 383] width 77 height 11
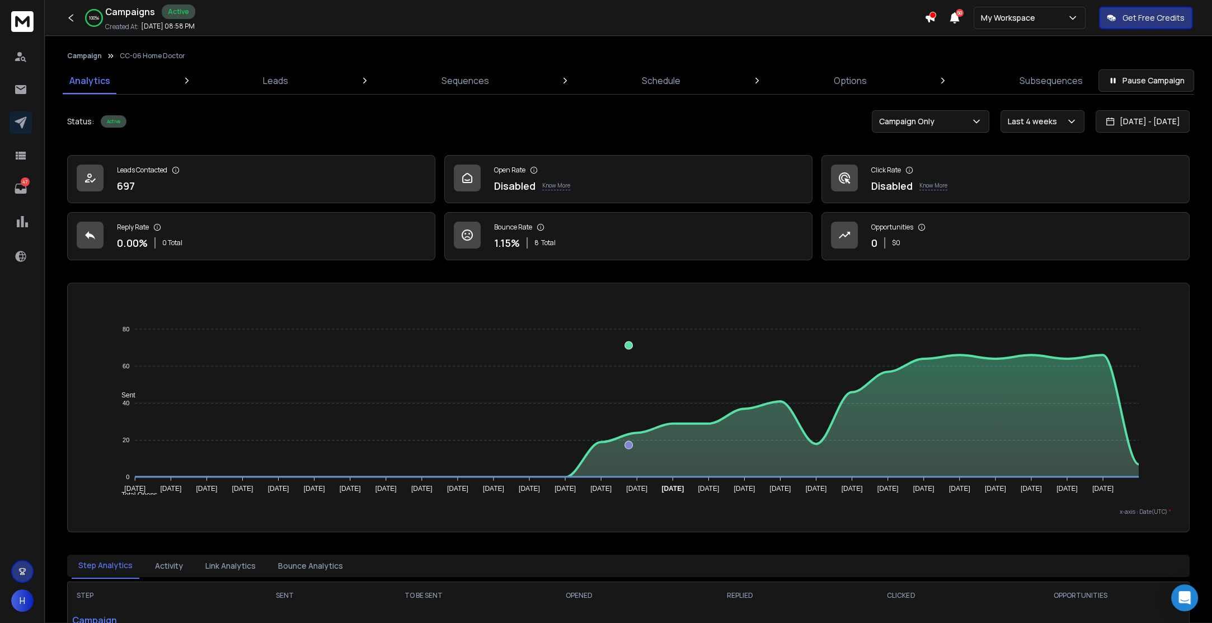
click at [217, 116] on div "Status: Active Pause Campaign Campaign Only Last 4 weeks 16 Sep 2025 - 14 Oct 2…" at bounding box center [628, 121] width 1123 height 22
click at [17, 120] on icon at bounding box center [20, 122] width 13 height 13
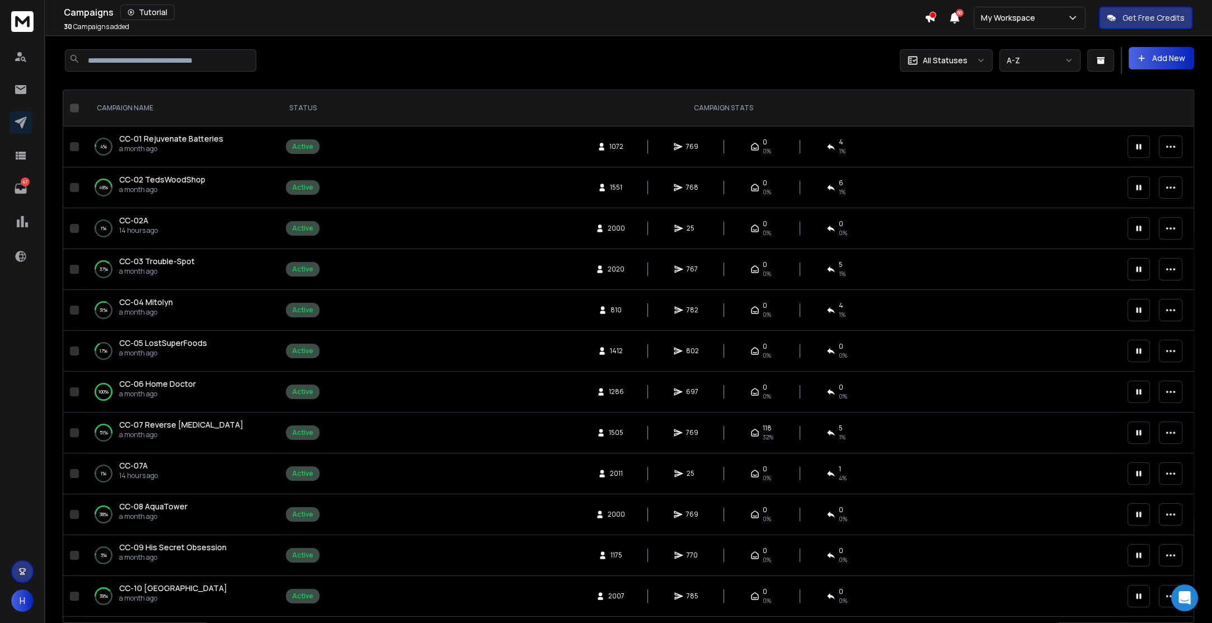
click at [202, 143] on span "CC-01 Rejuvenate Batteries" at bounding box center [171, 138] width 104 height 11
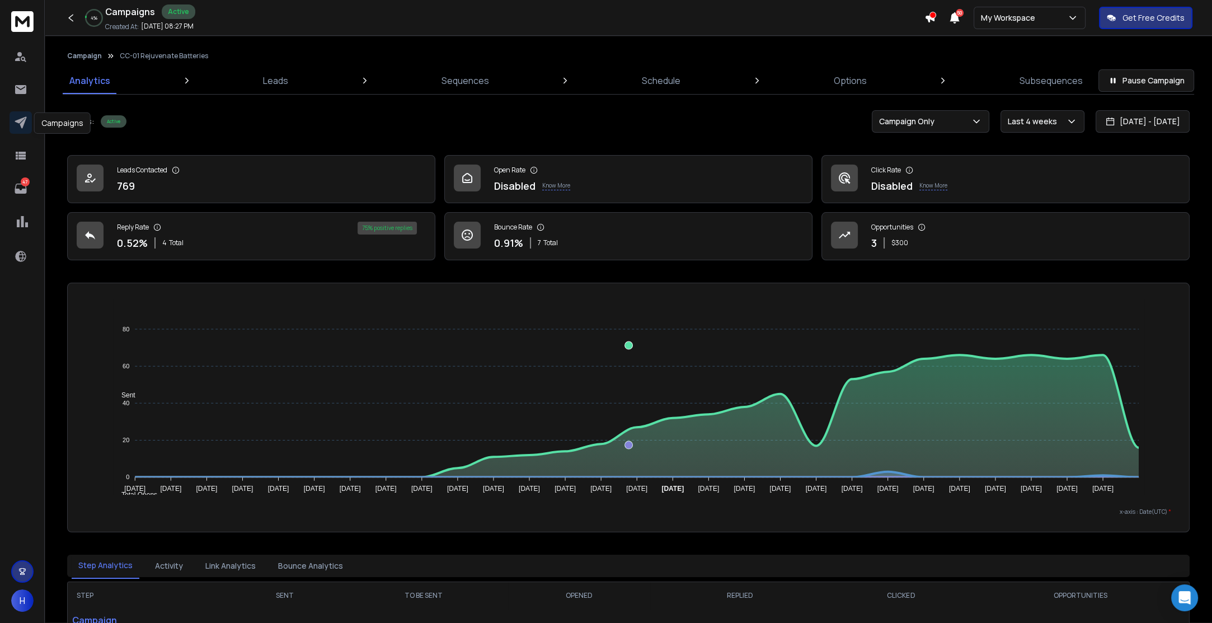
click at [20, 124] on icon at bounding box center [20, 122] width 13 height 13
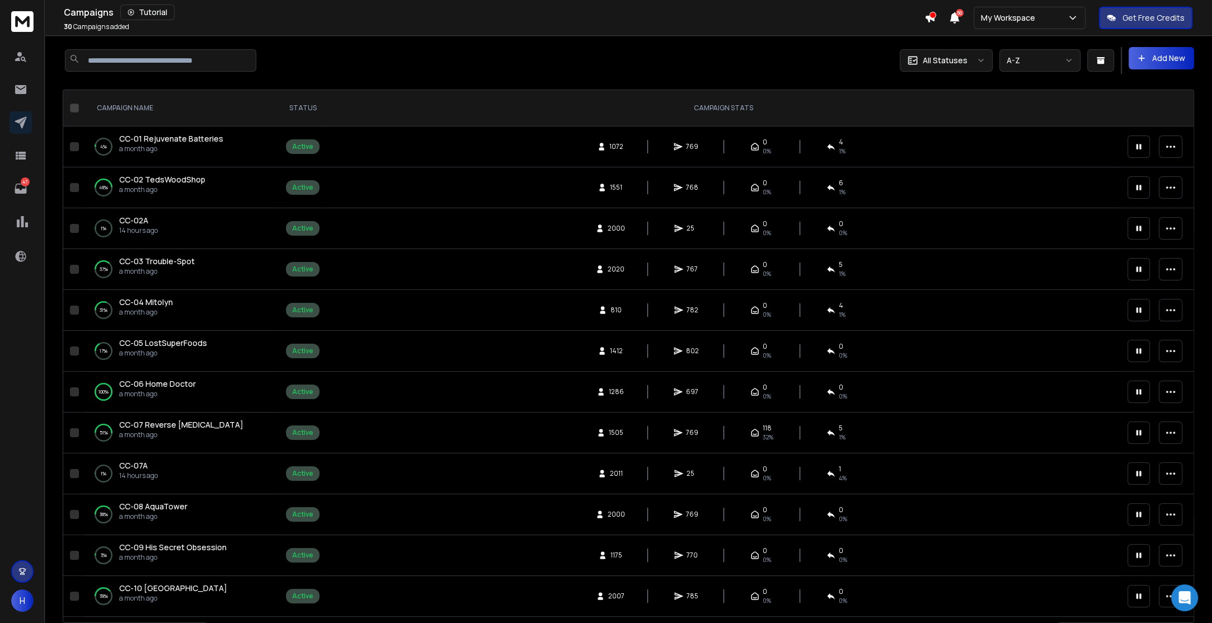
click at [170, 182] on span "CC-02 TedsWoodShop" at bounding box center [162, 179] width 86 height 11
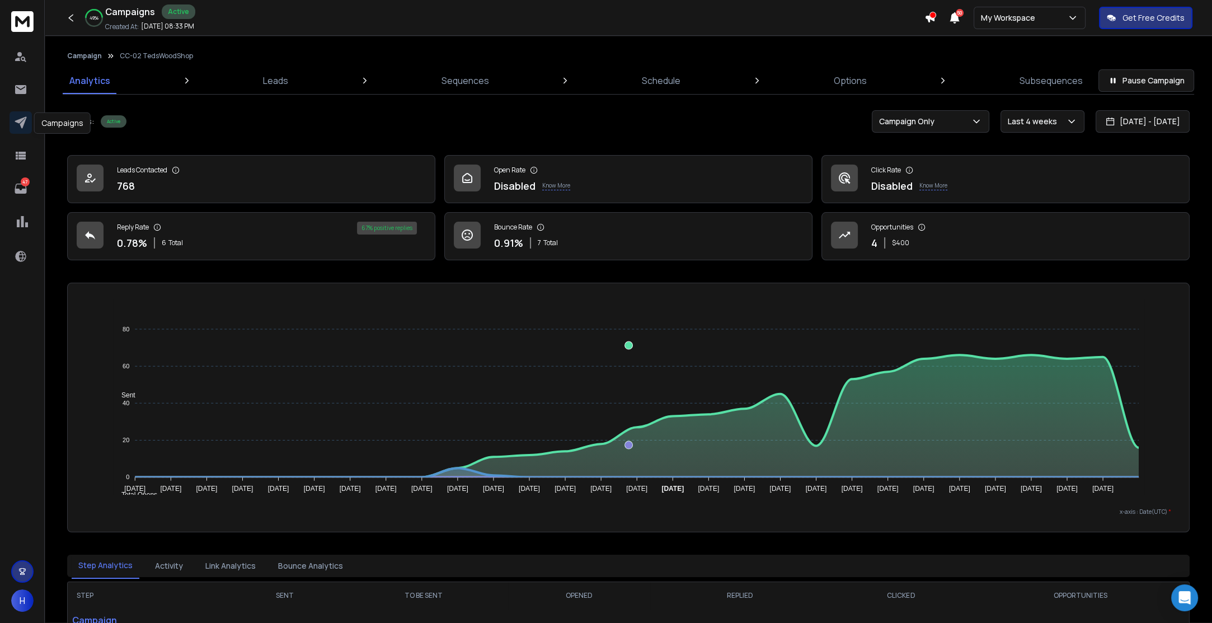
click at [21, 122] on icon at bounding box center [21, 123] width 12 height 12
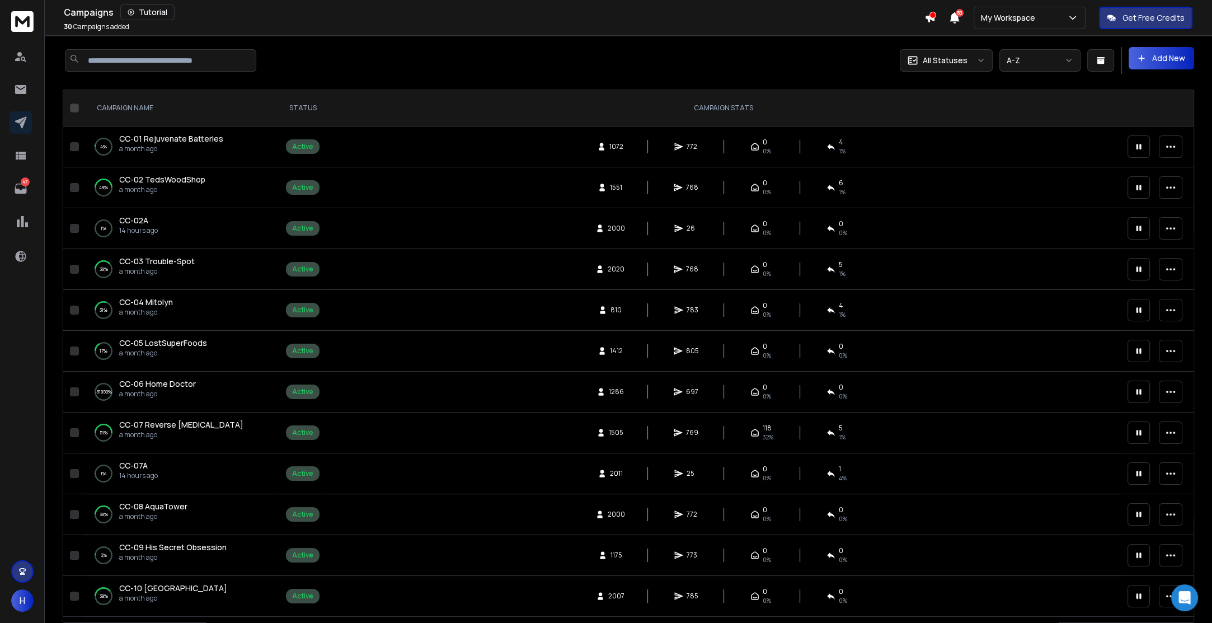
click at [186, 219] on div "1 % CC-02A 14 hours ago" at bounding box center [181, 228] width 173 height 27
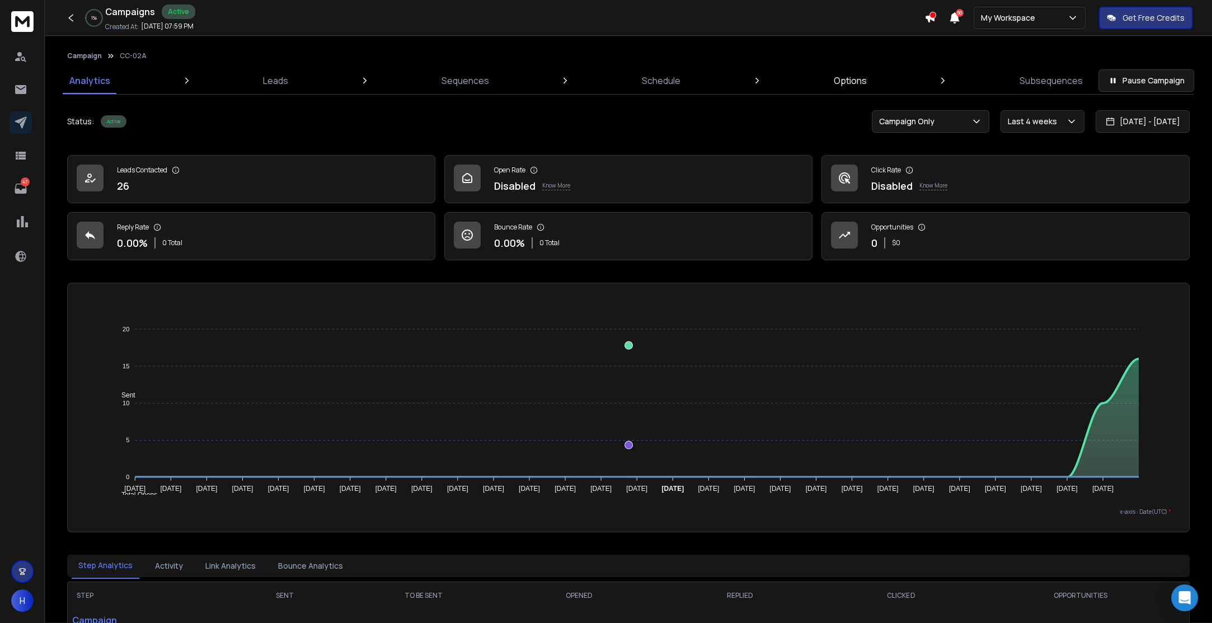
click at [867, 82] on p "Options" at bounding box center [850, 80] width 33 height 13
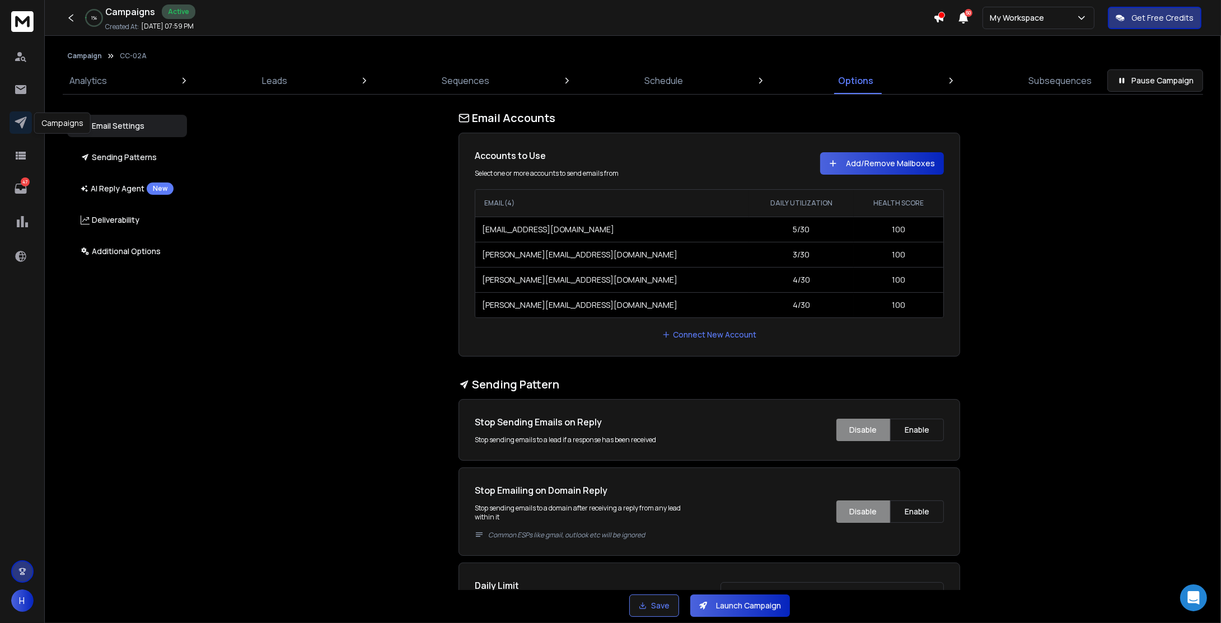
click at [17, 121] on icon at bounding box center [21, 123] width 12 height 12
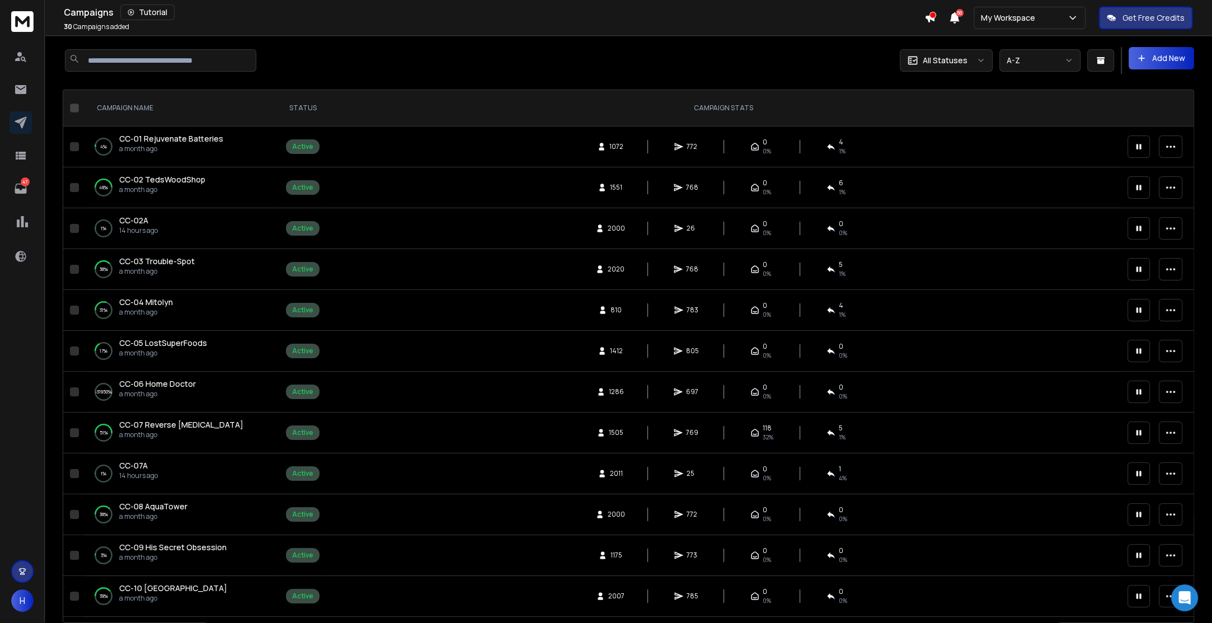
click at [168, 226] on div "1 % CC-02A 14 hours ago" at bounding box center [181, 228] width 173 height 27
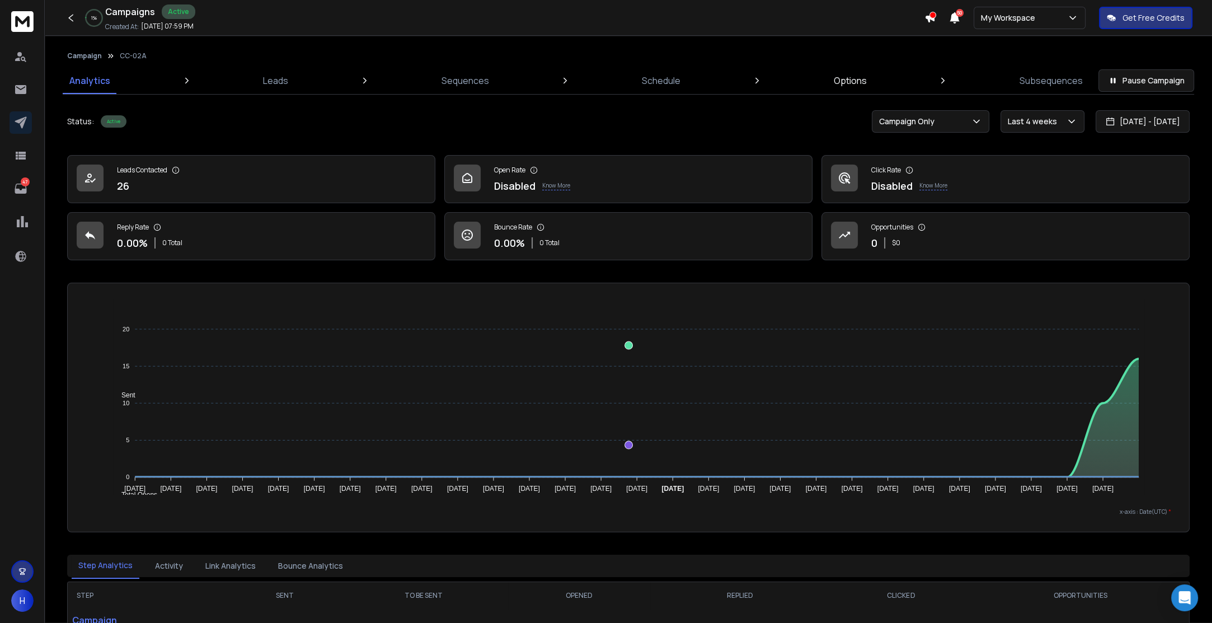
click at [866, 77] on p "Options" at bounding box center [850, 80] width 33 height 13
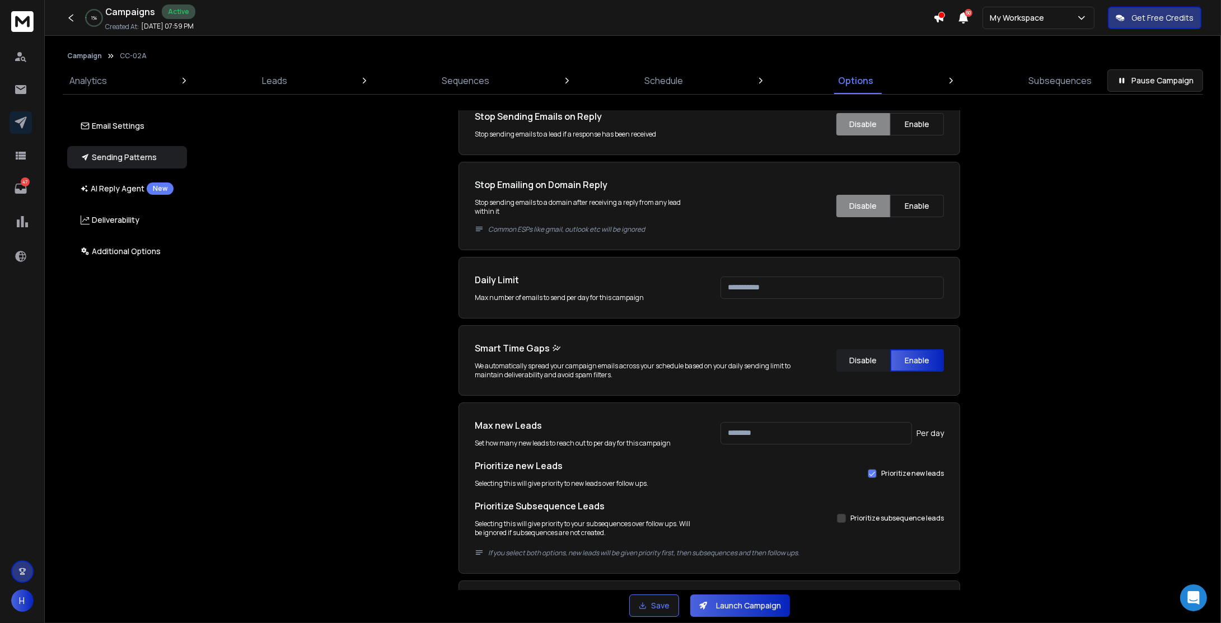
scroll to position [336, 0]
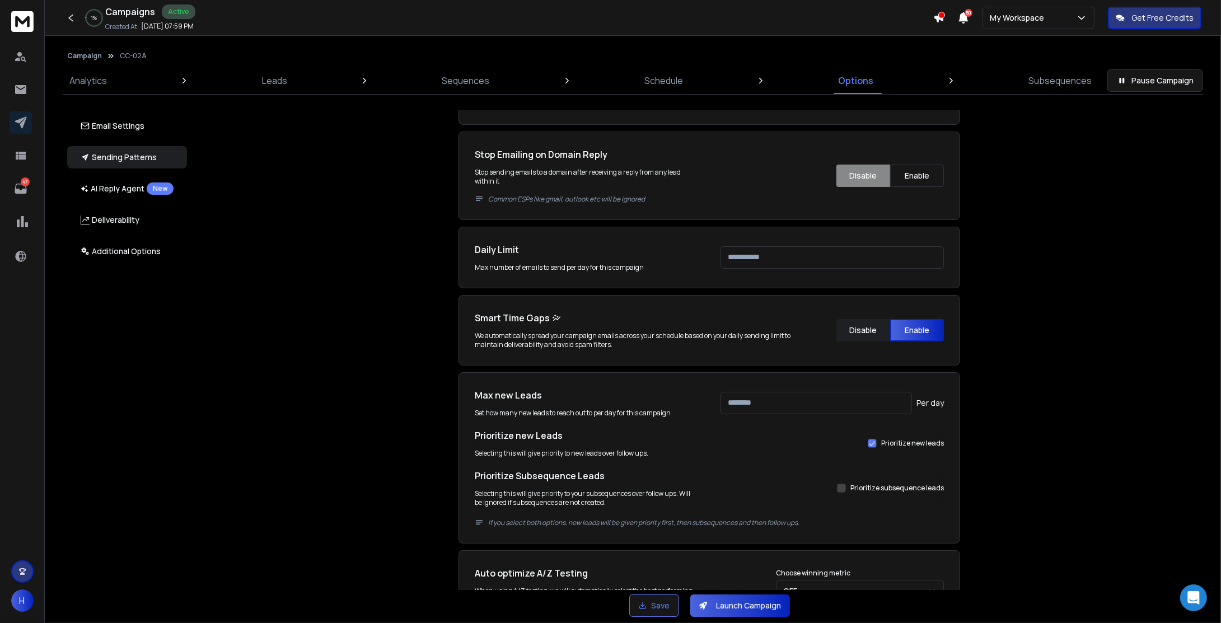
drag, startPoint x: 744, startPoint y: 257, endPoint x: 653, endPoint y: 251, distance: 91.4
click at [653, 251] on div "Daily Limit Max number of emails to send per day for this campaign **" at bounding box center [709, 257] width 469 height 29
type input "**"
drag, startPoint x: 747, startPoint y: 397, endPoint x: 688, endPoint y: 402, distance: 59.5
click at [688, 402] on div "Max new Leads Set how many new leads to reach out to per day for this campaign …" at bounding box center [709, 402] width 469 height 29
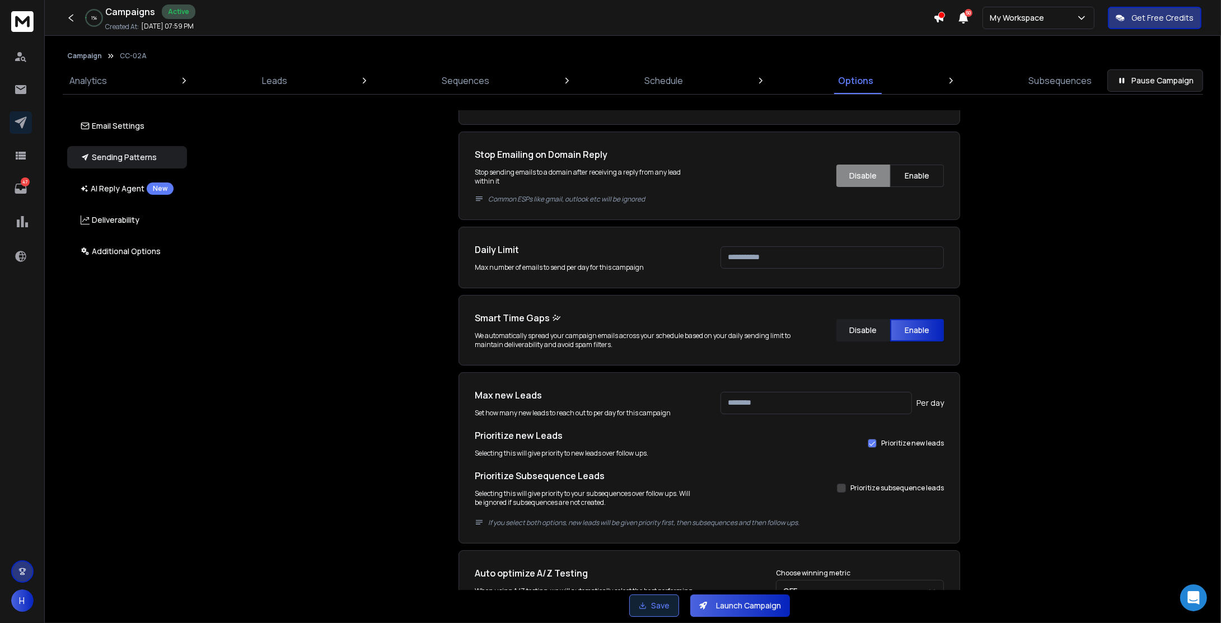
type input "**"
click at [658, 601] on button "Save" at bounding box center [654, 605] width 50 height 22
click at [745, 606] on button "Launch Campaign" at bounding box center [740, 605] width 100 height 22
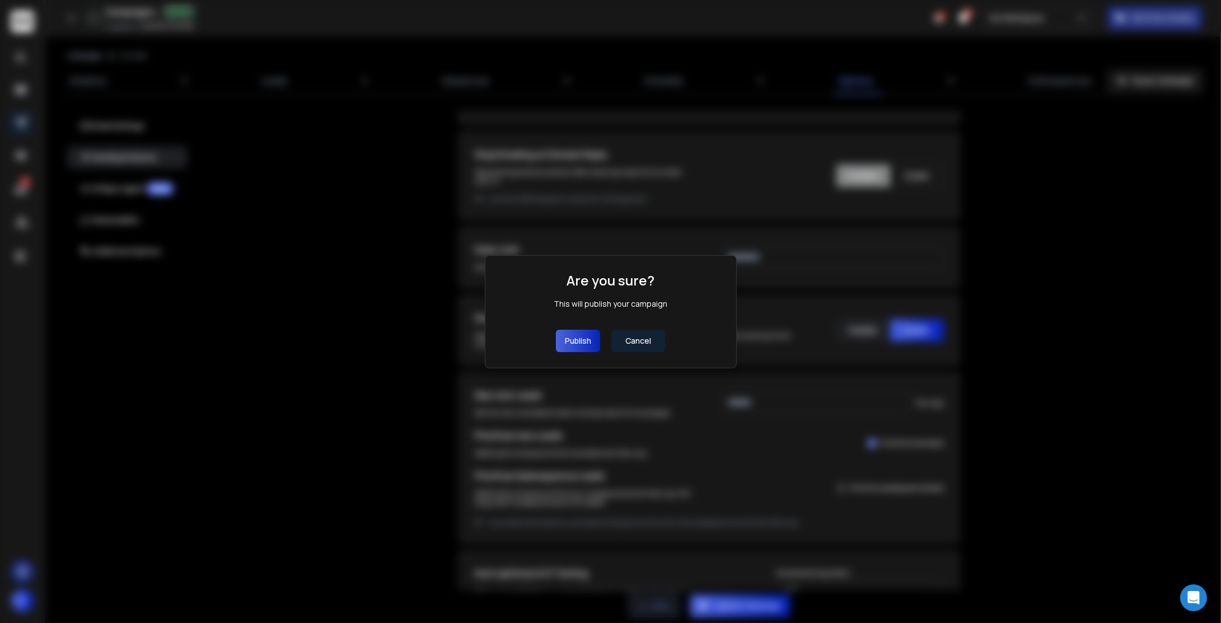
click at [570, 337] on button "Publish" at bounding box center [578, 341] width 44 height 22
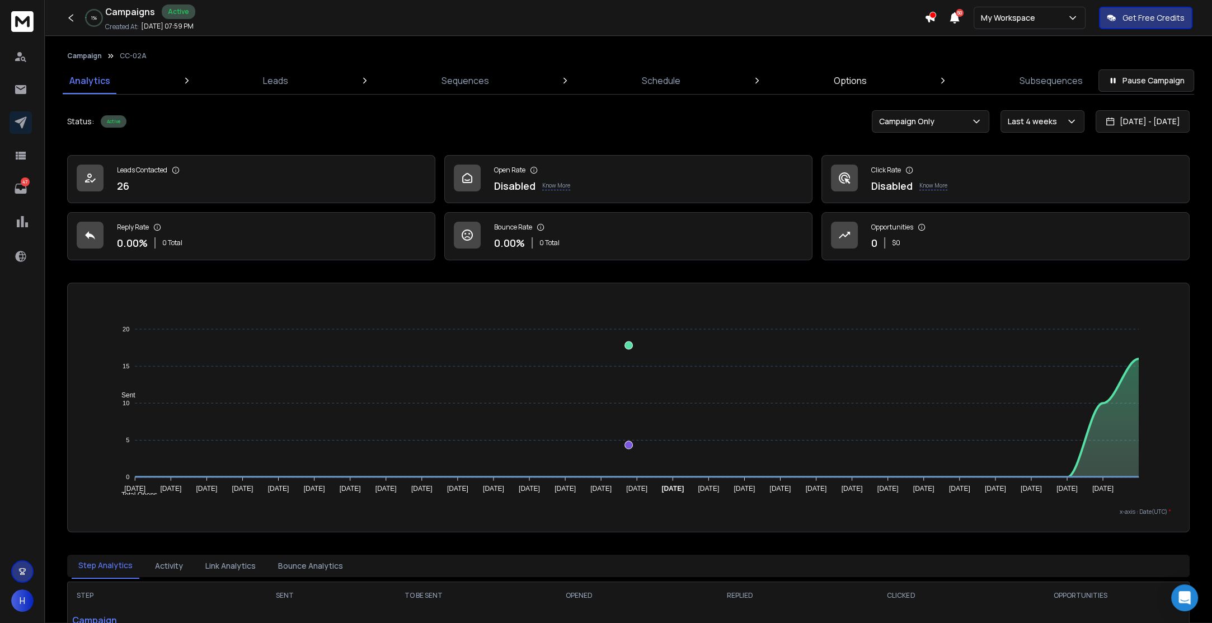
click at [852, 85] on p "Options" at bounding box center [850, 80] width 33 height 13
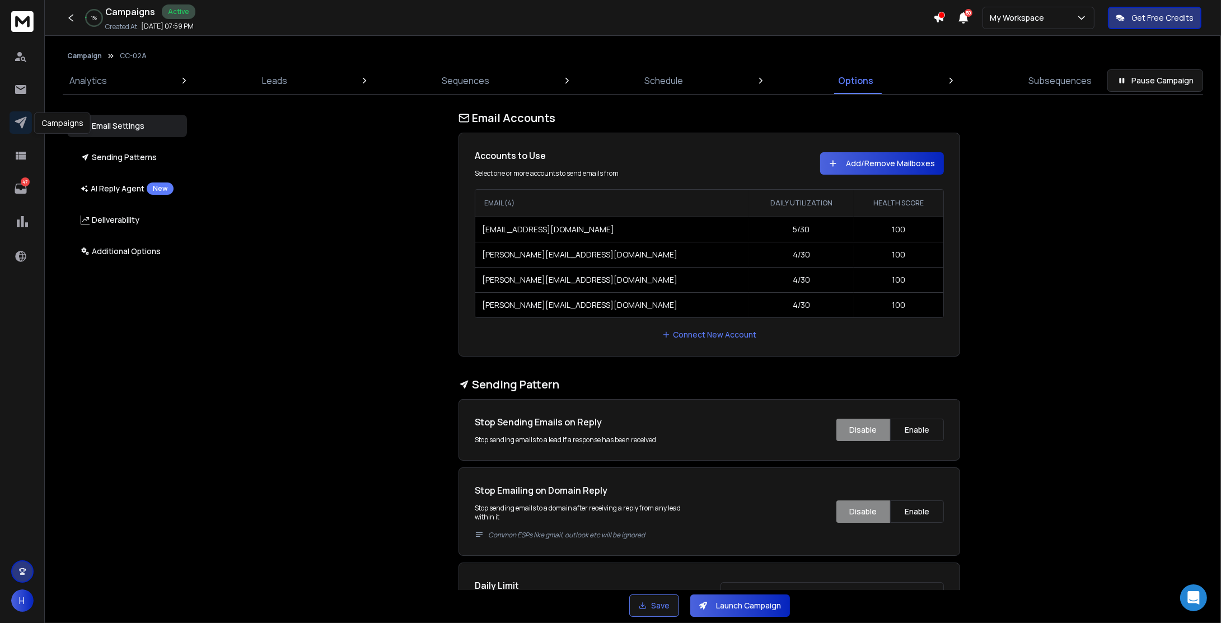
click at [17, 121] on icon at bounding box center [21, 123] width 12 height 12
